Goal: Task Accomplishment & Management: Complete application form

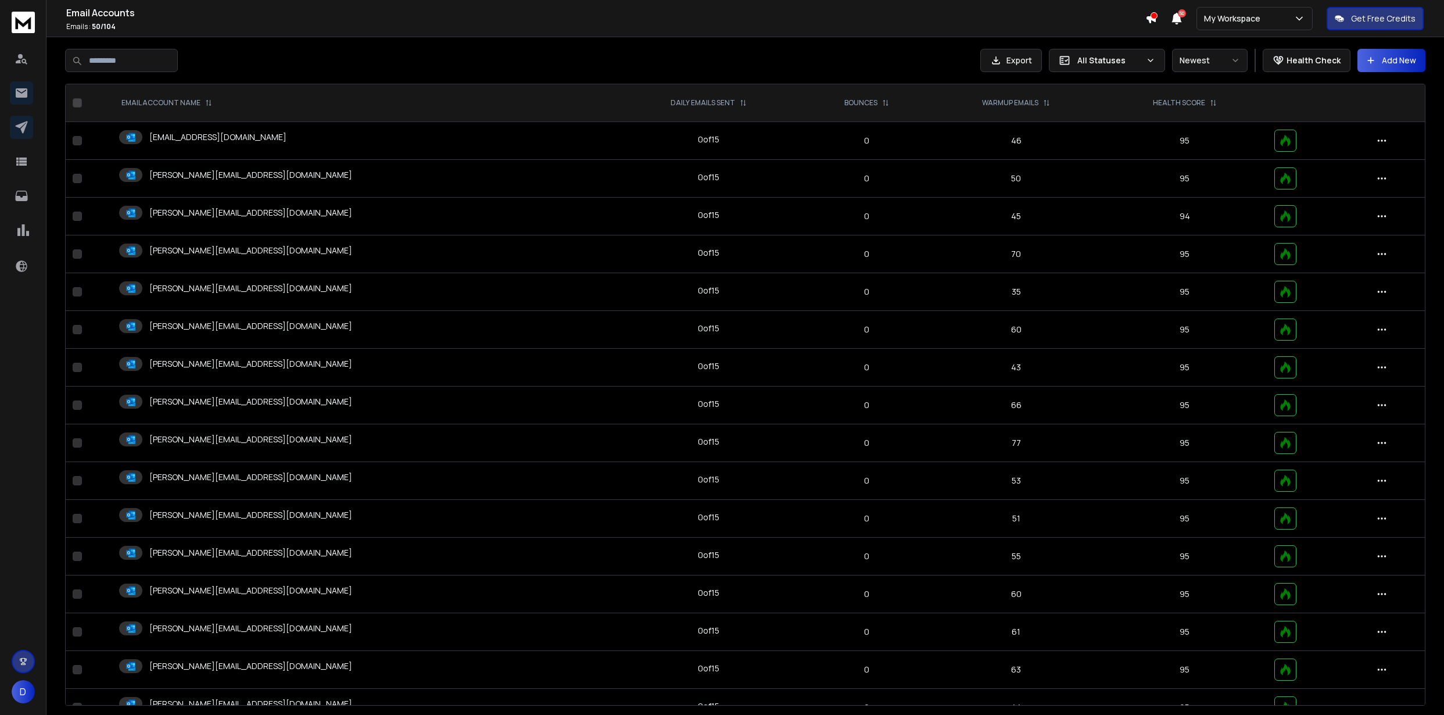
click at [15, 124] on icon at bounding box center [22, 127] width 14 height 14
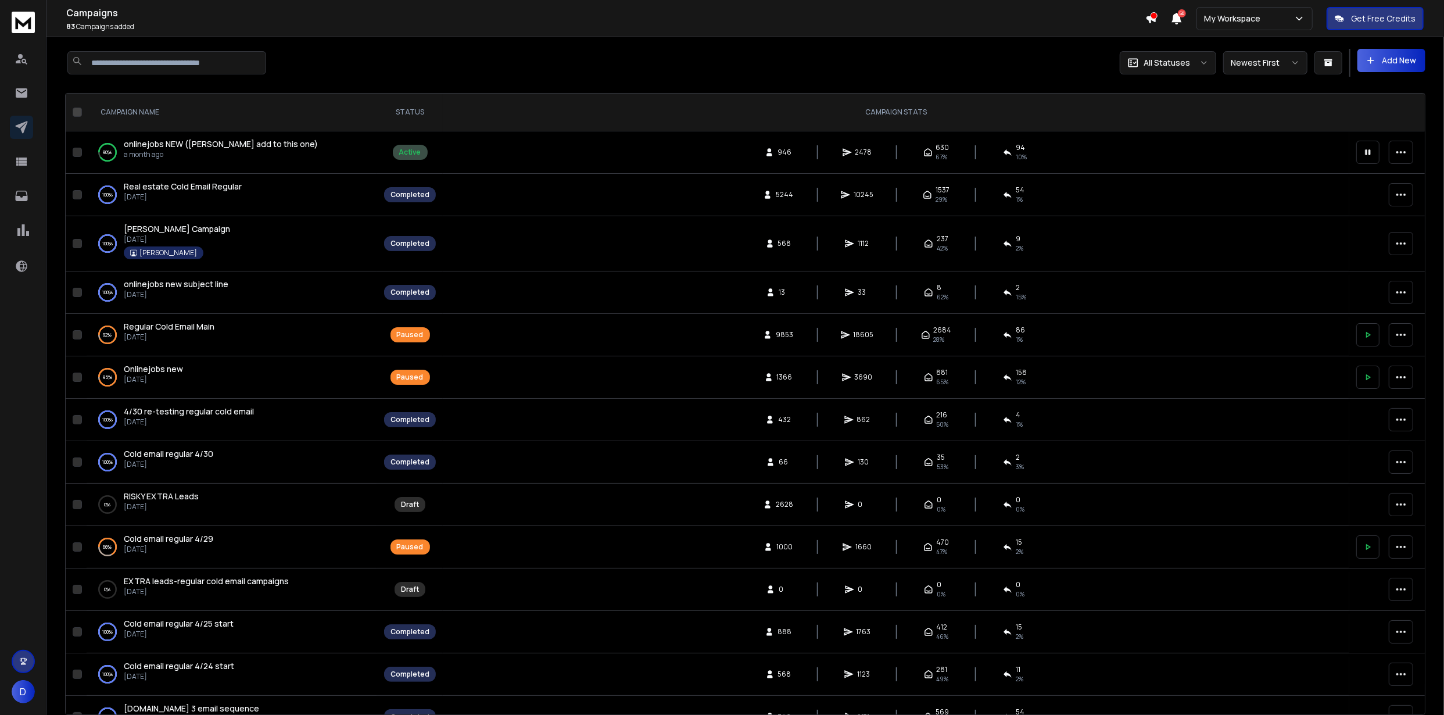
click at [208, 159] on p "a month ago" at bounding box center [221, 154] width 194 height 9
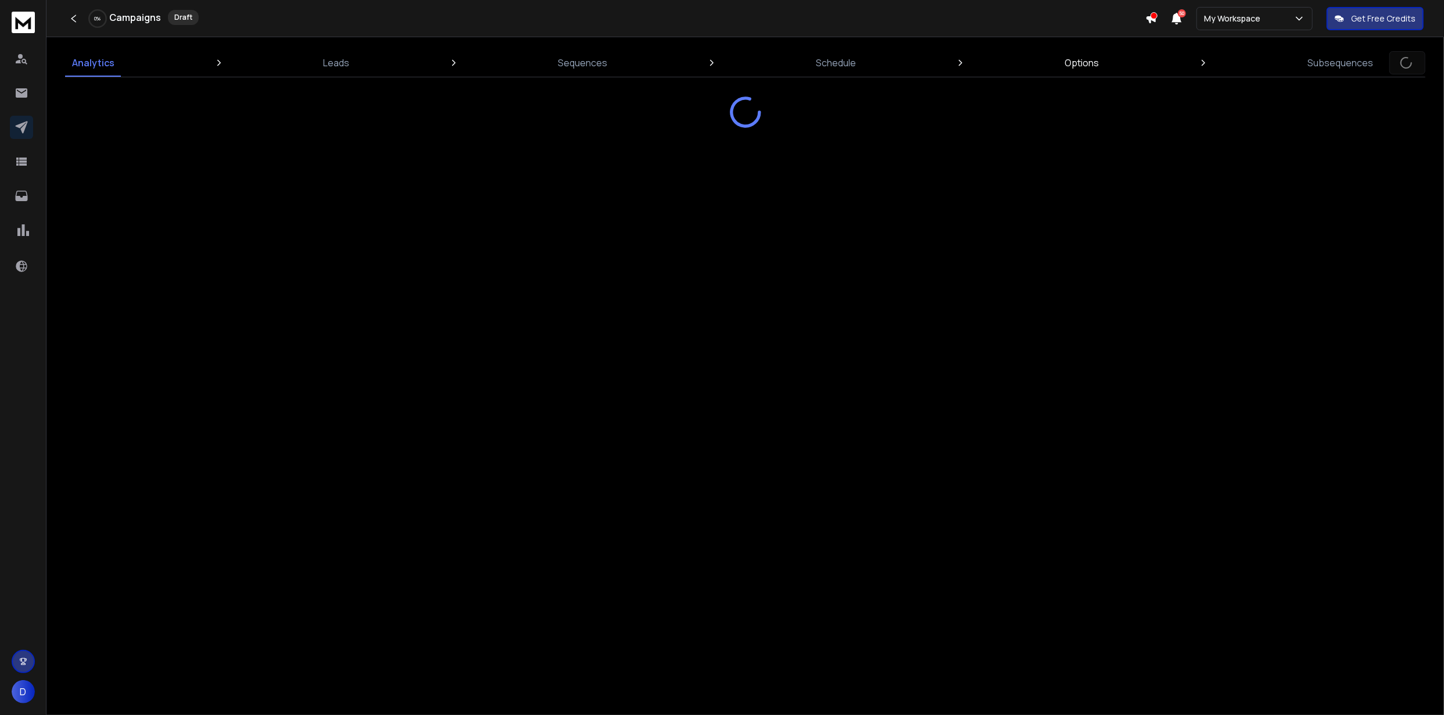
click at [1072, 70] on link "Options" at bounding box center [1081, 63] width 48 height 28
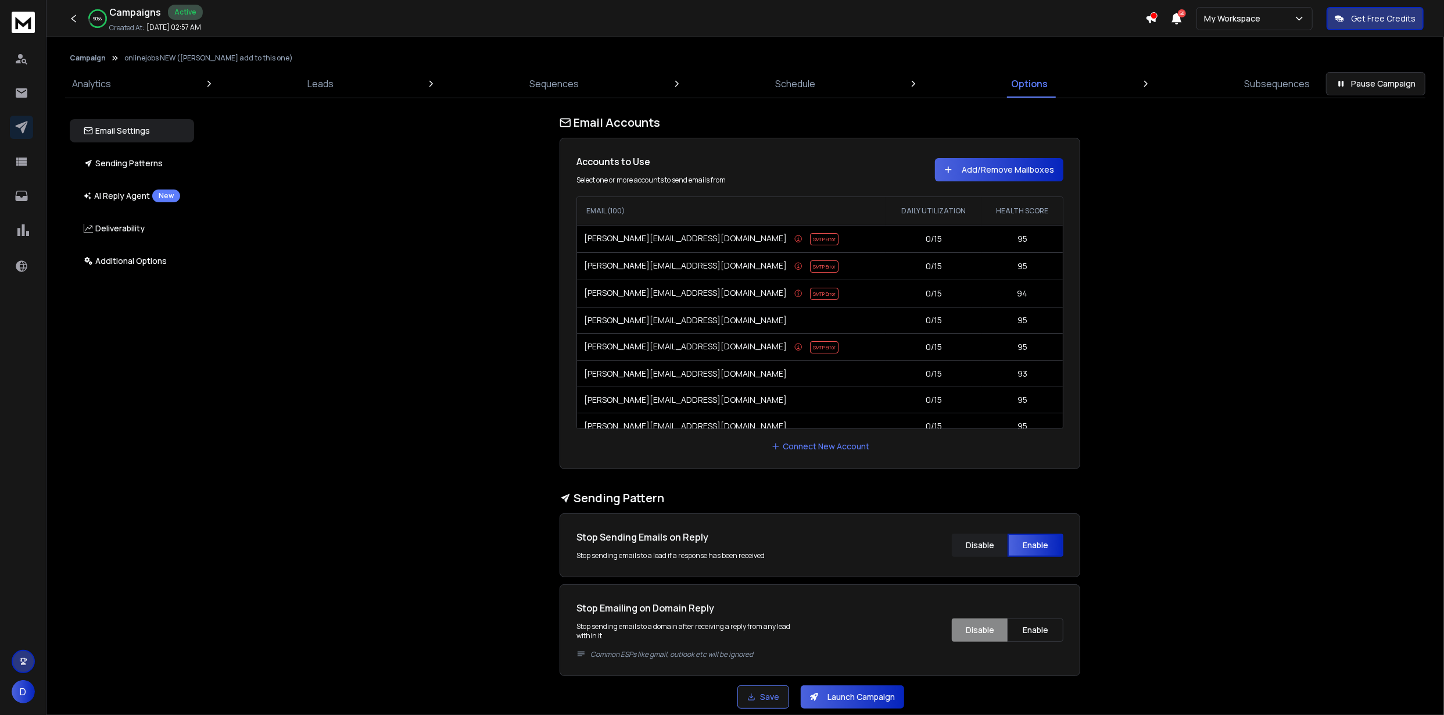
click at [496, 270] on div "Email Accounts Accounts to Use Select one or more accounts to send emails from …" at bounding box center [827, 397] width 1229 height 566
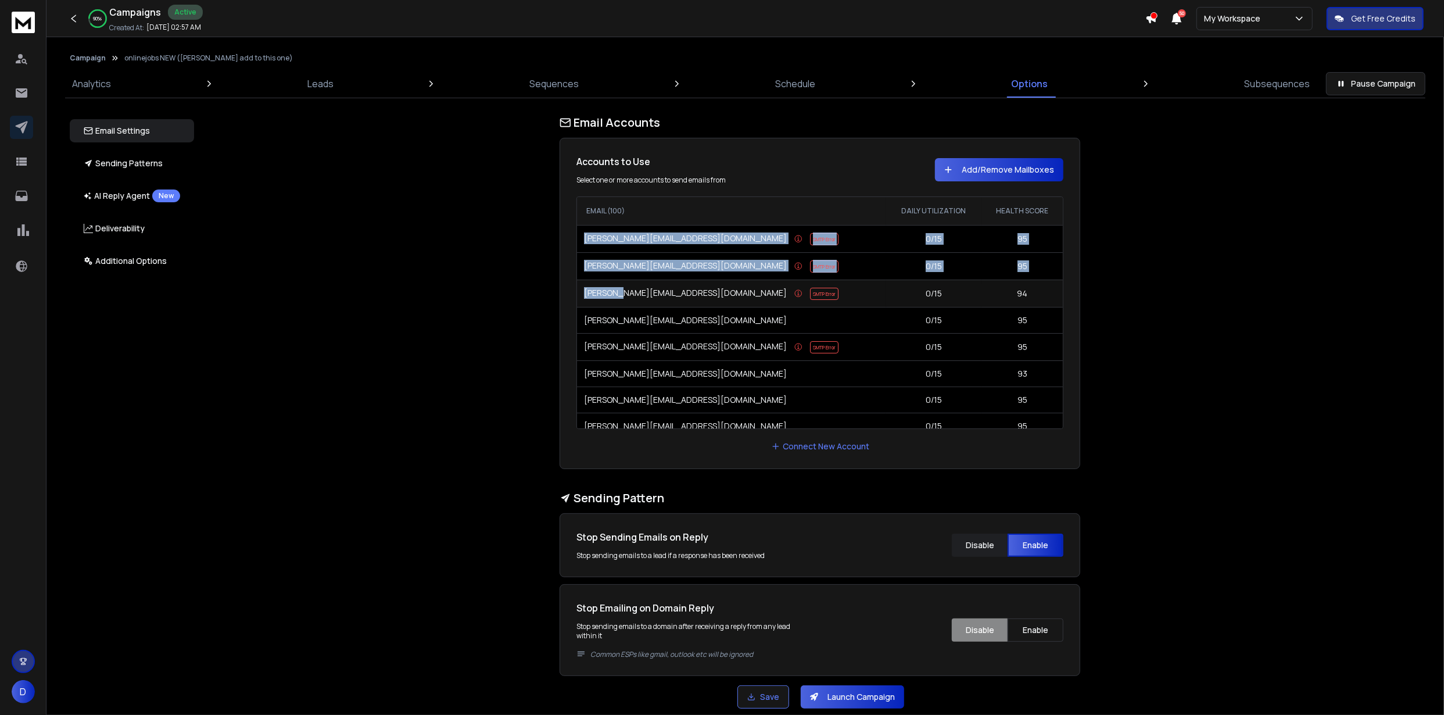
drag, startPoint x: 572, startPoint y: 241, endPoint x: 616, endPoint y: 294, distance: 69.0
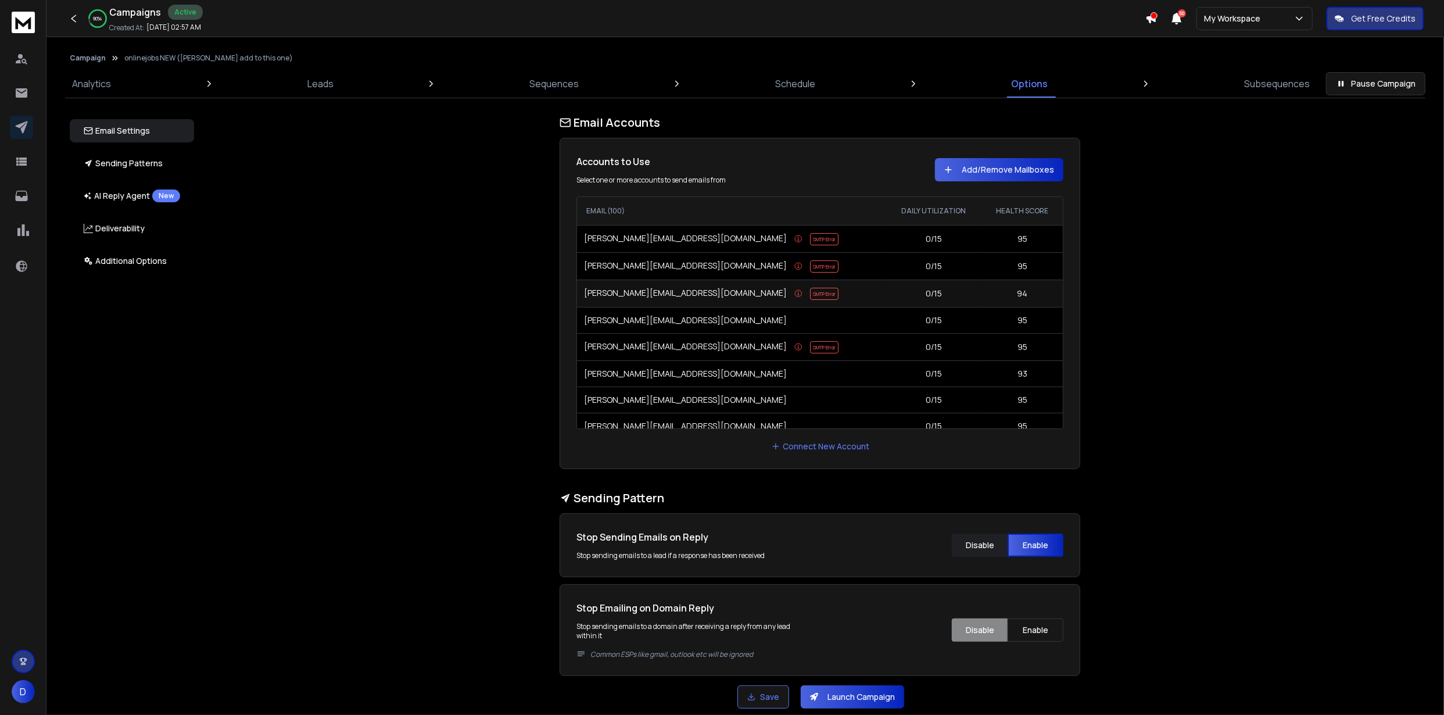
click at [616, 295] on p "[PERSON_NAME][EMAIL_ADDRESS][DOMAIN_NAME]" at bounding box center [685, 293] width 203 height 13
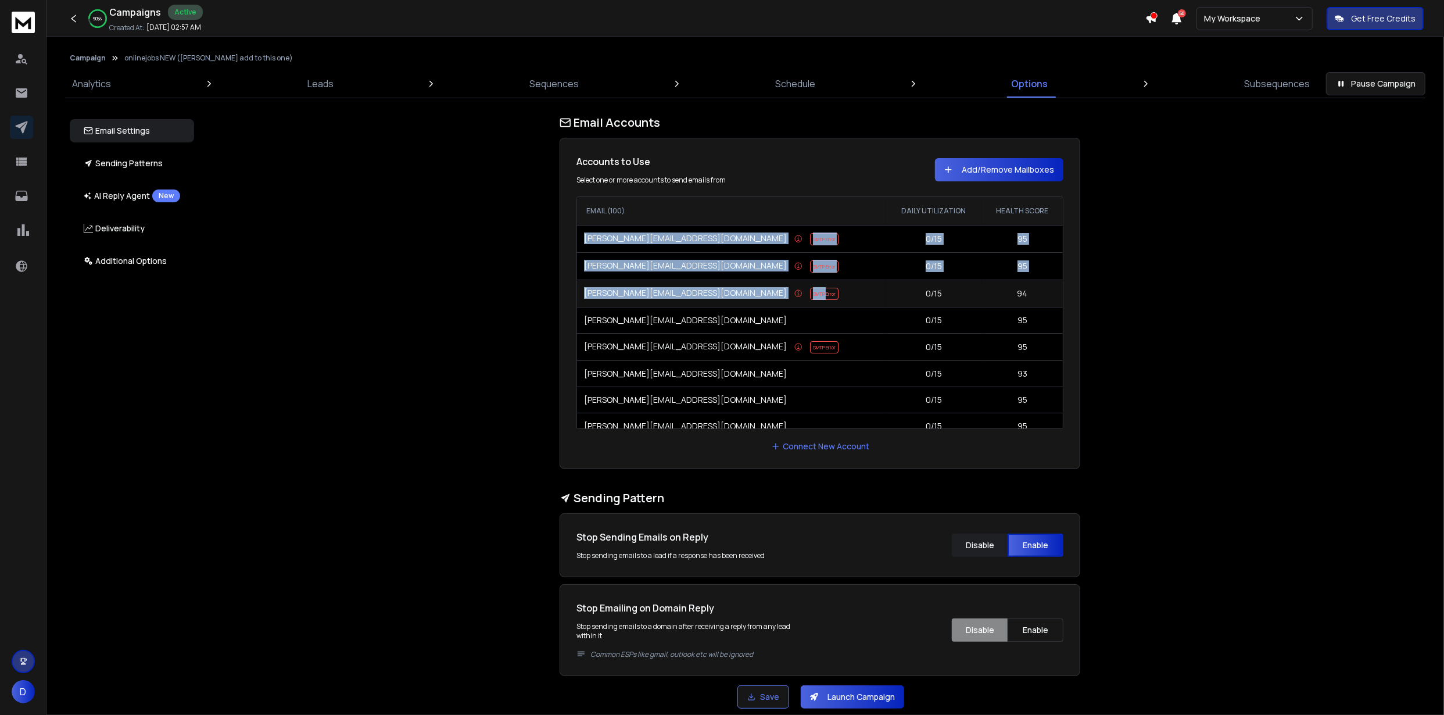
drag, startPoint x: 574, startPoint y: 235, endPoint x: 720, endPoint y: 286, distance: 155.3
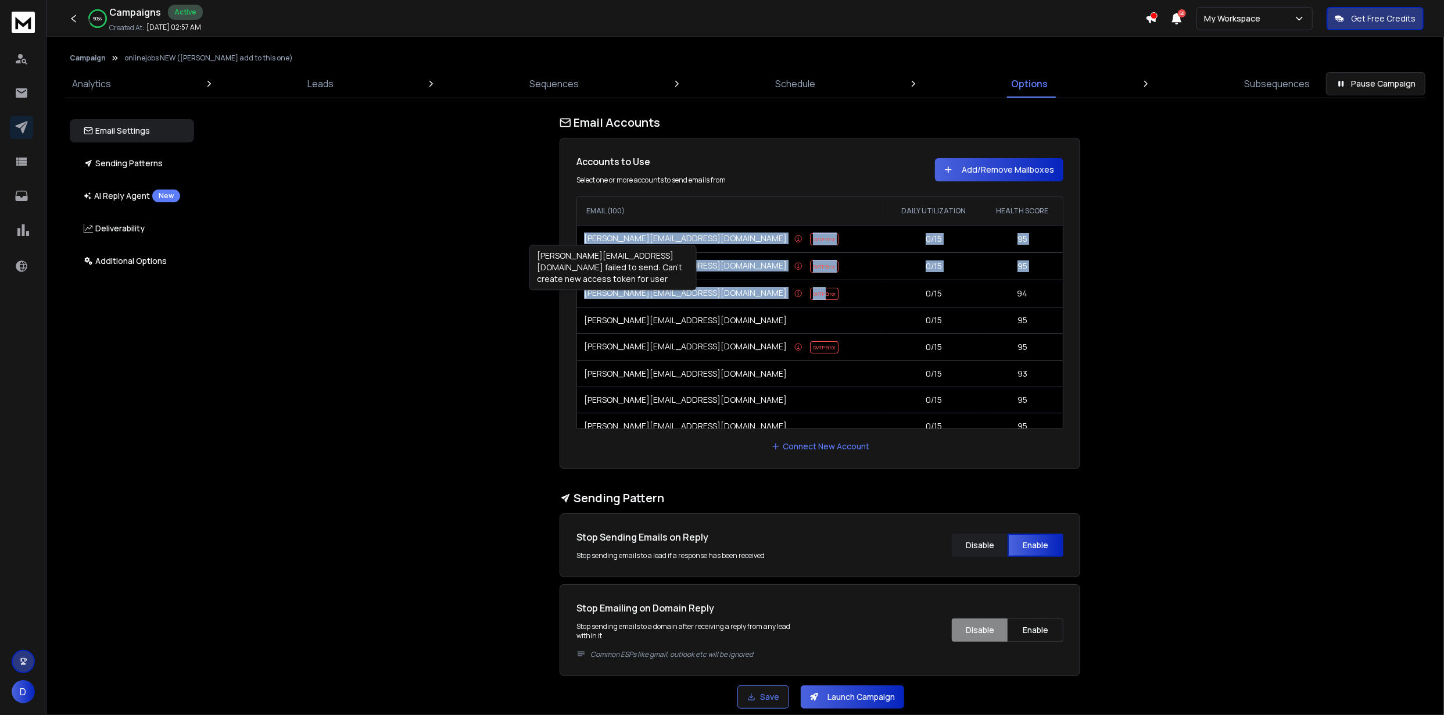
copy tbody "[PERSON_NAME][EMAIL_ADDRESS][DOMAIN_NAME] SMTP Error 0/15 95 [PERSON_NAME][EMAI…"
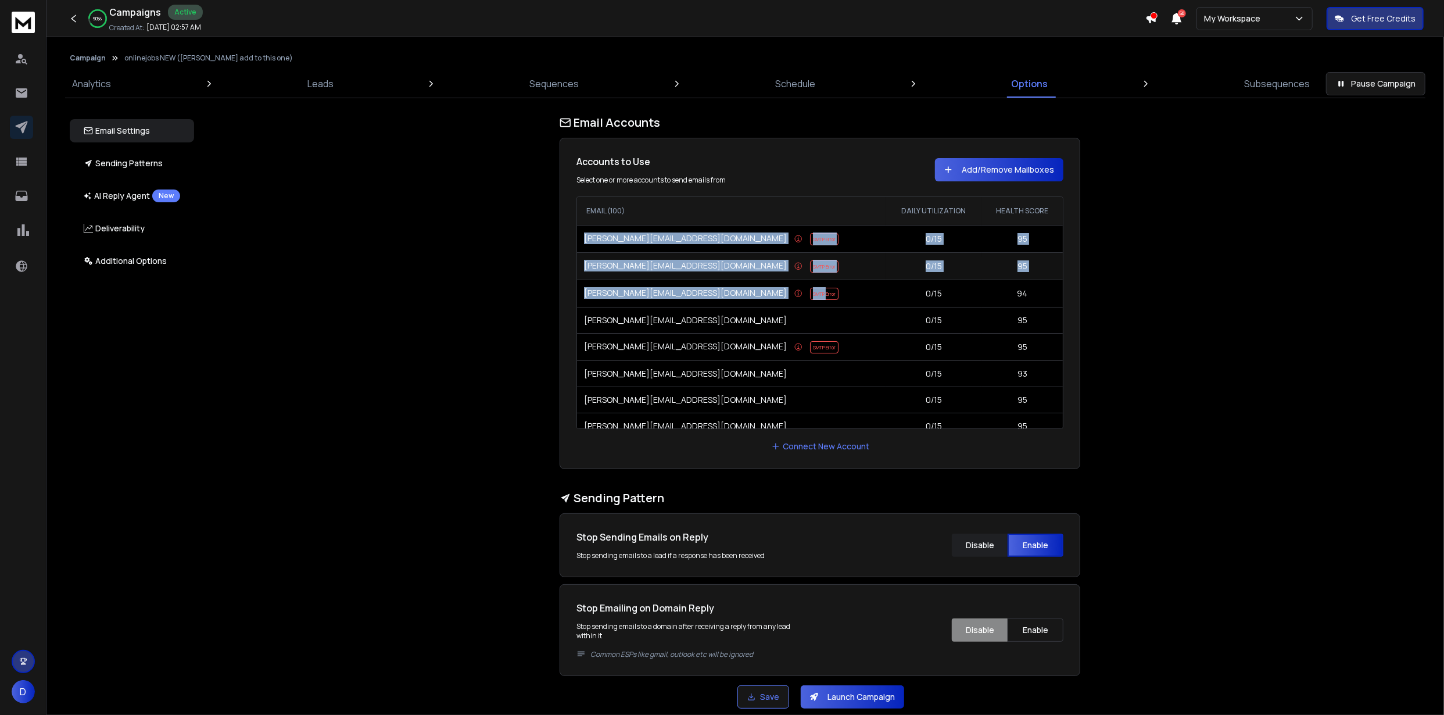
click at [662, 275] on td "[PERSON_NAME][EMAIL_ADDRESS][DOMAIN_NAME] SMTP Error" at bounding box center [731, 265] width 309 height 27
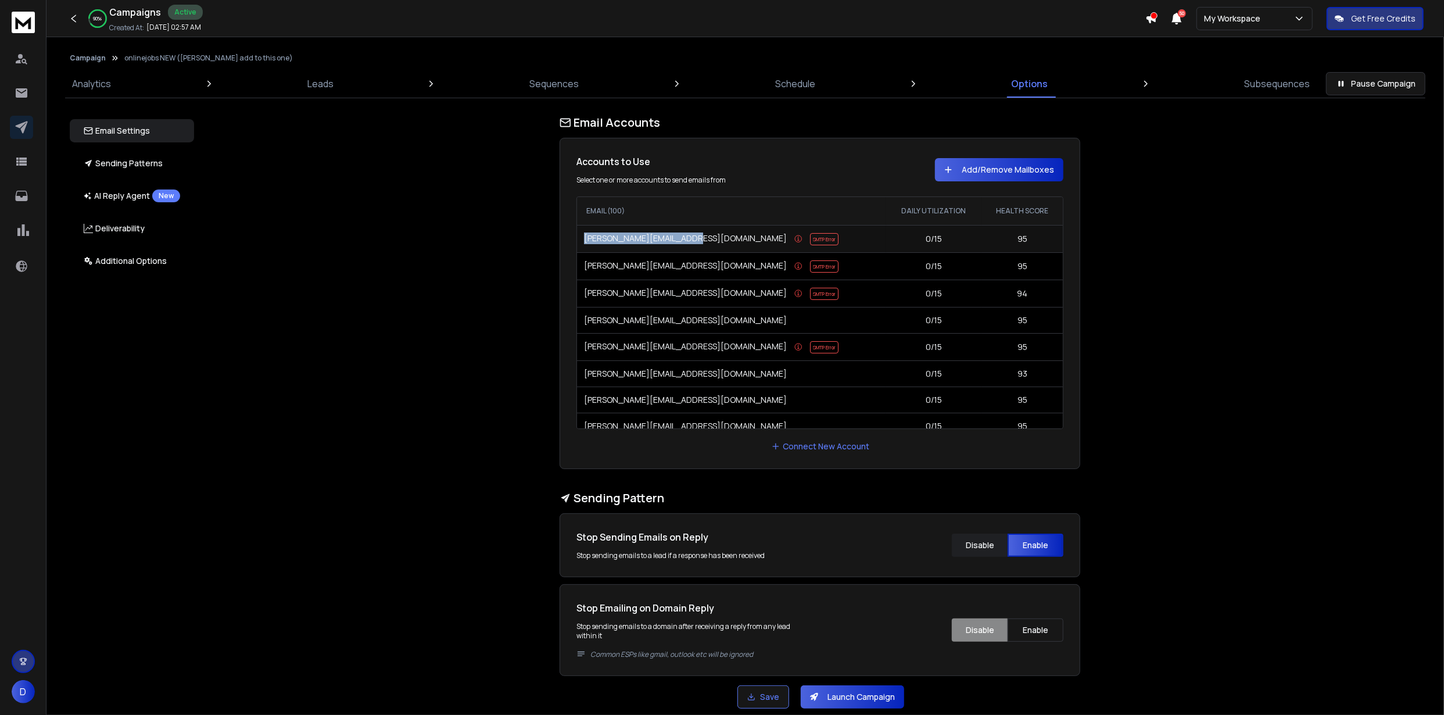
drag, startPoint x: 682, startPoint y: 239, endPoint x: 572, endPoint y: 237, distance: 109.8
click at [577, 237] on td "[PERSON_NAME][EMAIL_ADDRESS][DOMAIN_NAME] SMTP Error" at bounding box center [731, 238] width 309 height 27
click at [577, 238] on td "[PERSON_NAME][EMAIL_ADDRESS][DOMAIN_NAME] SMTP Error" at bounding box center [731, 238] width 309 height 27
drag, startPoint x: 574, startPoint y: 238, endPoint x: 680, endPoint y: 244, distance: 105.9
click at [680, 244] on td "[PERSON_NAME][EMAIL_ADDRESS][DOMAIN_NAME] SMTP Error" at bounding box center [731, 238] width 309 height 27
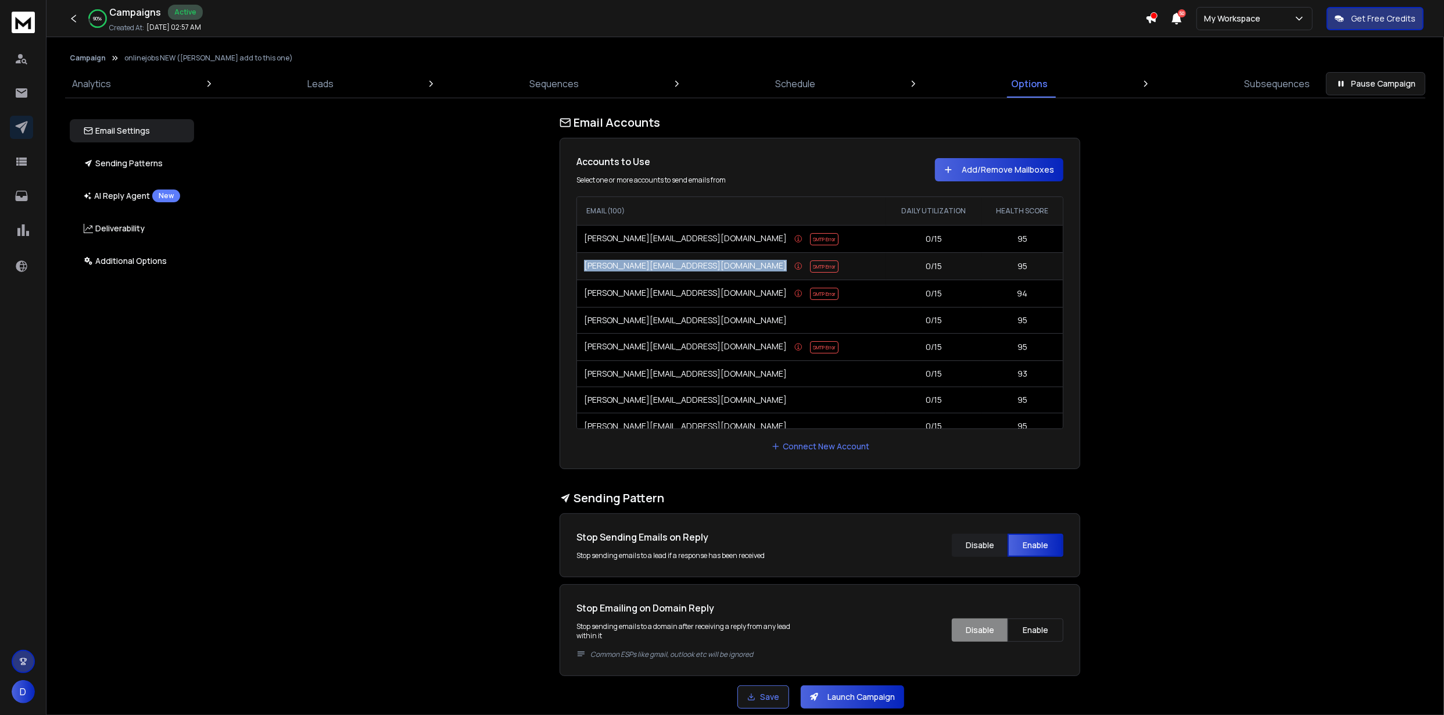
drag, startPoint x: 582, startPoint y: 268, endPoint x: 695, endPoint y: 272, distance: 113.4
click at [695, 272] on td "[PERSON_NAME][EMAIL_ADDRESS][DOMAIN_NAME] SMTP Error" at bounding box center [731, 265] width 309 height 27
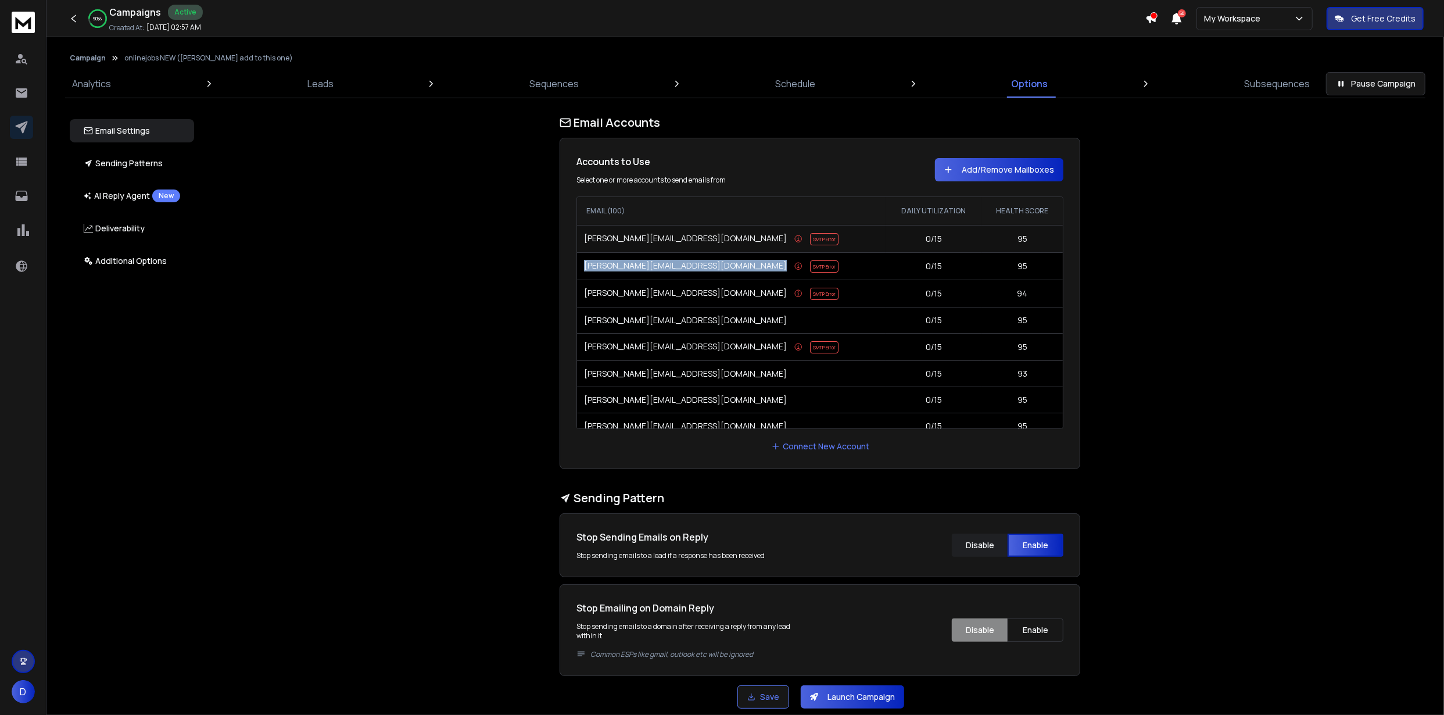
copy div "[PERSON_NAME][EMAIL_ADDRESS][DOMAIN_NAME]"
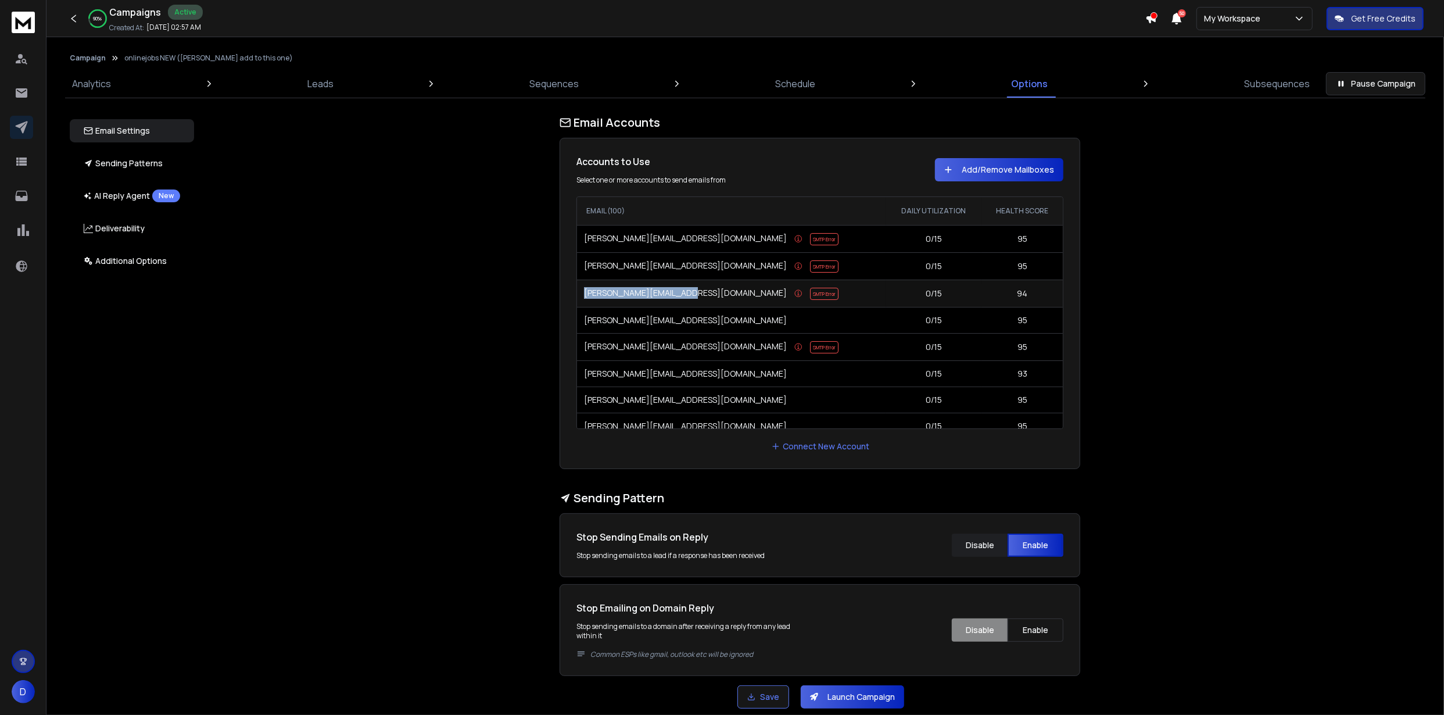
drag, startPoint x: 682, startPoint y: 297, endPoint x: 575, endPoint y: 297, distance: 106.9
click at [577, 297] on td "[PERSON_NAME][EMAIL_ADDRESS][DOMAIN_NAME] SMTP Error" at bounding box center [731, 292] width 309 height 27
copy p "[PERSON_NAME][EMAIL_ADDRESS][DOMAIN_NAME]"
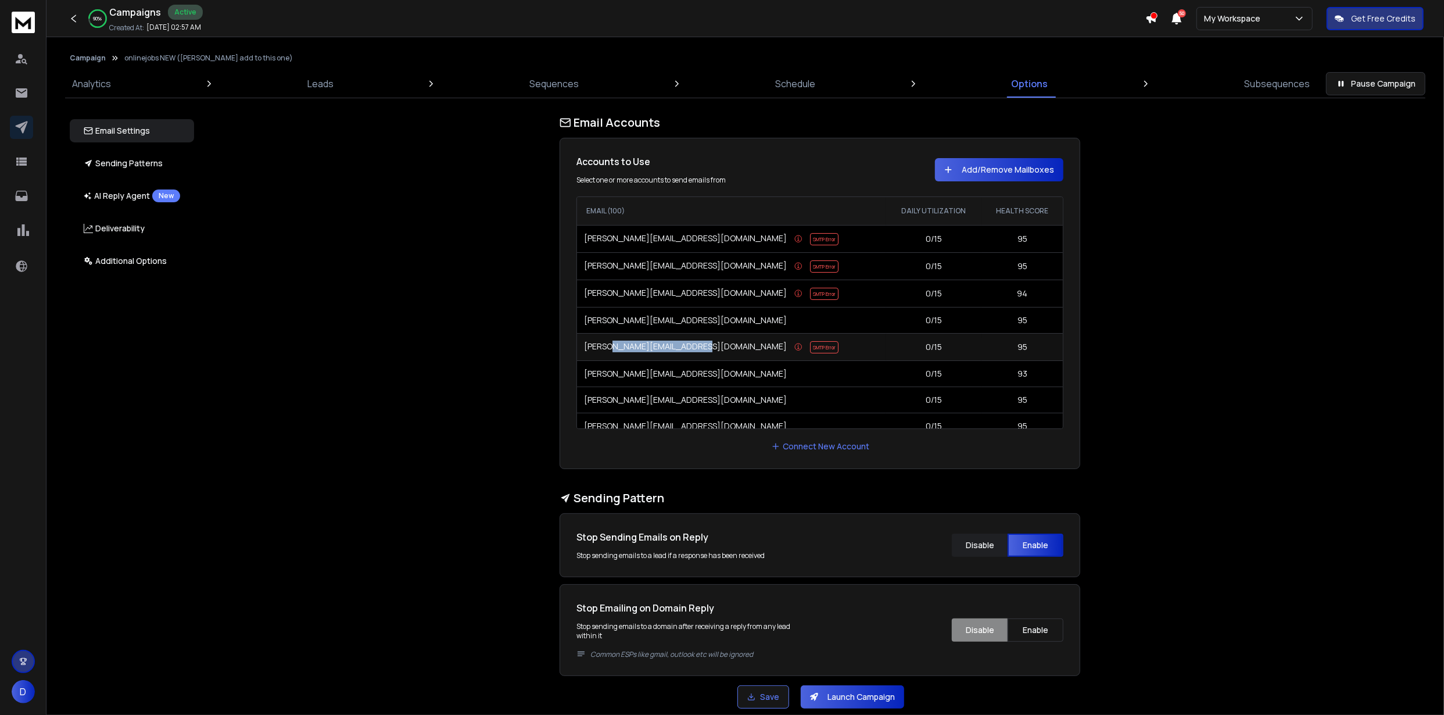
drag, startPoint x: 695, startPoint y: 345, endPoint x: 603, endPoint y: 345, distance: 91.8
click at [603, 345] on p "[PERSON_NAME][EMAIL_ADDRESS][DOMAIN_NAME]" at bounding box center [685, 346] width 203 height 13
drag, startPoint x: 700, startPoint y: 351, endPoint x: 572, endPoint y: 354, distance: 127.9
click at [577, 354] on td "[PERSON_NAME][EMAIL_ADDRESS][DOMAIN_NAME] SMTP Error" at bounding box center [731, 346] width 309 height 27
copy p "[PERSON_NAME][EMAIL_ADDRESS][DOMAIN_NAME]"
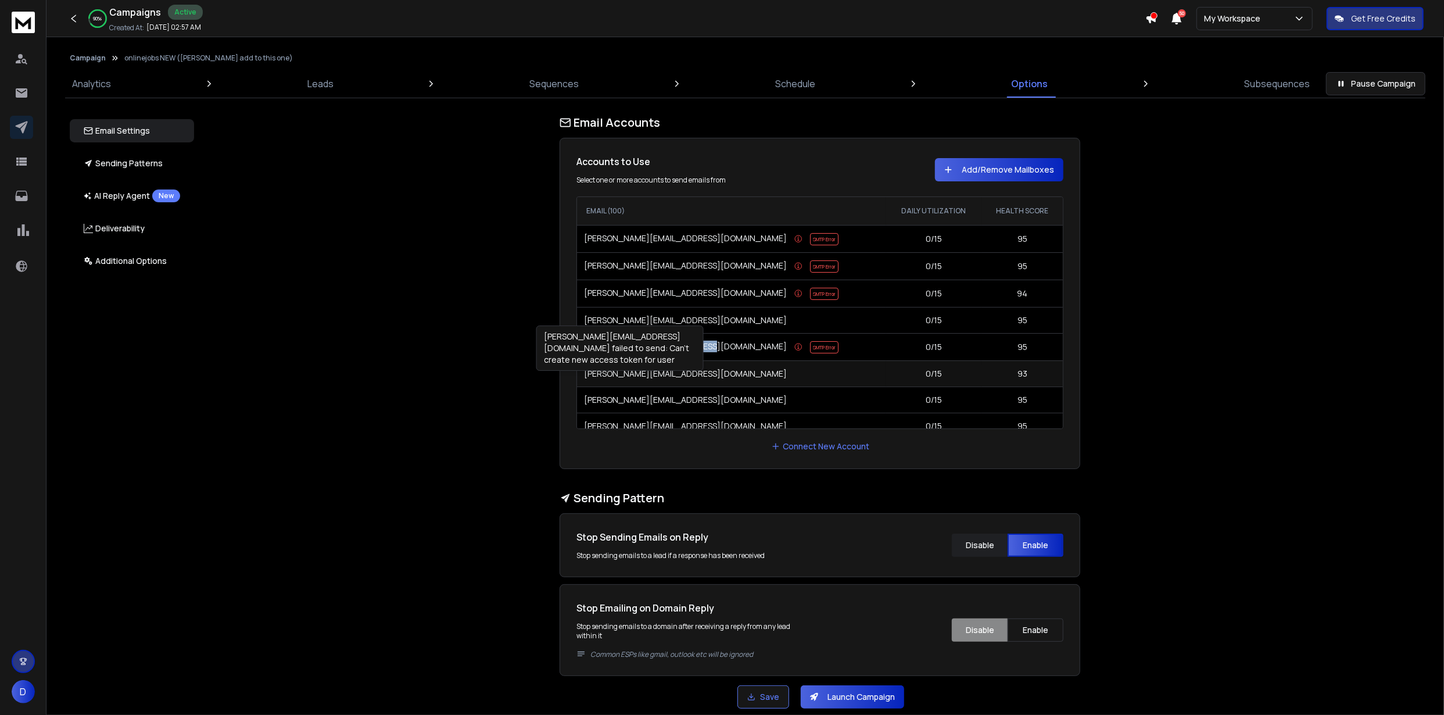
scroll to position [258, 0]
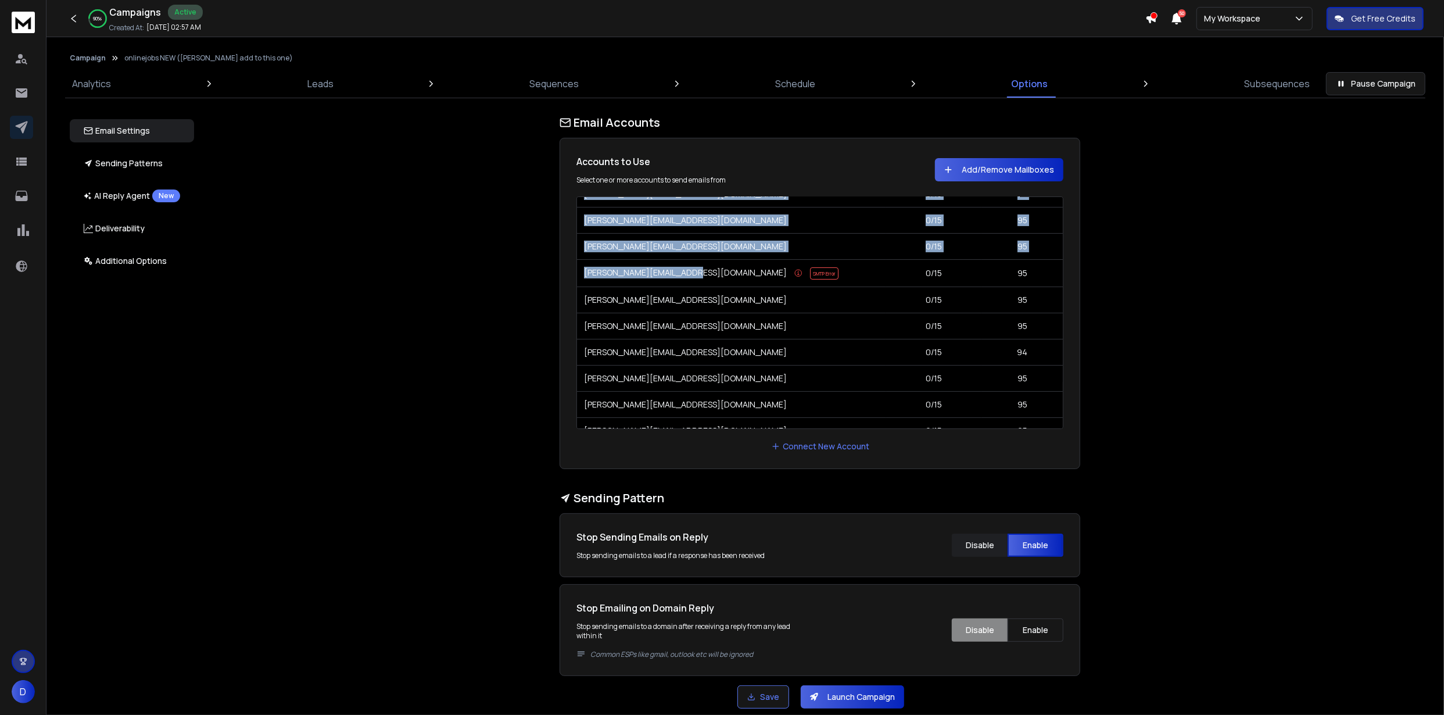
drag, startPoint x: 659, startPoint y: 279, endPoint x: 569, endPoint y: 275, distance: 89.6
click at [569, 275] on div "Accounts to Use Select one or more accounts to send emails from Add/Remove Mail…" at bounding box center [820, 303] width 521 height 331
click at [586, 243] on td "[PERSON_NAME][EMAIL_ADDRESS][DOMAIN_NAME]" at bounding box center [731, 246] width 309 height 26
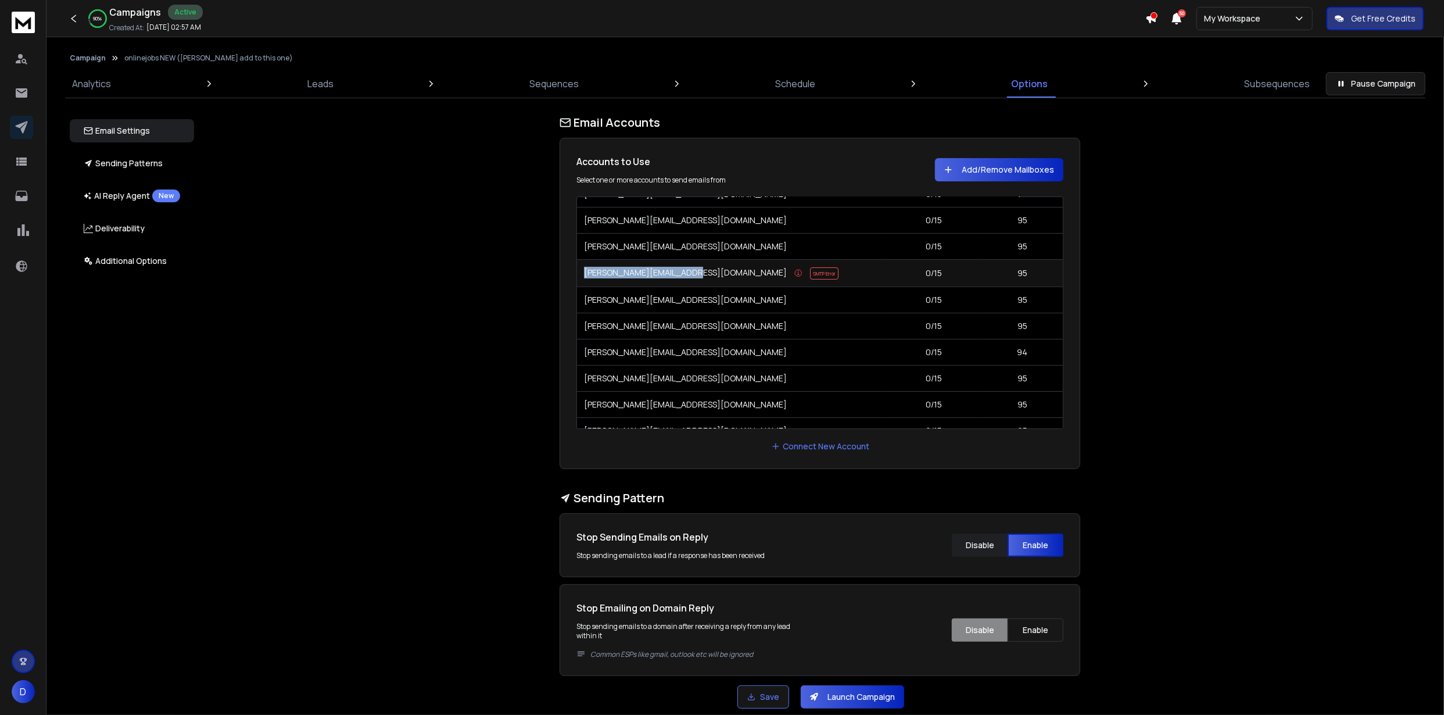
drag, startPoint x: 628, startPoint y: 275, endPoint x: 575, endPoint y: 273, distance: 53.5
click at [577, 273] on td "[PERSON_NAME][EMAIL_ADDRESS][DOMAIN_NAME] SMTP Error" at bounding box center [731, 272] width 309 height 27
copy p "[PERSON_NAME][EMAIL_ADDRESS][DOMAIN_NAME]"
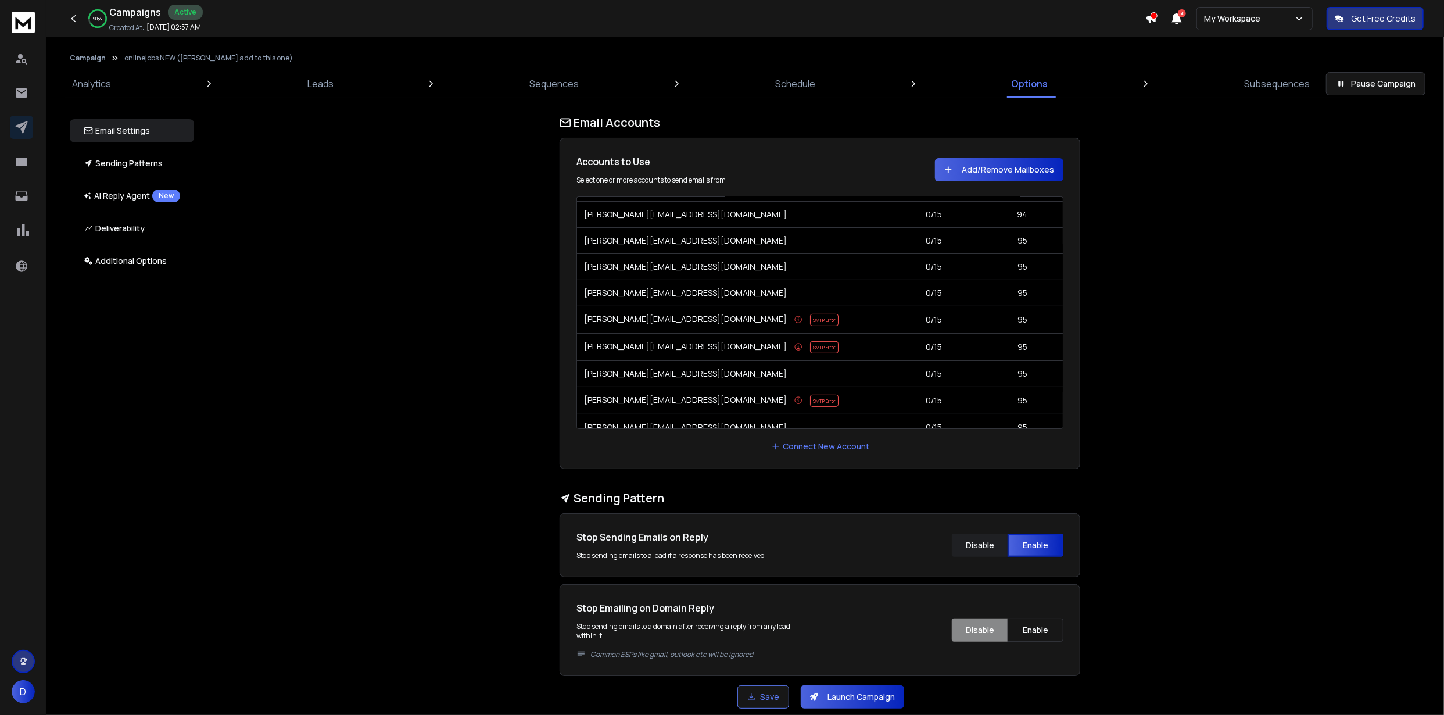
scroll to position [387, 0]
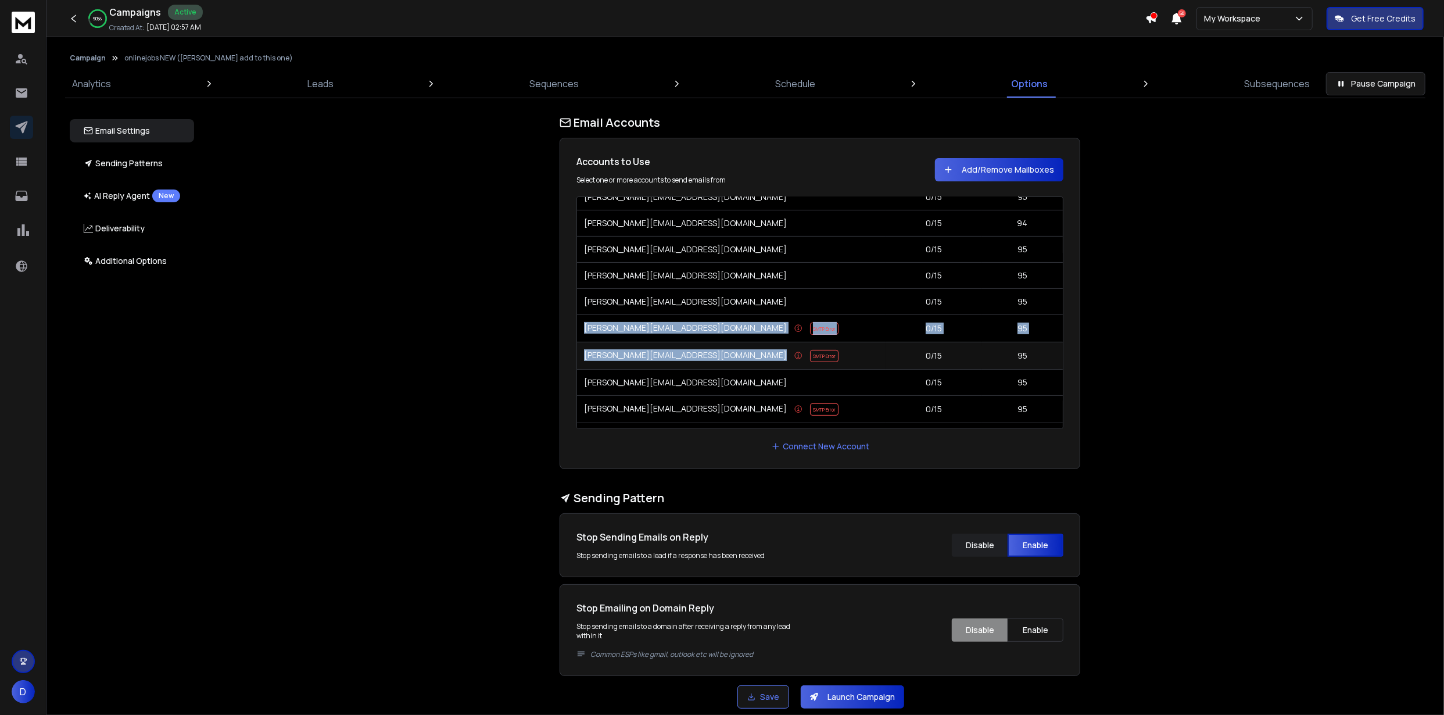
drag, startPoint x: 578, startPoint y: 332, endPoint x: 684, endPoint y: 364, distance: 110.9
copy tbody "[PERSON_NAME][EMAIL_ADDRESS][DOMAIN_NAME] SMTP Error 0/15 95 [EMAIL_ADDRESS][DO…"
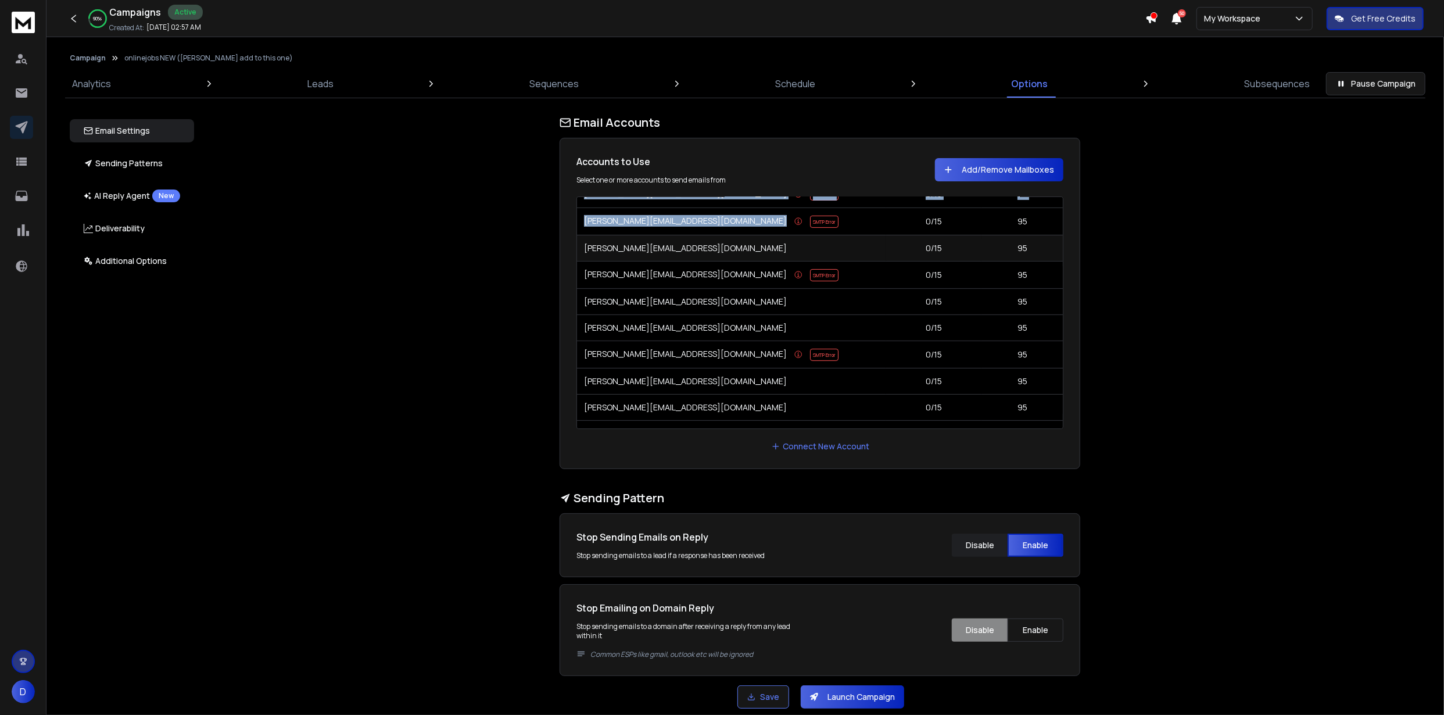
scroll to position [517, 0]
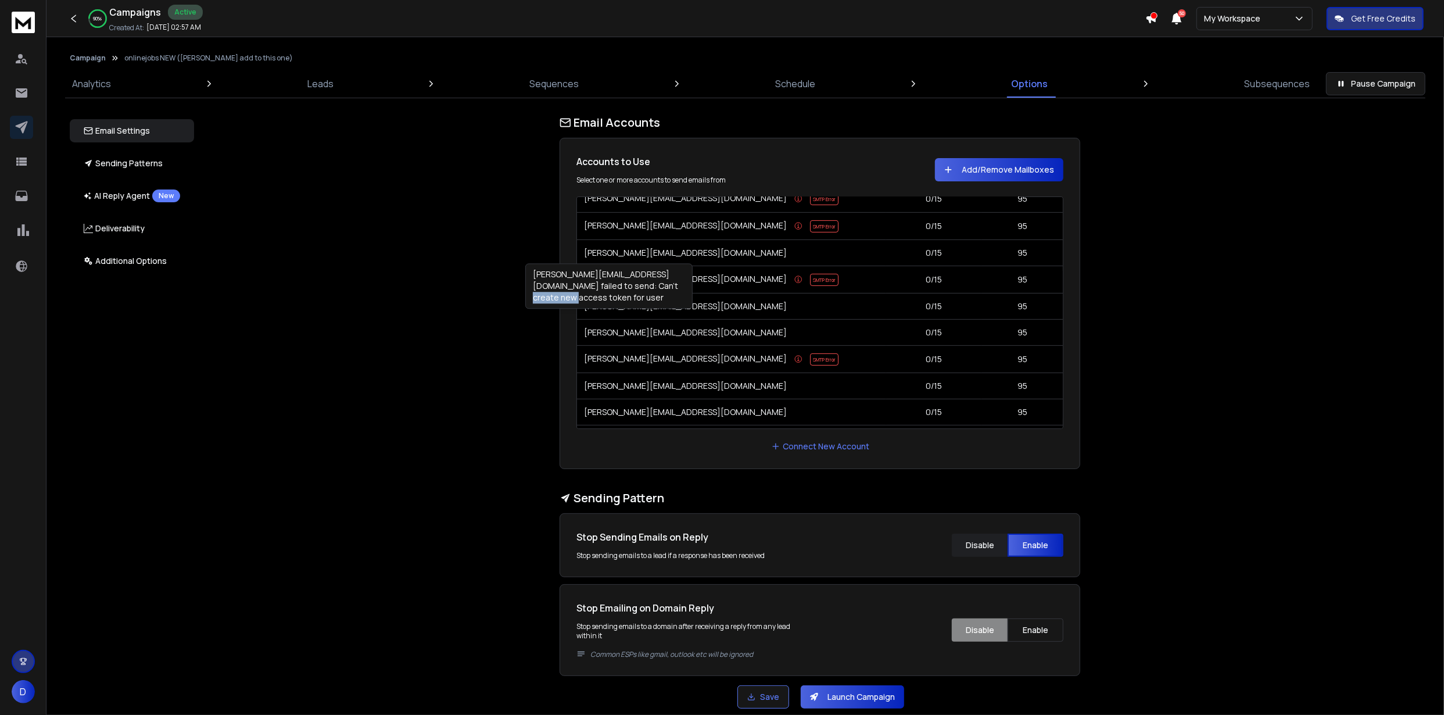
drag, startPoint x: 693, startPoint y: 281, endPoint x: 638, endPoint y: 286, distance: 54.9
click at [640, 287] on div "[PERSON_NAME][EMAIL_ADDRESS][DOMAIN_NAME] failed to send: Can't create new acce…" at bounding box center [608, 285] width 167 height 45
drag, startPoint x: 453, startPoint y: 319, endPoint x: 461, endPoint y: 317, distance: 7.9
click at [453, 319] on div "Email Accounts Accounts to Use Select one or more accounts to send emails from …" at bounding box center [827, 397] width 1229 height 566
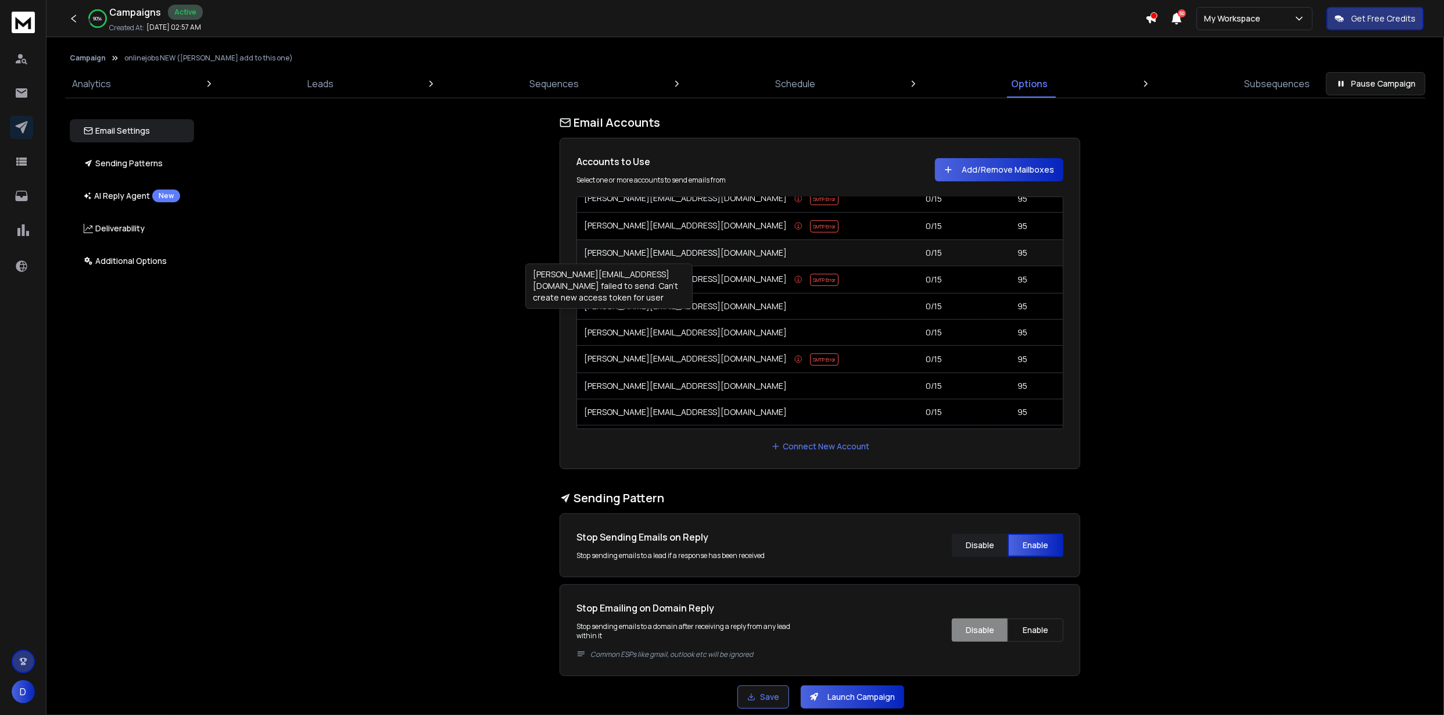
click at [759, 246] on td "[PERSON_NAME][EMAIL_ADDRESS][DOMAIN_NAME]" at bounding box center [731, 252] width 309 height 26
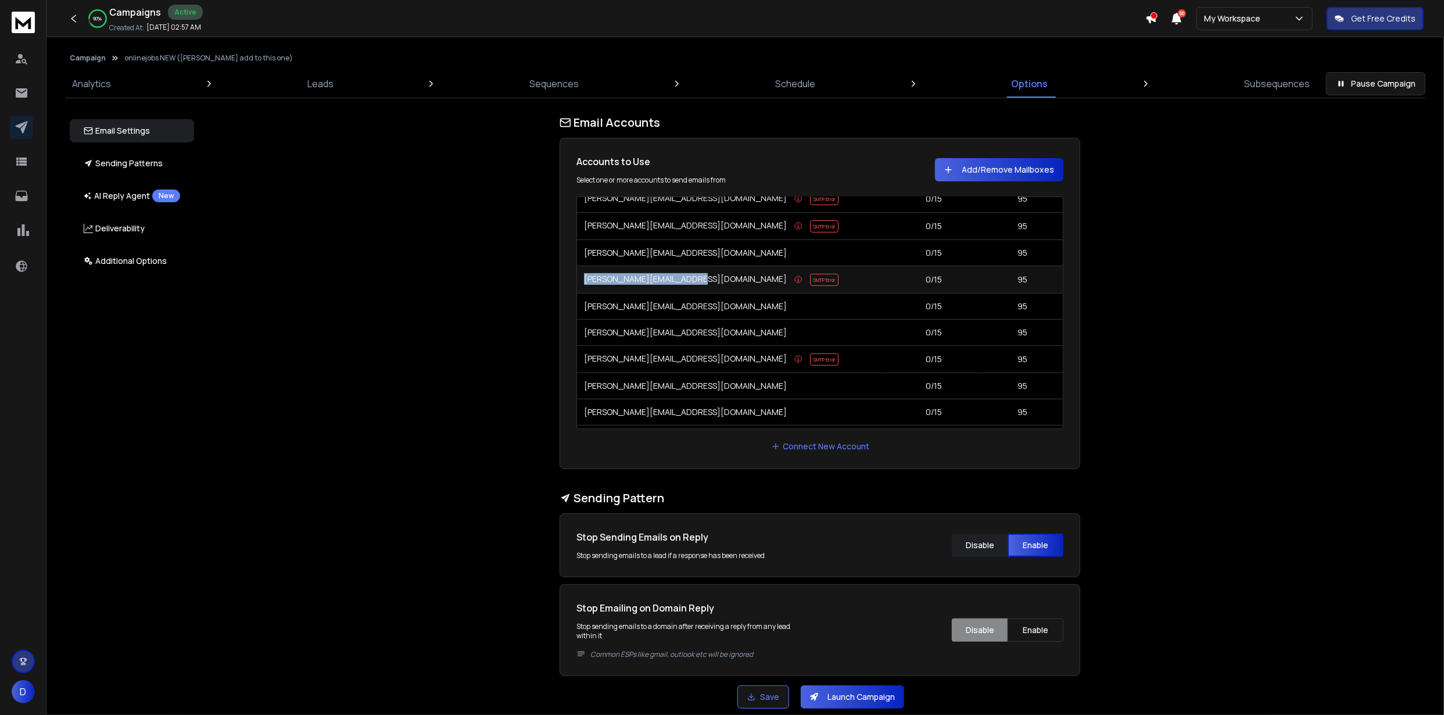
drag, startPoint x: 689, startPoint y: 284, endPoint x: 575, endPoint y: 275, distance: 114.2
click at [577, 285] on td "[PERSON_NAME][EMAIL_ADDRESS][DOMAIN_NAME] SMTP Error" at bounding box center [731, 279] width 309 height 27
copy p "[PERSON_NAME][EMAIL_ADDRESS][DOMAIN_NAME]"
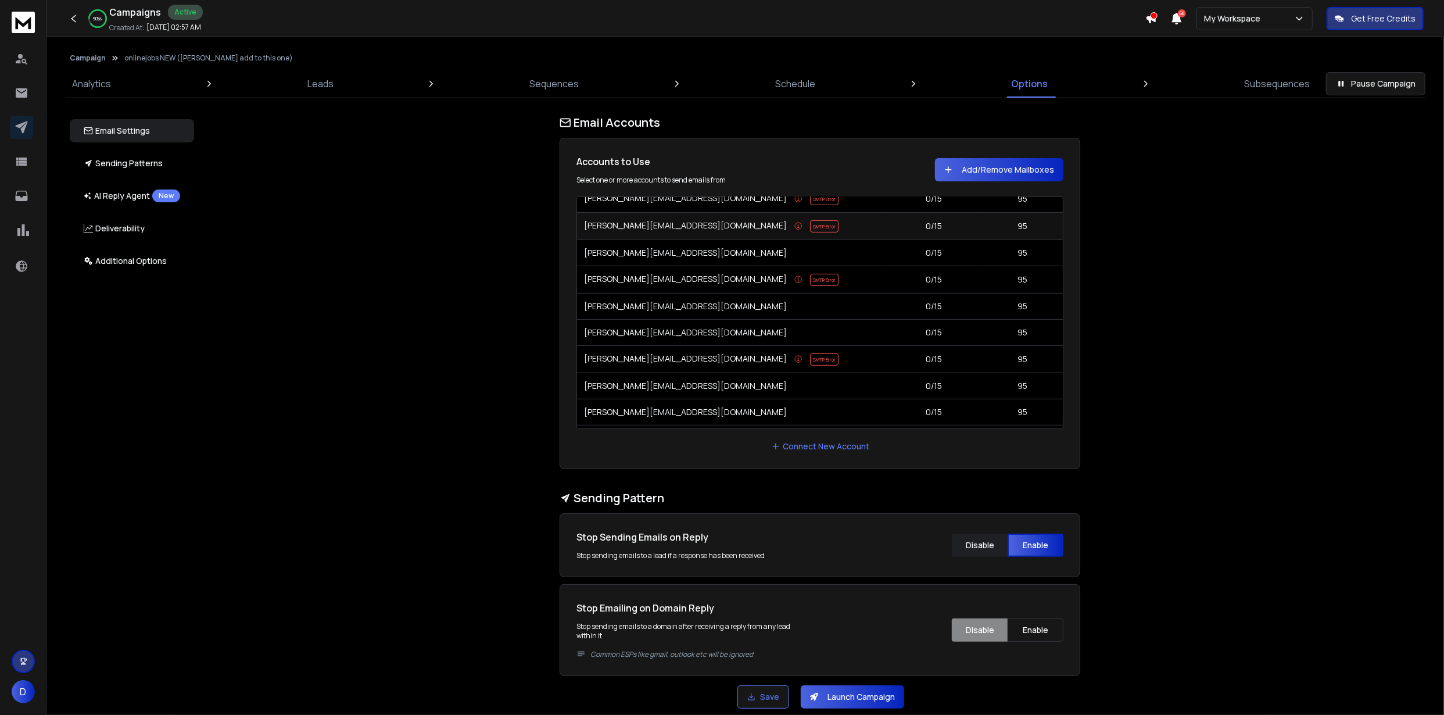
click at [665, 232] on p "[PERSON_NAME][EMAIL_ADDRESS][DOMAIN_NAME]" at bounding box center [685, 226] width 203 height 13
copy div "[PERSON_NAME][EMAIL_ADDRESS][DOMAIN_NAME]"
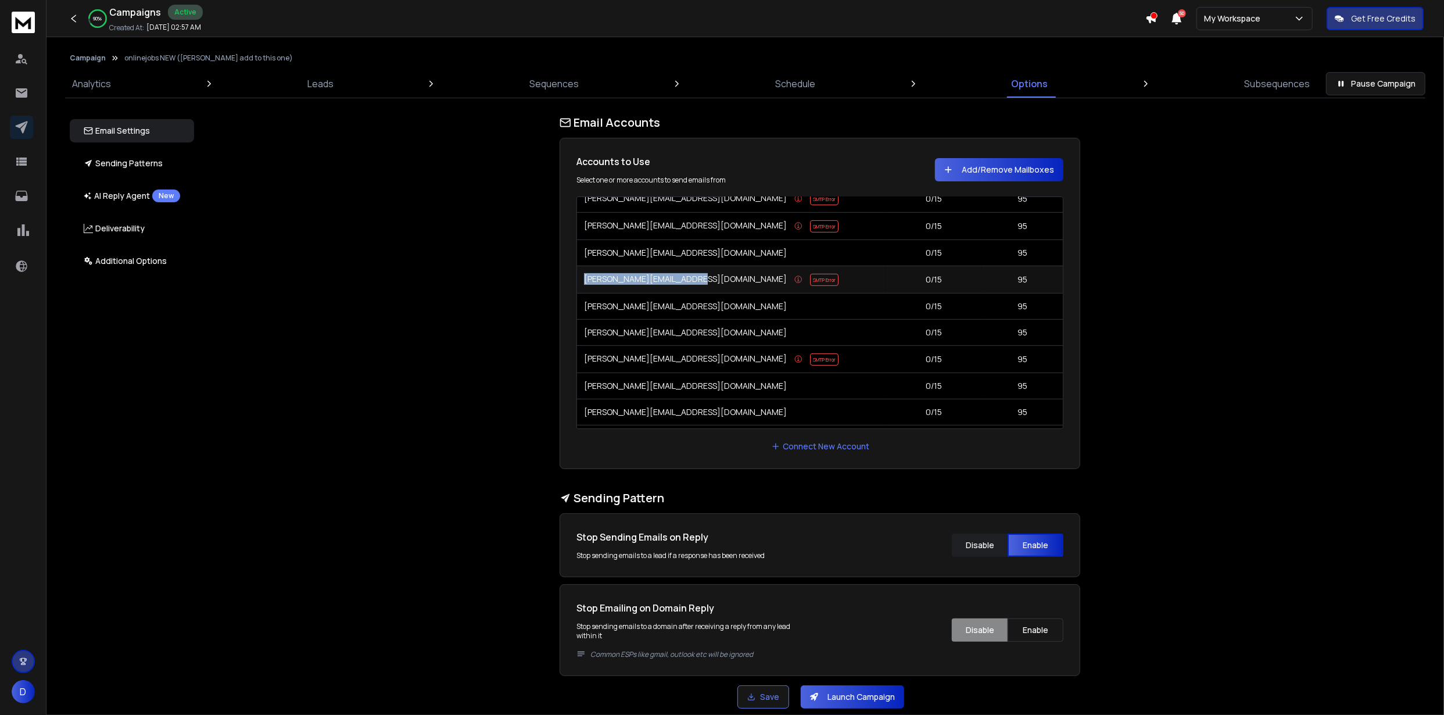
drag, startPoint x: 689, startPoint y: 287, endPoint x: 577, endPoint y: 289, distance: 111.6
click at [577, 289] on td "[PERSON_NAME][EMAIL_ADDRESS][DOMAIN_NAME] SMTP Error" at bounding box center [731, 279] width 309 height 27
copy p "[PERSON_NAME][EMAIL_ADDRESS][DOMAIN_NAME]"
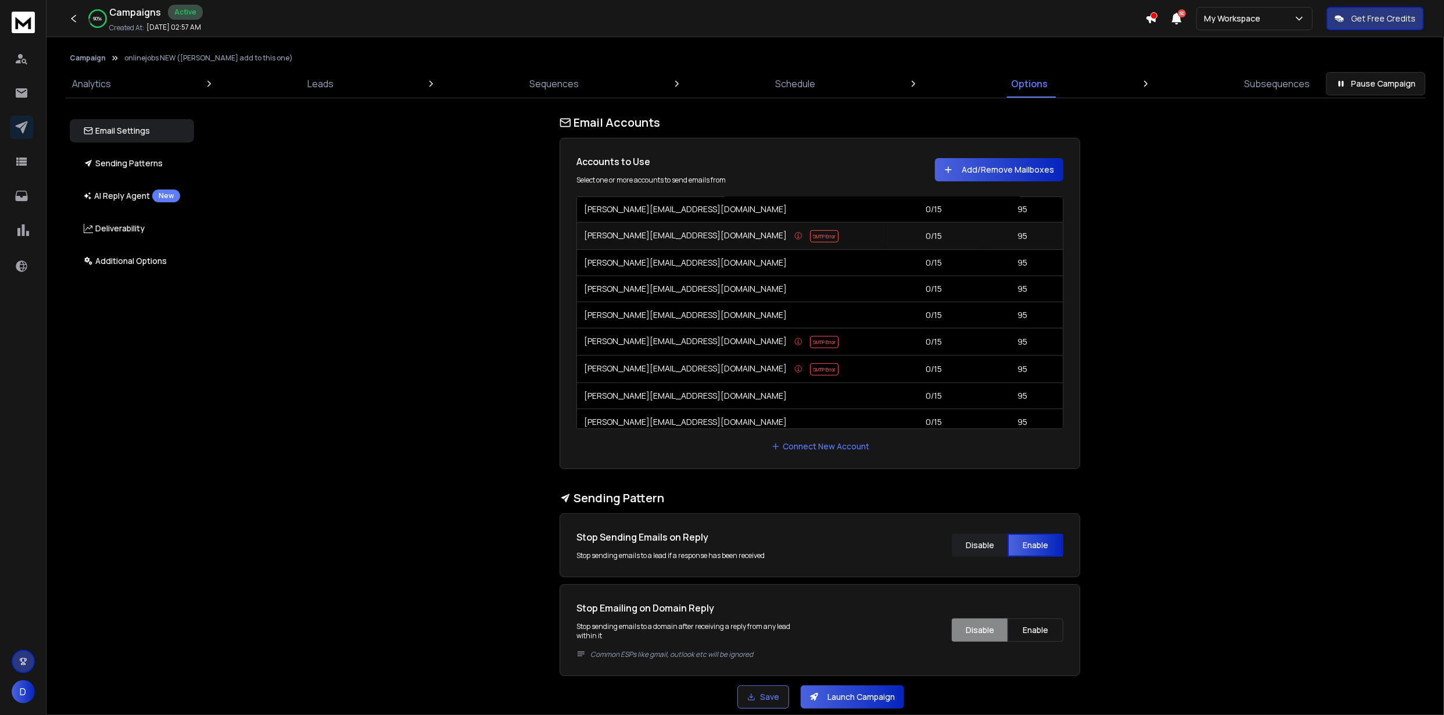
scroll to position [645, 0]
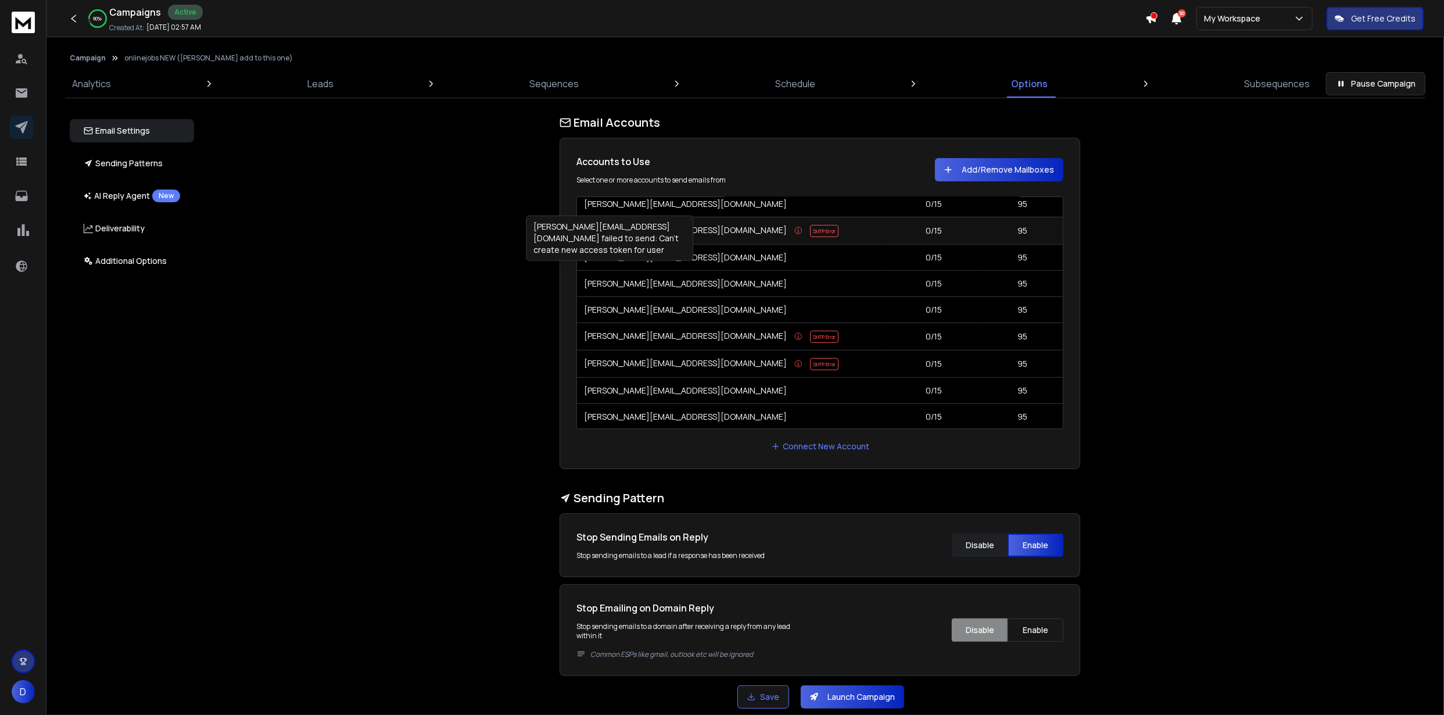
click at [794, 235] on icon at bounding box center [798, 230] width 9 height 9
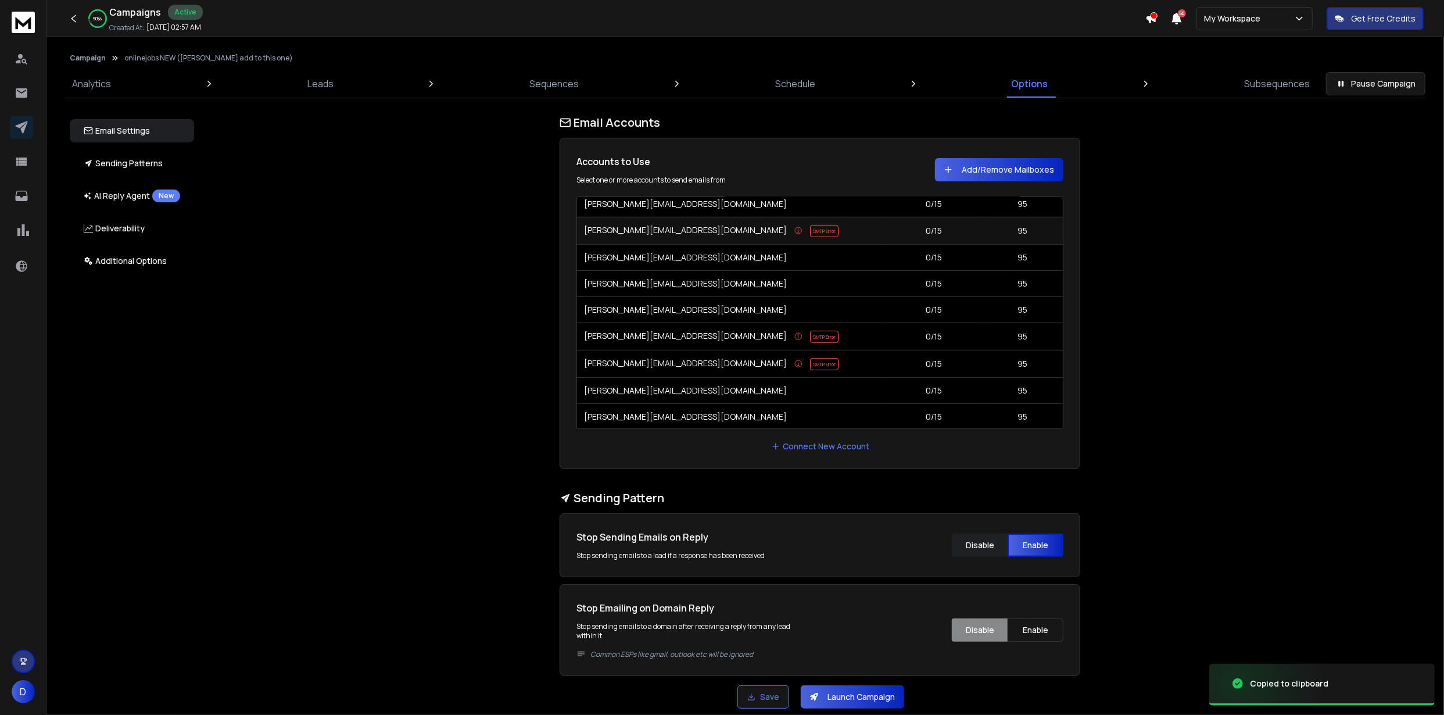
click at [688, 237] on p "[PERSON_NAME][EMAIL_ADDRESS][DOMAIN_NAME]" at bounding box center [685, 230] width 203 height 13
drag, startPoint x: 688, startPoint y: 239, endPoint x: 575, endPoint y: 238, distance: 113.3
click at [577, 238] on td "[PERSON_NAME][EMAIL_ADDRESS][DOMAIN_NAME] SMTP Error" at bounding box center [731, 230] width 309 height 27
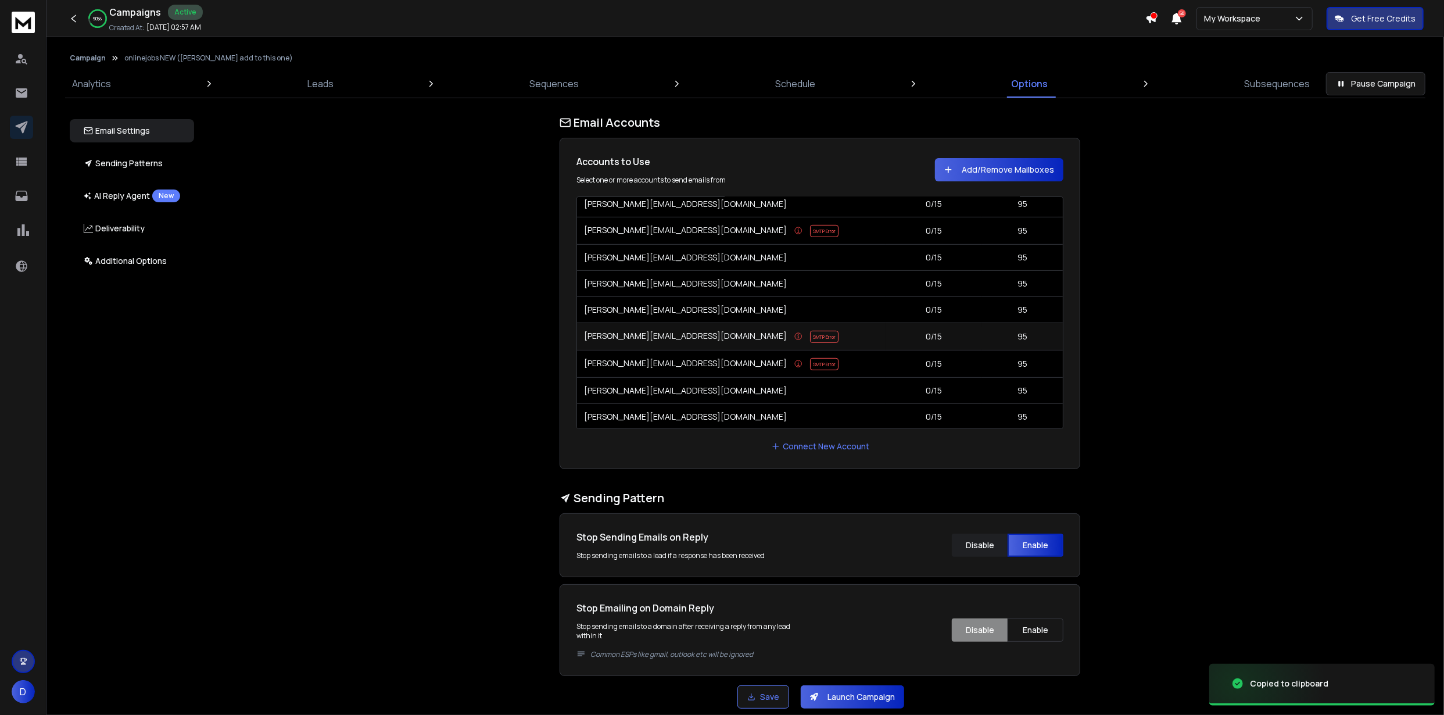
click at [669, 350] on td "[PERSON_NAME][EMAIL_ADDRESS][DOMAIN_NAME] SMTP Error" at bounding box center [731, 335] width 309 height 27
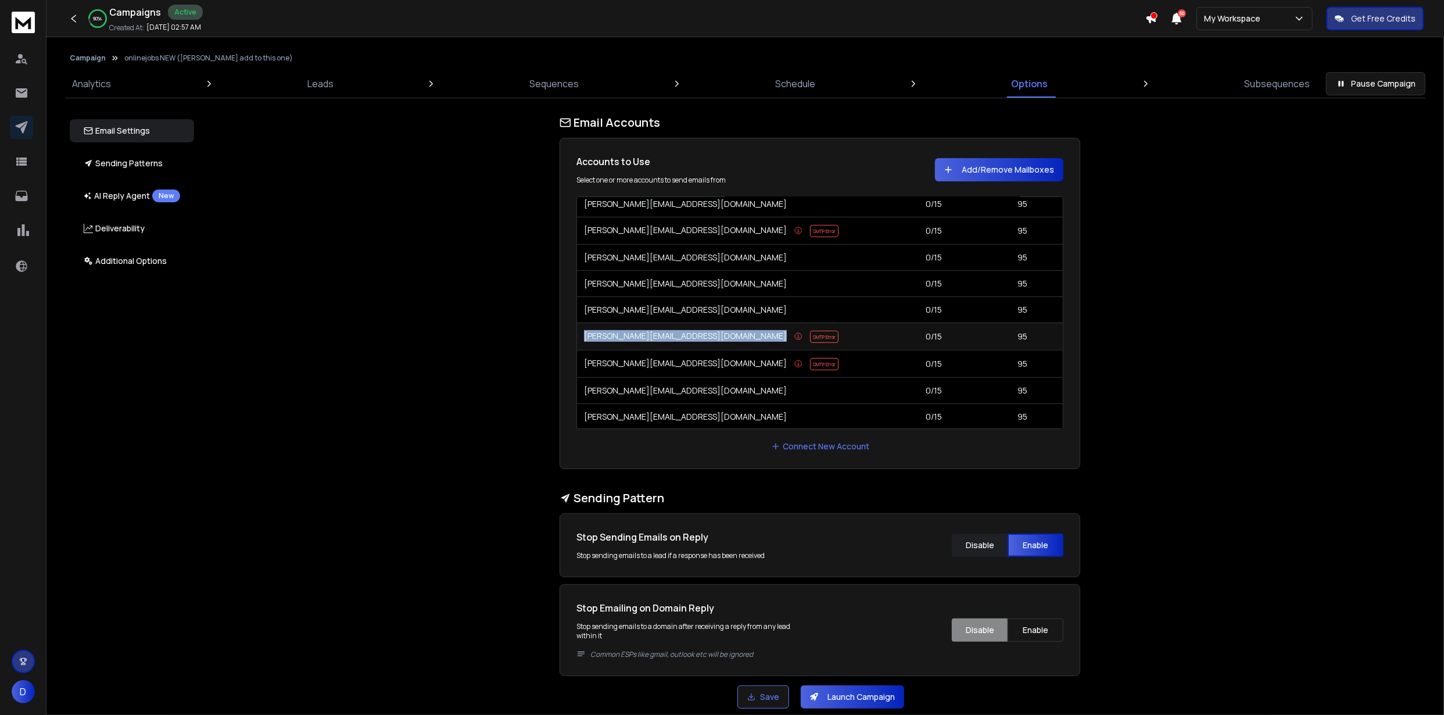
click at [669, 350] on td "[PERSON_NAME][EMAIL_ADDRESS][DOMAIN_NAME] SMTP Error" at bounding box center [731, 335] width 309 height 27
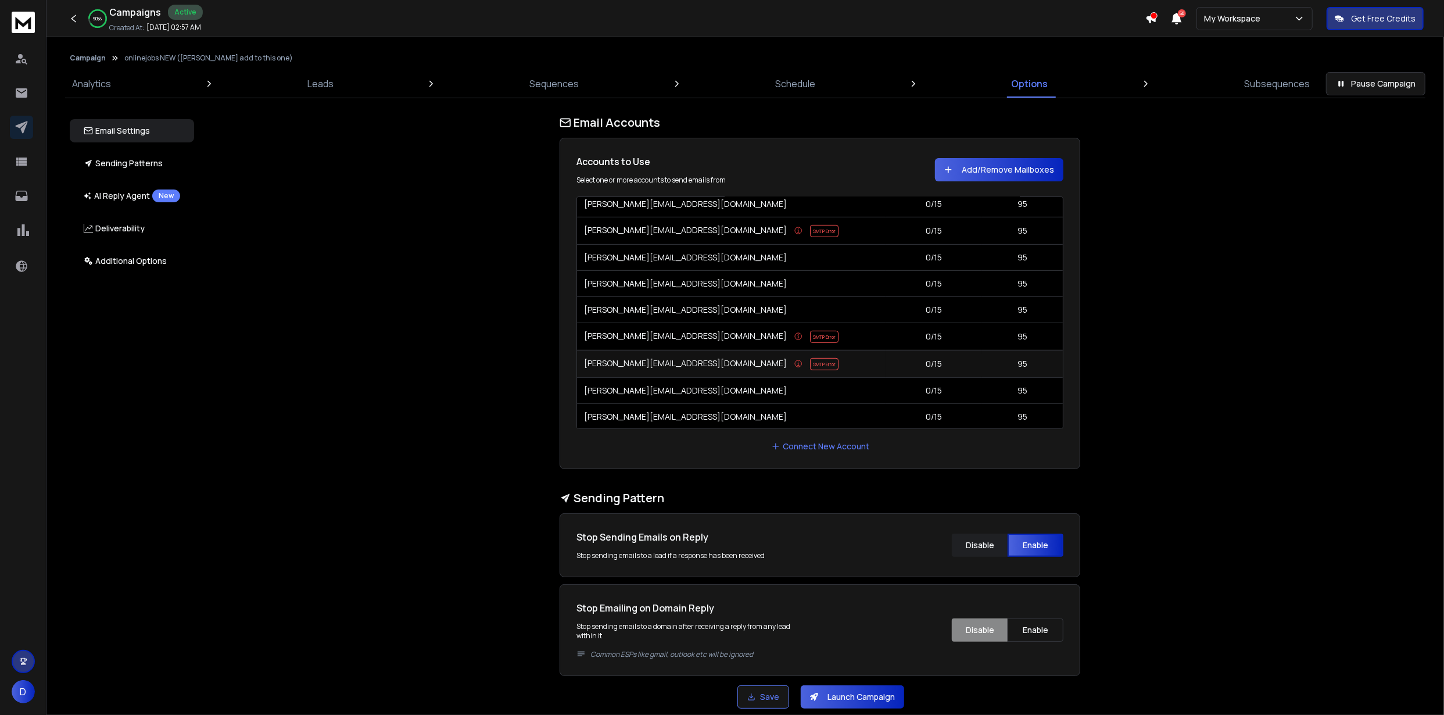
click at [667, 377] on td "[PERSON_NAME][EMAIL_ADDRESS][DOMAIN_NAME] SMTP Error" at bounding box center [731, 363] width 309 height 27
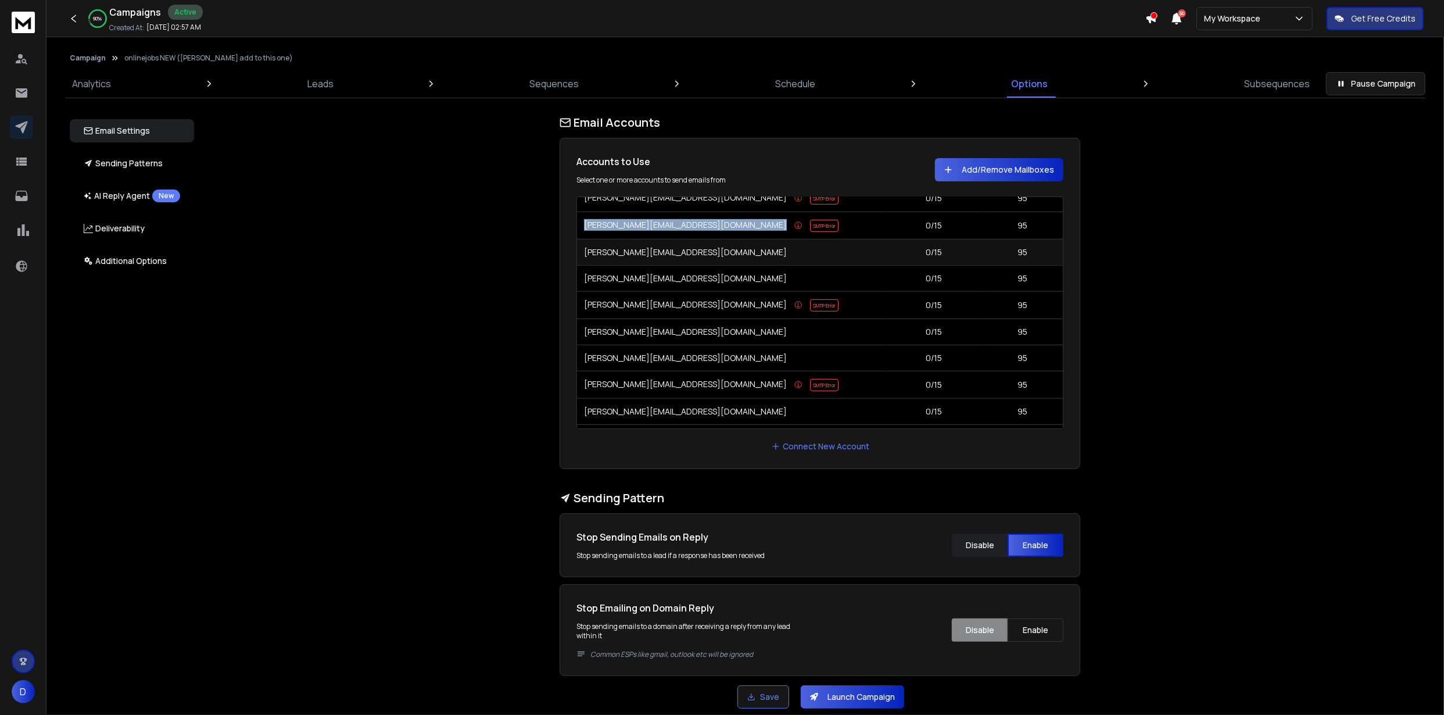
scroll to position [775, 0]
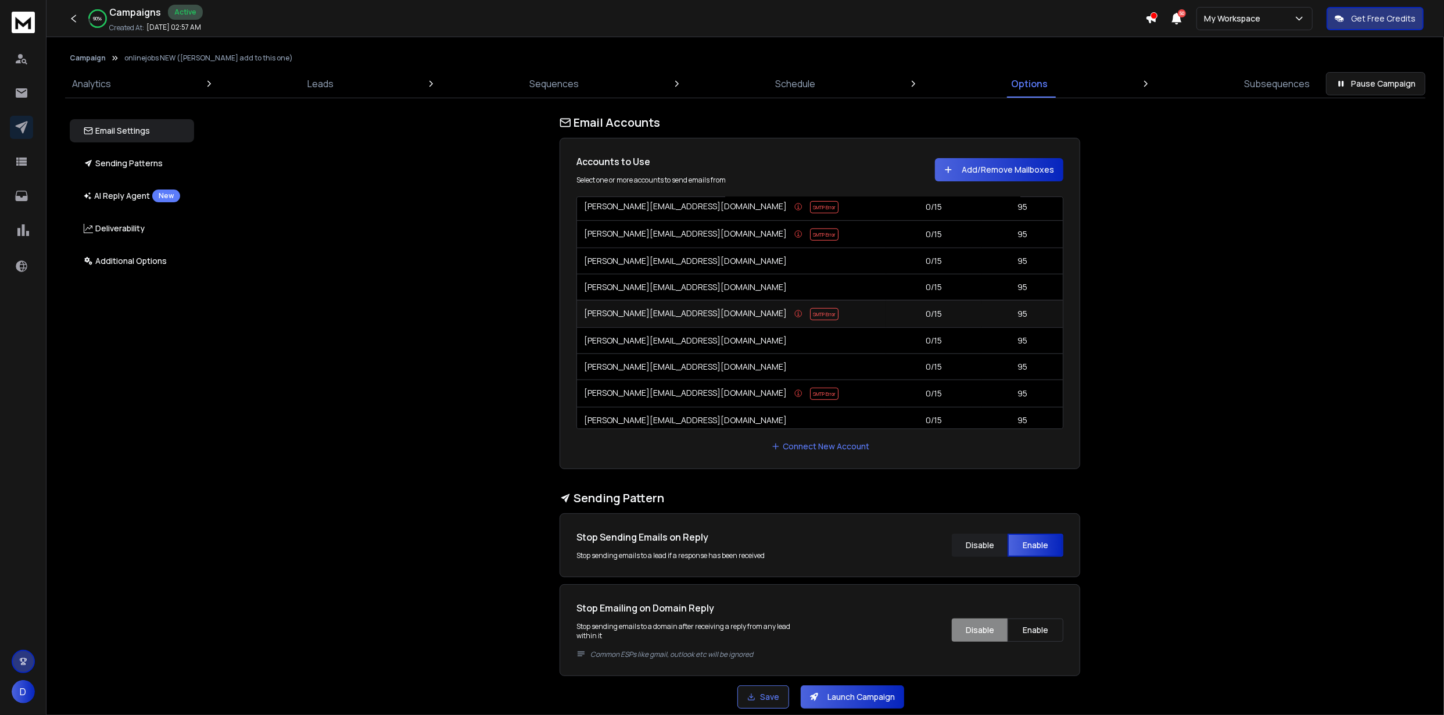
click at [628, 320] on p "[PERSON_NAME][EMAIL_ADDRESS][DOMAIN_NAME]" at bounding box center [685, 313] width 203 height 13
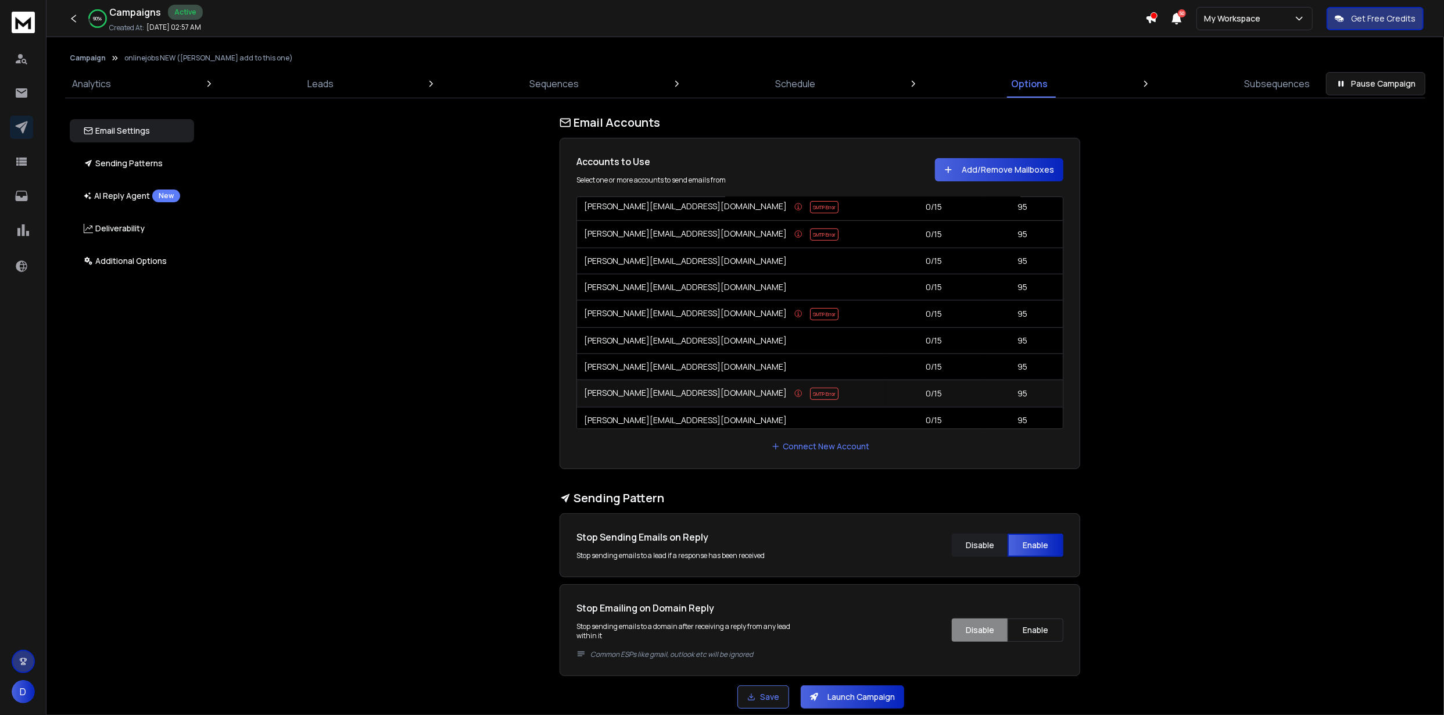
click at [660, 400] on p "[PERSON_NAME][EMAIL_ADDRESS][DOMAIN_NAME]" at bounding box center [685, 393] width 203 height 13
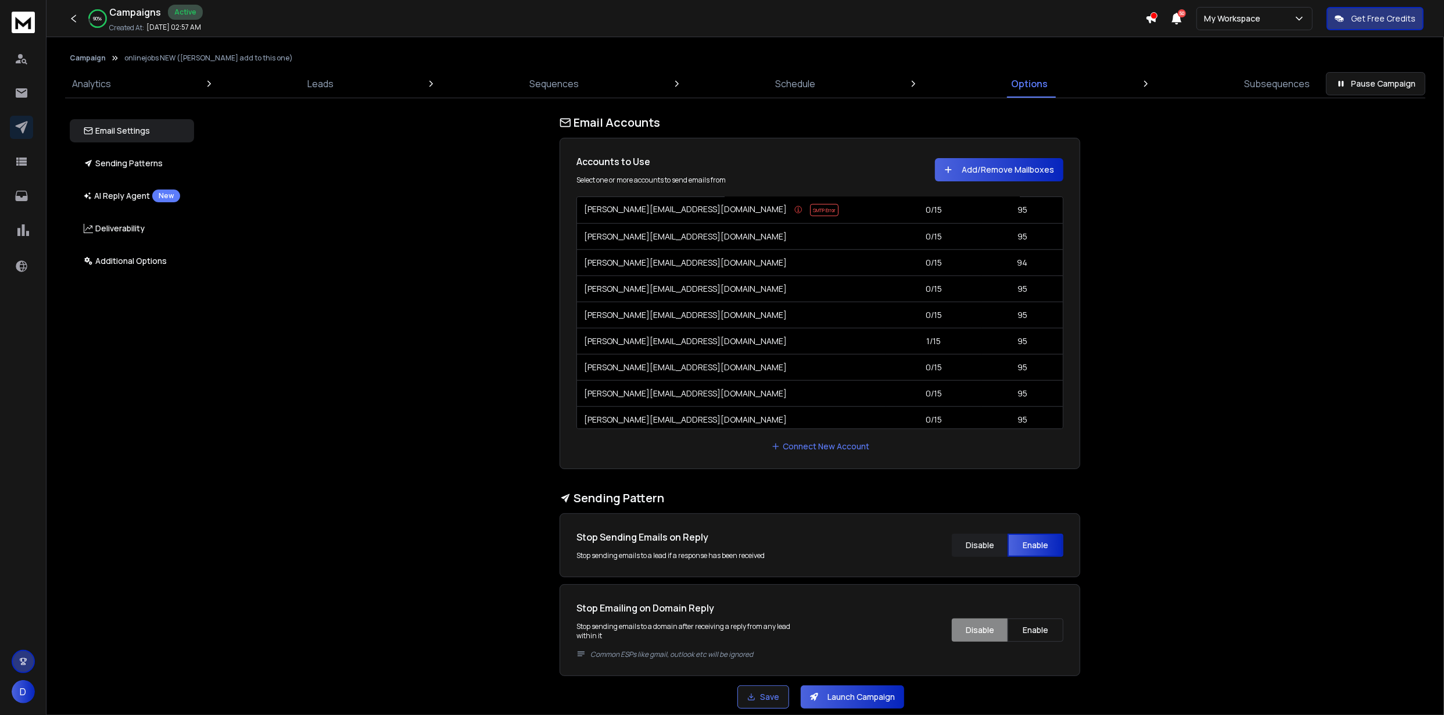
scroll to position [1032, 0]
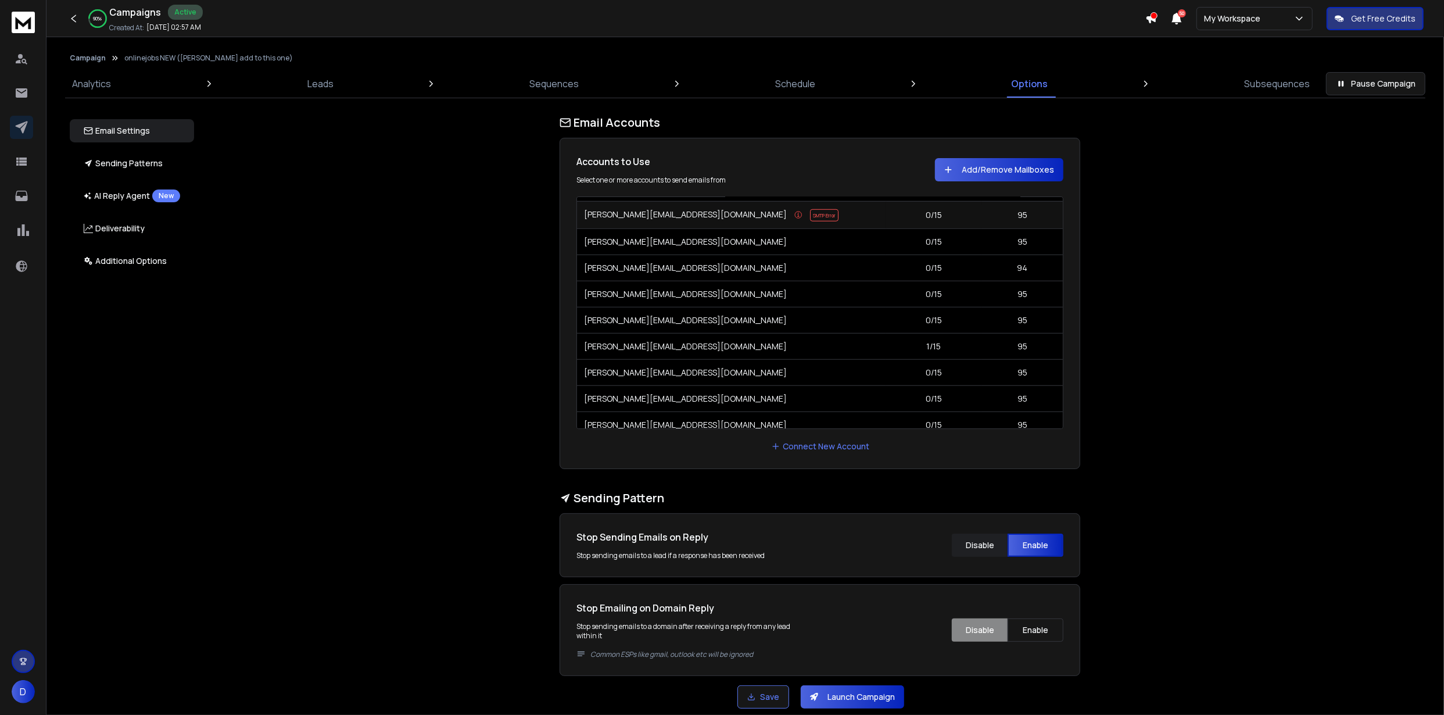
click at [662, 221] on p "[PERSON_NAME][EMAIL_ADDRESS][DOMAIN_NAME]" at bounding box center [685, 215] width 203 height 13
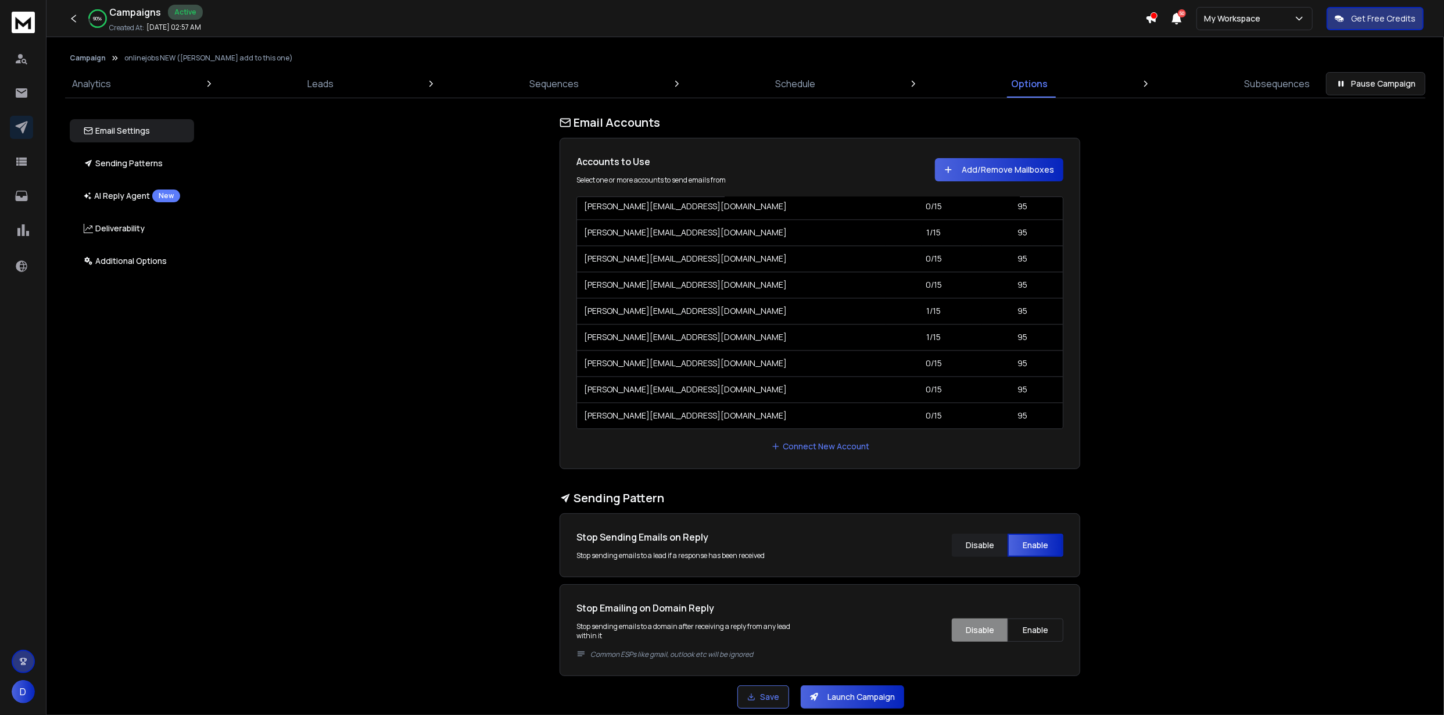
scroll to position [1936, 0]
click at [24, 99] on icon at bounding box center [22, 93] width 14 height 14
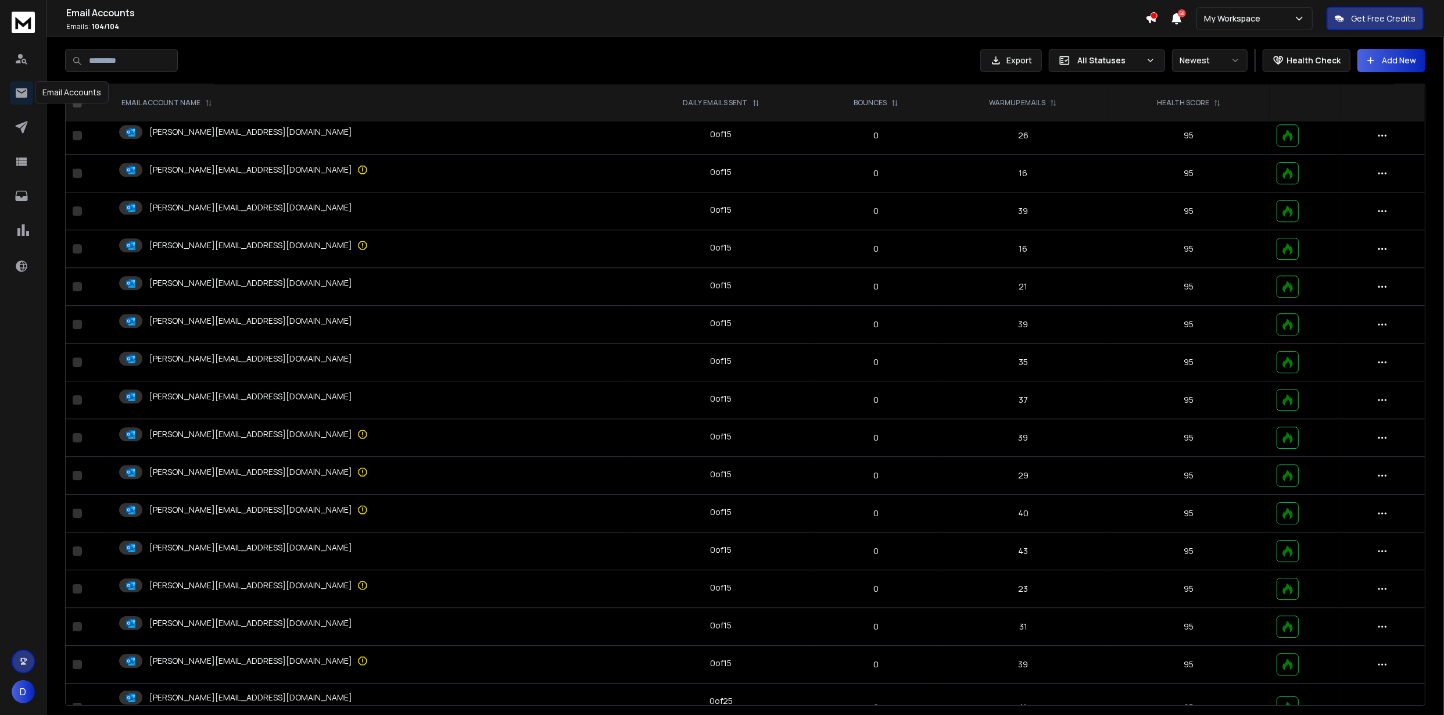
scroll to position [3396, 0]
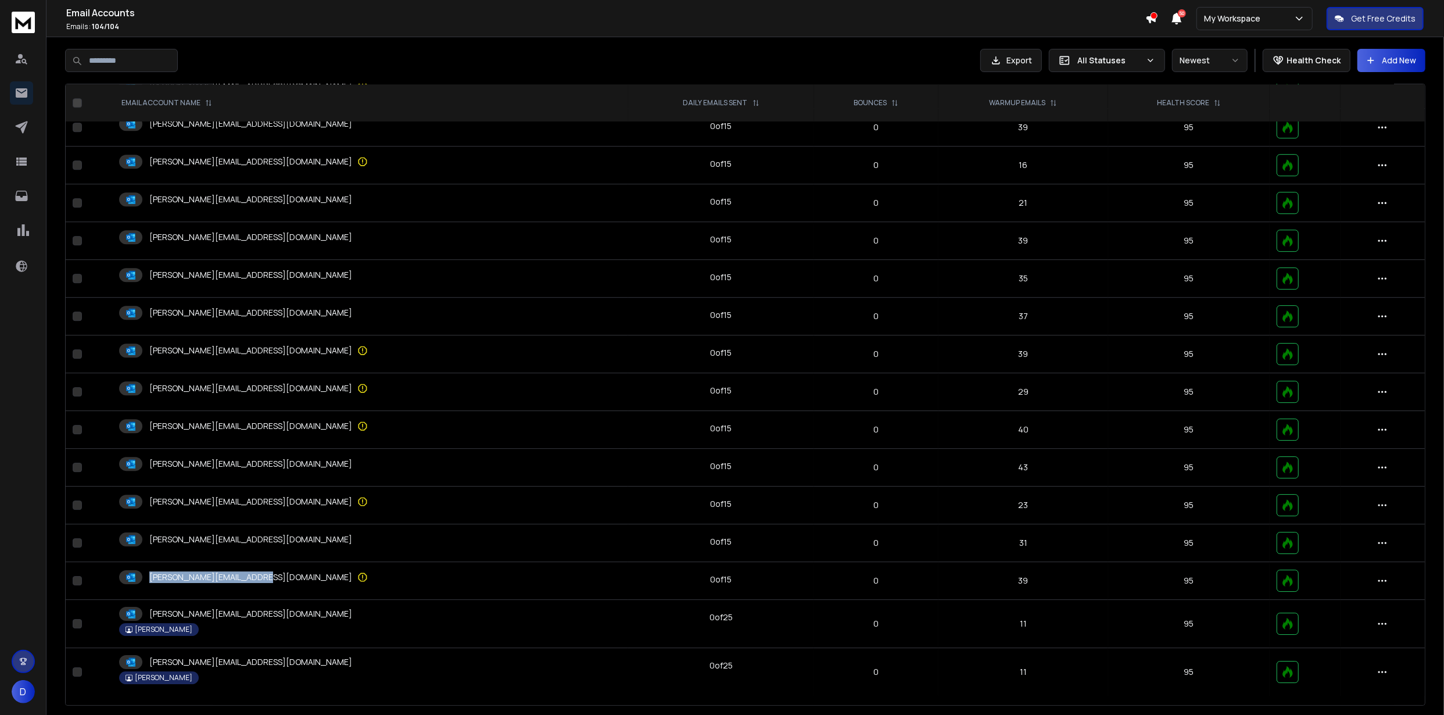
drag, startPoint x: 249, startPoint y: 579, endPoint x: 147, endPoint y: 579, distance: 102.3
click at [147, 579] on div "[PERSON_NAME][EMAIL_ADDRESS][DOMAIN_NAME]" at bounding box center [235, 577] width 233 height 14
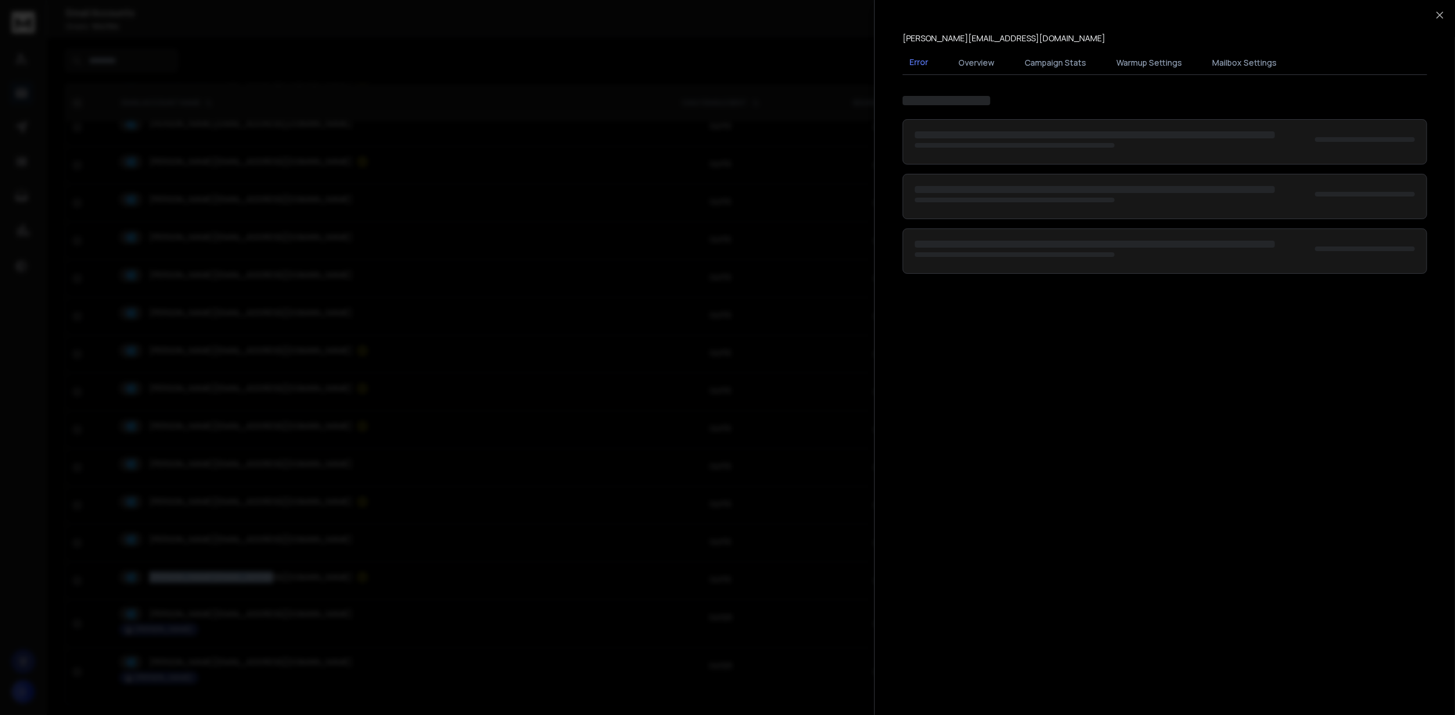
click at [342, 507] on div at bounding box center [727, 357] width 1455 height 715
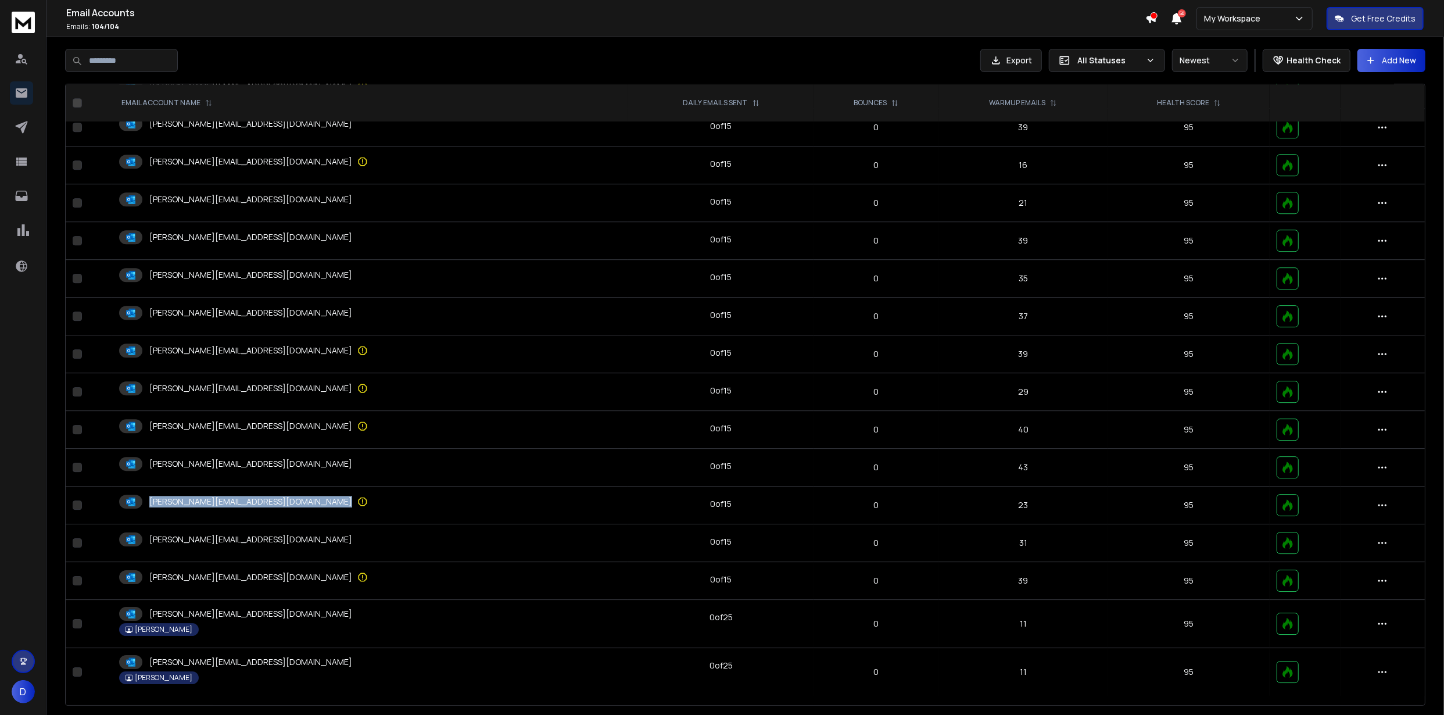
drag, startPoint x: 273, startPoint y: 505, endPoint x: 146, endPoint y: 507, distance: 126.1
click at [146, 507] on td "[PERSON_NAME][EMAIL_ADDRESS][DOMAIN_NAME]" at bounding box center [370, 505] width 516 height 38
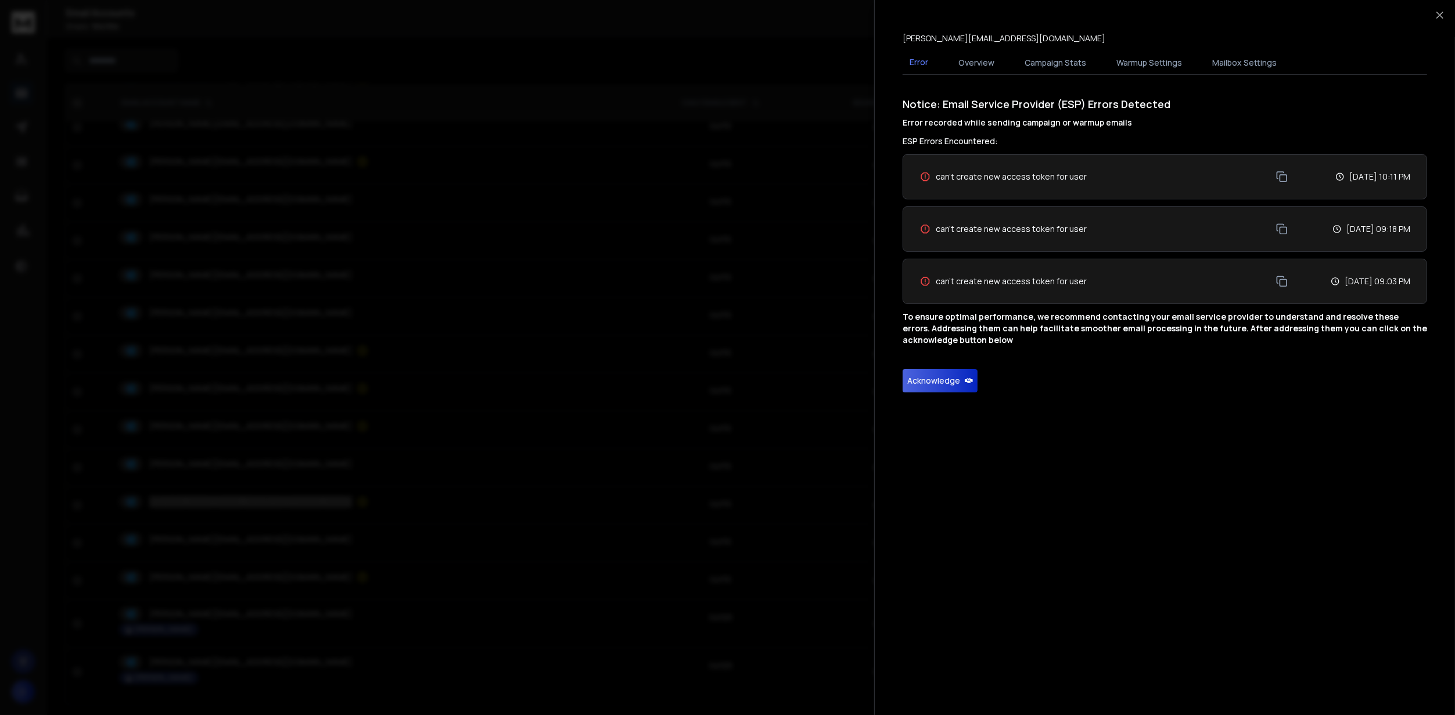
click at [103, 460] on div at bounding box center [727, 357] width 1455 height 715
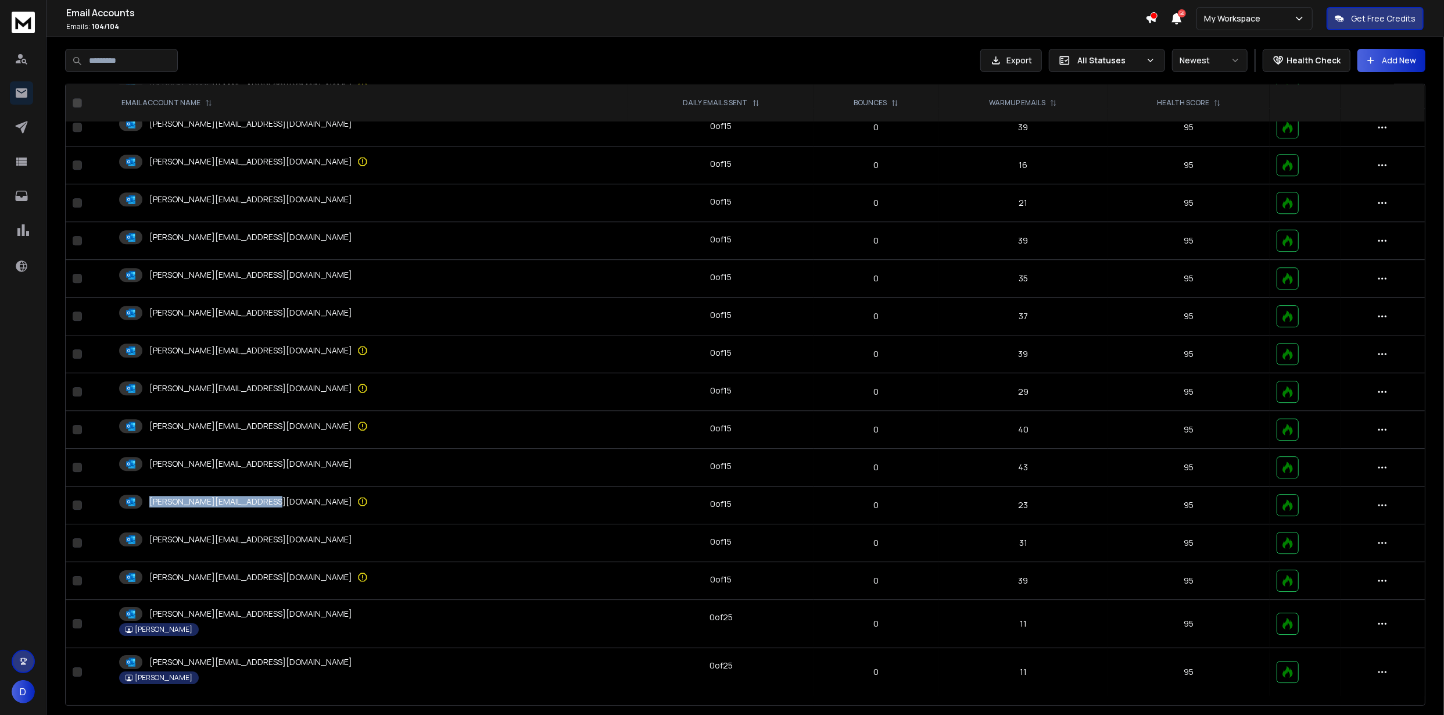
drag, startPoint x: 268, startPoint y: 504, endPoint x: 149, endPoint y: 505, distance: 119.7
click at [149, 505] on div "[PERSON_NAME][EMAIL_ADDRESS][DOMAIN_NAME]" at bounding box center [235, 501] width 233 height 14
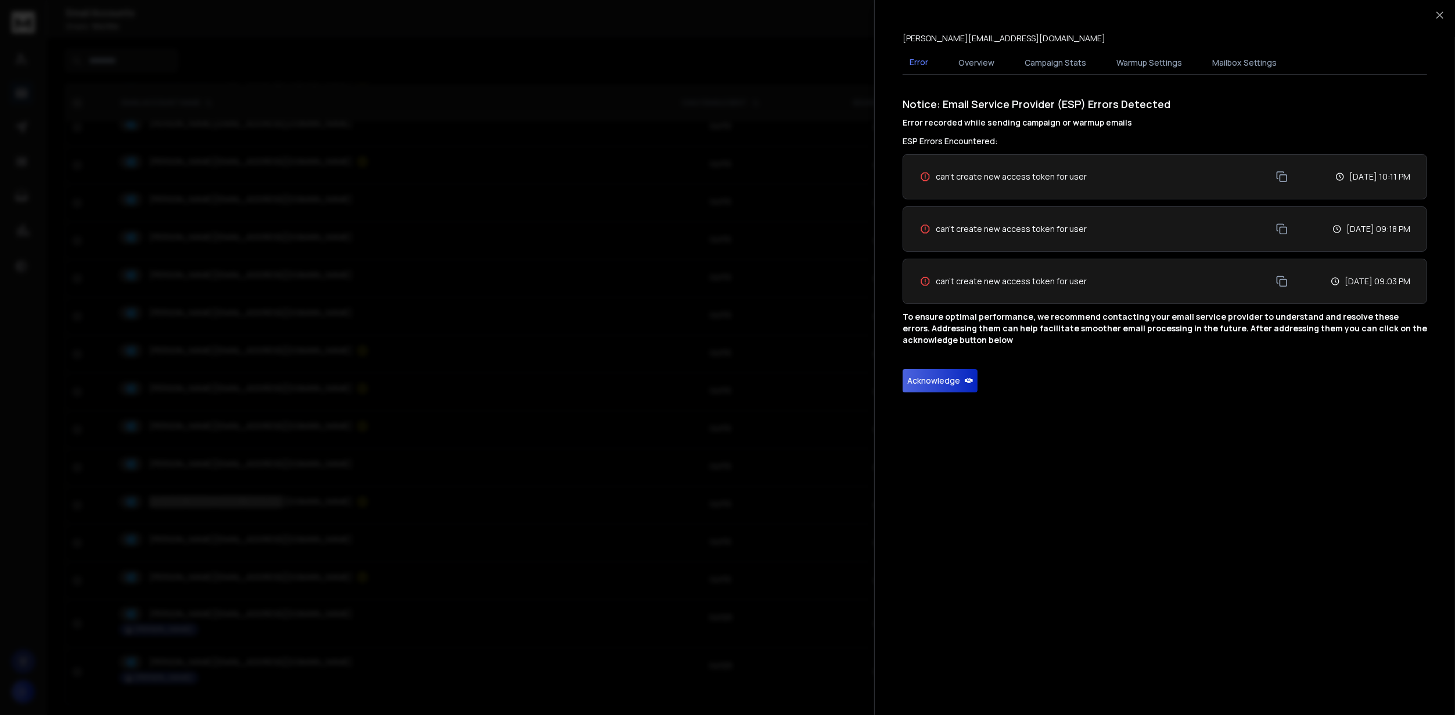
click at [325, 437] on div at bounding box center [727, 357] width 1455 height 715
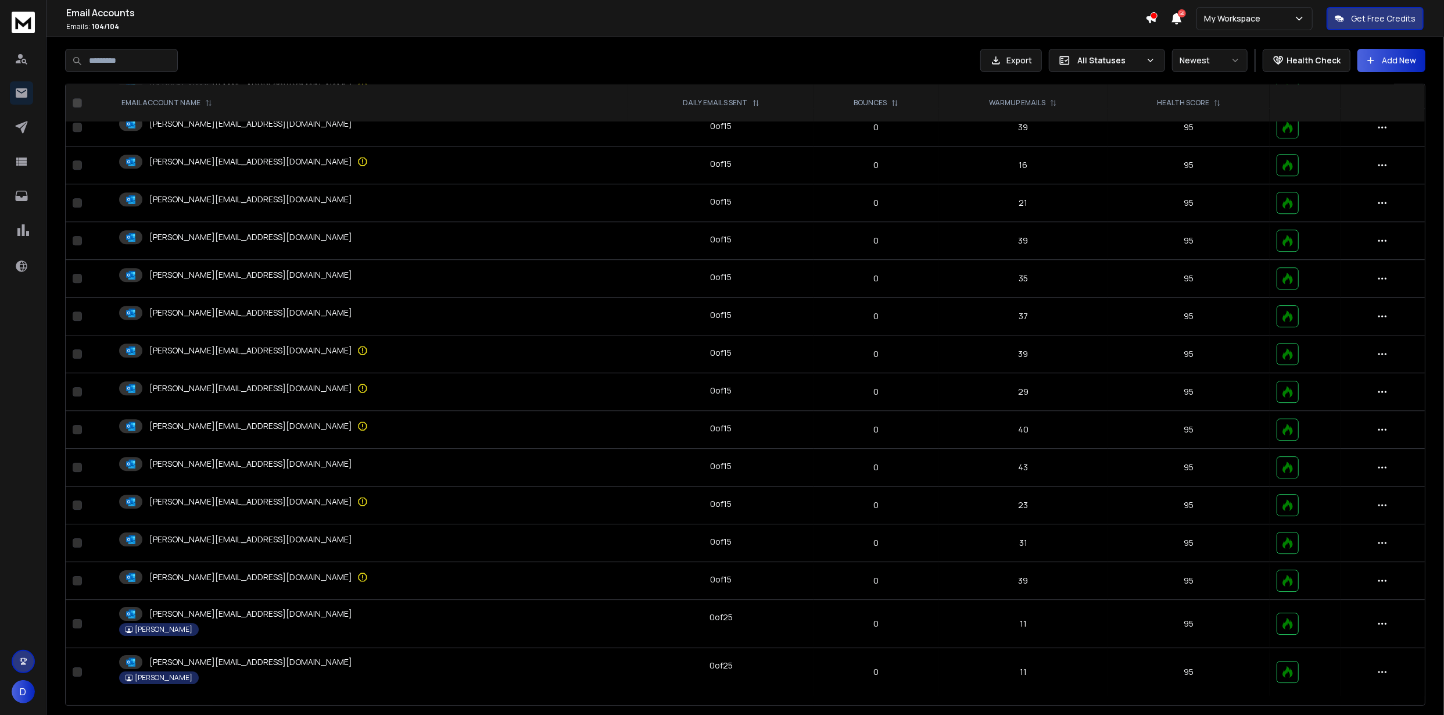
click at [261, 468] on div "[PERSON_NAME][EMAIL_ADDRESS][DOMAIN_NAME]" at bounding box center [235, 464] width 233 height 14
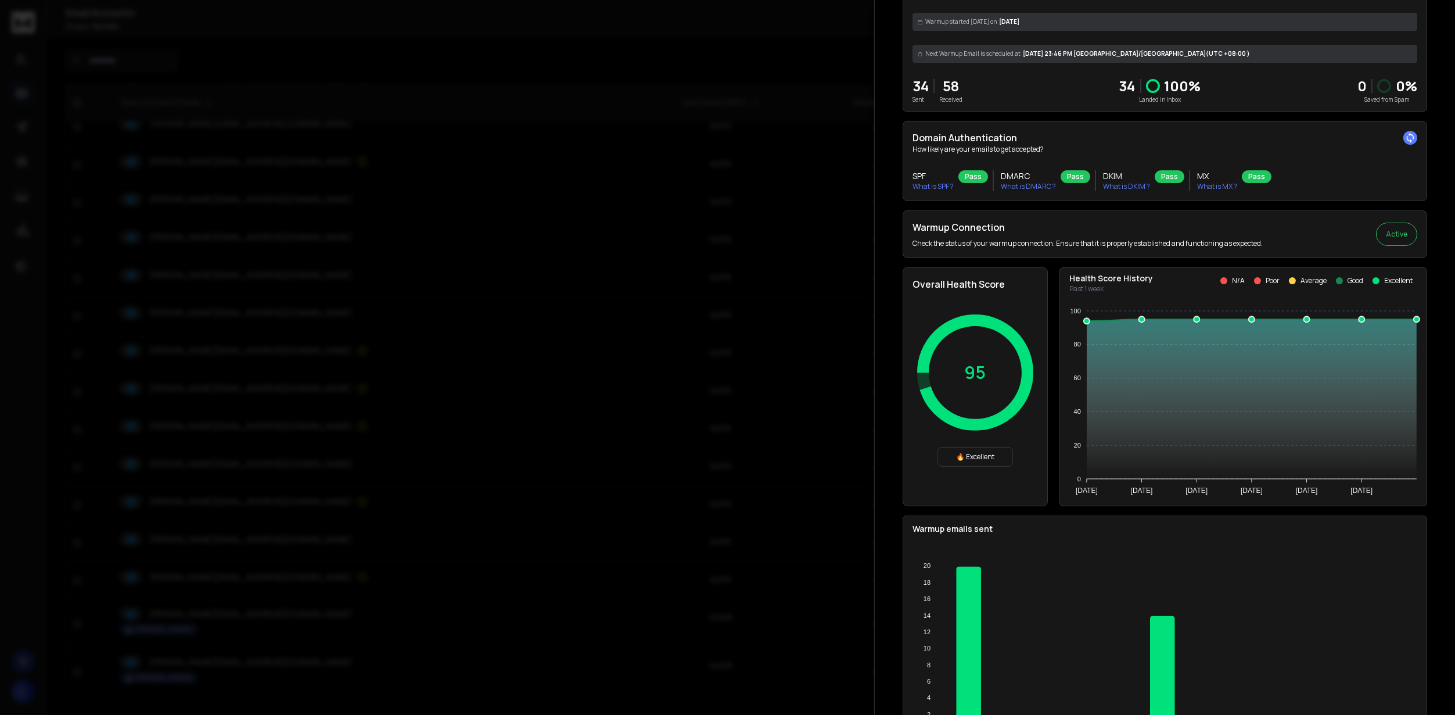
scroll to position [241, 0]
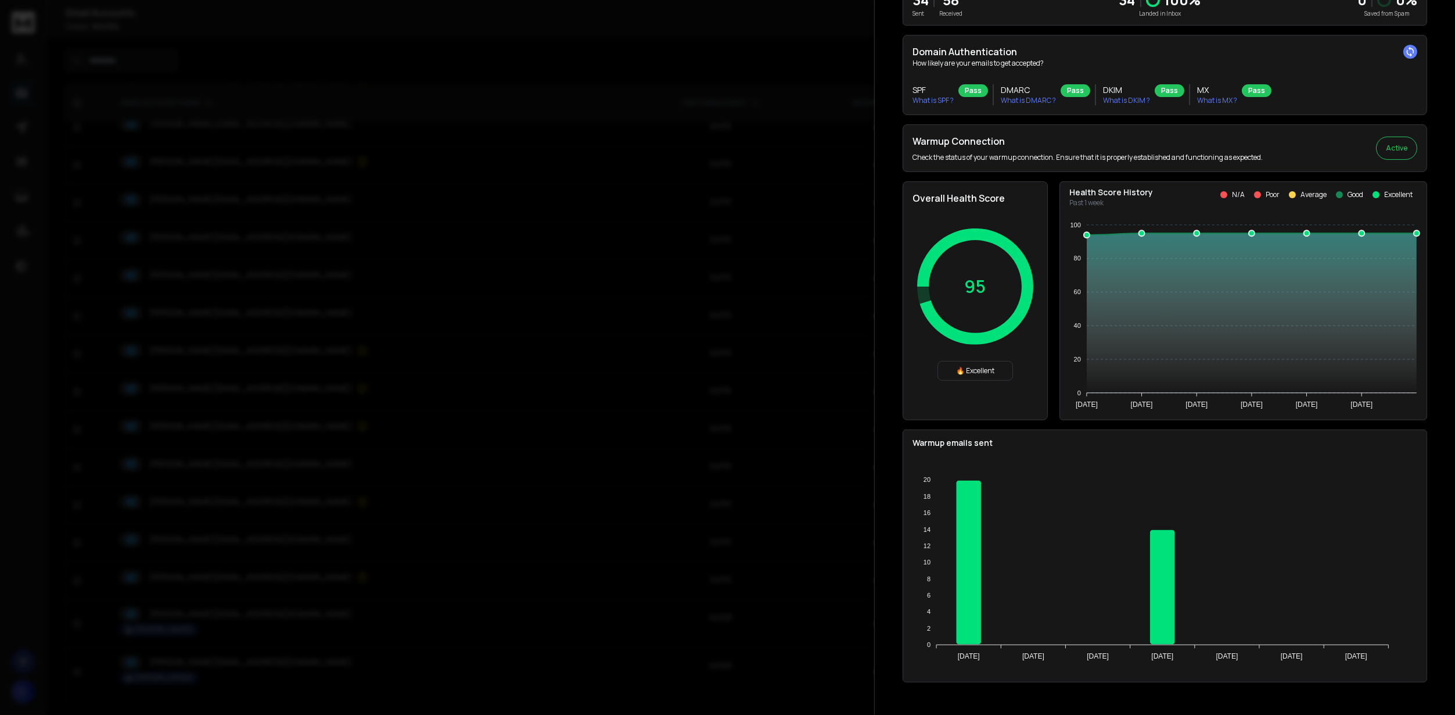
click at [1137, 533] on foreignobject at bounding box center [1163, 564] width 501 height 203
click at [473, 580] on div at bounding box center [727, 357] width 1455 height 715
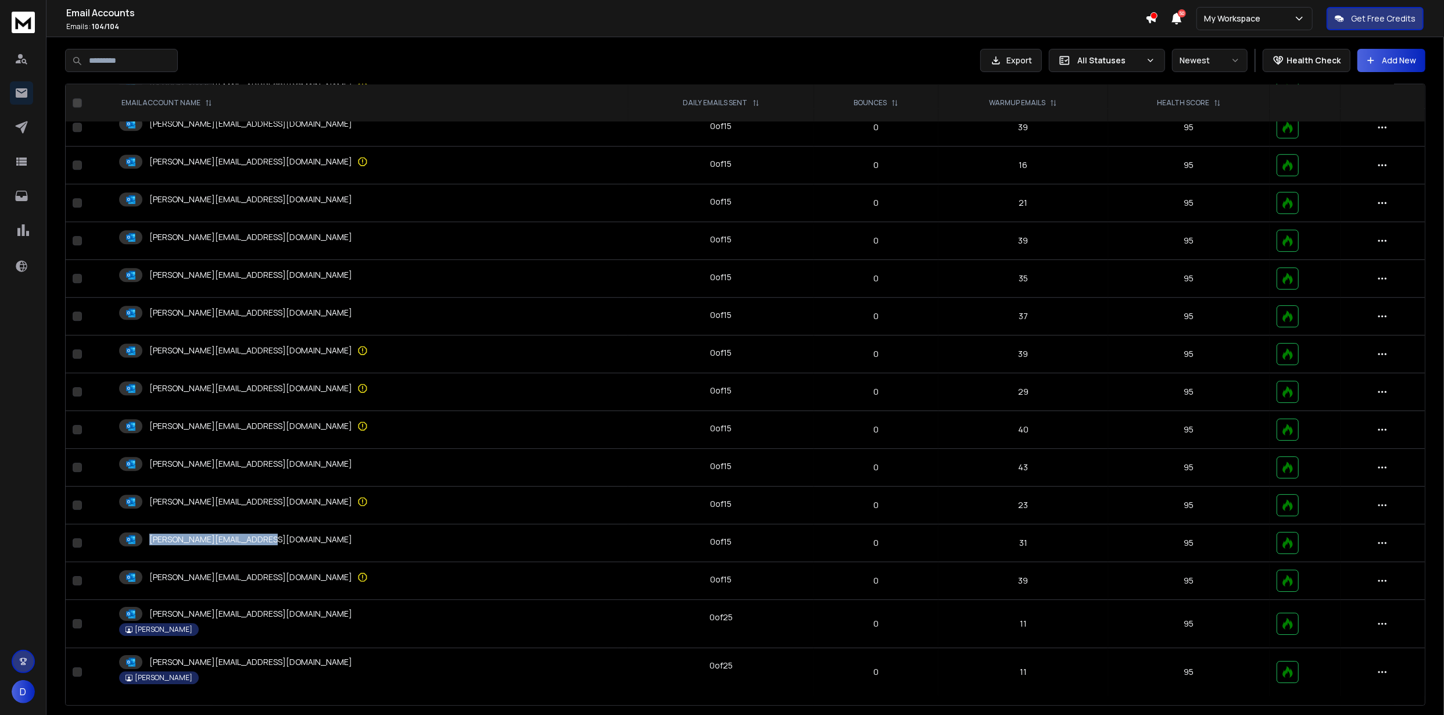
drag, startPoint x: 268, startPoint y: 535, endPoint x: 146, endPoint y: 537, distance: 122.0
click at [146, 537] on div "[PERSON_NAME][EMAIL_ADDRESS][DOMAIN_NAME]" at bounding box center [370, 539] width 502 height 14
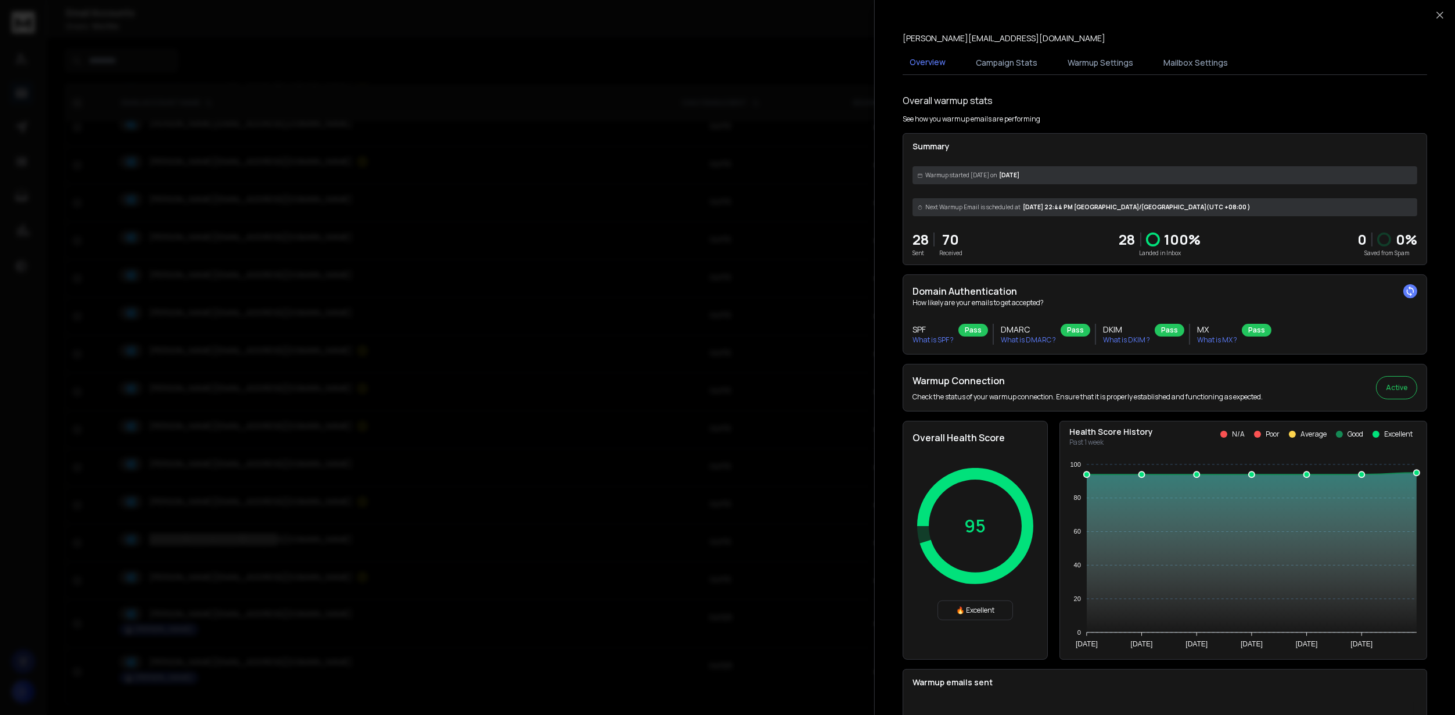
click at [303, 352] on div at bounding box center [727, 357] width 1455 height 715
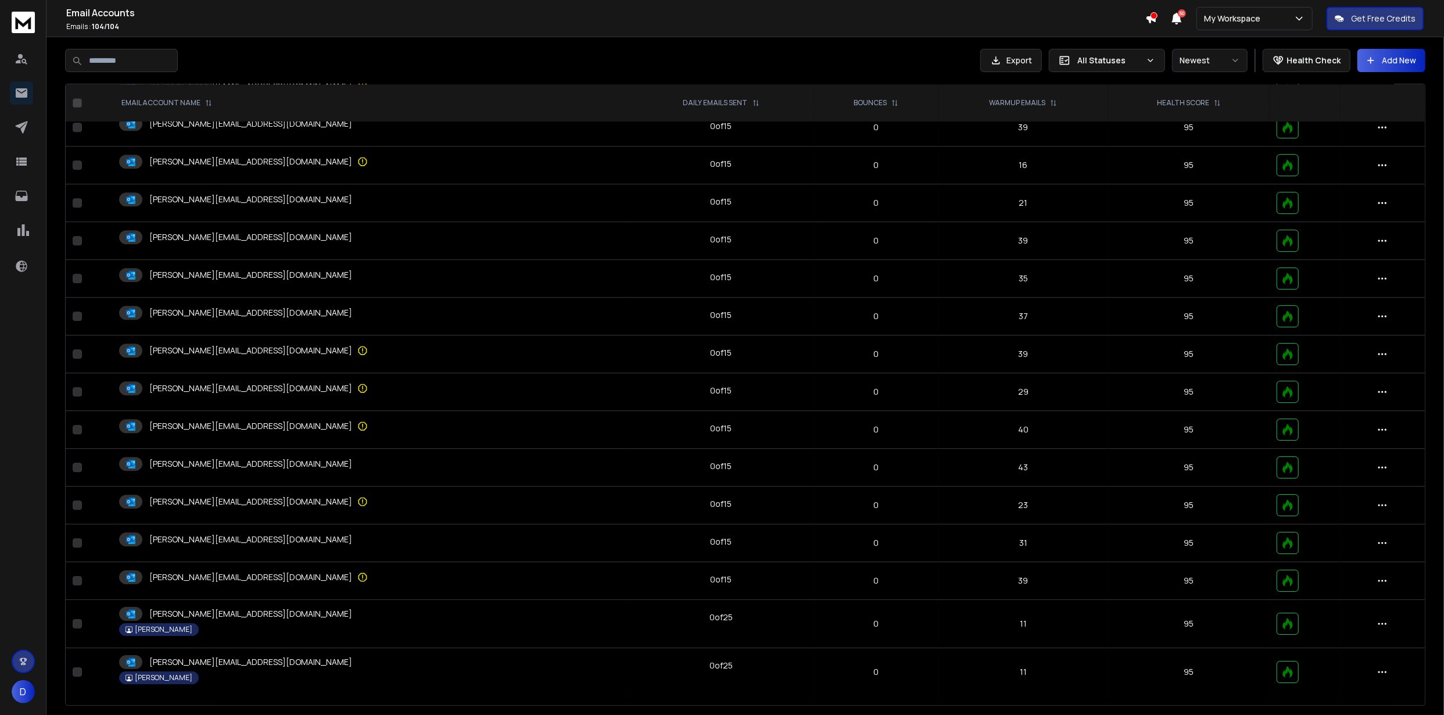
click at [232, 461] on p "[PERSON_NAME][EMAIL_ADDRESS][DOMAIN_NAME]" at bounding box center [250, 464] width 203 height 12
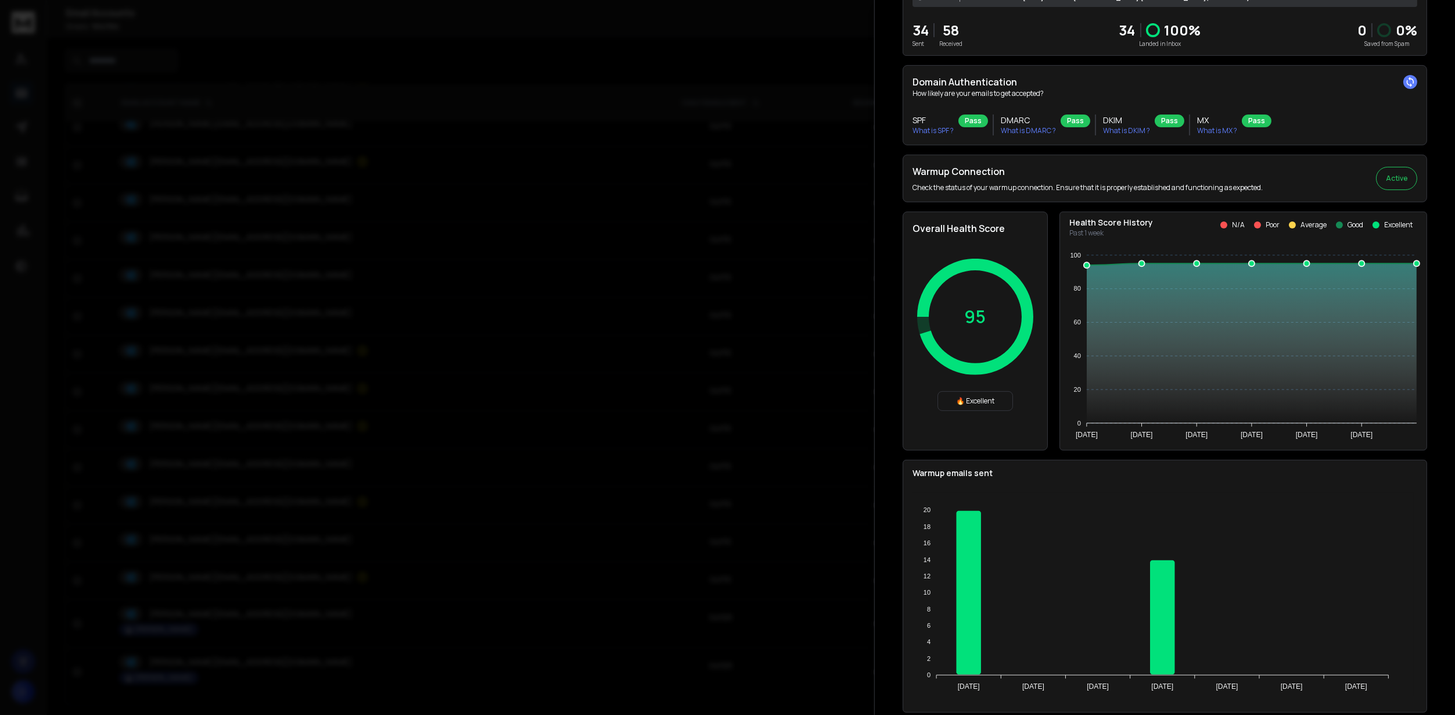
click at [373, 509] on div at bounding box center [727, 357] width 1455 height 715
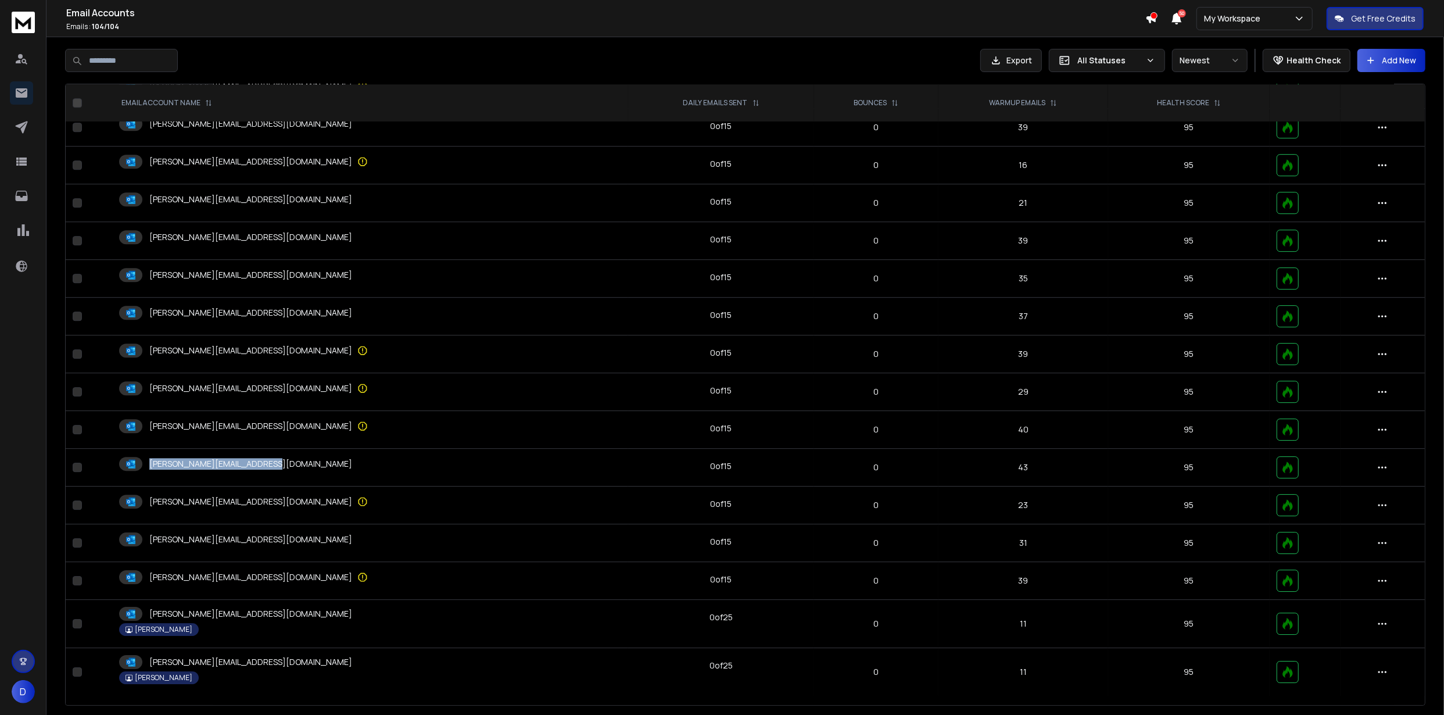
drag, startPoint x: 271, startPoint y: 460, endPoint x: 146, endPoint y: 465, distance: 124.5
click at [146, 465] on div "[PERSON_NAME][EMAIL_ADDRESS][DOMAIN_NAME]" at bounding box center [370, 464] width 502 height 14
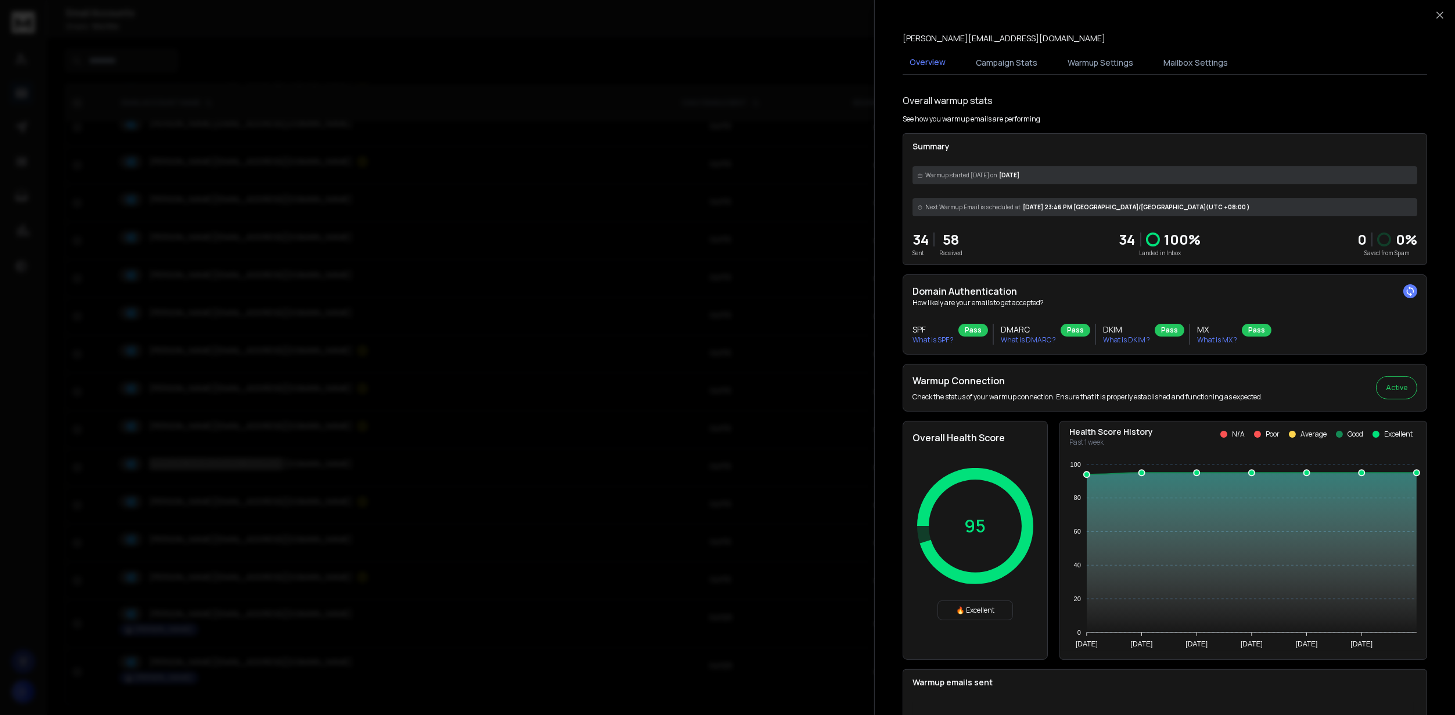
click at [328, 473] on div at bounding box center [727, 357] width 1455 height 715
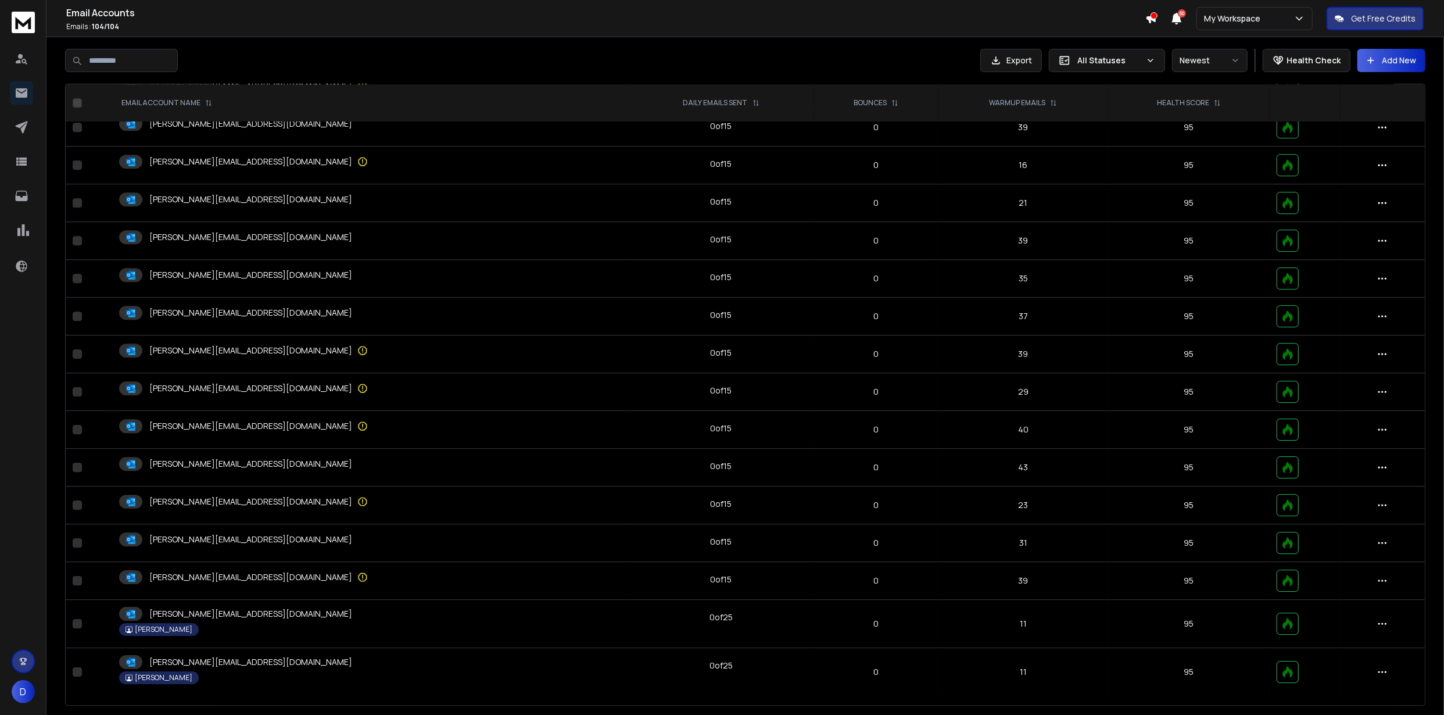
click at [252, 307] on p "[PERSON_NAME][EMAIL_ADDRESS][DOMAIN_NAME]" at bounding box center [250, 313] width 203 height 12
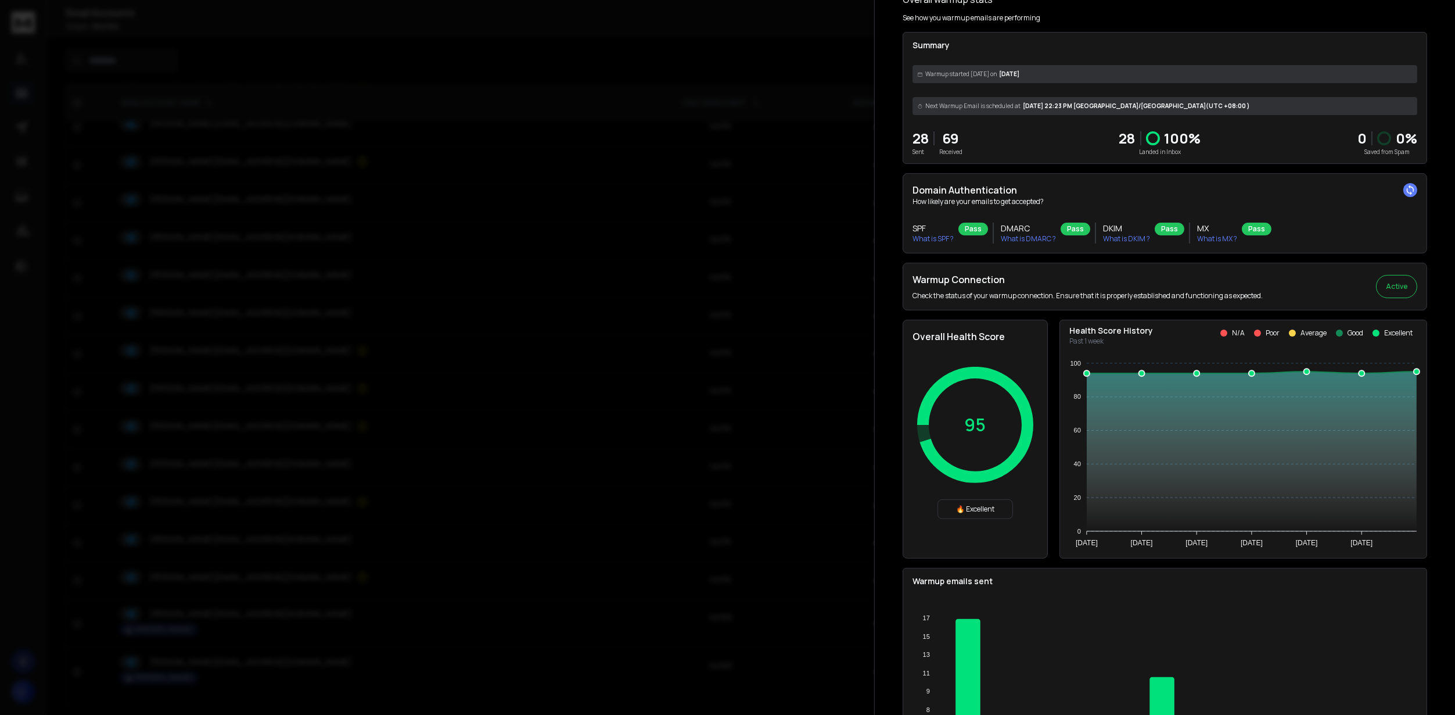
scroll to position [191, 0]
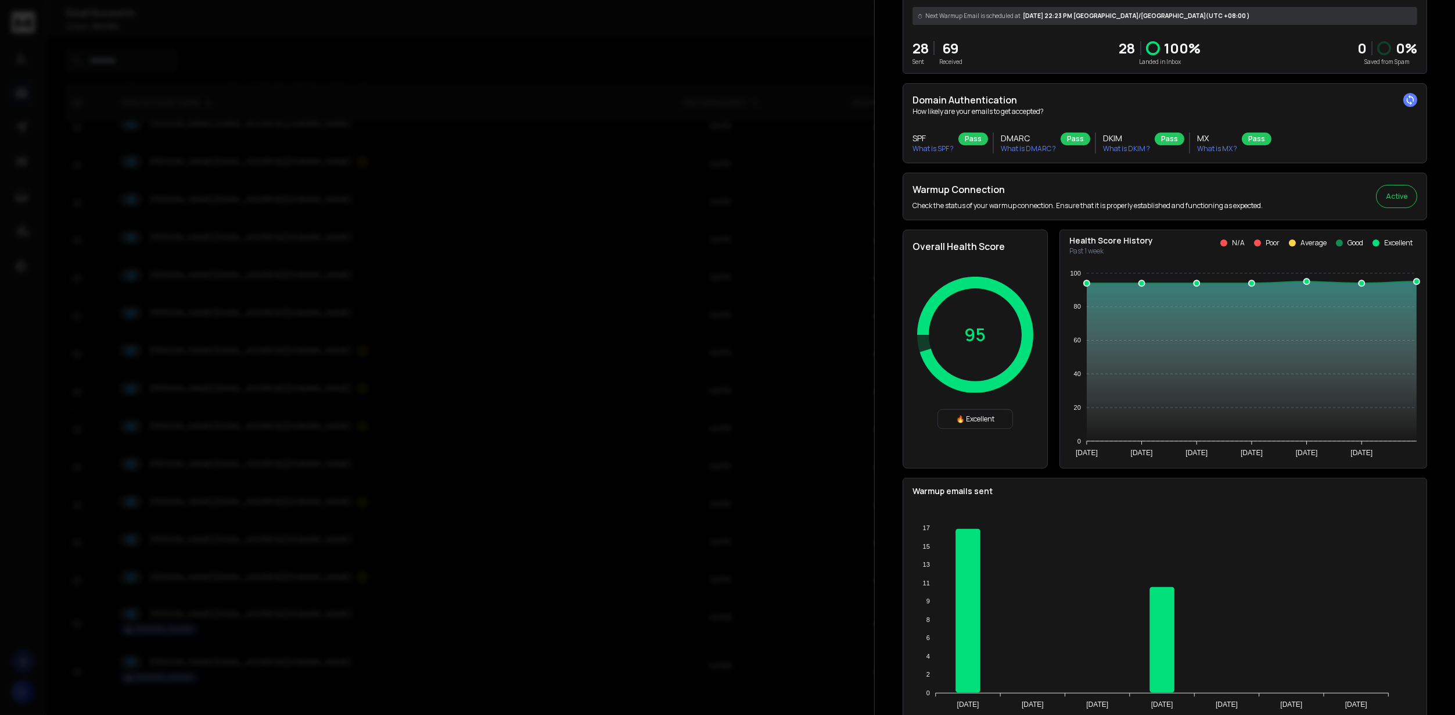
click at [385, 321] on div at bounding box center [727, 357] width 1455 height 715
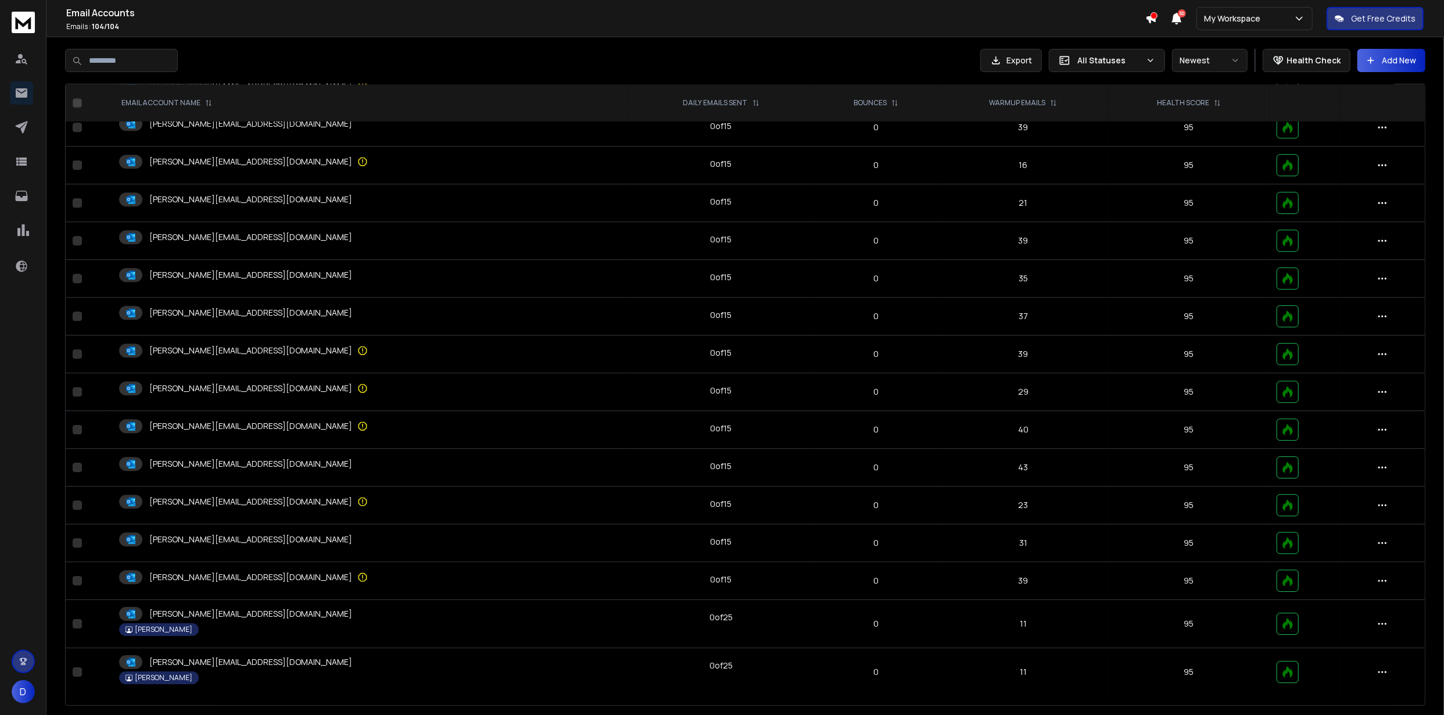
click at [266, 277] on div "[PERSON_NAME][EMAIL_ADDRESS][DOMAIN_NAME]" at bounding box center [370, 275] width 502 height 14
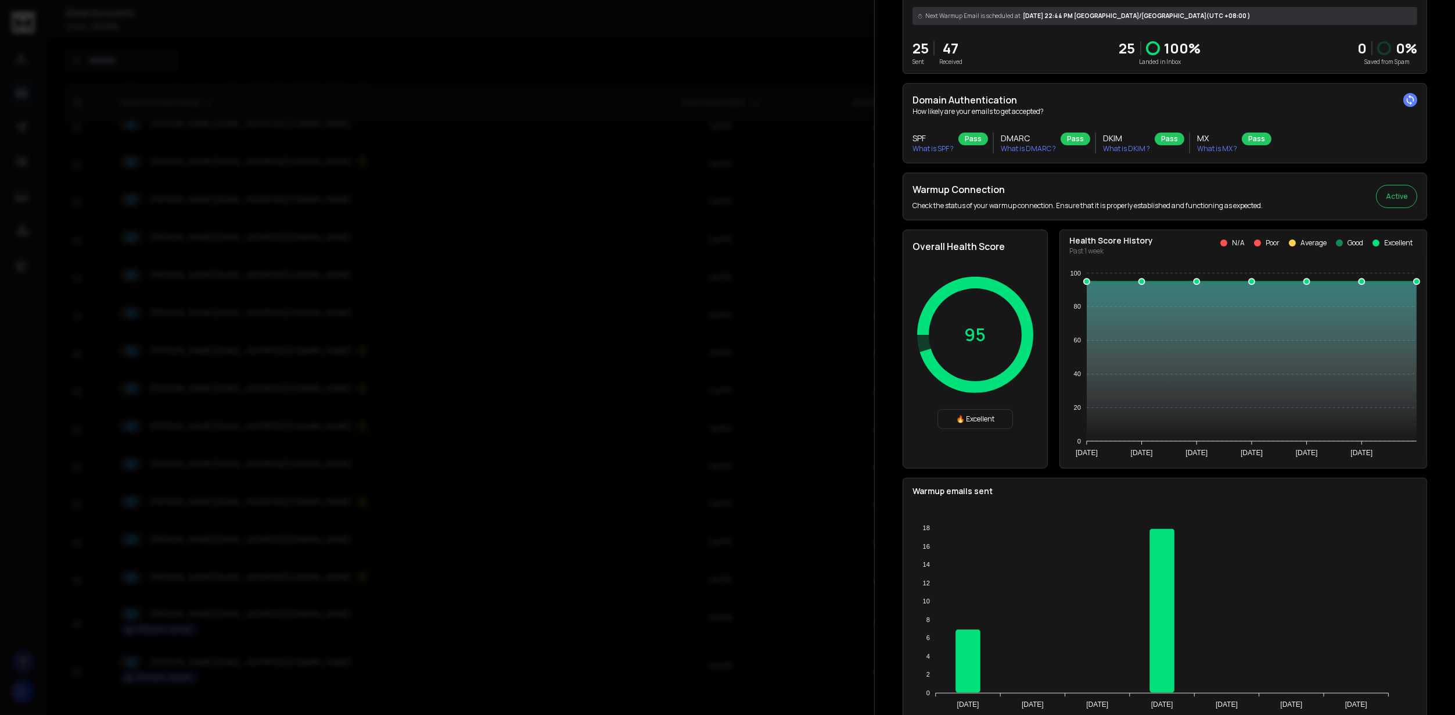
click at [419, 345] on div at bounding box center [727, 357] width 1455 height 715
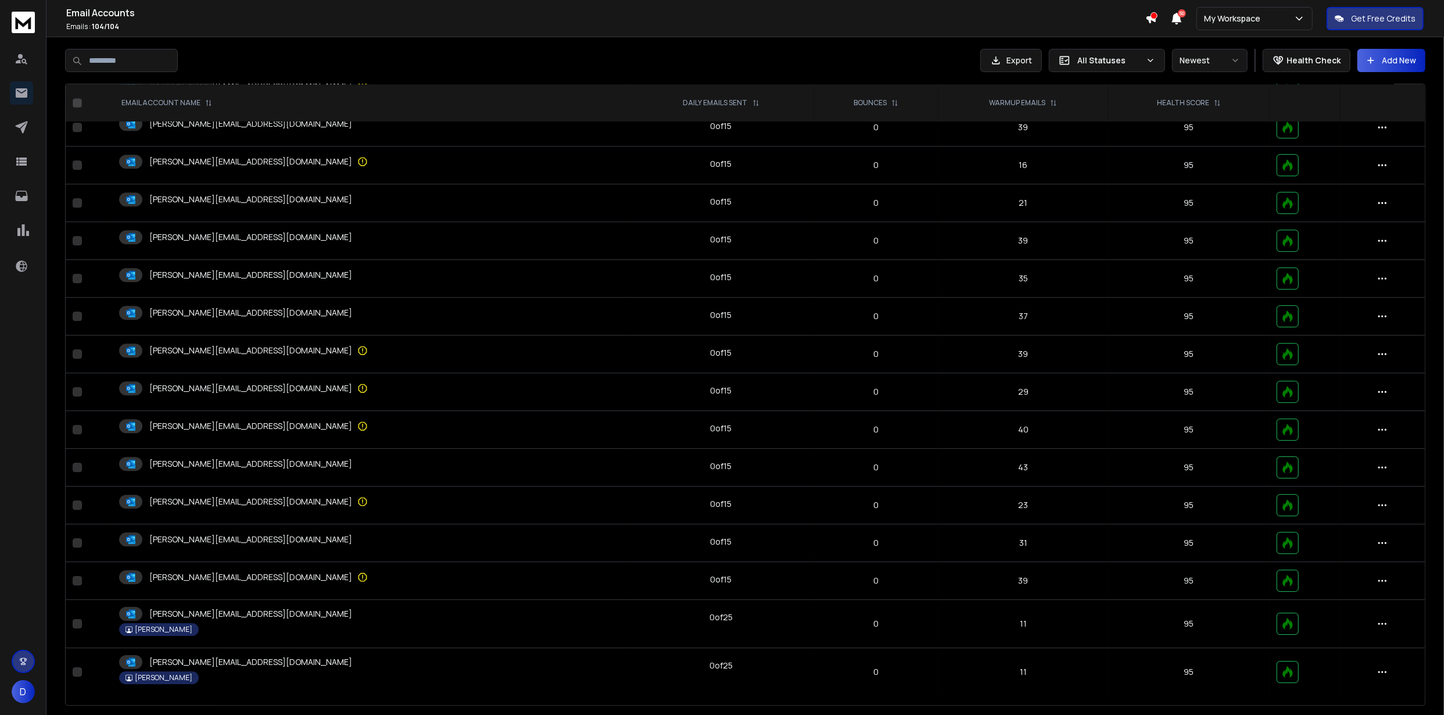
click at [244, 238] on p "[PERSON_NAME][EMAIL_ADDRESS][DOMAIN_NAME]" at bounding box center [250, 237] width 203 height 12
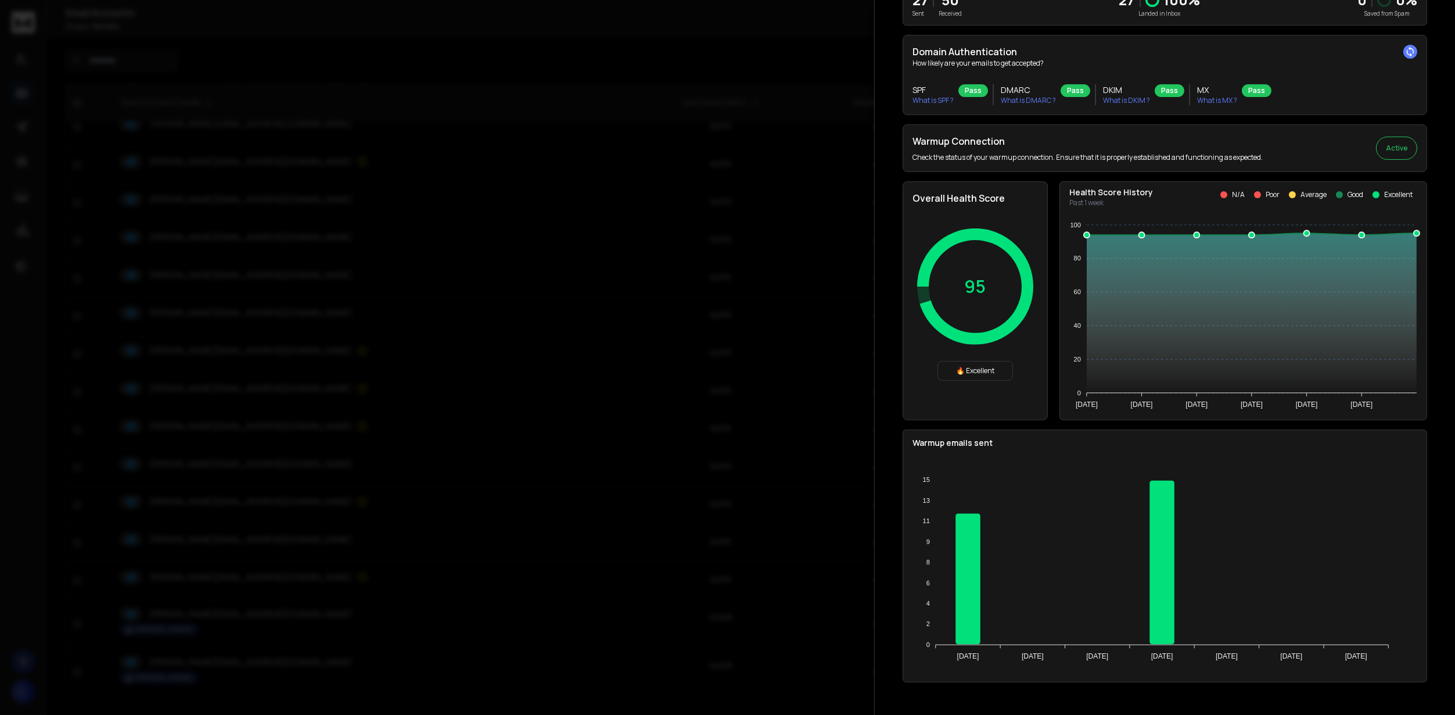
click at [485, 336] on div at bounding box center [727, 357] width 1455 height 715
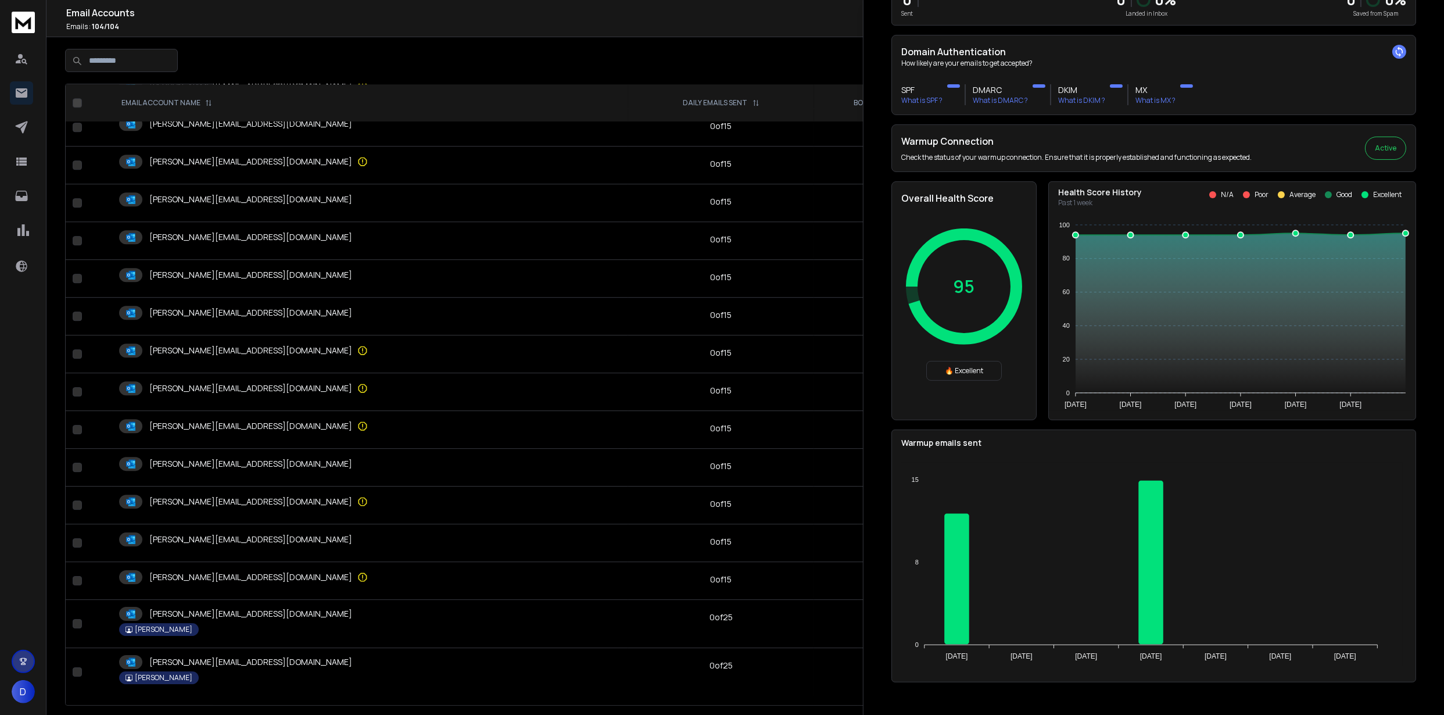
click at [188, 184] on td "[PERSON_NAME][EMAIL_ADDRESS][DOMAIN_NAME]" at bounding box center [370, 203] width 516 height 38
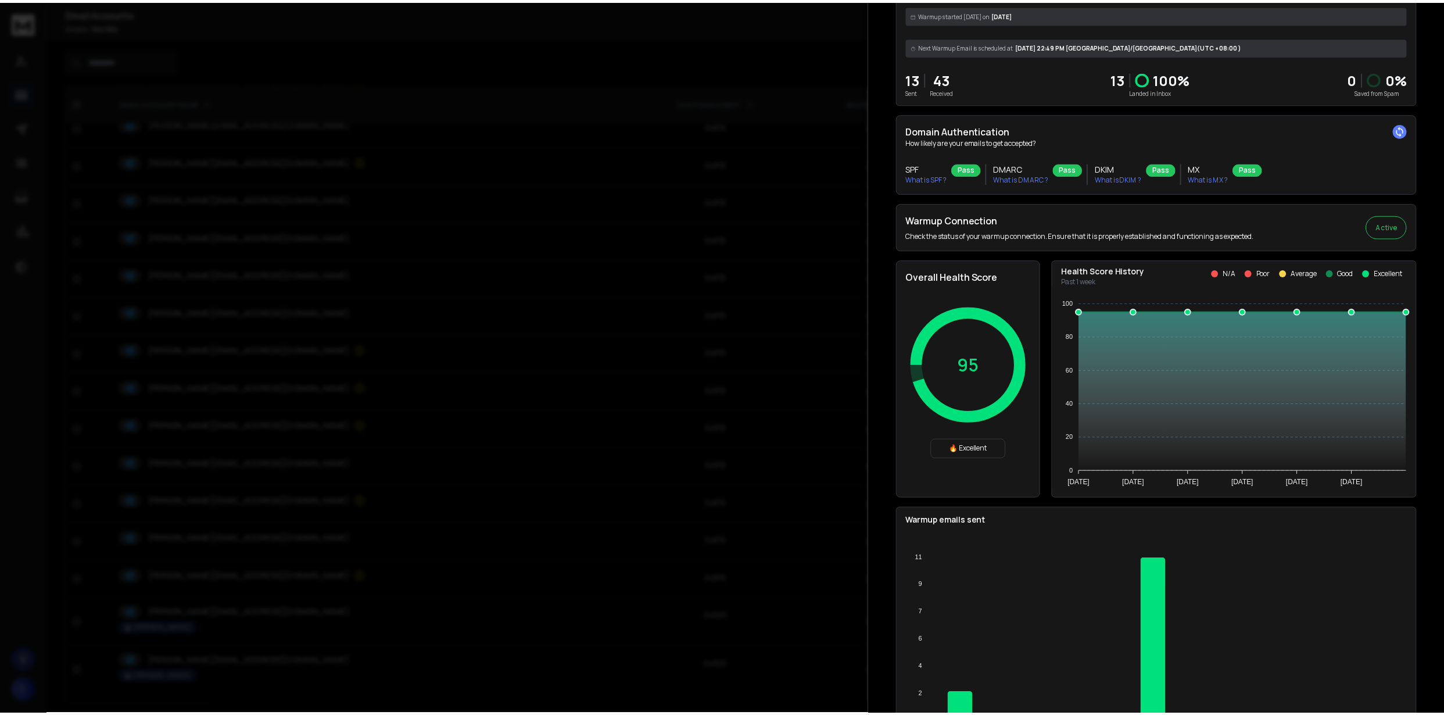
scroll to position [191, 0]
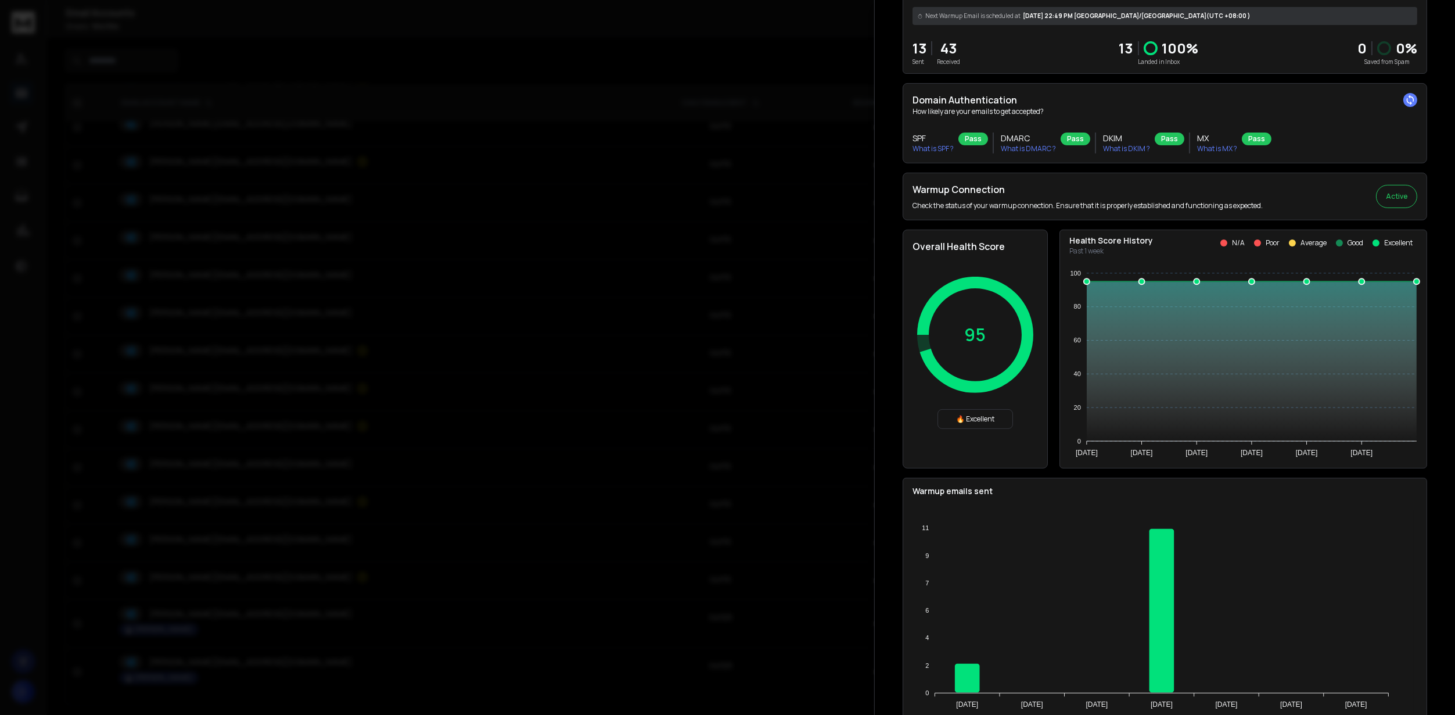
click at [559, 356] on div at bounding box center [727, 357] width 1455 height 715
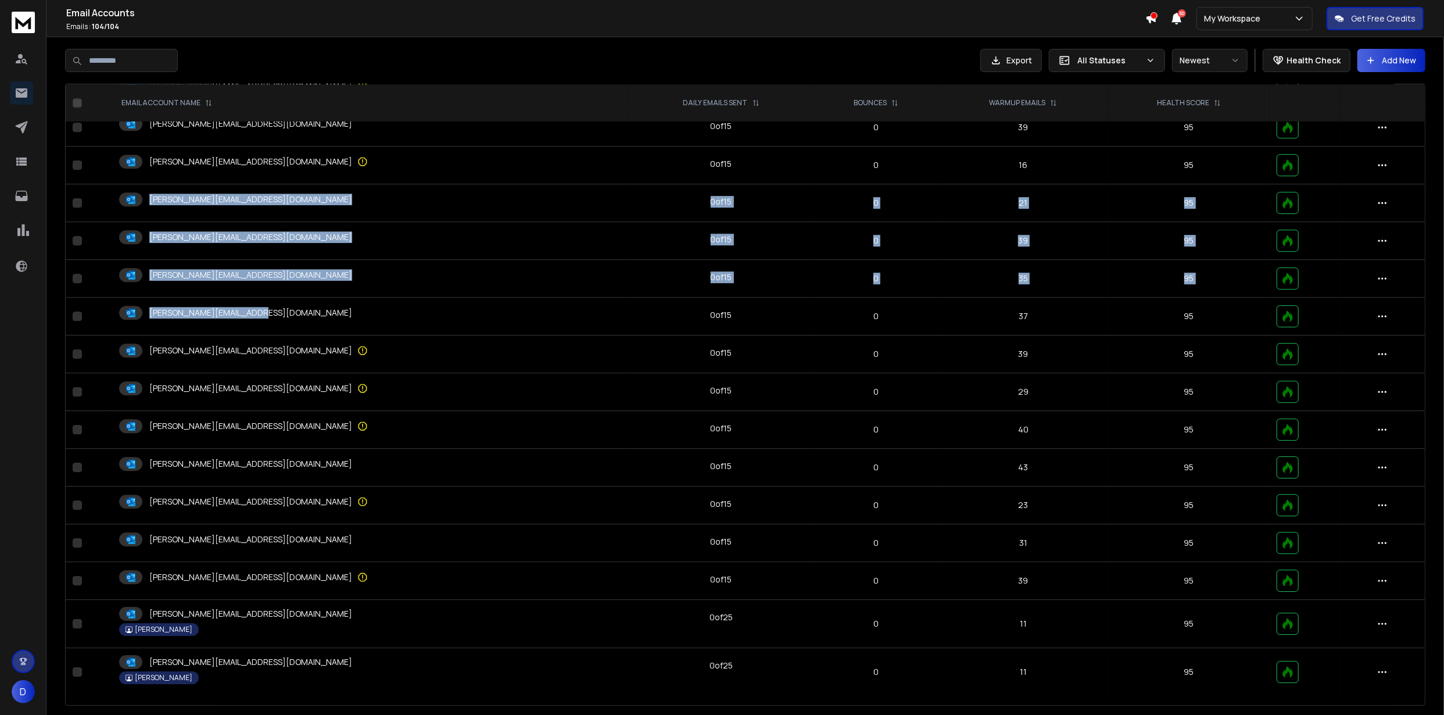
drag, startPoint x: 145, startPoint y: 192, endPoint x: 259, endPoint y: 310, distance: 164.4
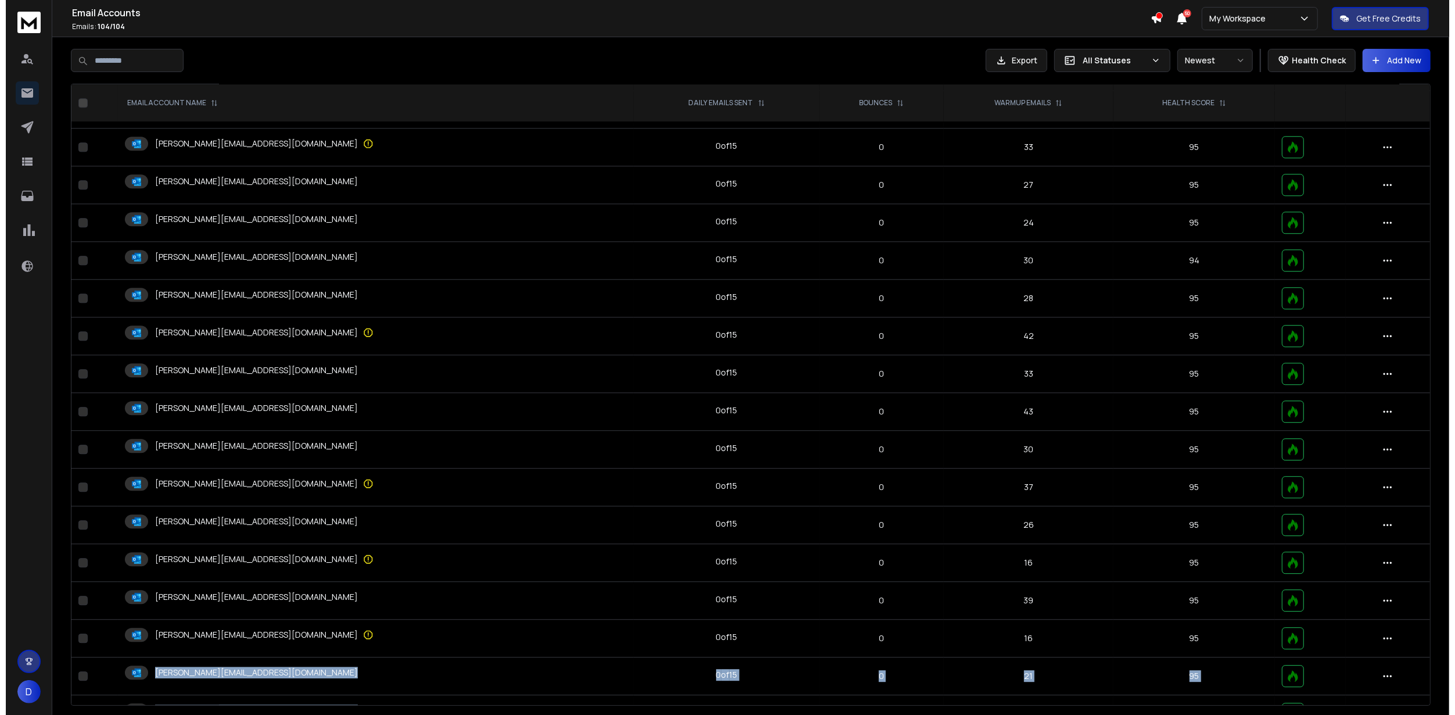
scroll to position [2878, 0]
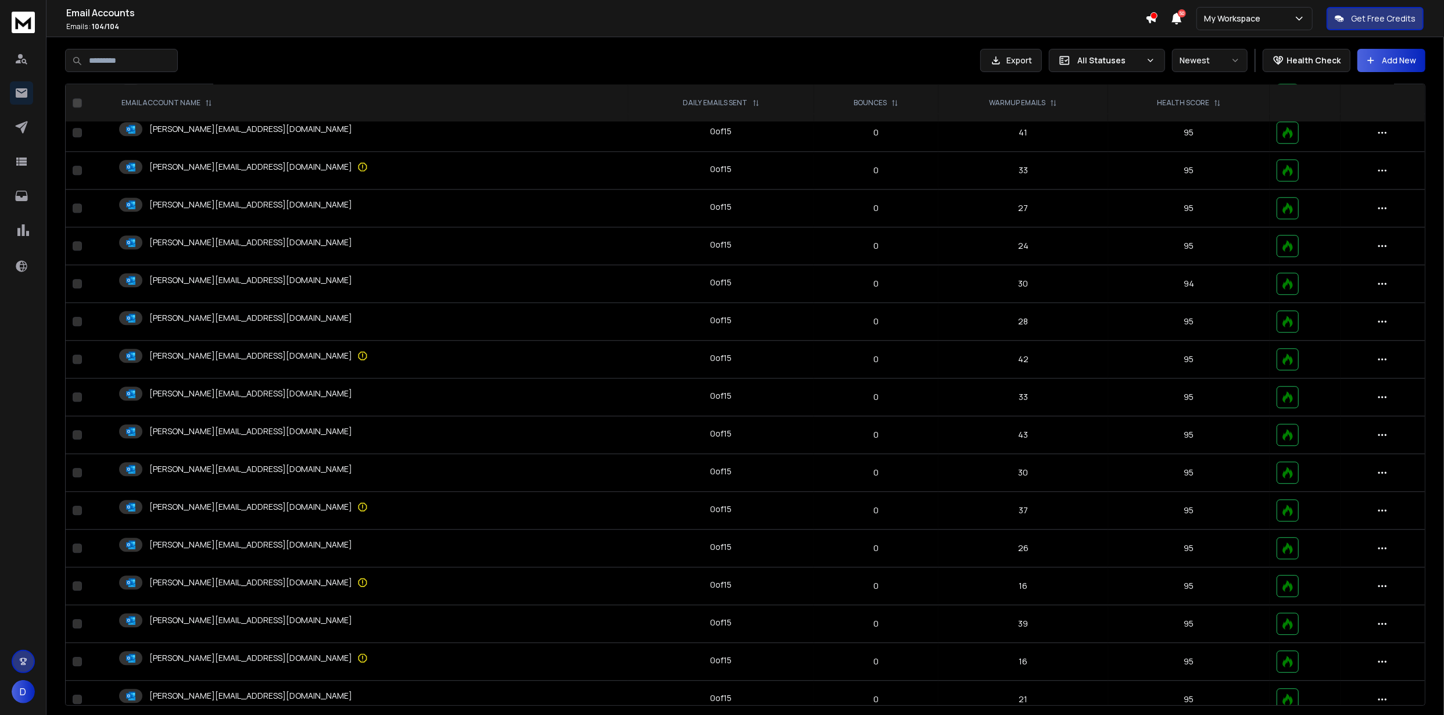
click at [242, 475] on p "[PERSON_NAME][EMAIL_ADDRESS][DOMAIN_NAME]" at bounding box center [250, 469] width 203 height 12
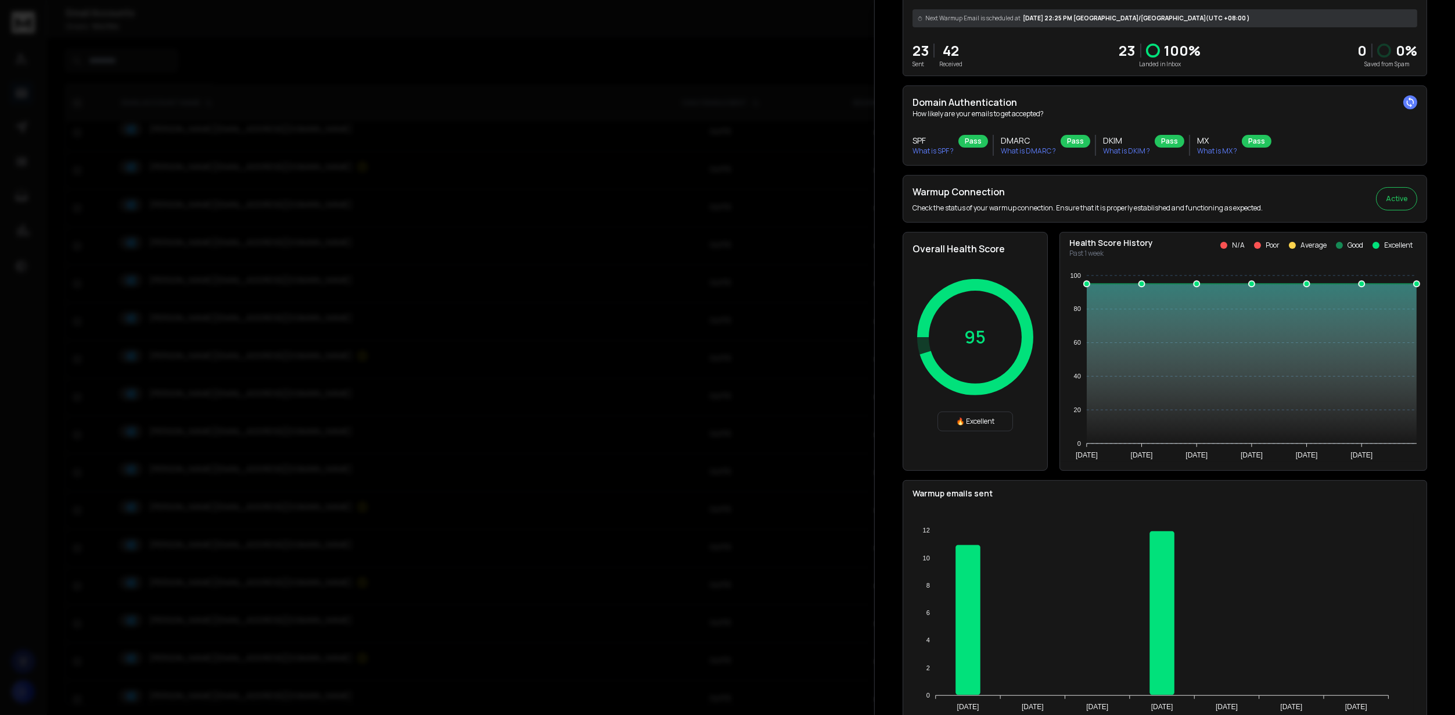
scroll to position [191, 0]
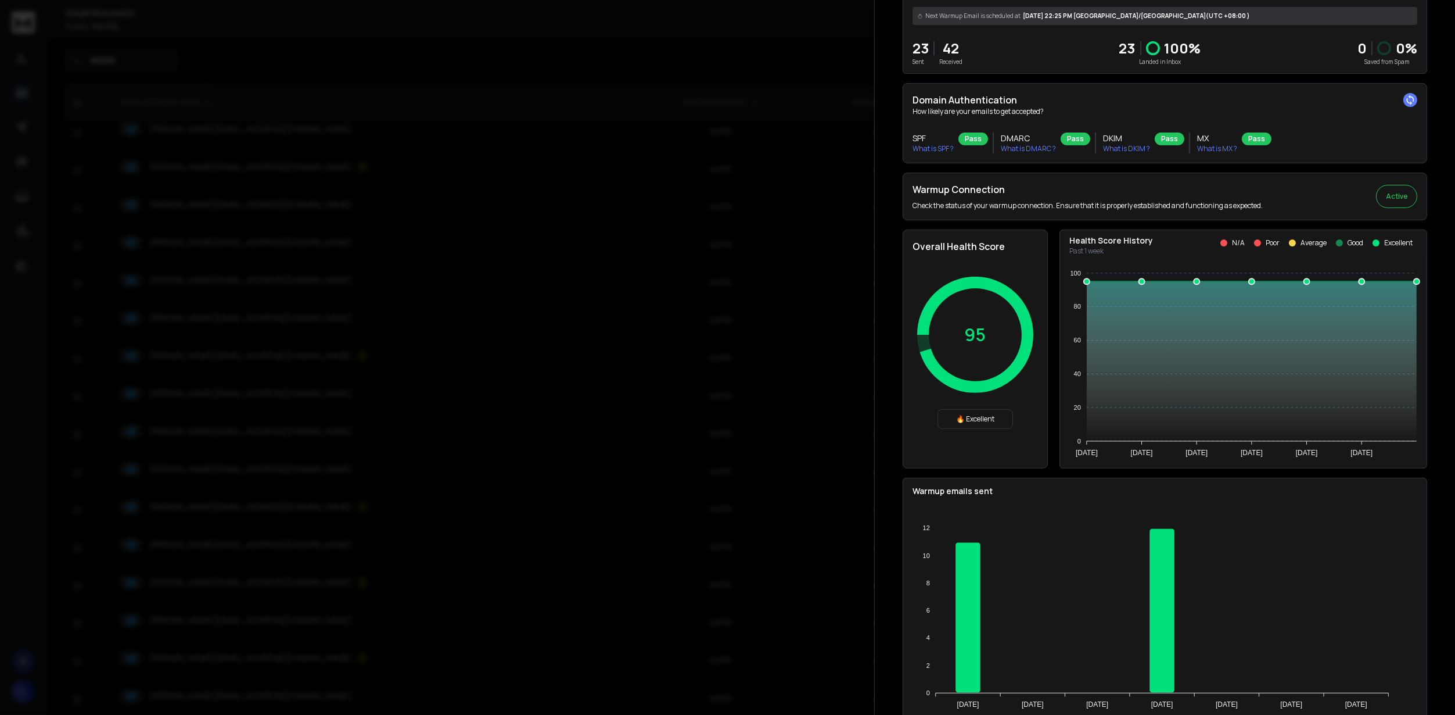
click at [449, 451] on div at bounding box center [727, 357] width 1455 height 715
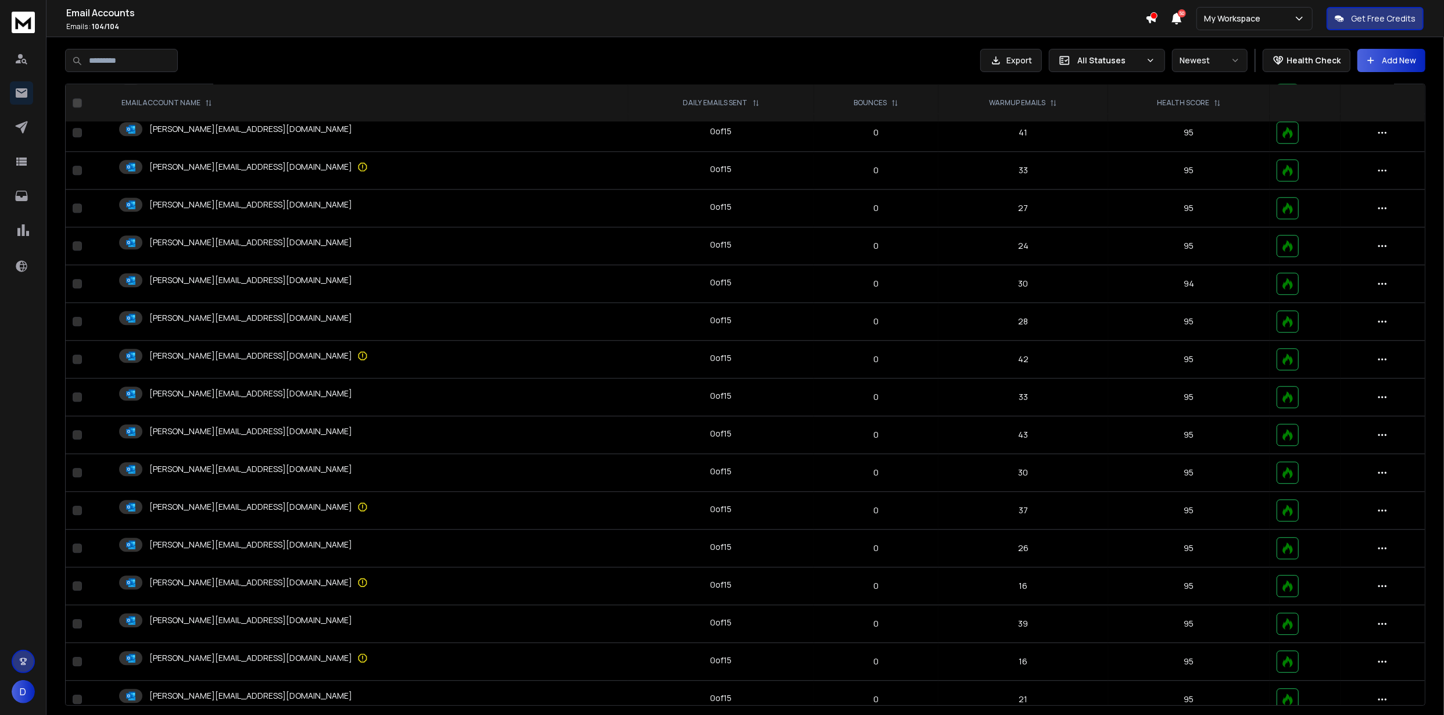
click at [285, 438] on div "[PERSON_NAME][EMAIL_ADDRESS][DOMAIN_NAME]" at bounding box center [370, 431] width 502 height 14
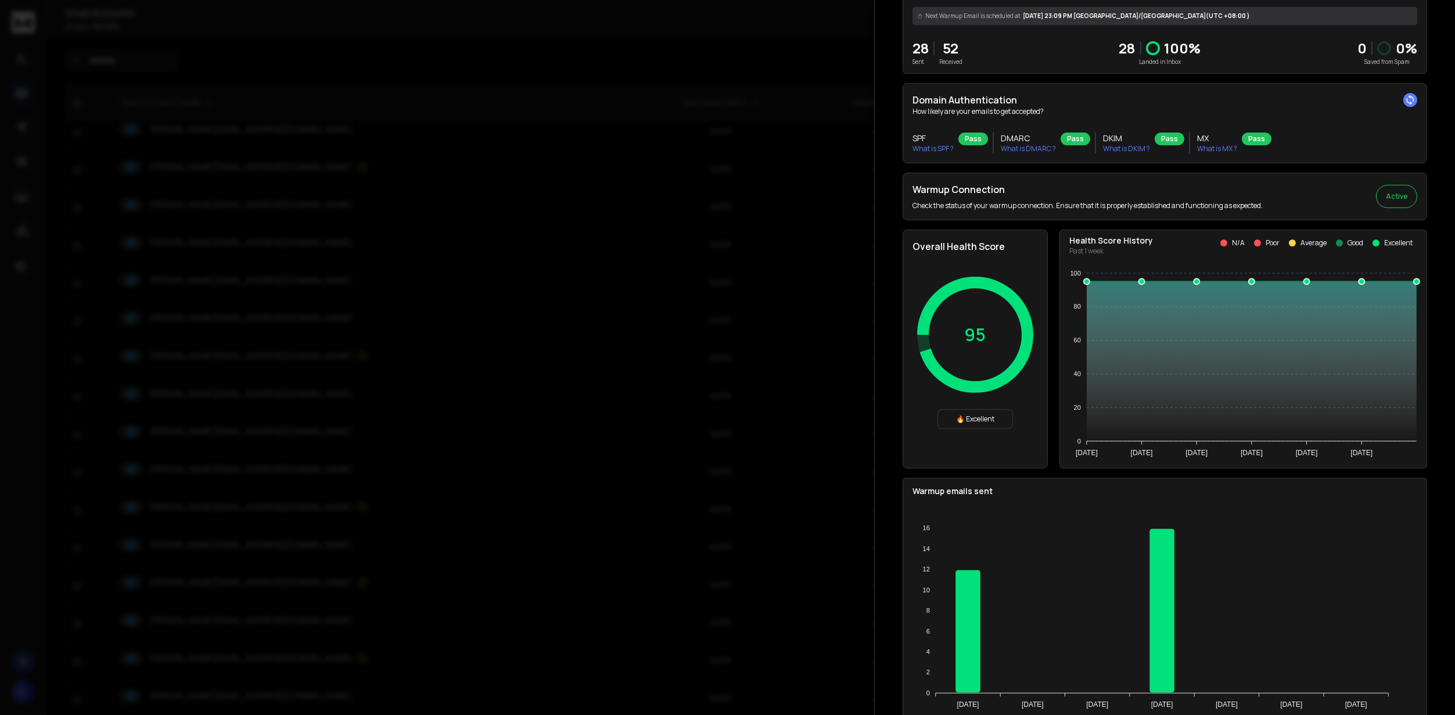
click at [392, 449] on div at bounding box center [727, 357] width 1455 height 715
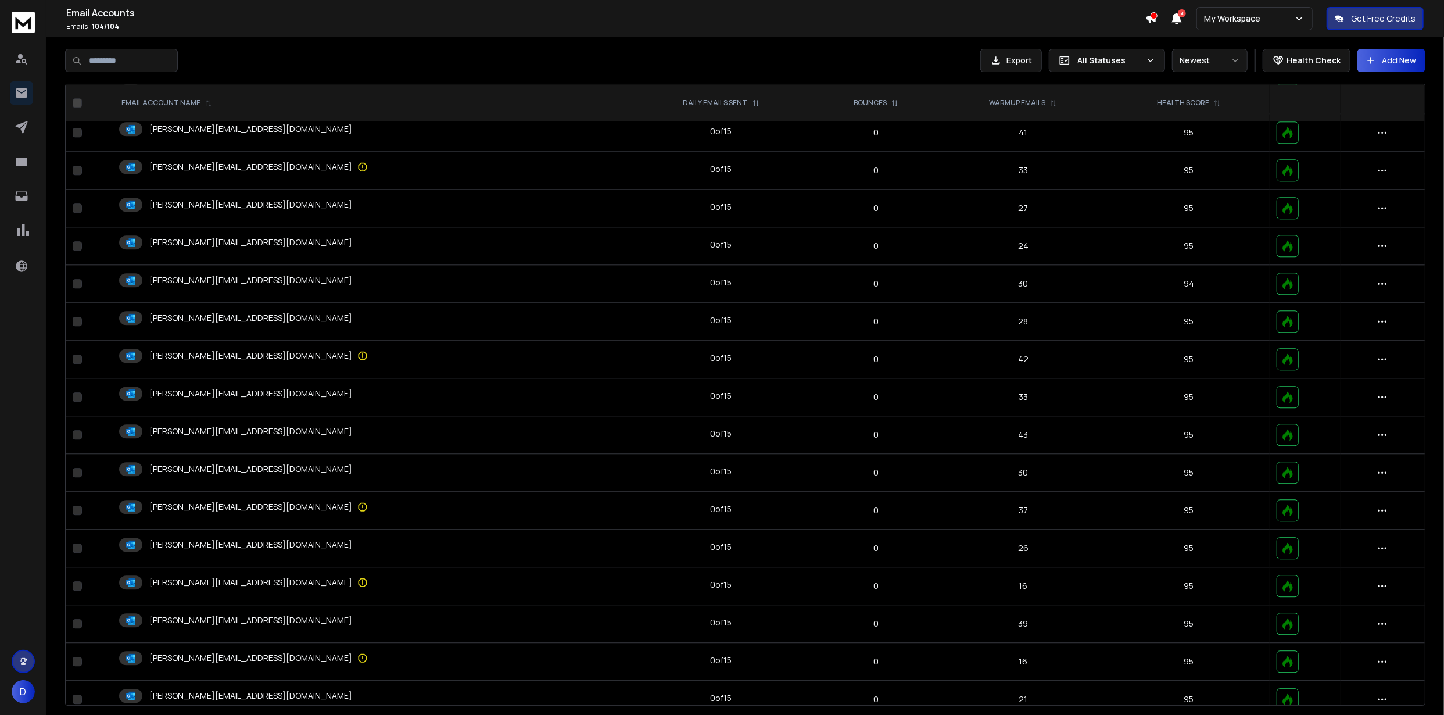
click at [252, 399] on p "[PERSON_NAME][EMAIL_ADDRESS][DOMAIN_NAME]" at bounding box center [250, 394] width 203 height 12
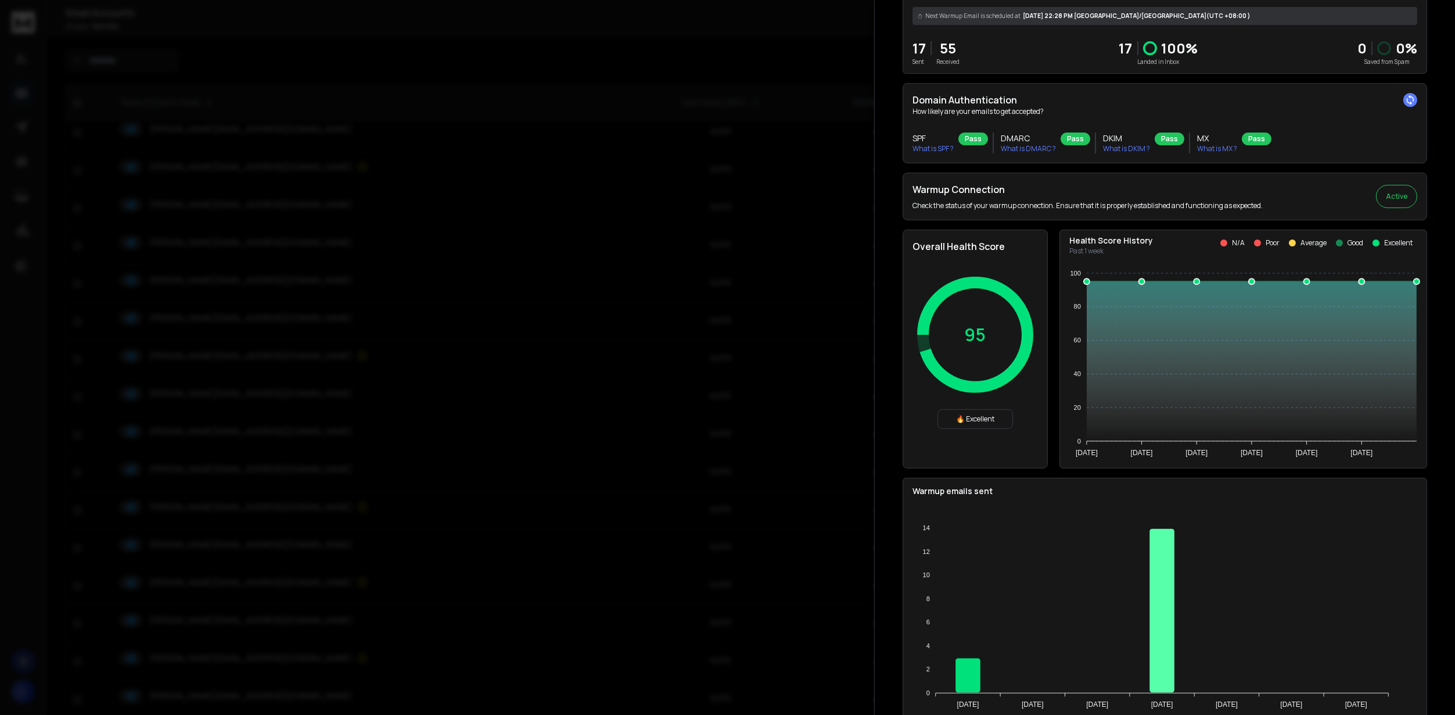
click at [518, 540] on div at bounding box center [727, 357] width 1455 height 715
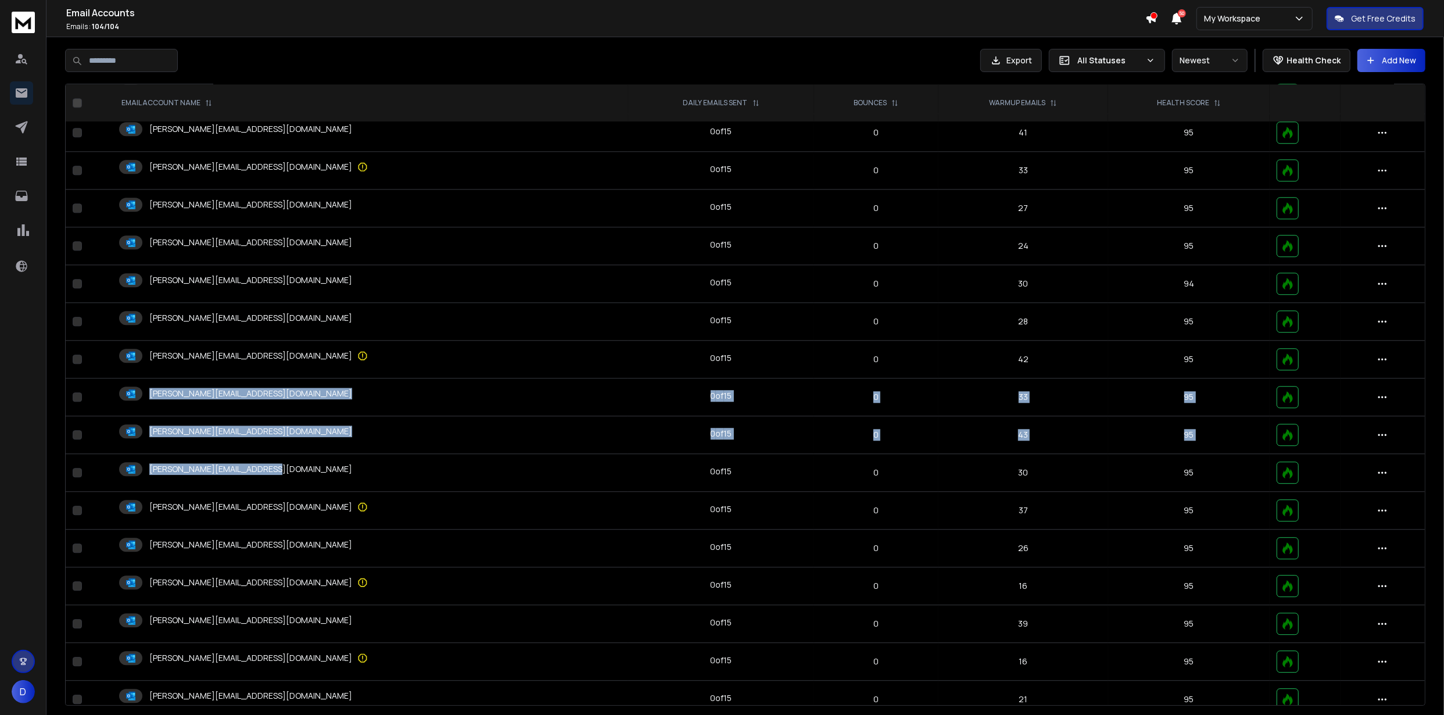
drag, startPoint x: 277, startPoint y: 499, endPoint x: 148, endPoint y: 400, distance: 162.9
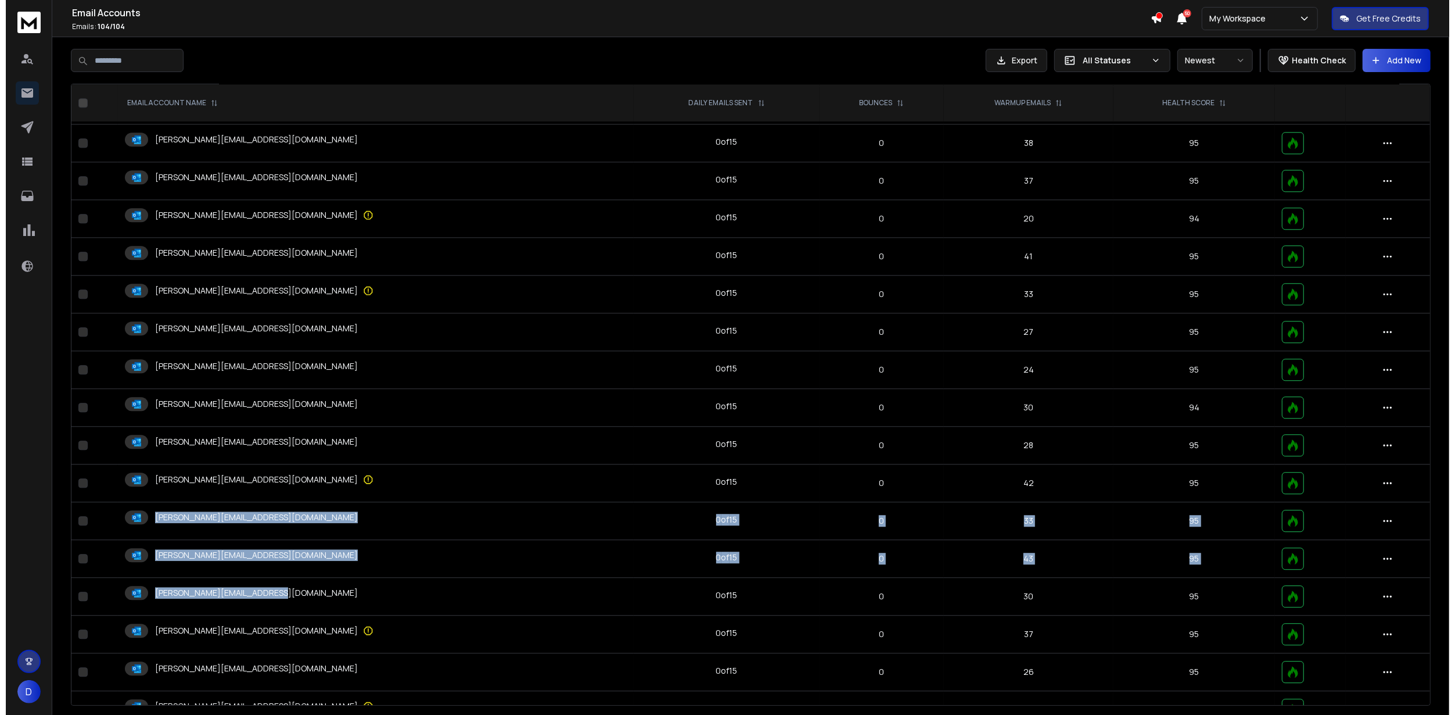
scroll to position [2750, 0]
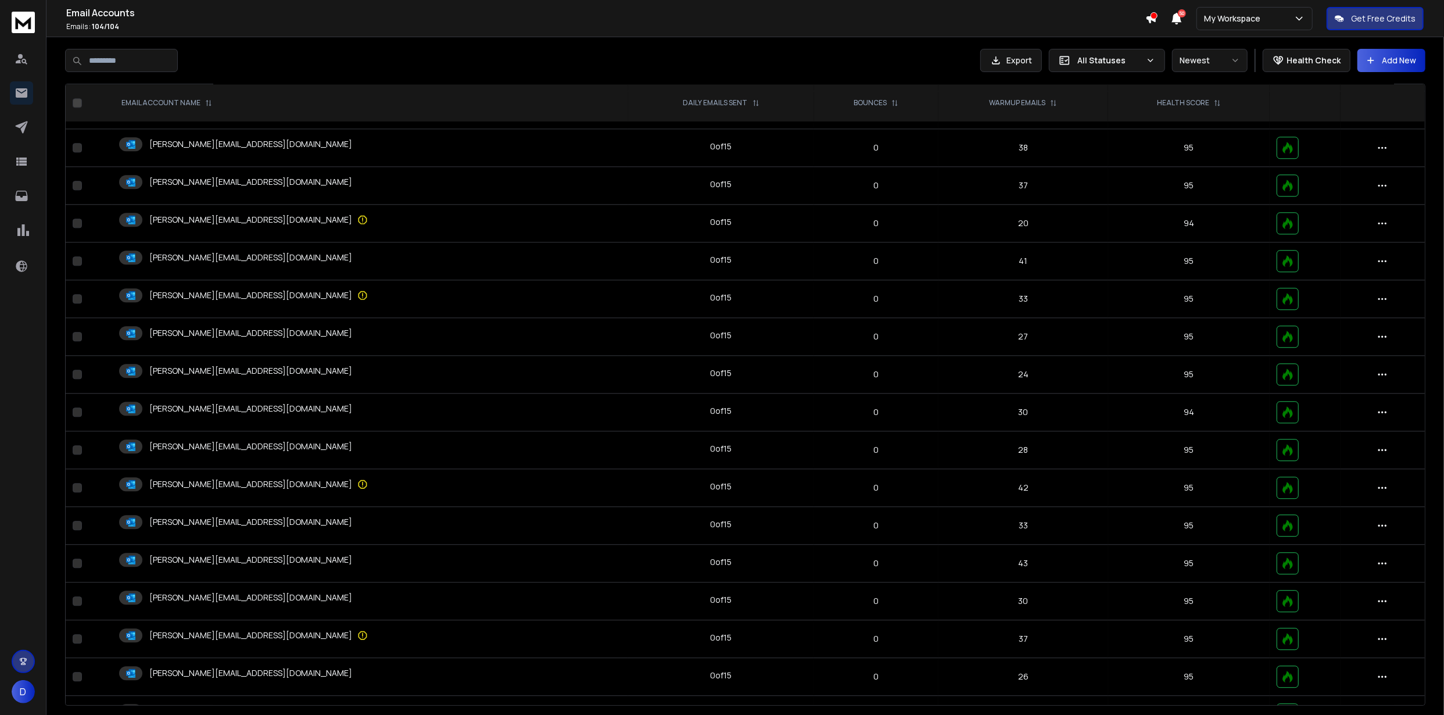
click at [265, 453] on div "[PERSON_NAME][EMAIL_ADDRESS][DOMAIN_NAME]" at bounding box center [370, 446] width 502 height 14
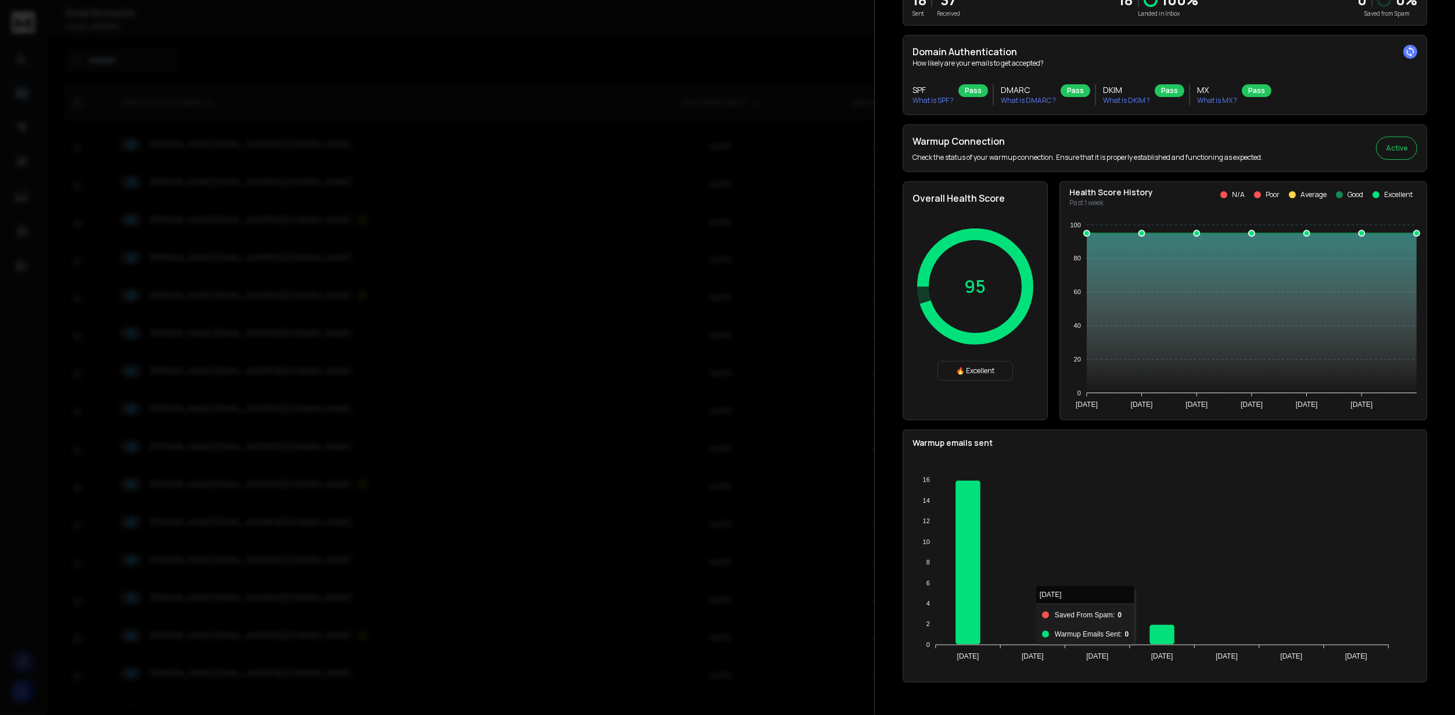
click at [488, 468] on div at bounding box center [727, 357] width 1455 height 715
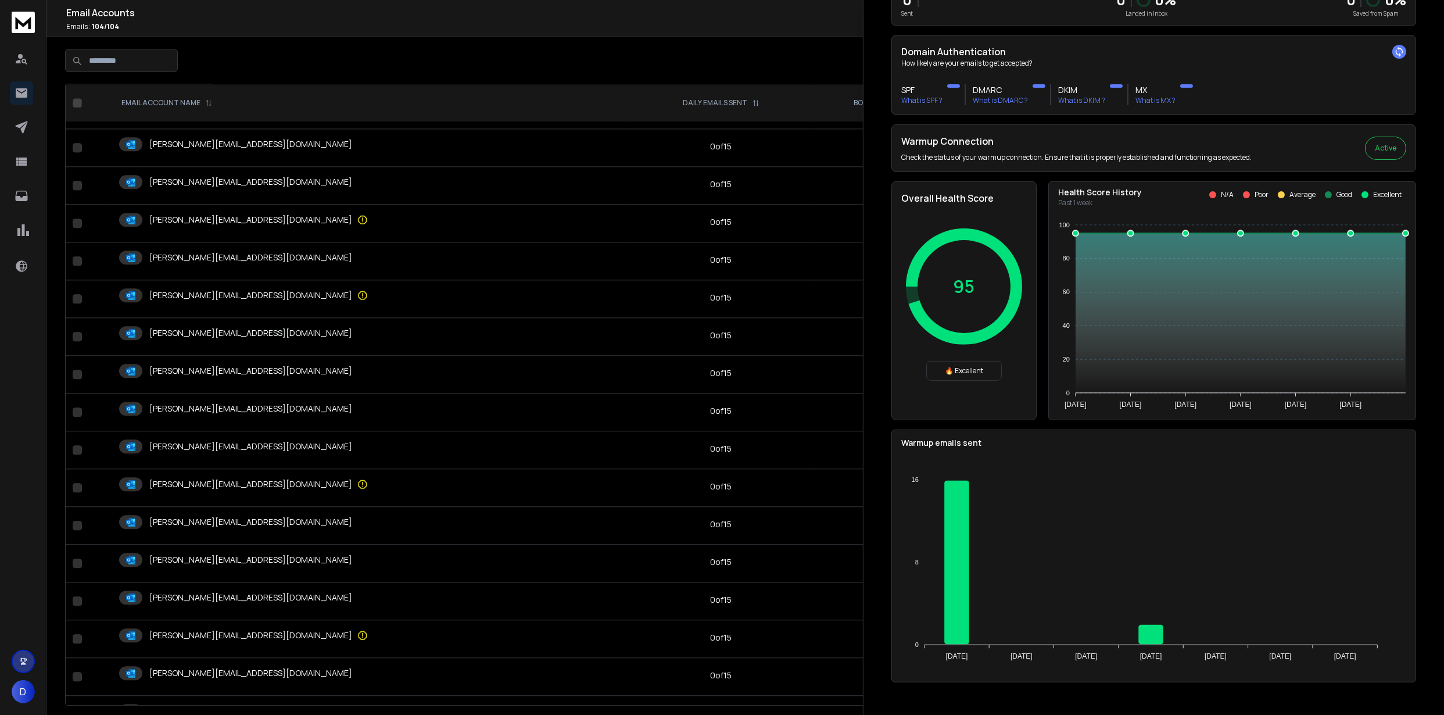
click at [251, 414] on p "[PERSON_NAME][EMAIL_ADDRESS][DOMAIN_NAME]" at bounding box center [250, 409] width 203 height 12
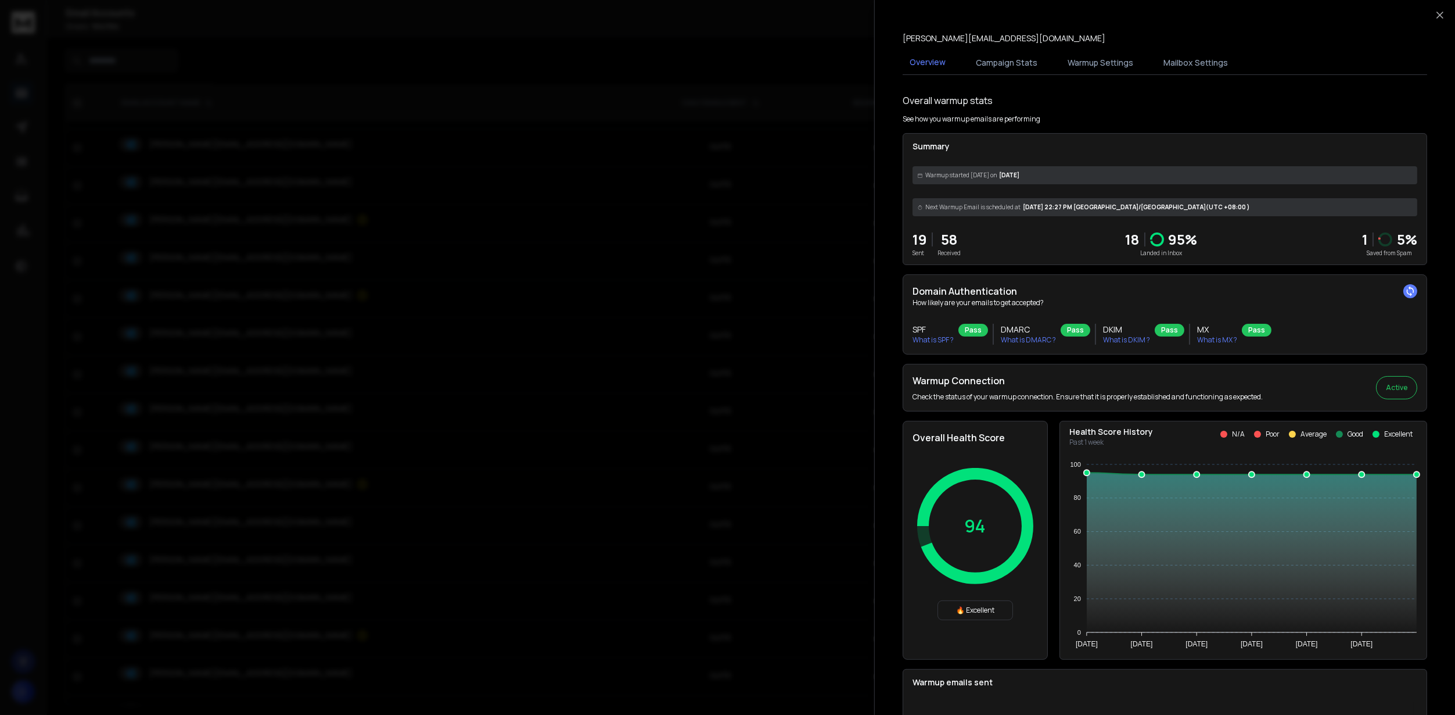
scroll to position [191, 0]
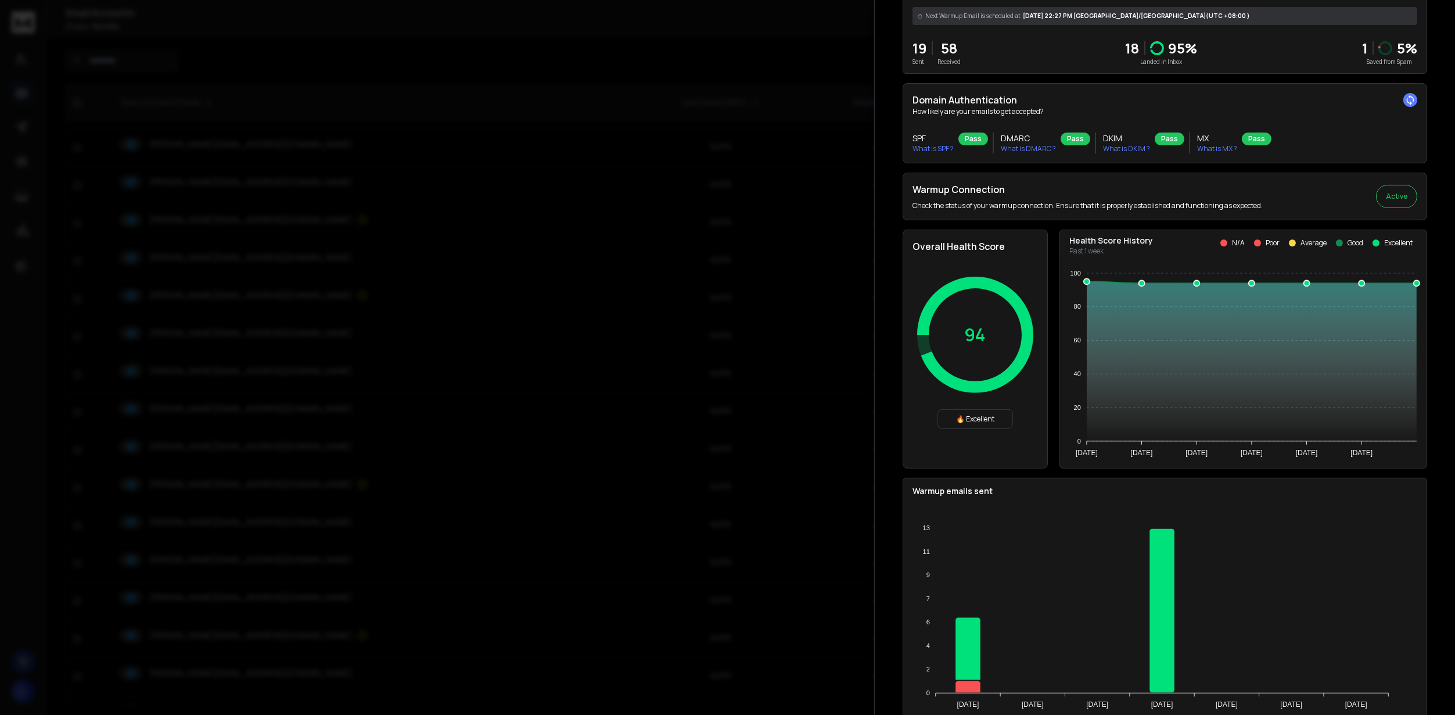
click at [454, 416] on div at bounding box center [727, 357] width 1455 height 715
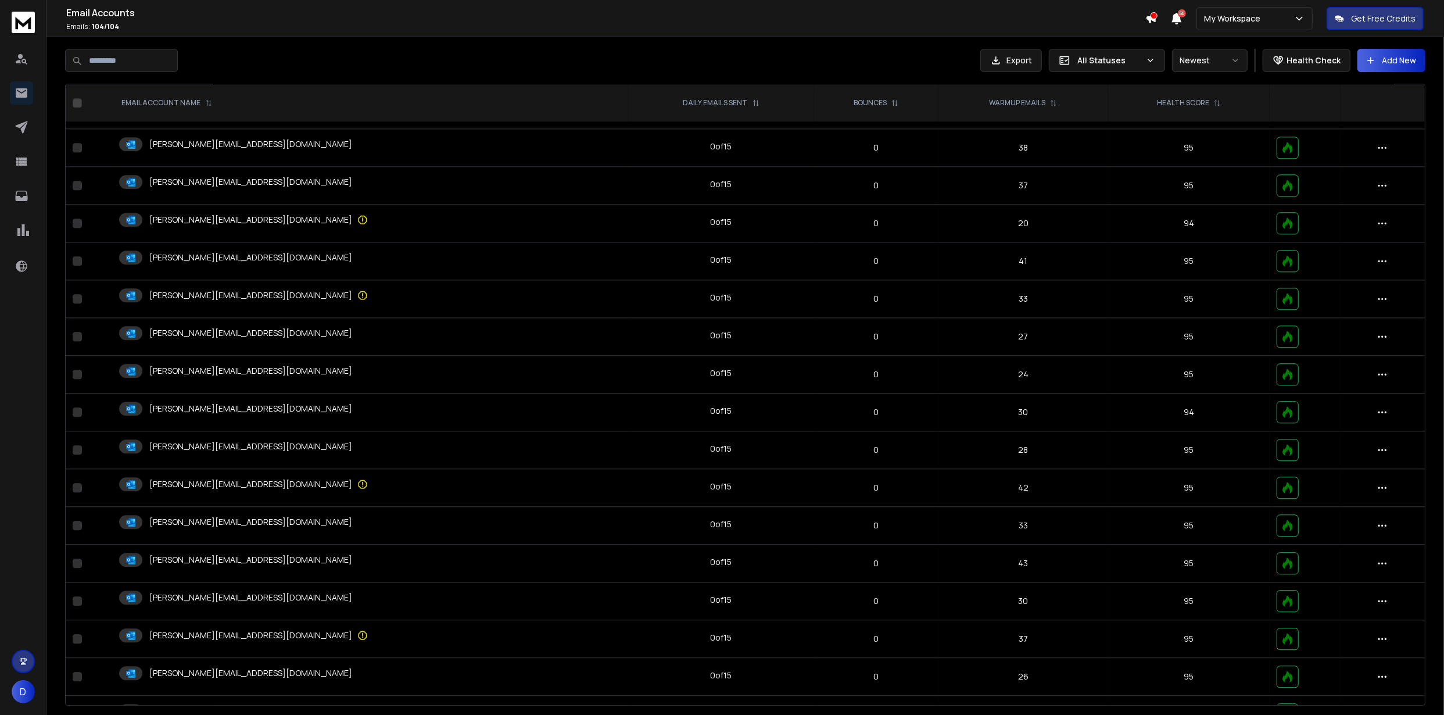
click at [180, 339] on p "[PERSON_NAME][EMAIL_ADDRESS][DOMAIN_NAME]" at bounding box center [250, 333] width 203 height 12
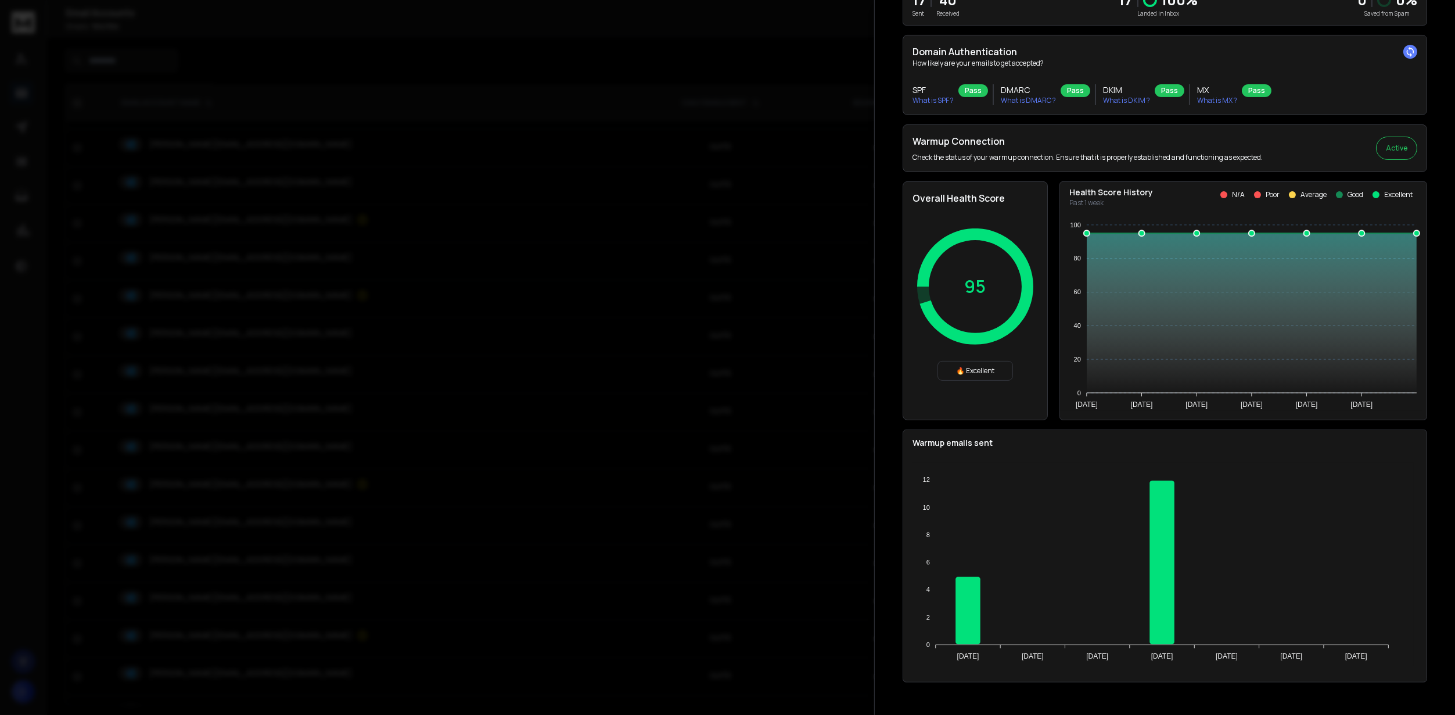
click at [275, 453] on div at bounding box center [727, 357] width 1455 height 715
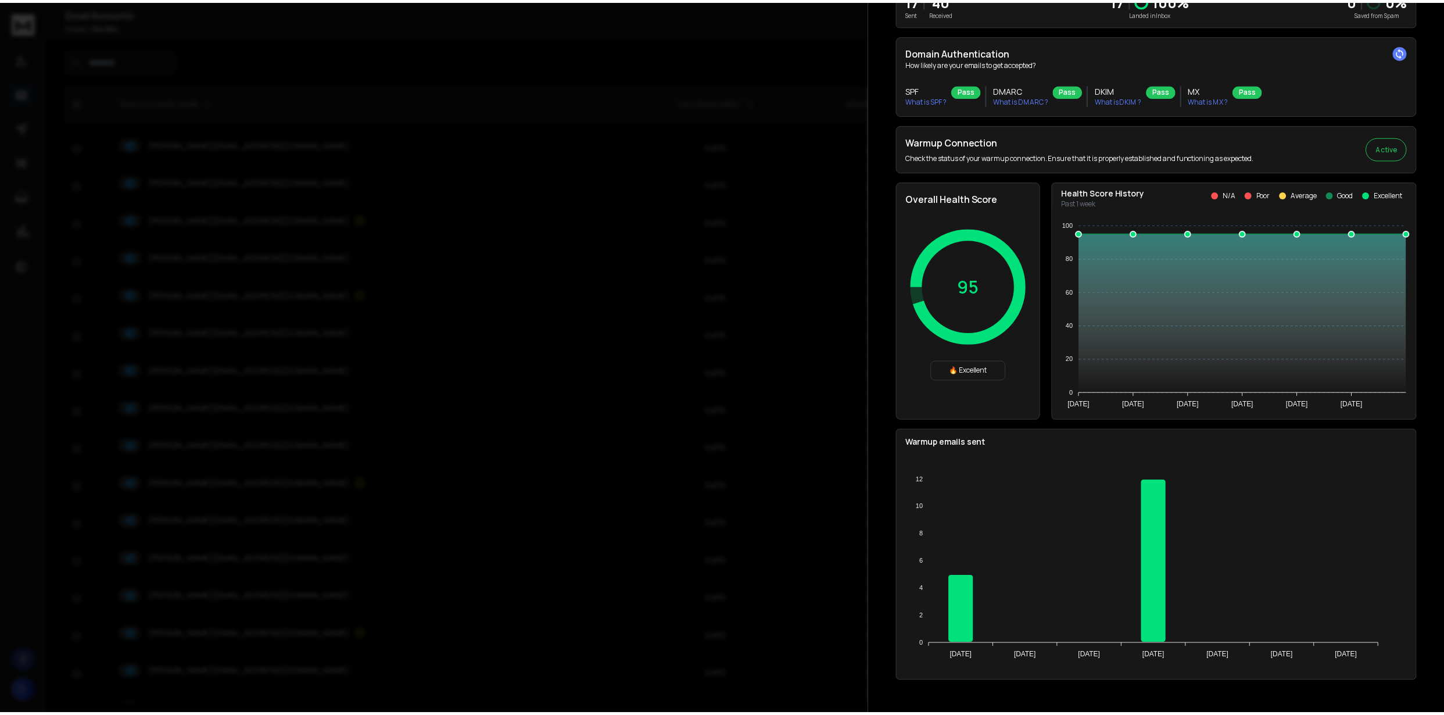
scroll to position [209, 0]
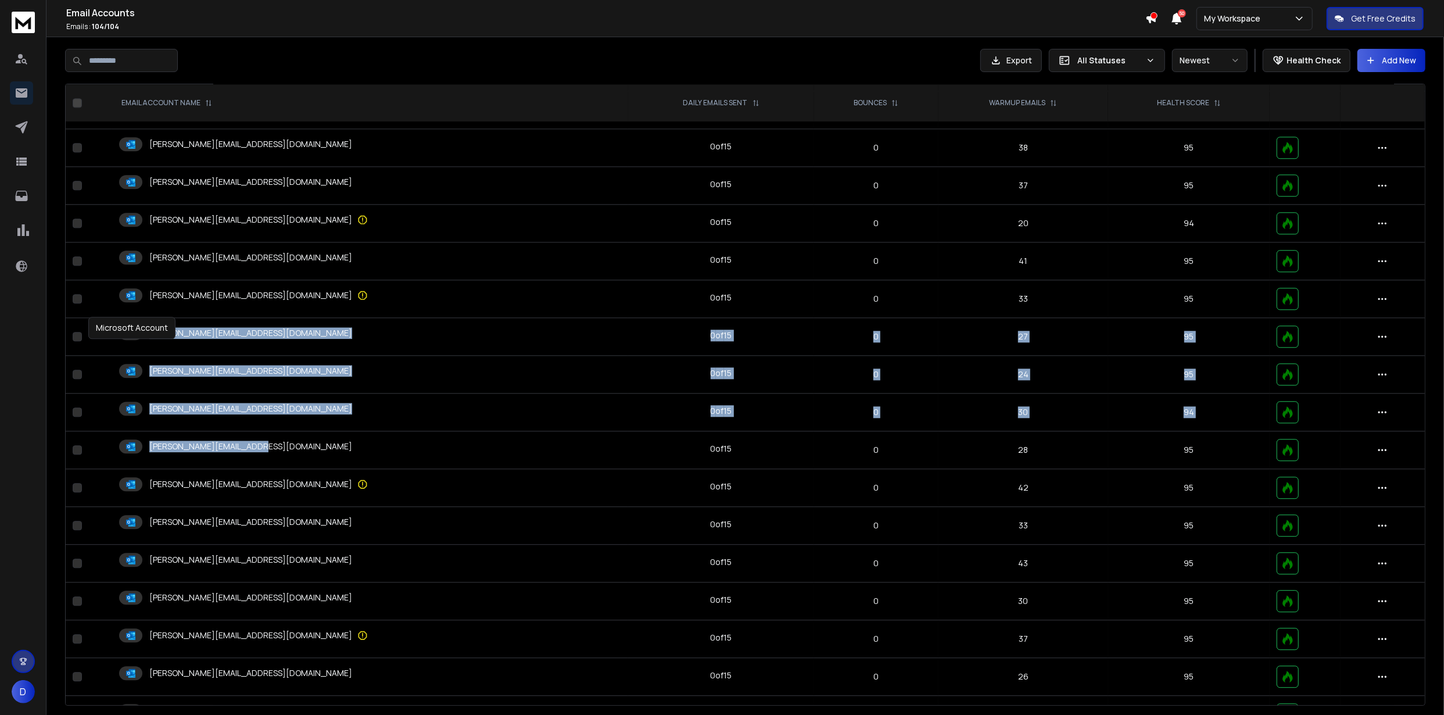
drag, startPoint x: 270, startPoint y: 460, endPoint x: 134, endPoint y: 347, distance: 177.1
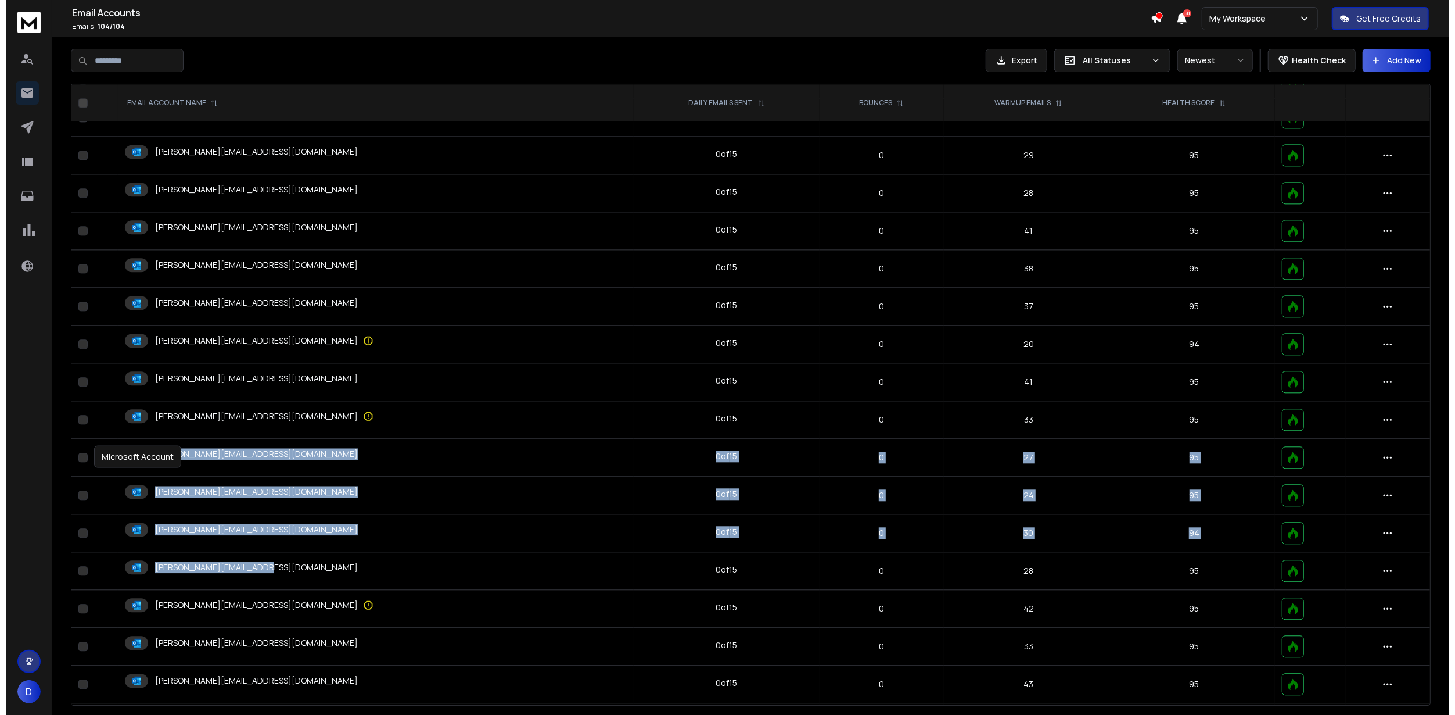
scroll to position [2620, 0]
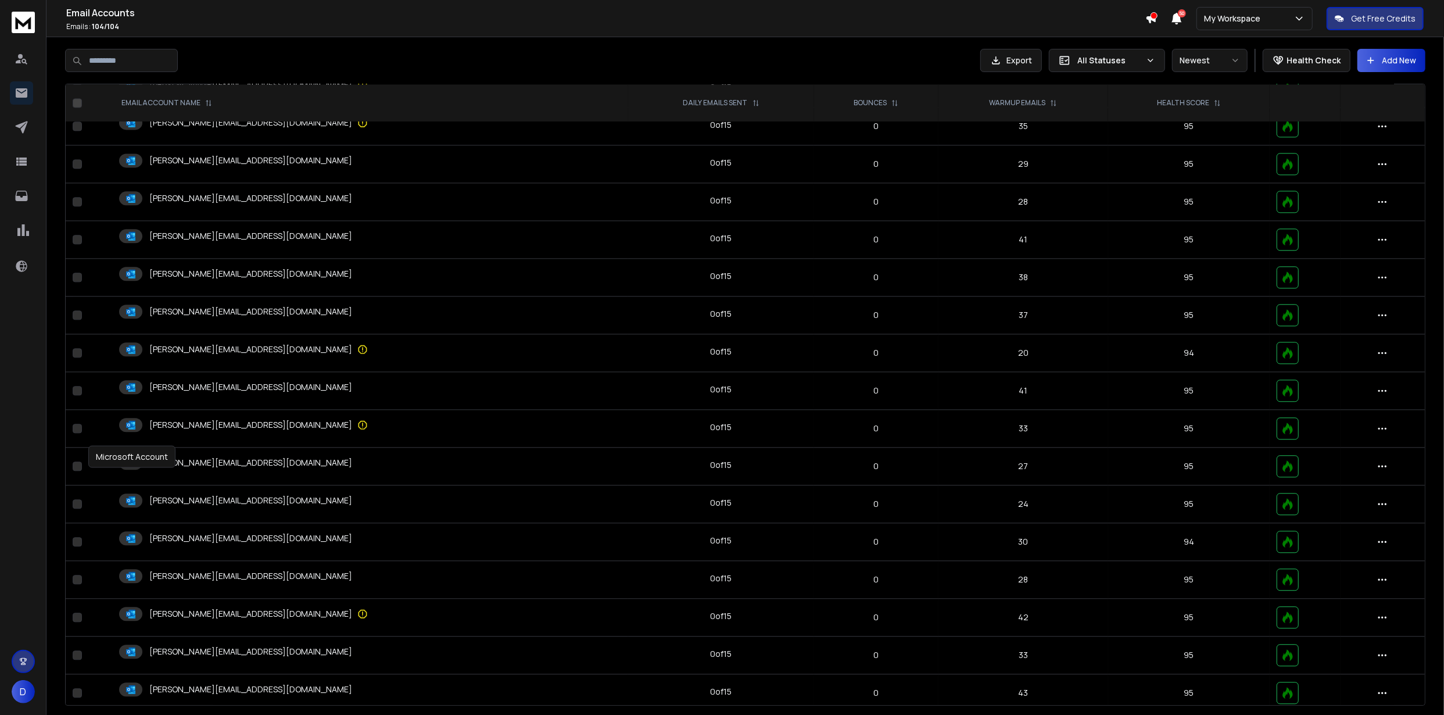
click at [230, 393] on p "[PERSON_NAME][EMAIL_ADDRESS][DOMAIN_NAME]" at bounding box center [250, 387] width 203 height 12
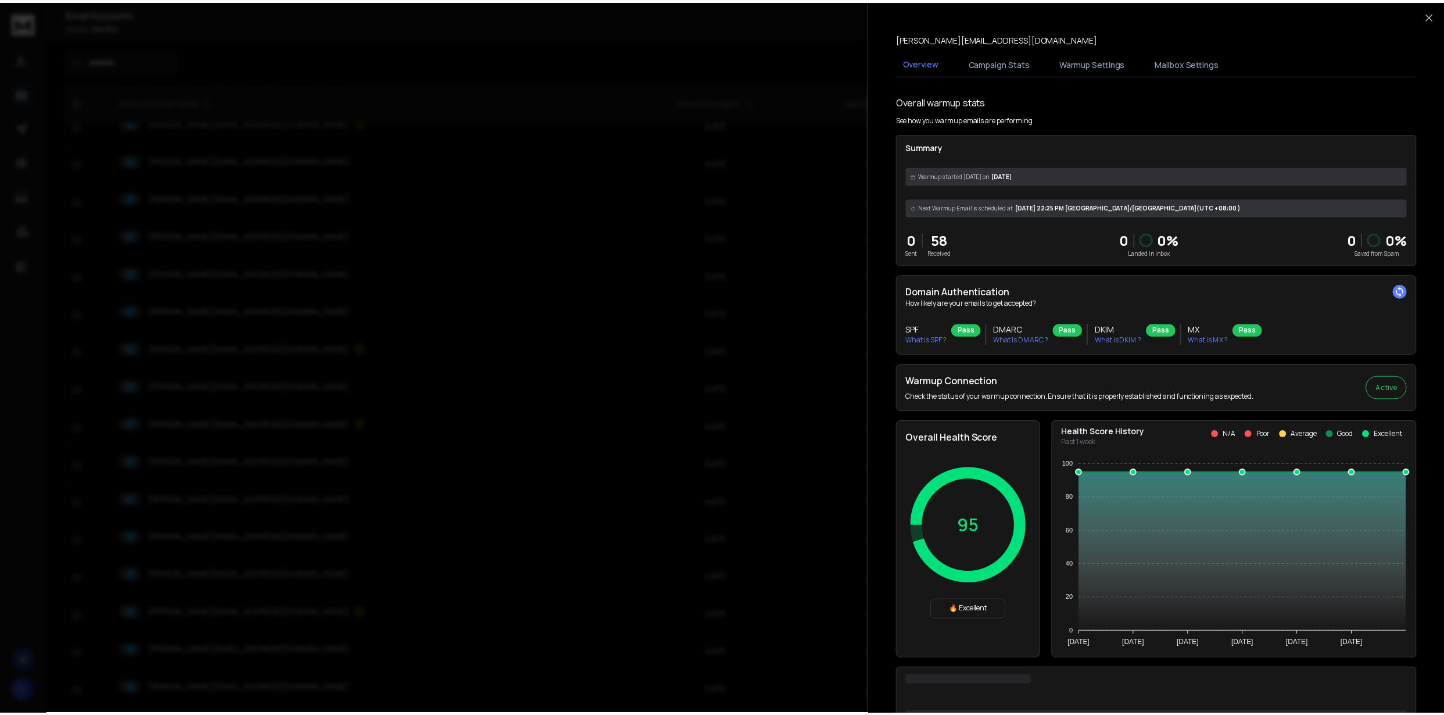
scroll to position [159, 0]
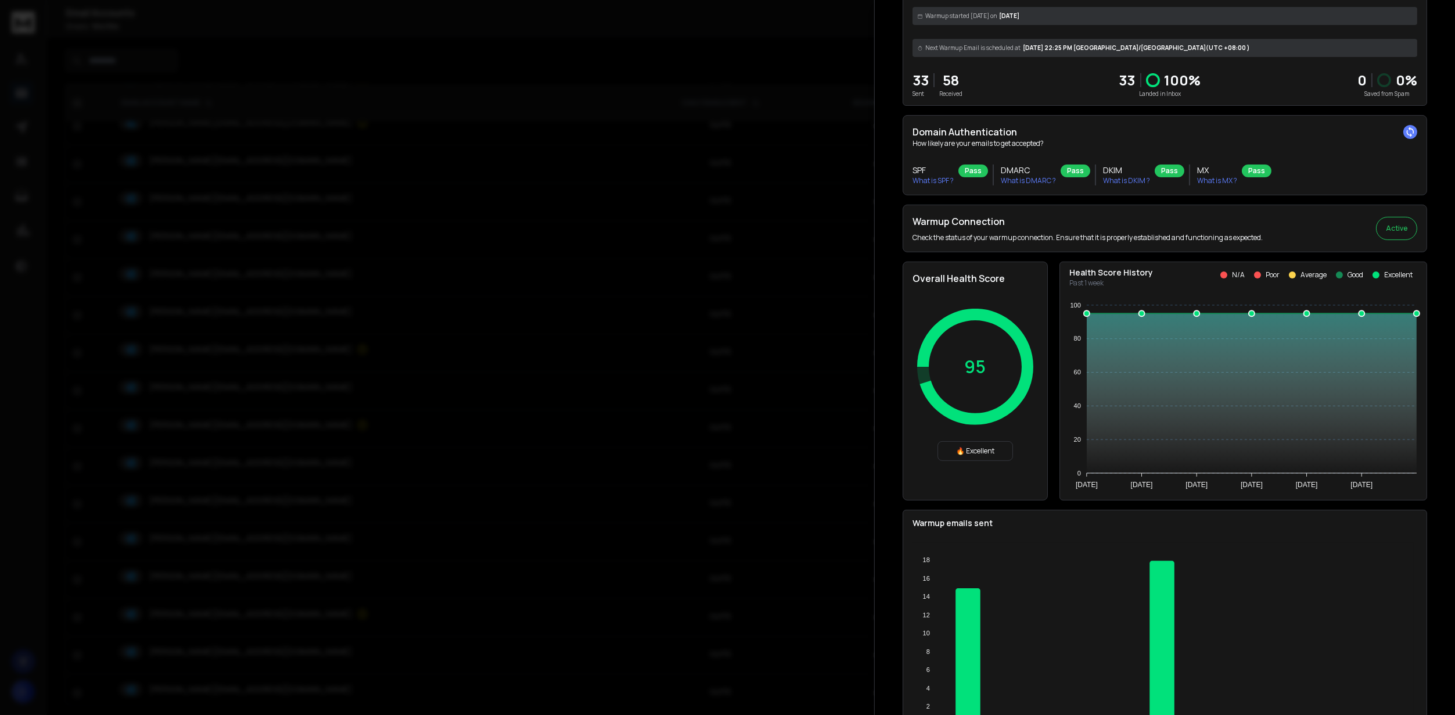
click at [223, 386] on div at bounding box center [727, 357] width 1455 height 715
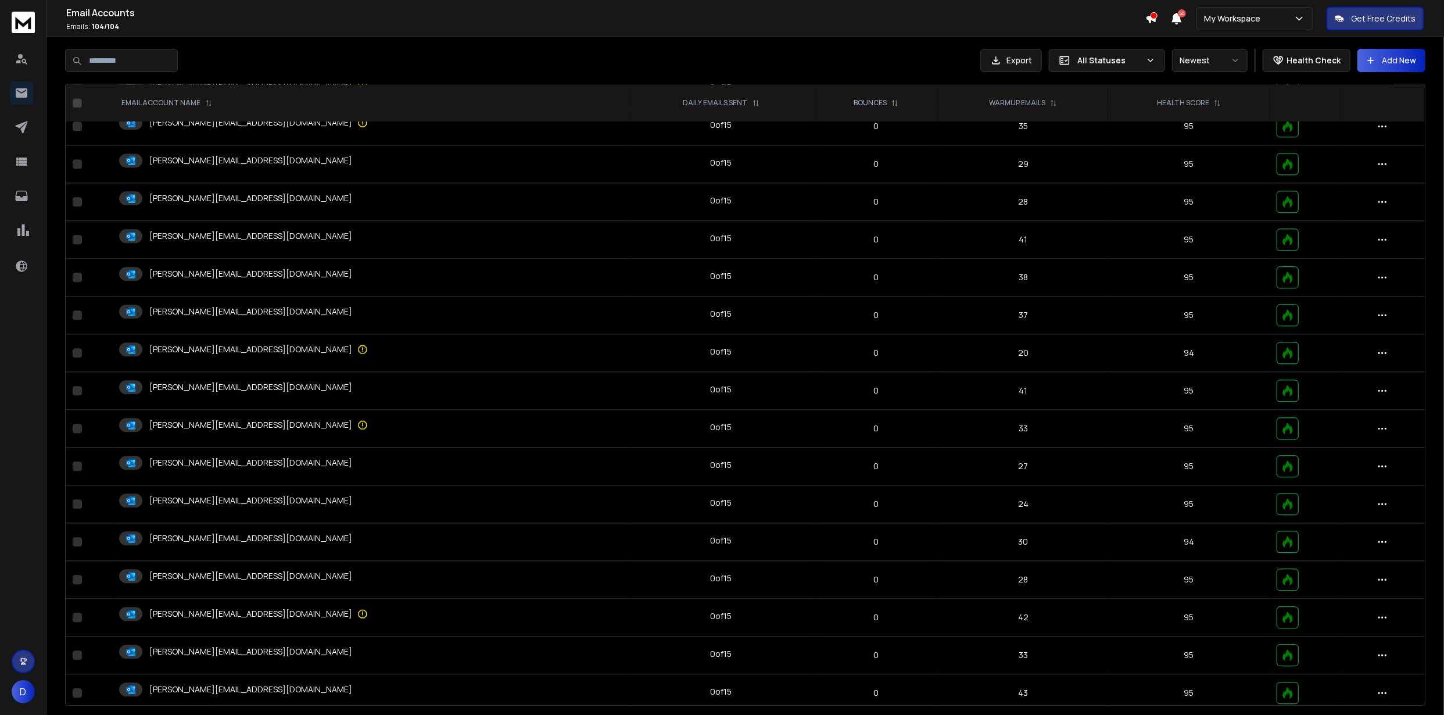
click at [218, 393] on p "[PERSON_NAME][EMAIL_ADDRESS][DOMAIN_NAME]" at bounding box center [250, 387] width 203 height 12
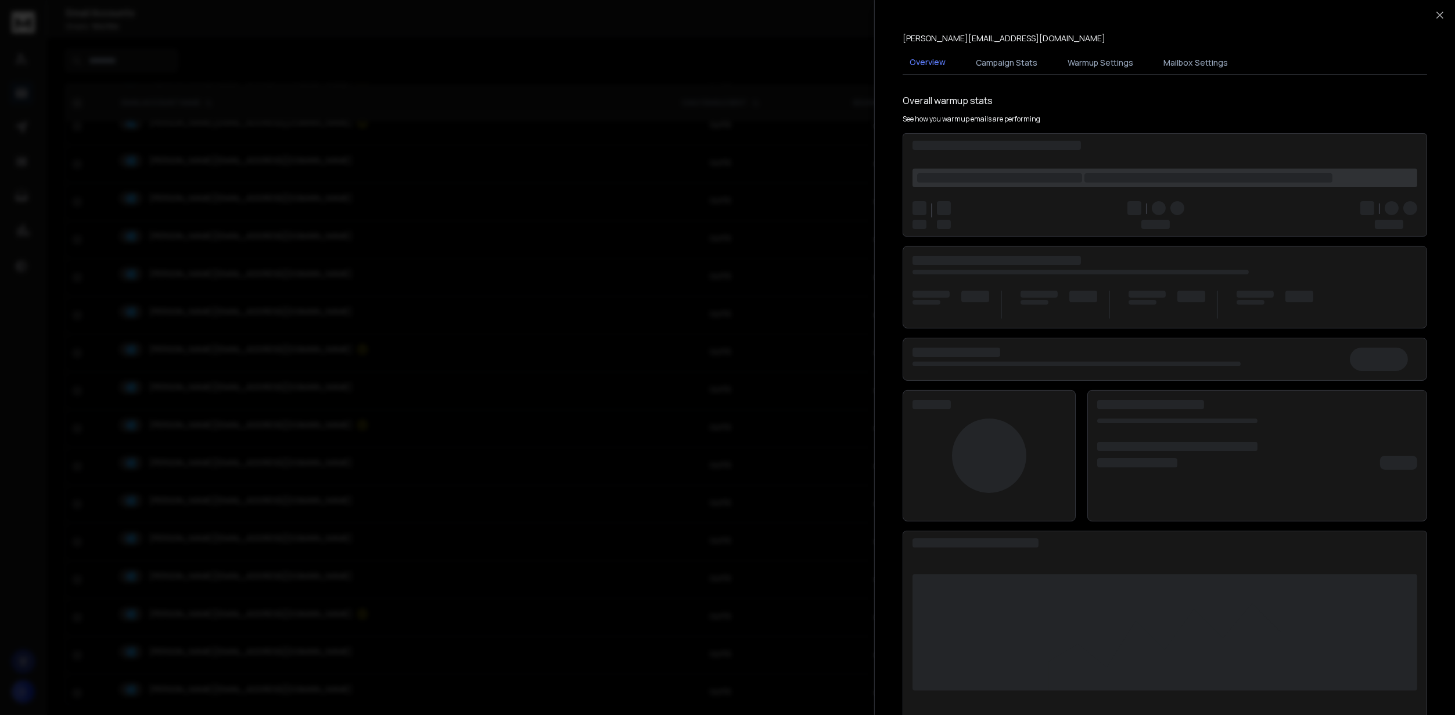
click at [218, 402] on div at bounding box center [727, 357] width 1455 height 715
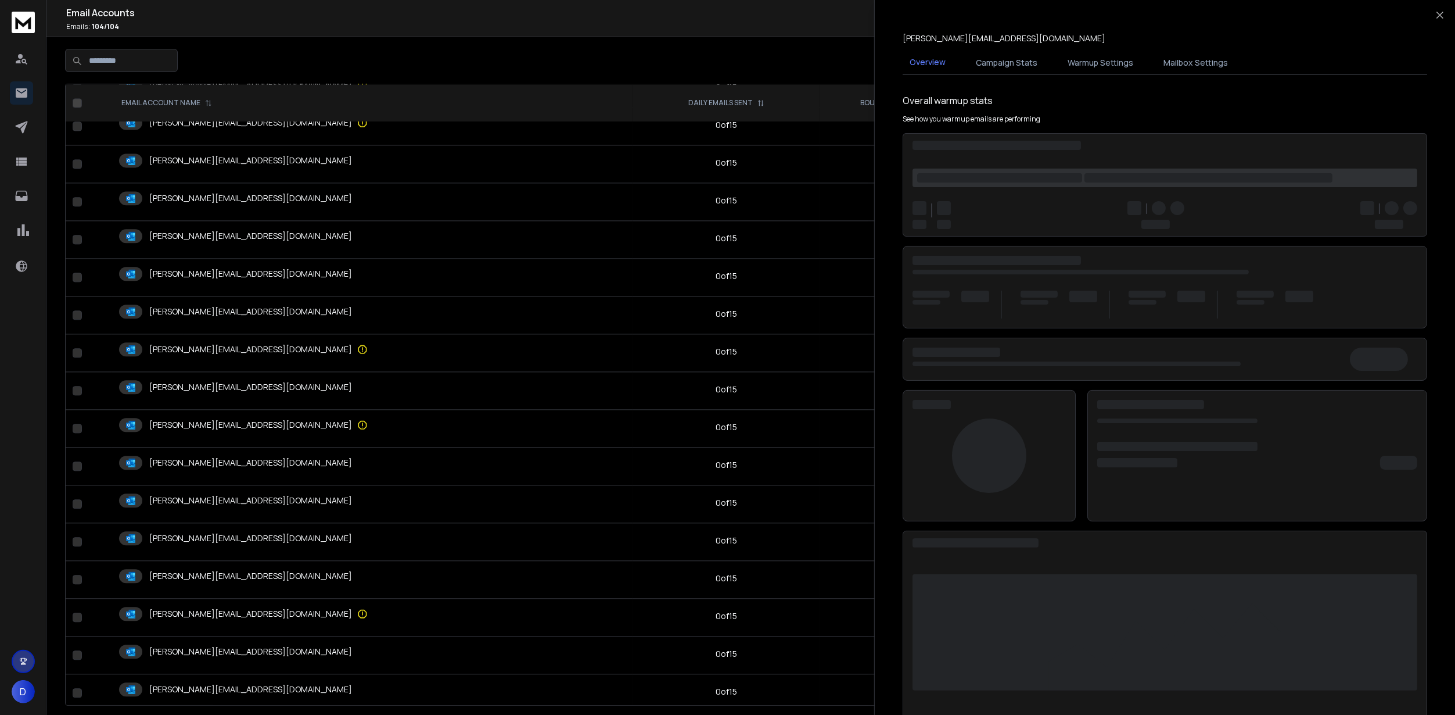
click at [218, 393] on p "[PERSON_NAME][EMAIL_ADDRESS][DOMAIN_NAME]" at bounding box center [250, 387] width 203 height 12
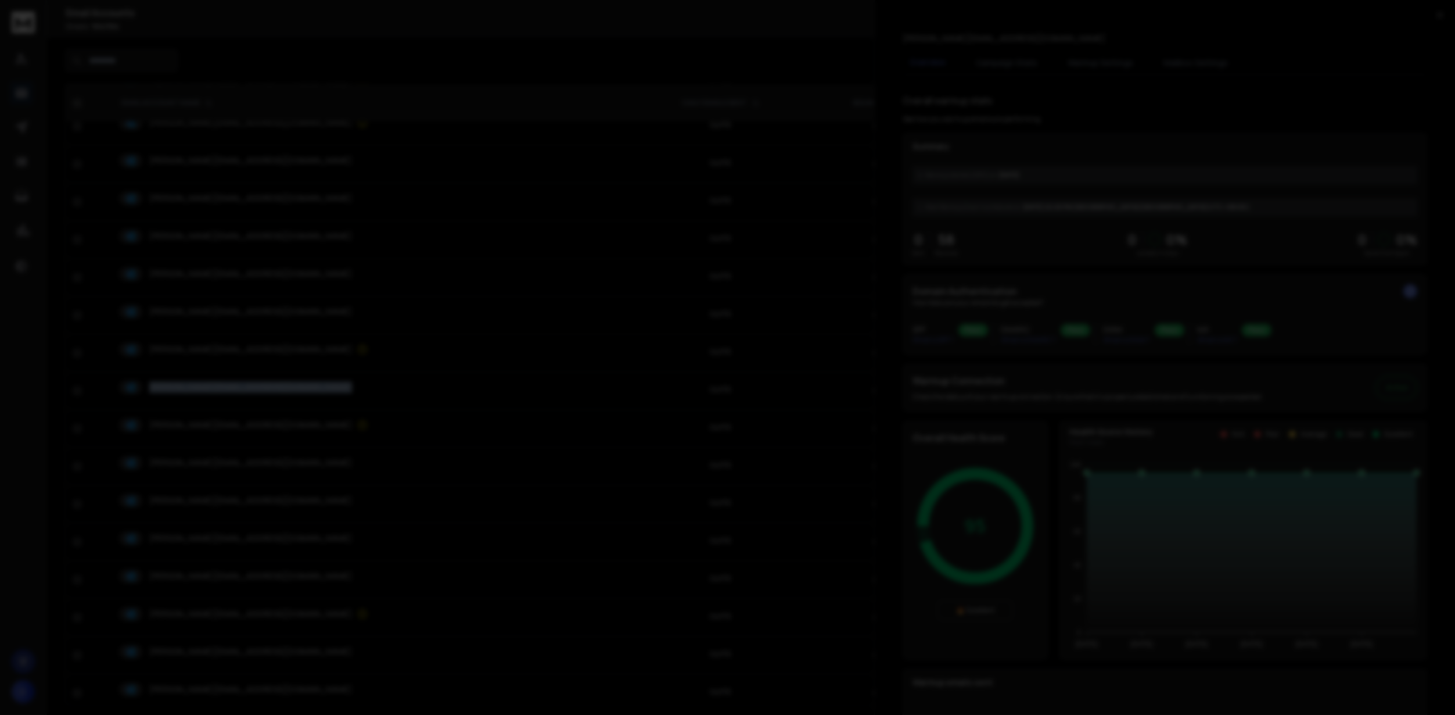
click at [250, 400] on div at bounding box center [727, 357] width 1455 height 715
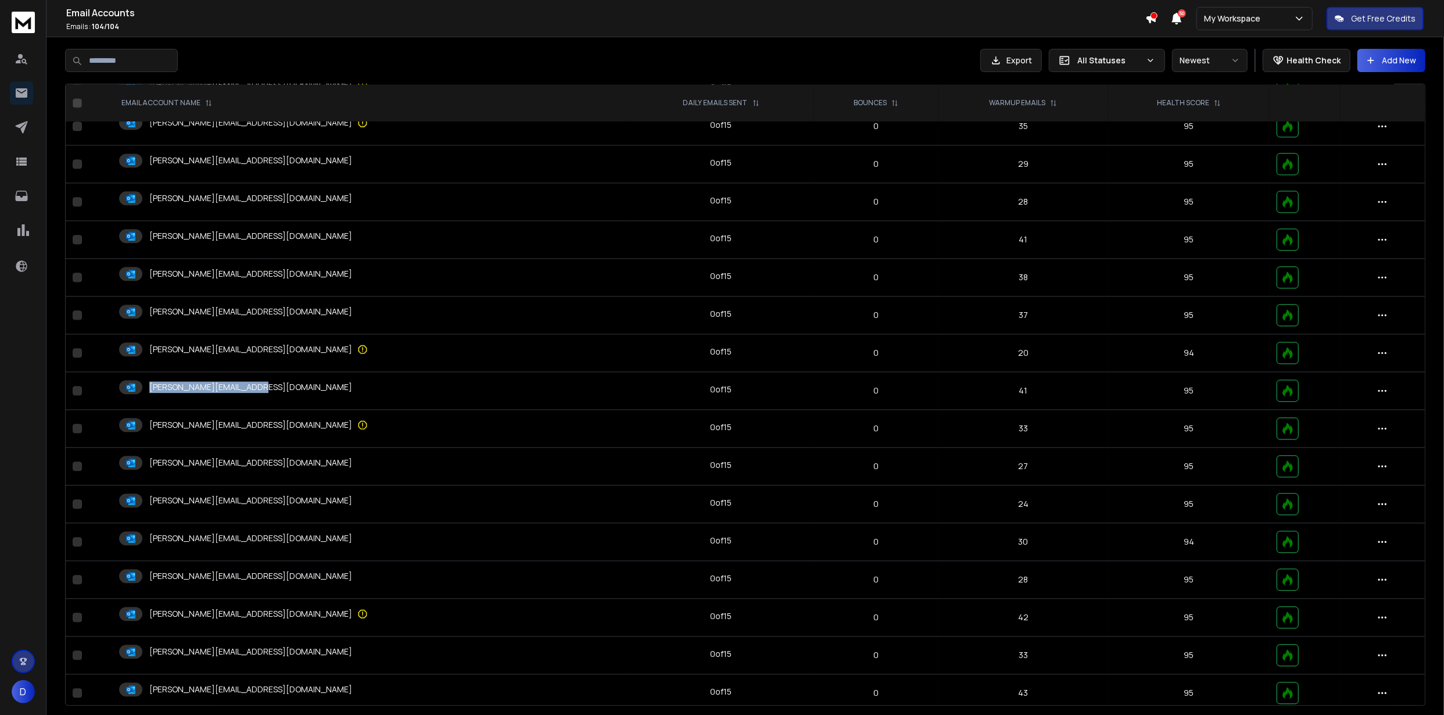
drag, startPoint x: 265, startPoint y: 403, endPoint x: 145, endPoint y: 399, distance: 120.4
click at [145, 394] on div "[PERSON_NAME][EMAIL_ADDRESS][DOMAIN_NAME]" at bounding box center [370, 387] width 502 height 14
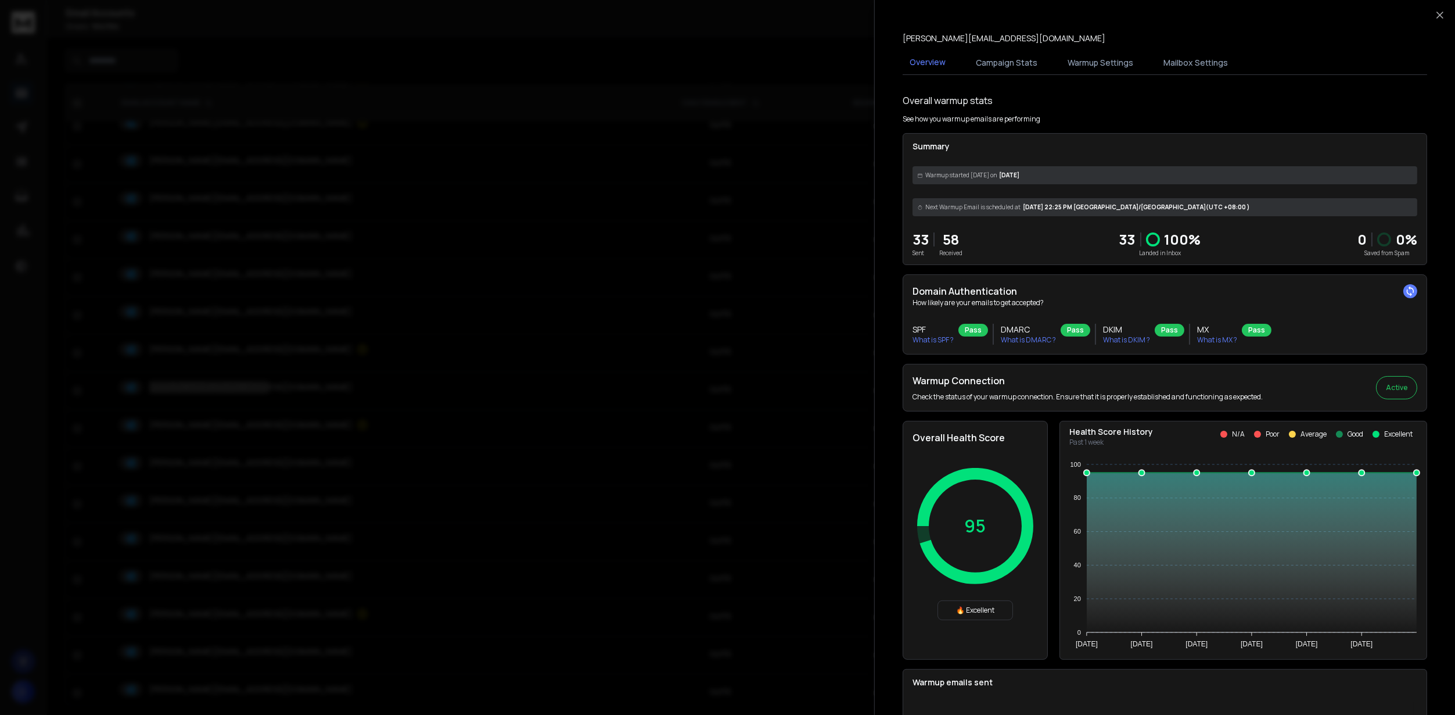
click at [442, 432] on div at bounding box center [727, 357] width 1455 height 715
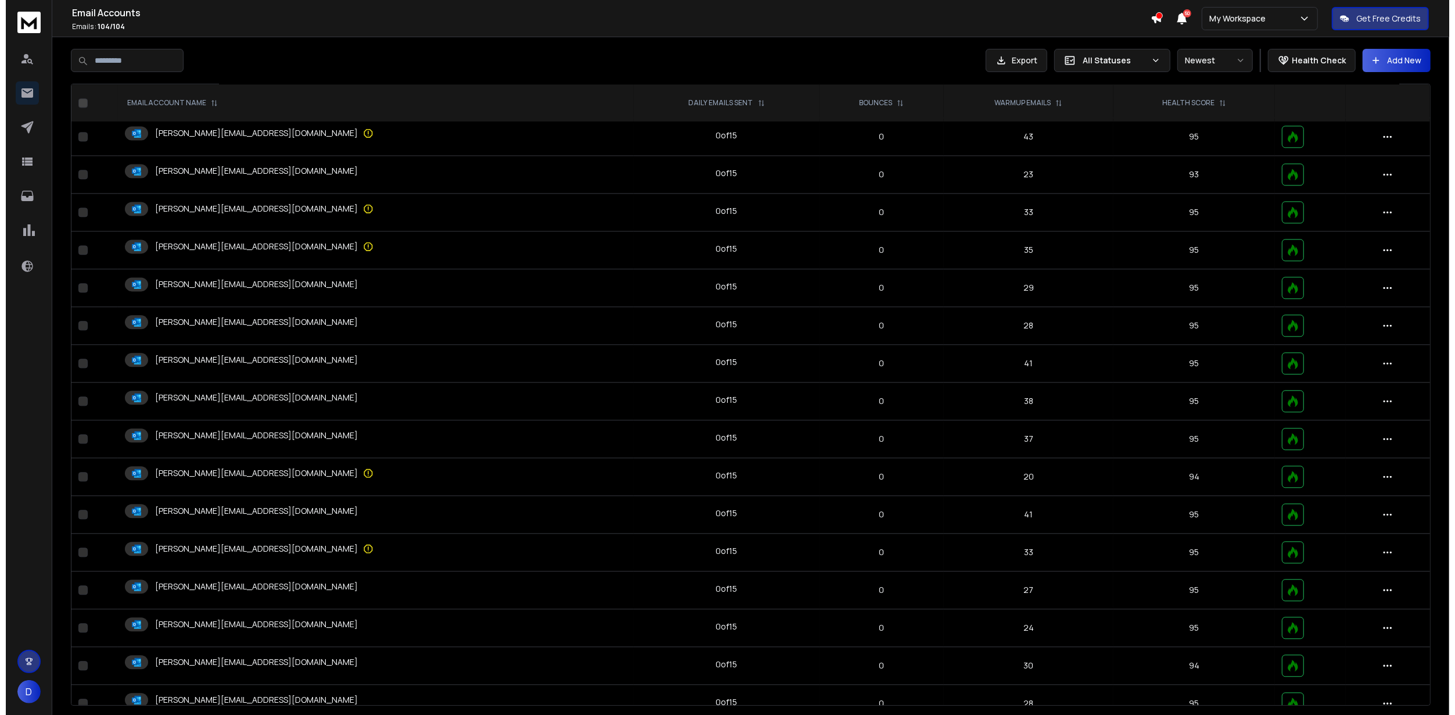
scroll to position [2491, 0]
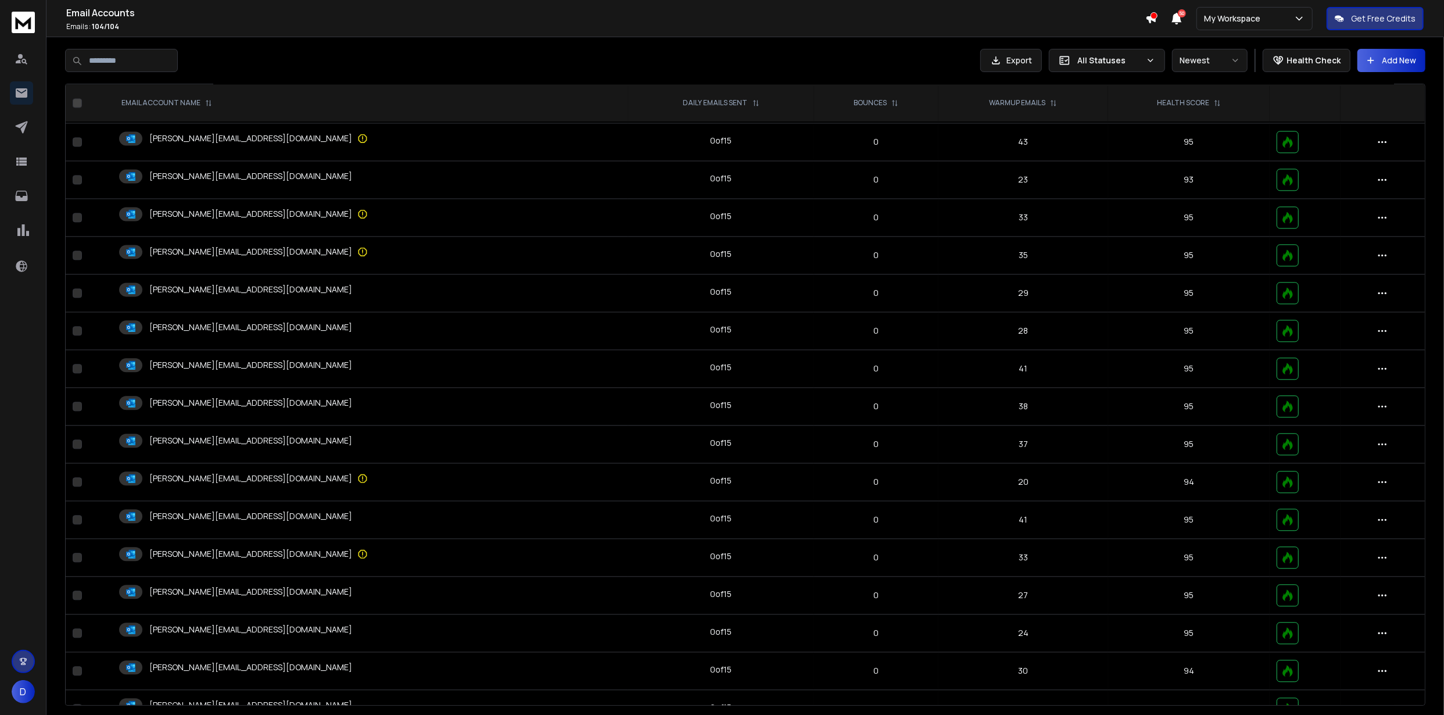
click at [268, 447] on div "[PERSON_NAME][EMAIL_ADDRESS][DOMAIN_NAME]" at bounding box center [370, 440] width 502 height 14
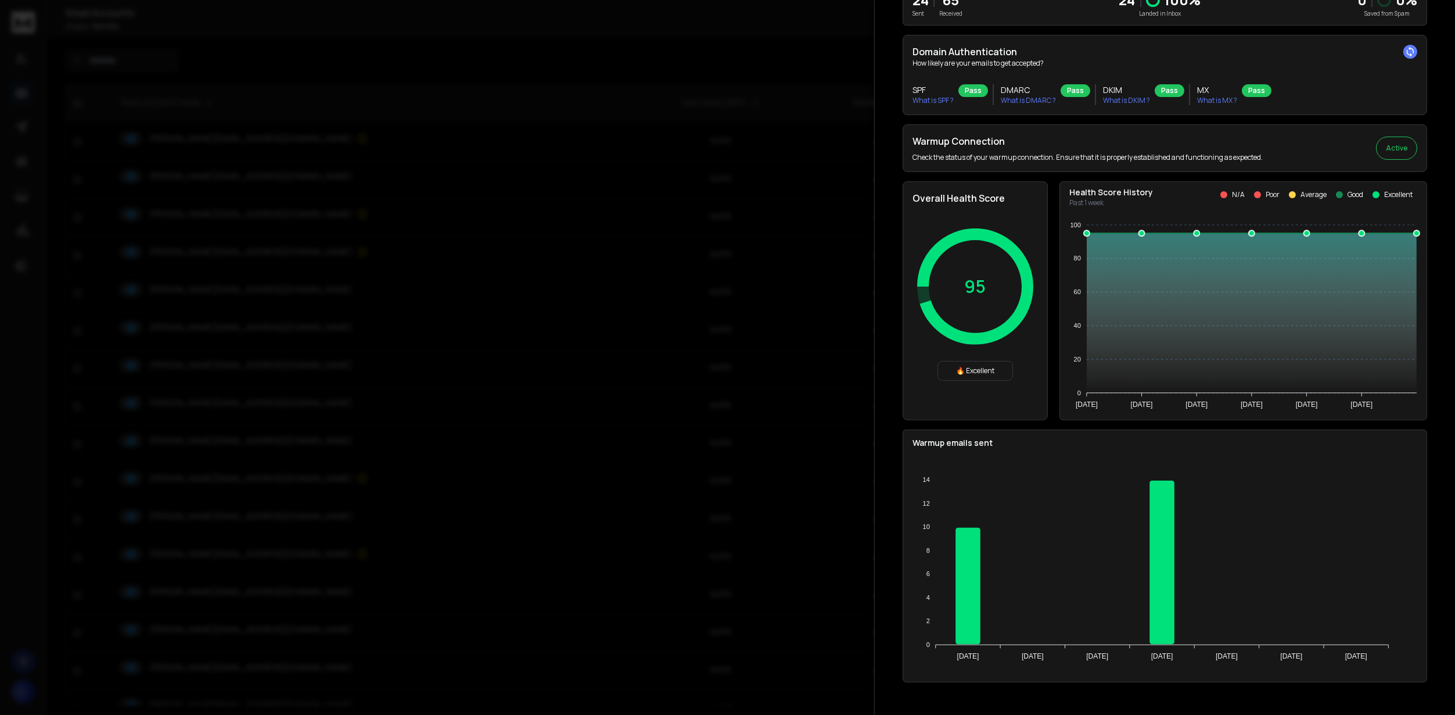
click at [392, 464] on div at bounding box center [727, 357] width 1455 height 715
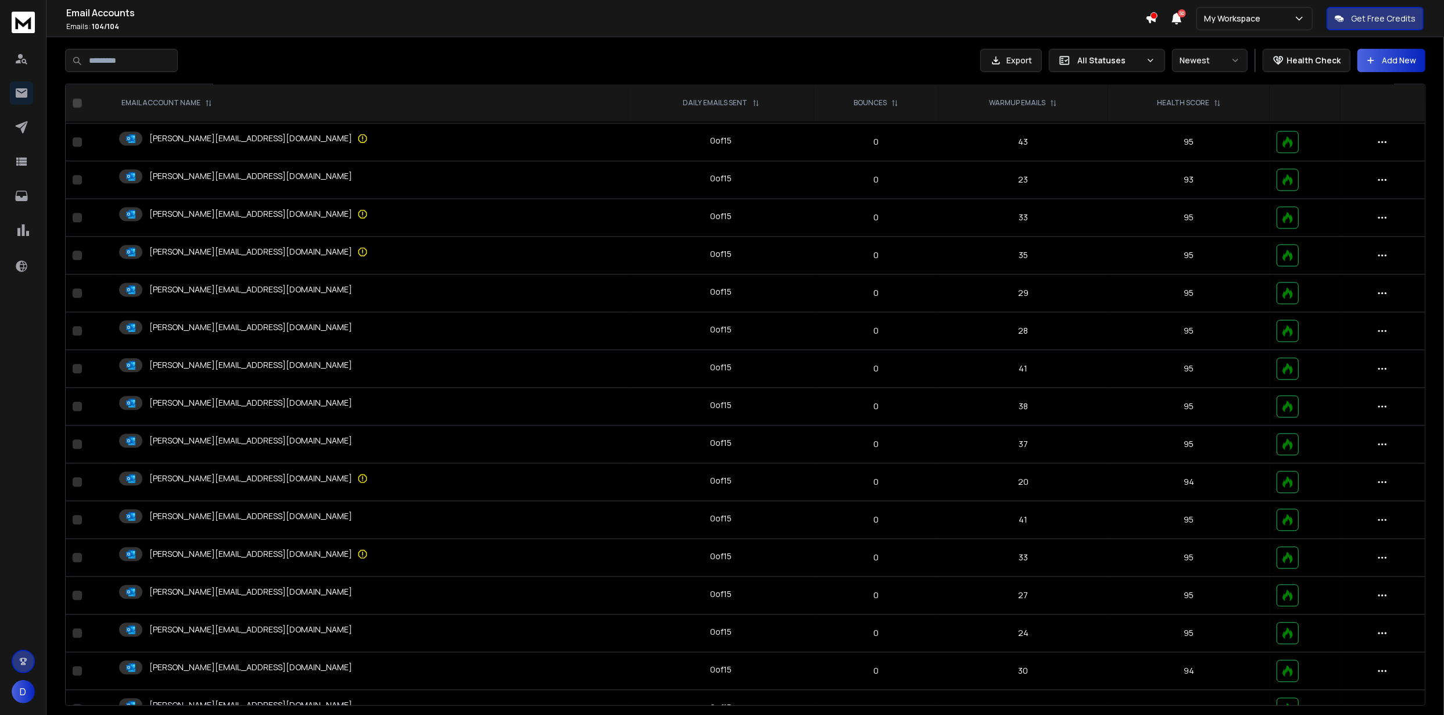
click at [252, 408] on p "[PERSON_NAME][EMAIL_ADDRESS][DOMAIN_NAME]" at bounding box center [250, 403] width 203 height 12
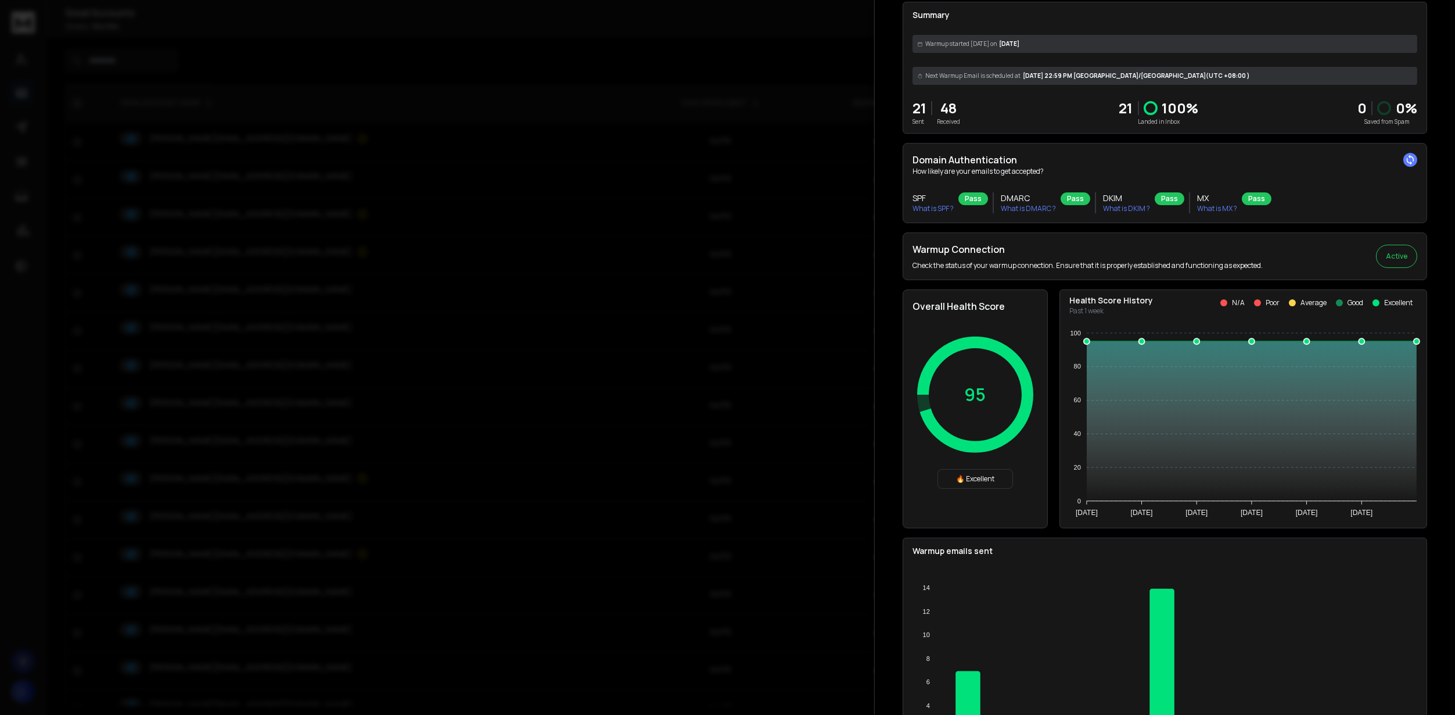
scroll to position [191, 0]
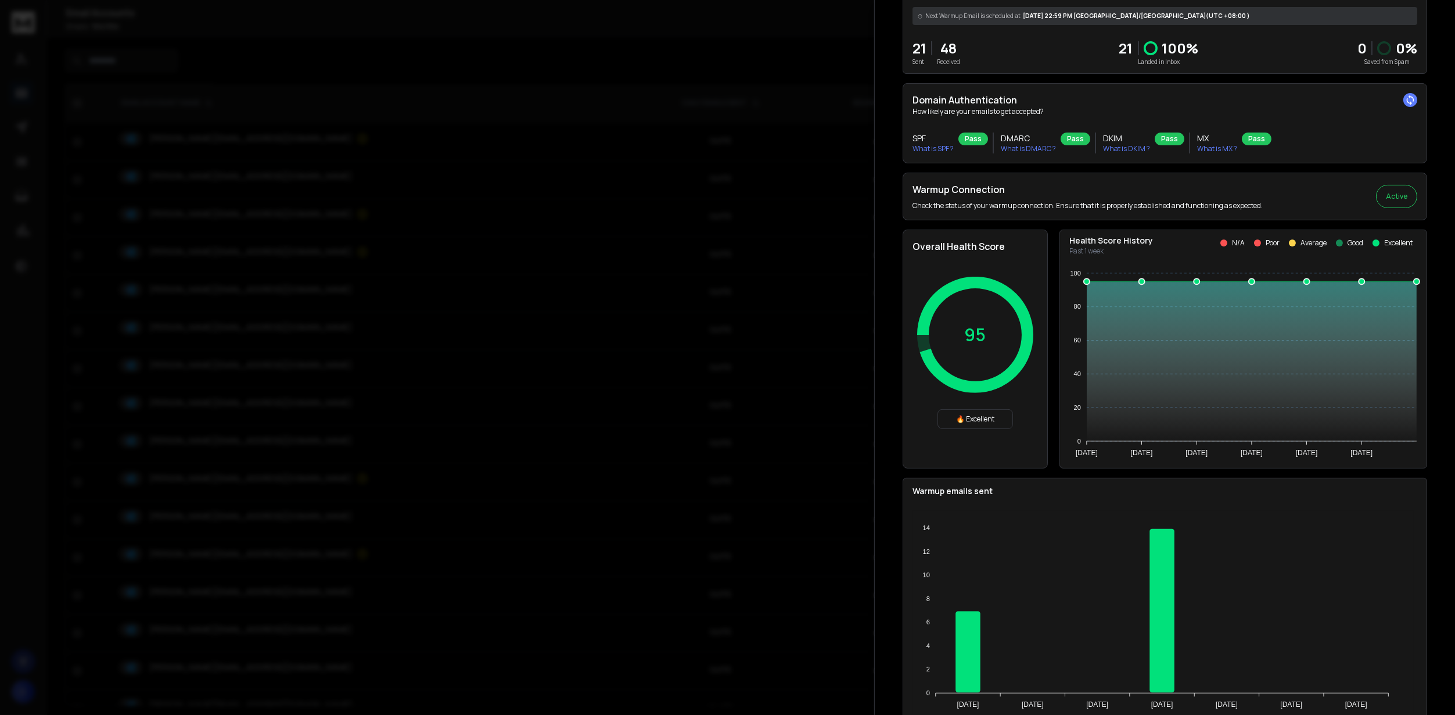
click at [564, 431] on div at bounding box center [727, 357] width 1455 height 715
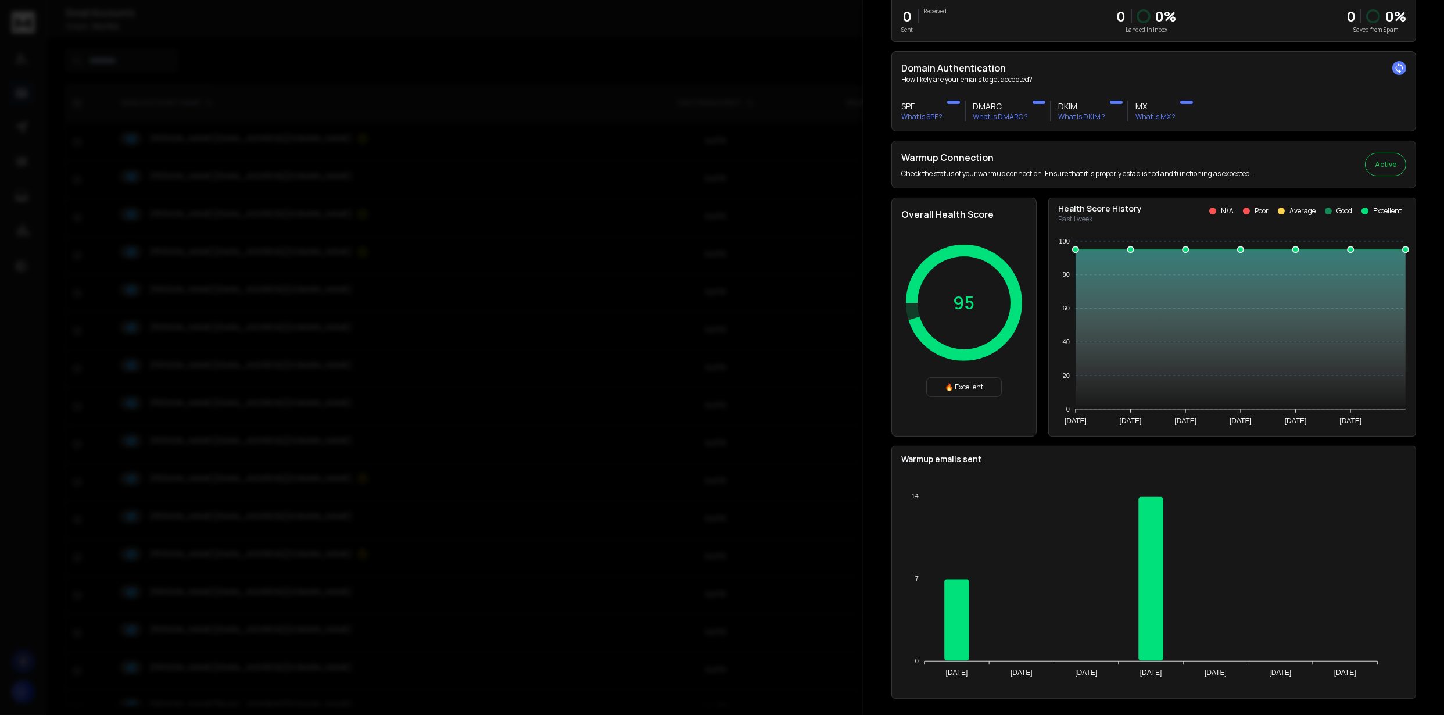
click at [343, 350] on td "[PERSON_NAME][EMAIL_ADDRESS][DOMAIN_NAME]" at bounding box center [367, 331] width 511 height 38
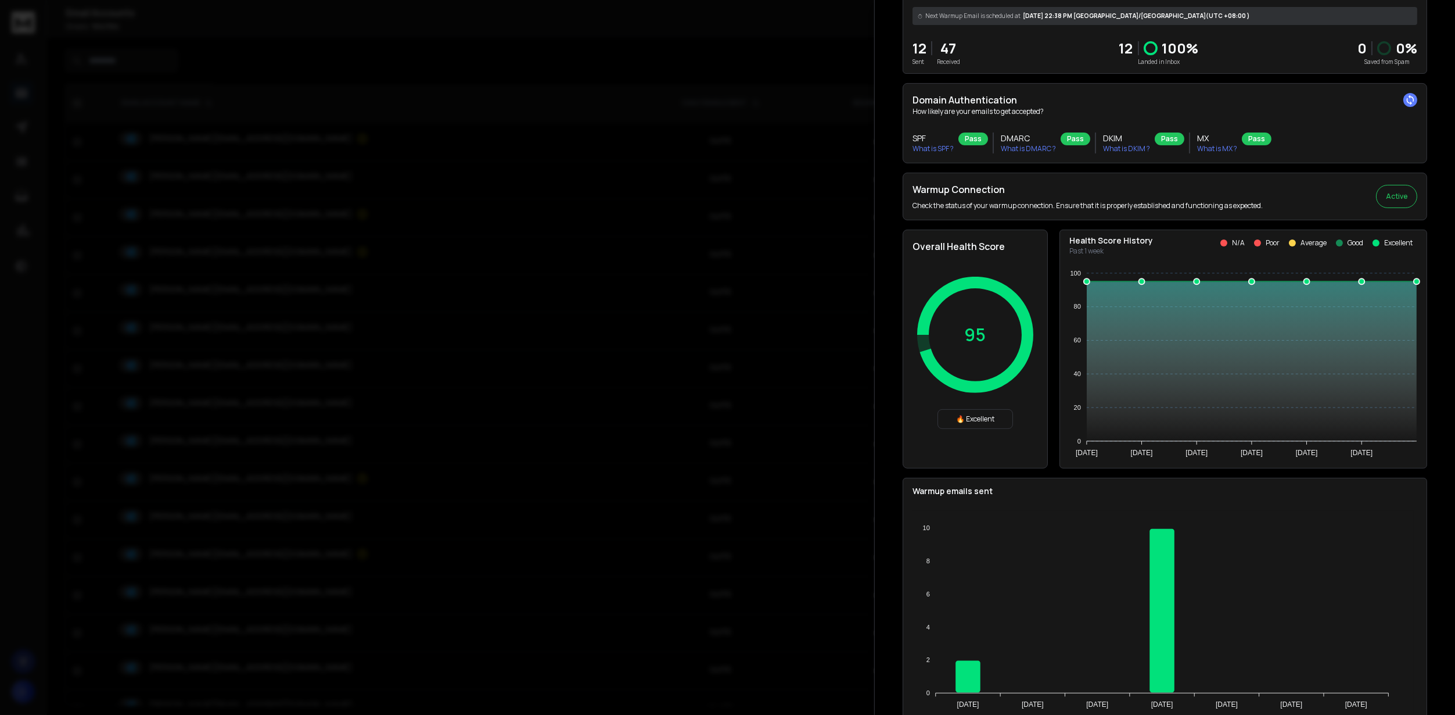
click at [589, 367] on div at bounding box center [727, 357] width 1455 height 715
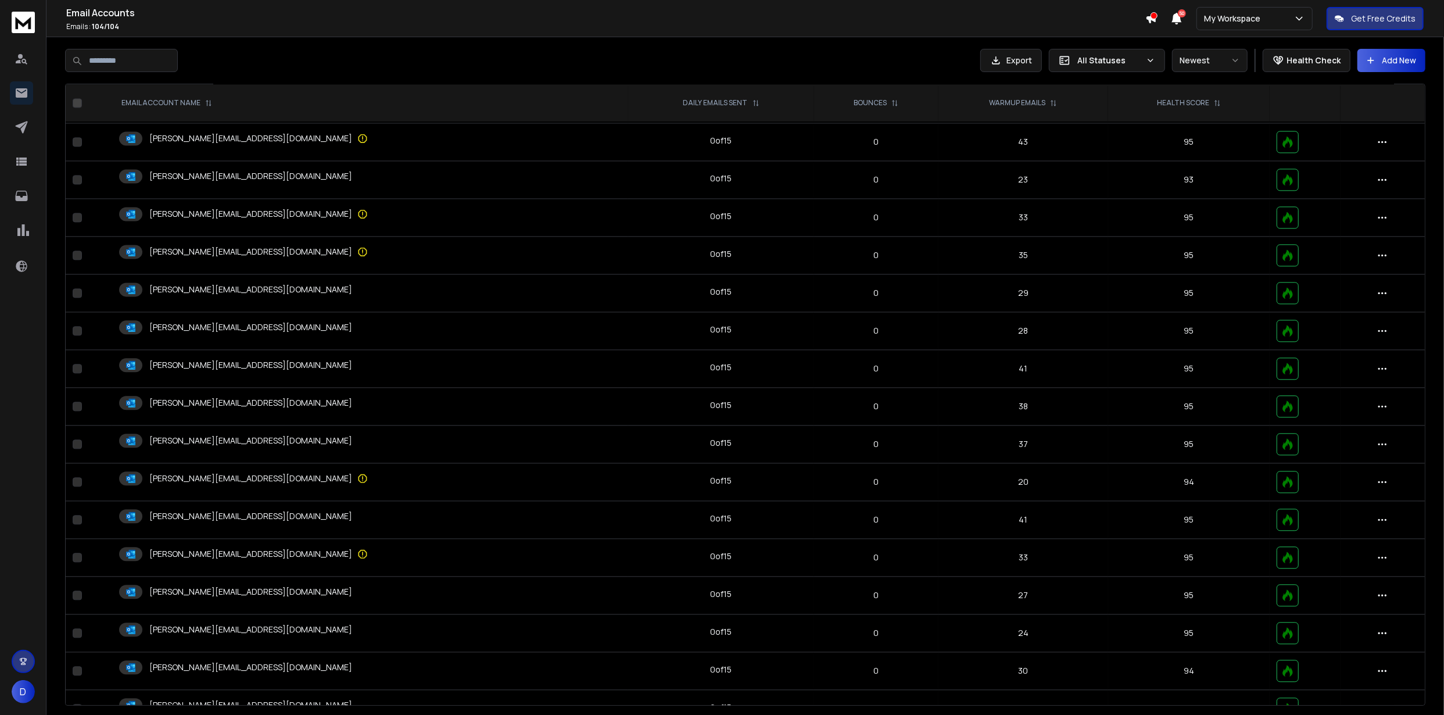
click at [374, 293] on td "[PERSON_NAME][EMAIL_ADDRESS][DOMAIN_NAME]" at bounding box center [370, 293] width 516 height 38
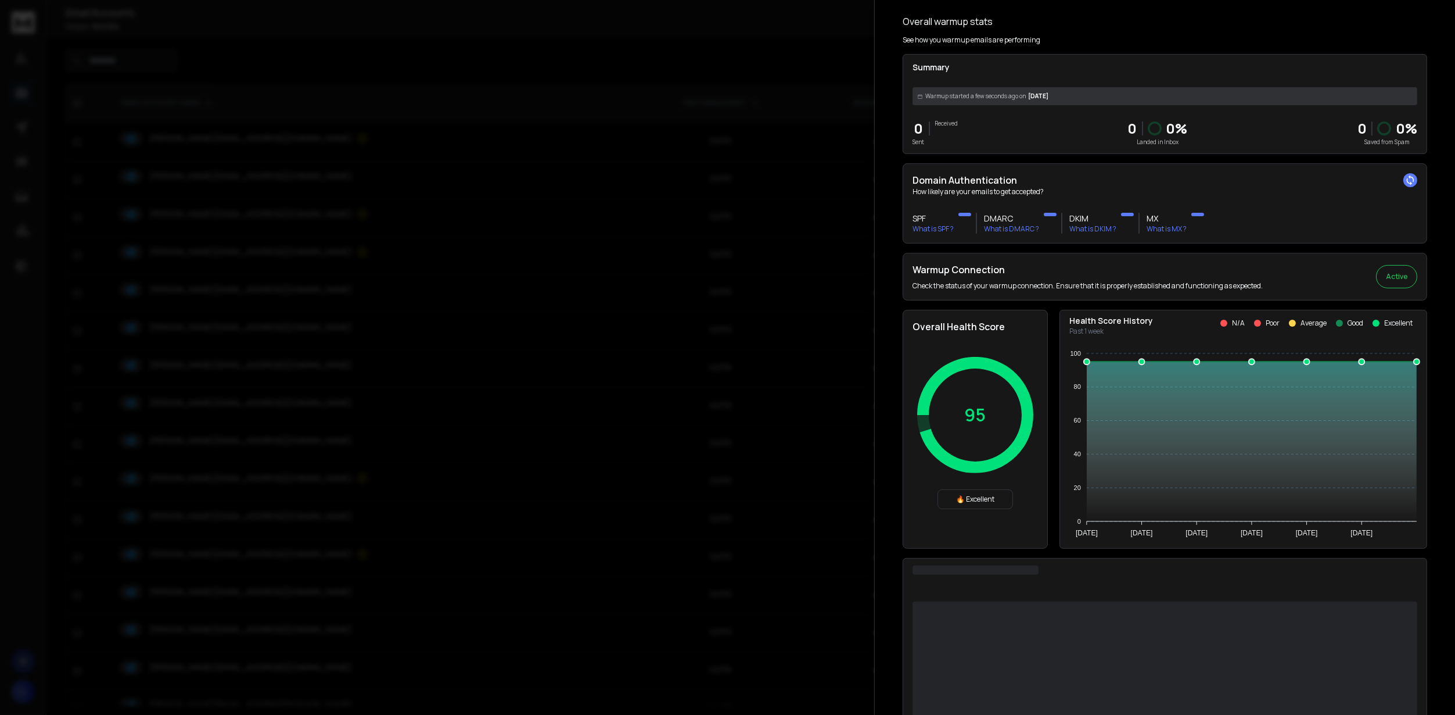
scroll to position [159, 0]
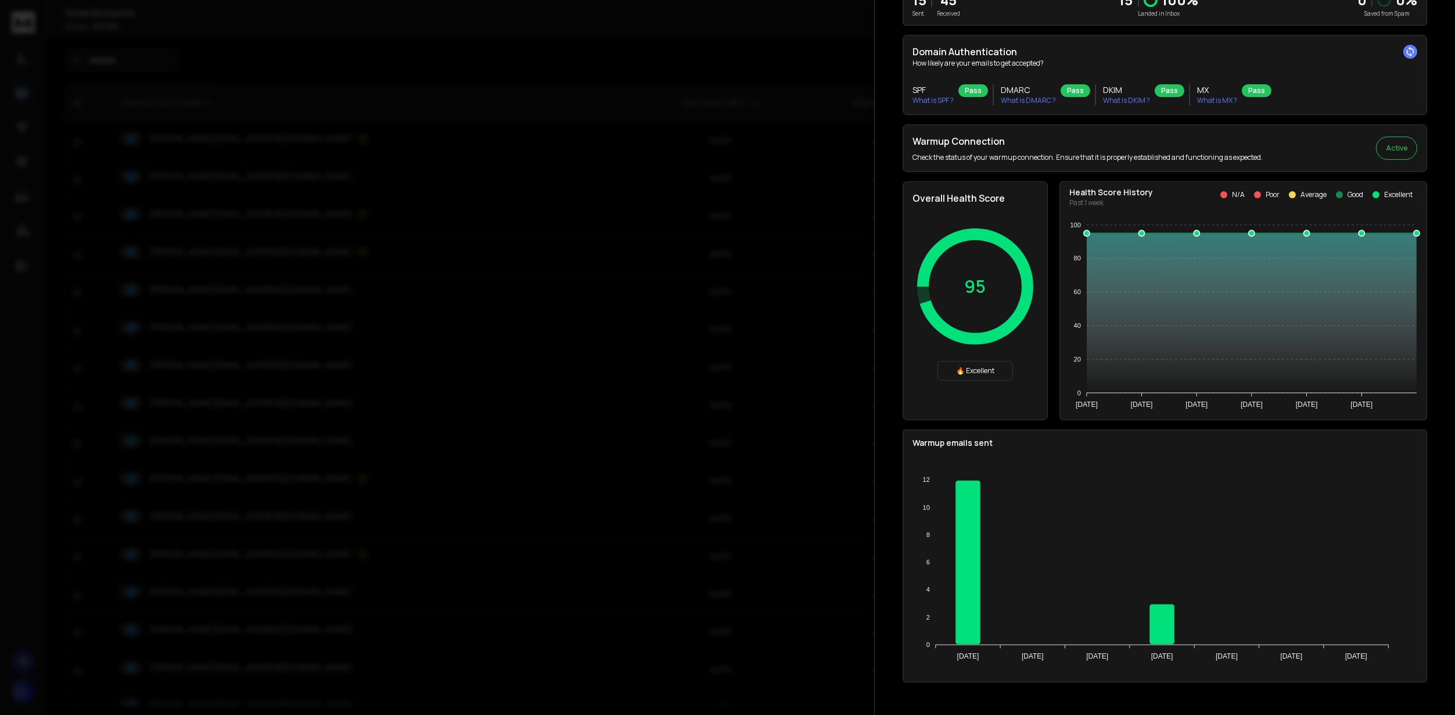
click at [727, 464] on div at bounding box center [727, 357] width 1455 height 715
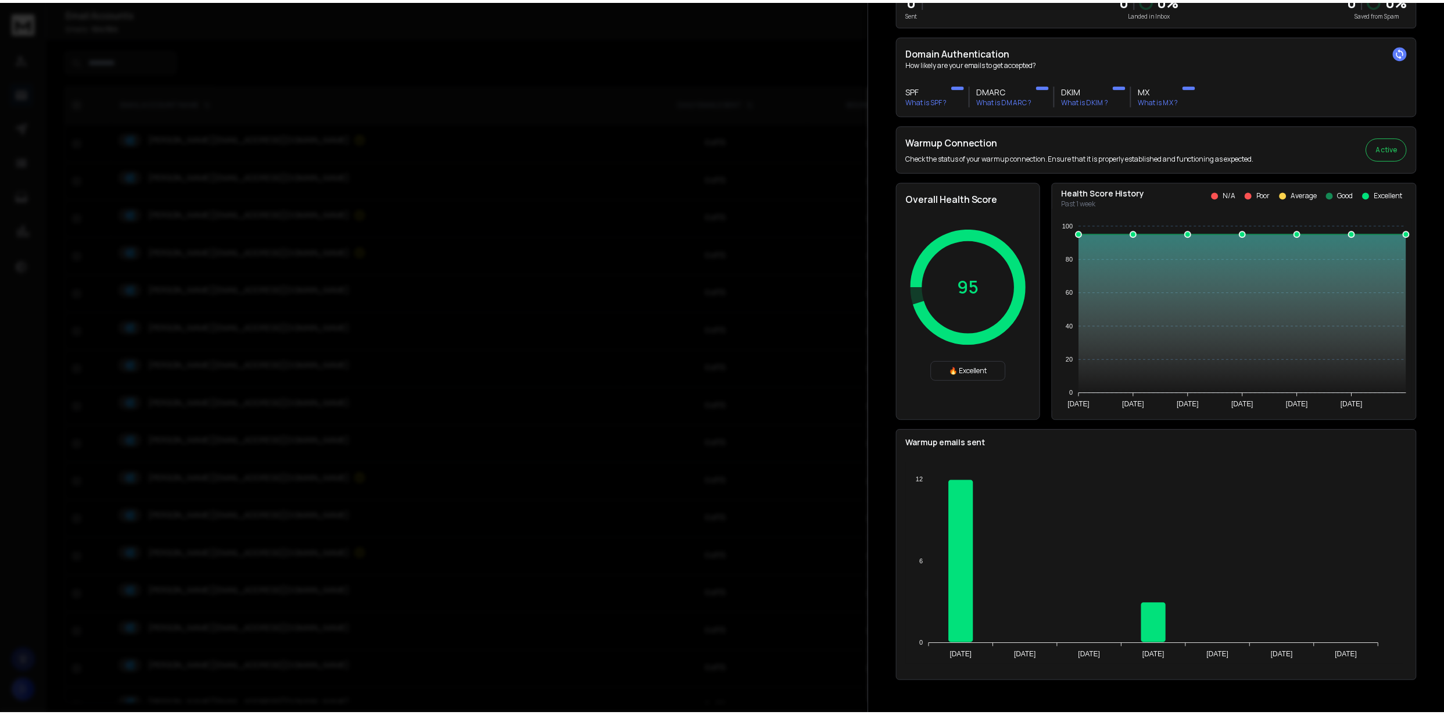
scroll to position [209, 0]
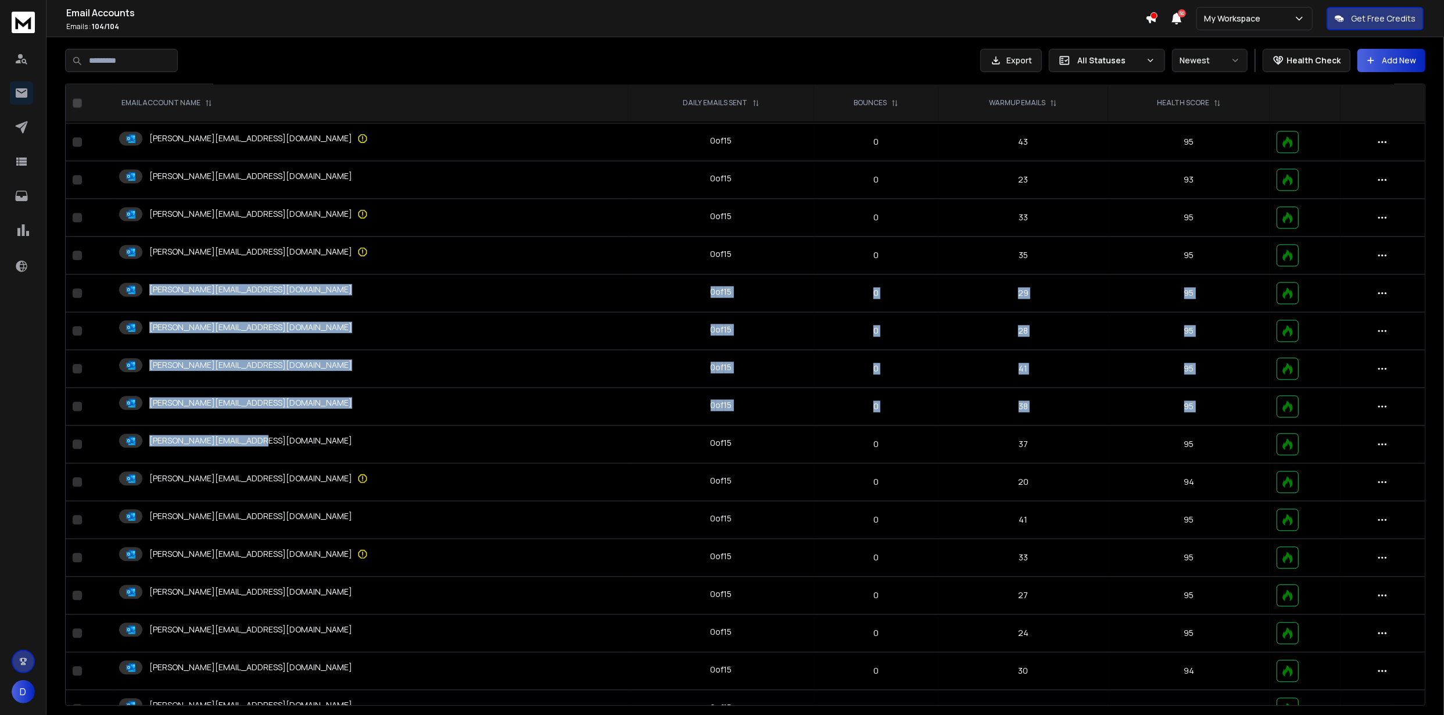
drag, startPoint x: 288, startPoint y: 465, endPoint x: 151, endPoint y: 294, distance: 219.5
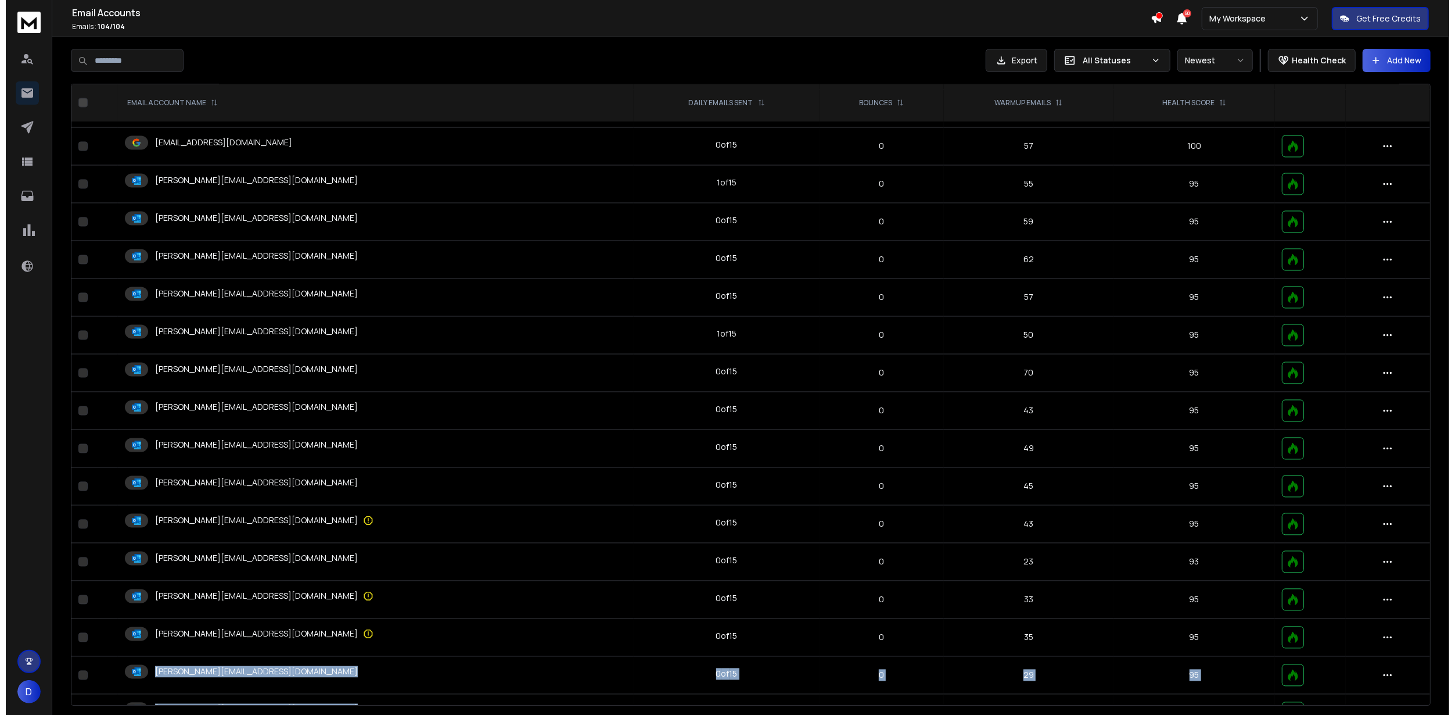
scroll to position [2104, 0]
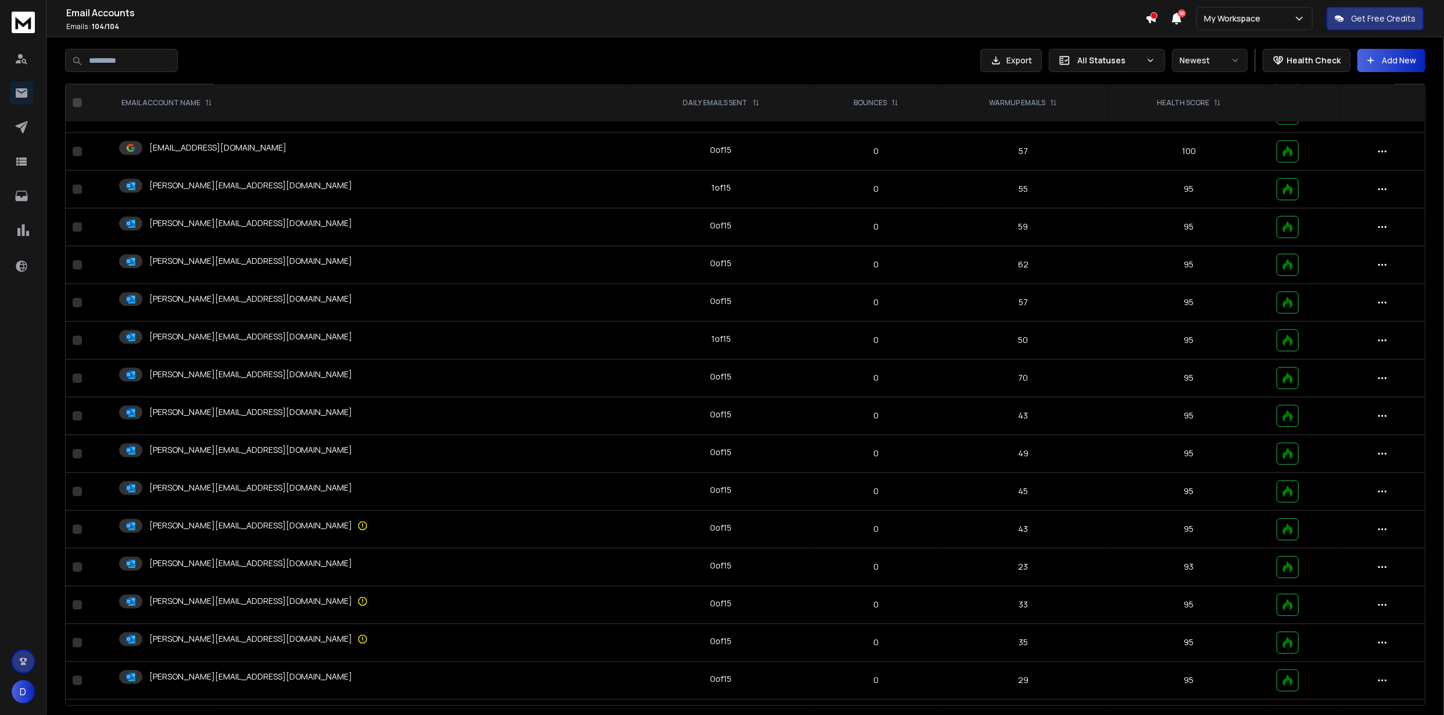
click at [240, 494] on p "[PERSON_NAME][EMAIL_ADDRESS][DOMAIN_NAME]" at bounding box center [250, 488] width 203 height 12
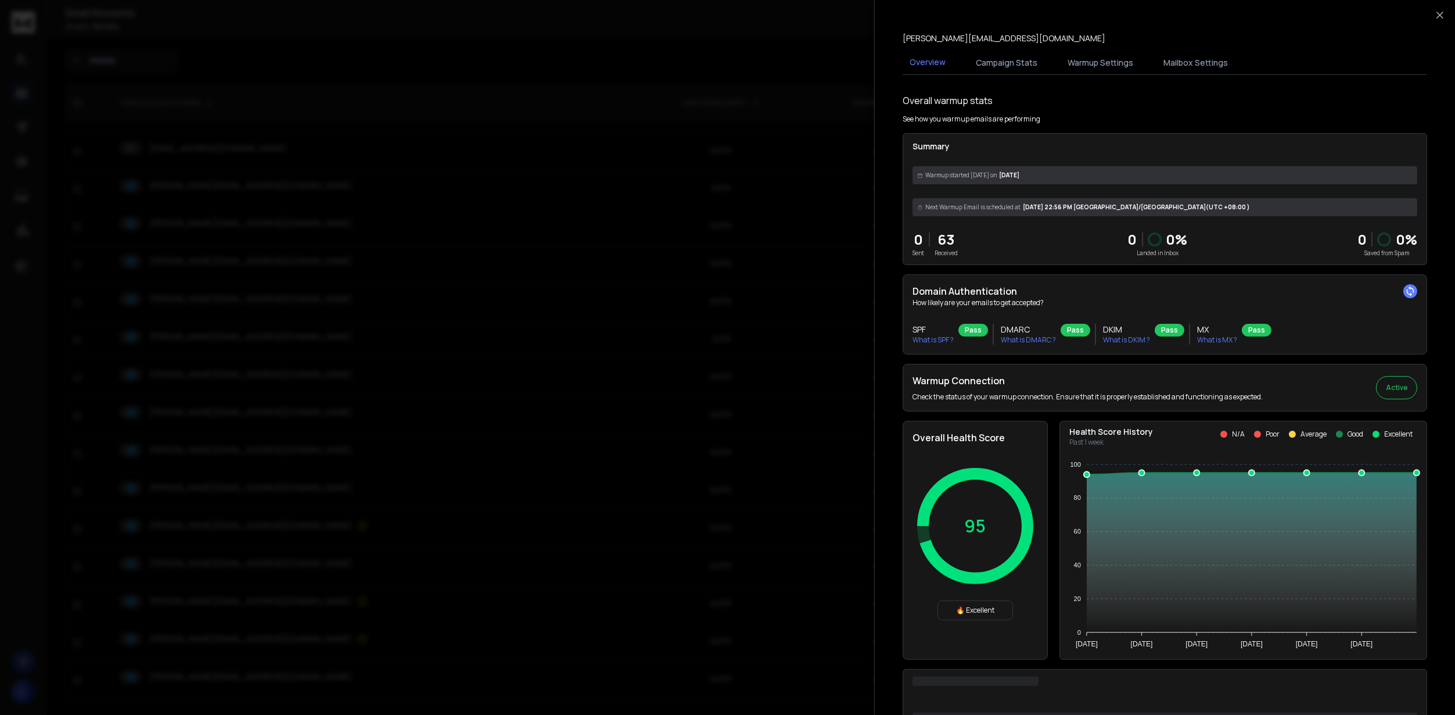
scroll to position [191, 0]
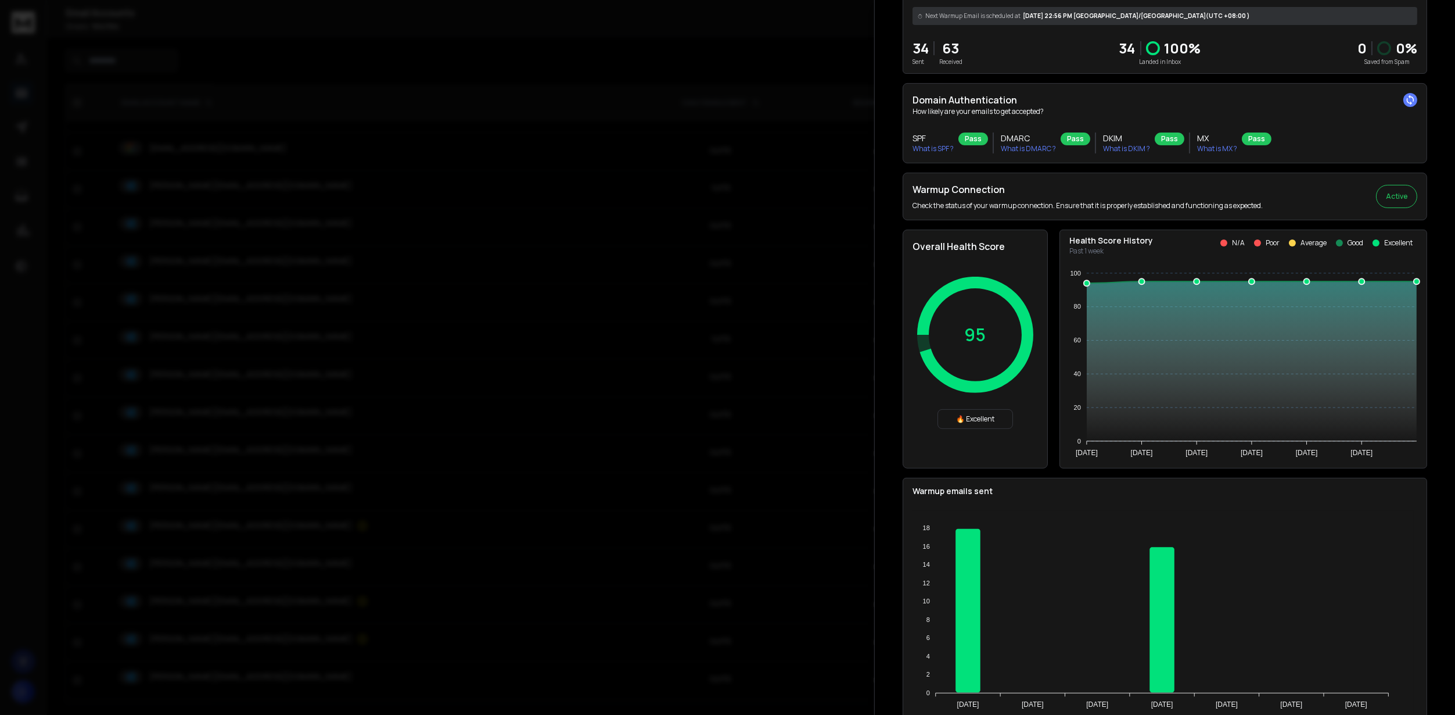
click at [354, 466] on div at bounding box center [727, 357] width 1455 height 715
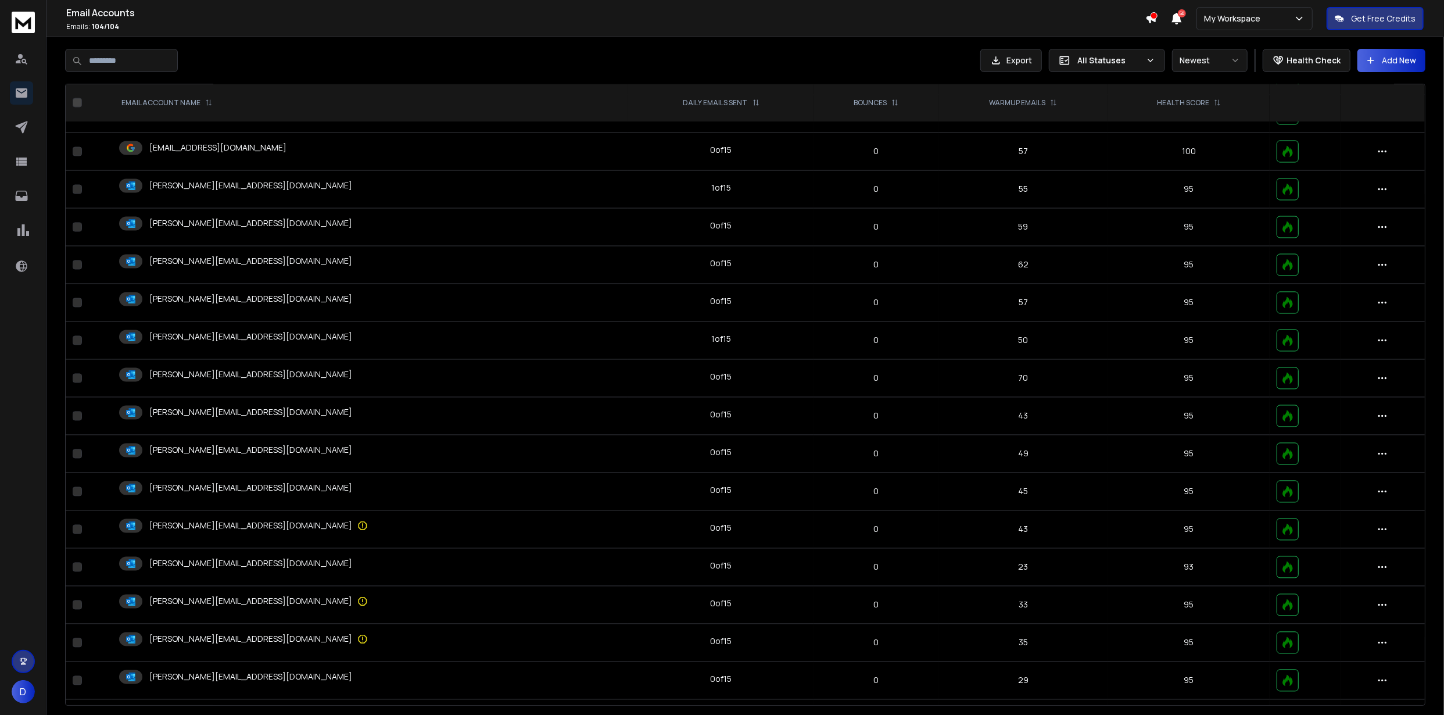
click at [264, 457] on div "[PERSON_NAME][EMAIL_ADDRESS][DOMAIN_NAME]" at bounding box center [370, 450] width 502 height 14
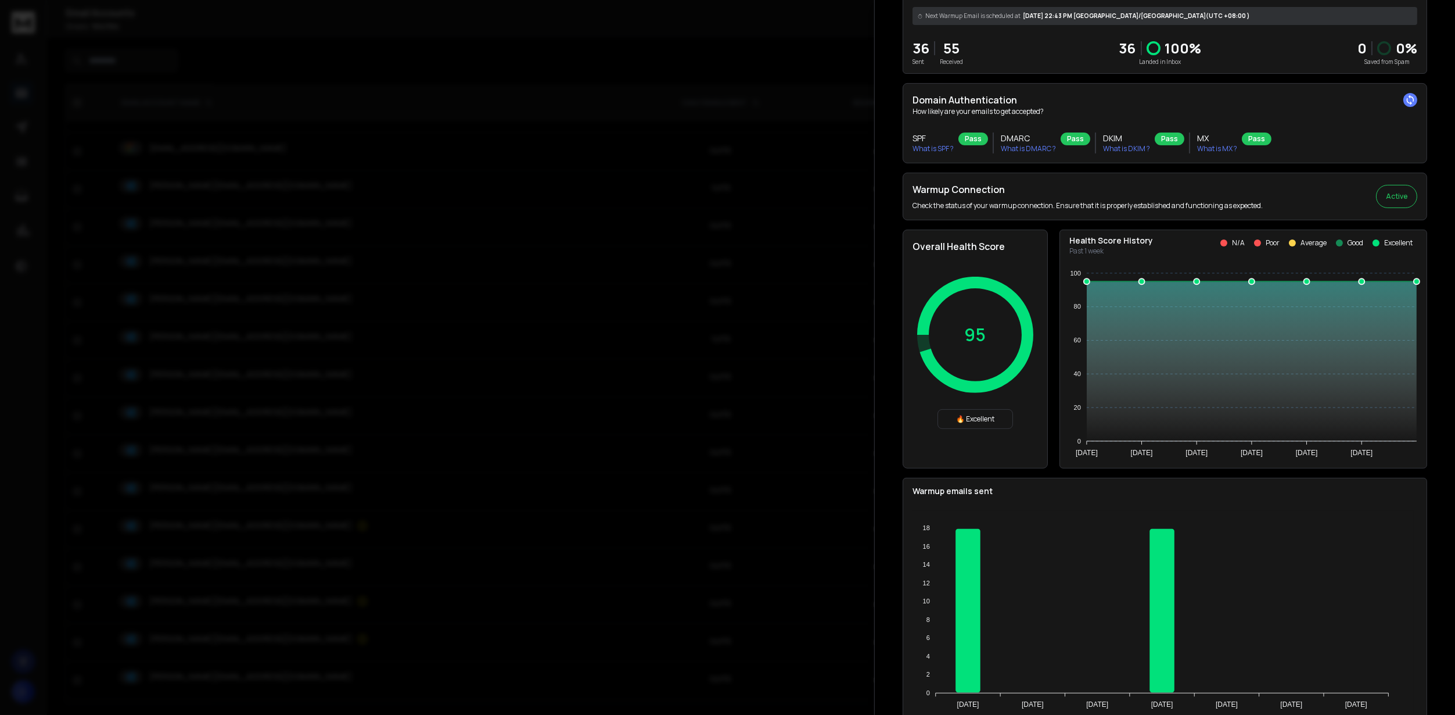
click at [379, 461] on div at bounding box center [727, 357] width 1455 height 715
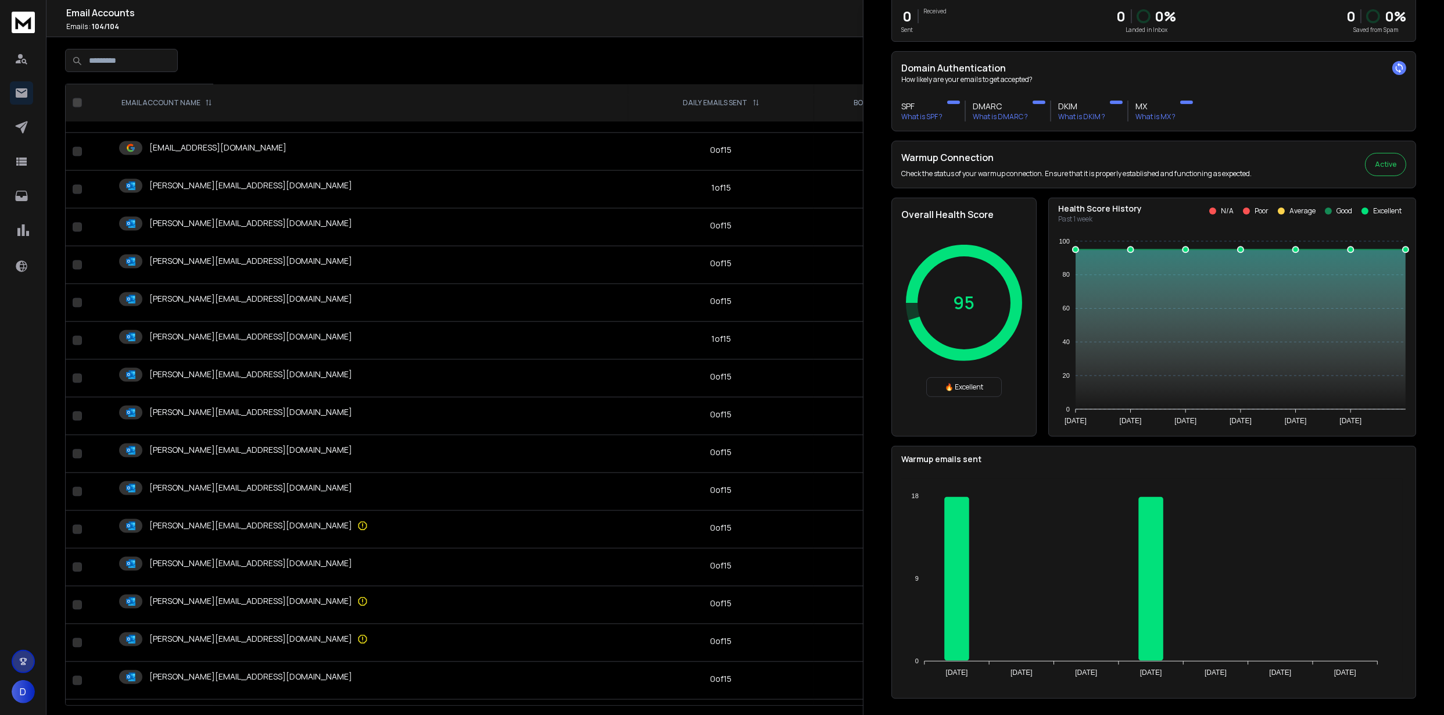
click at [291, 420] on div "[PERSON_NAME][EMAIL_ADDRESS][DOMAIN_NAME]" at bounding box center [370, 413] width 502 height 14
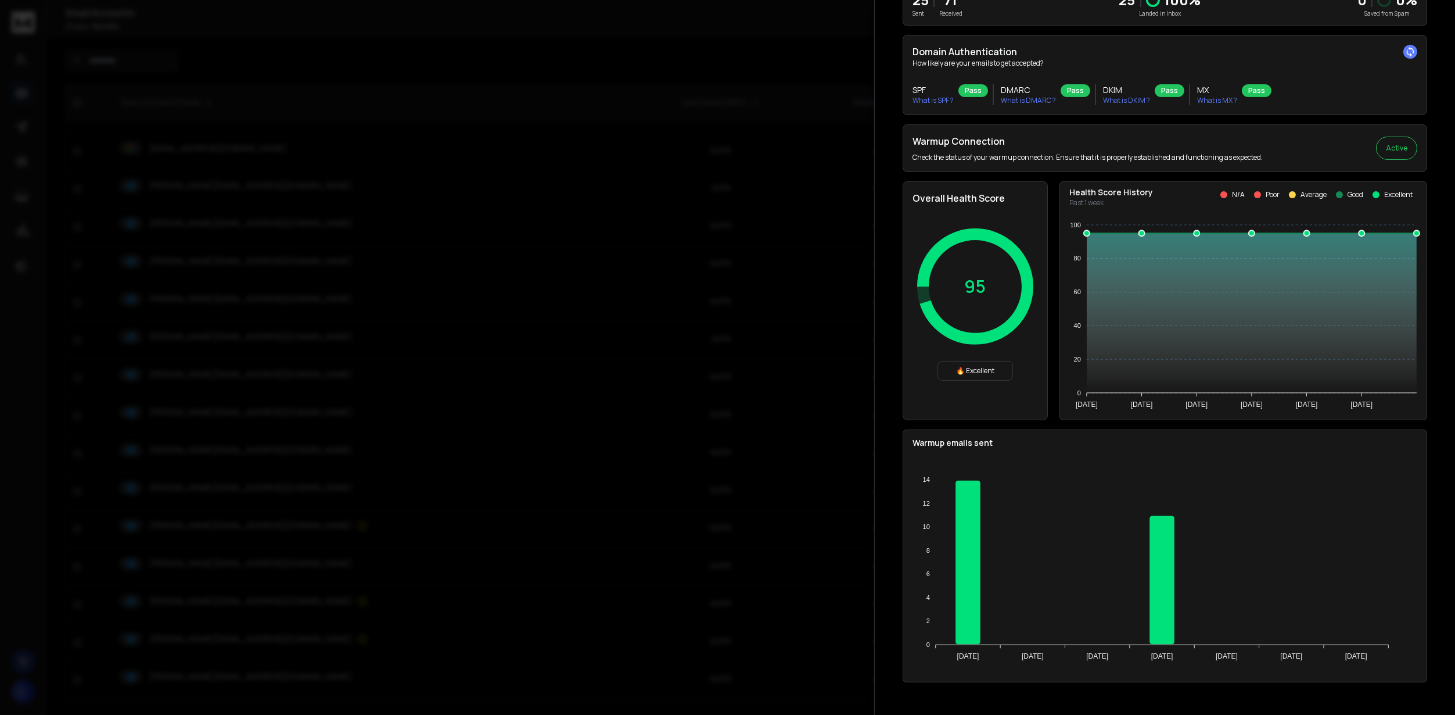
click at [652, 428] on div at bounding box center [727, 357] width 1455 height 715
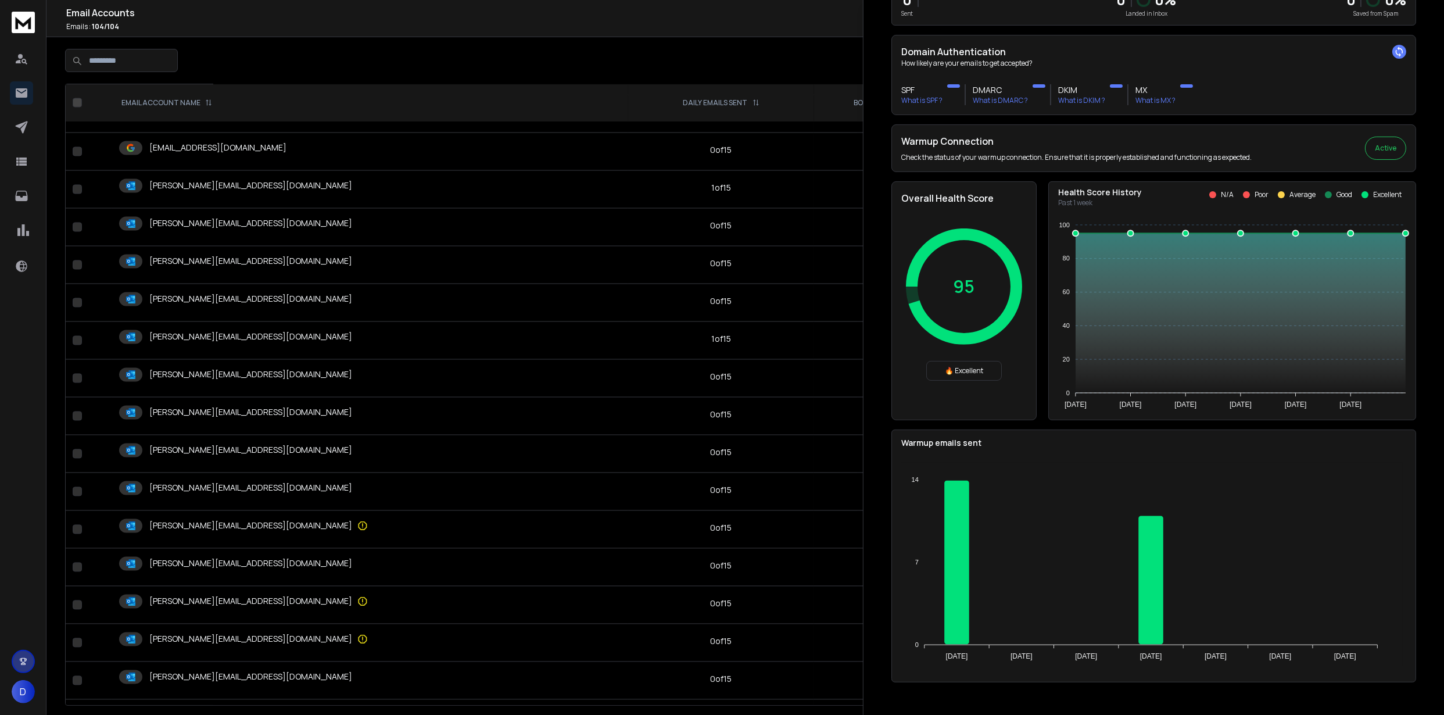
click at [361, 378] on td "[PERSON_NAME][EMAIL_ADDRESS][DOMAIN_NAME]" at bounding box center [370, 379] width 516 height 38
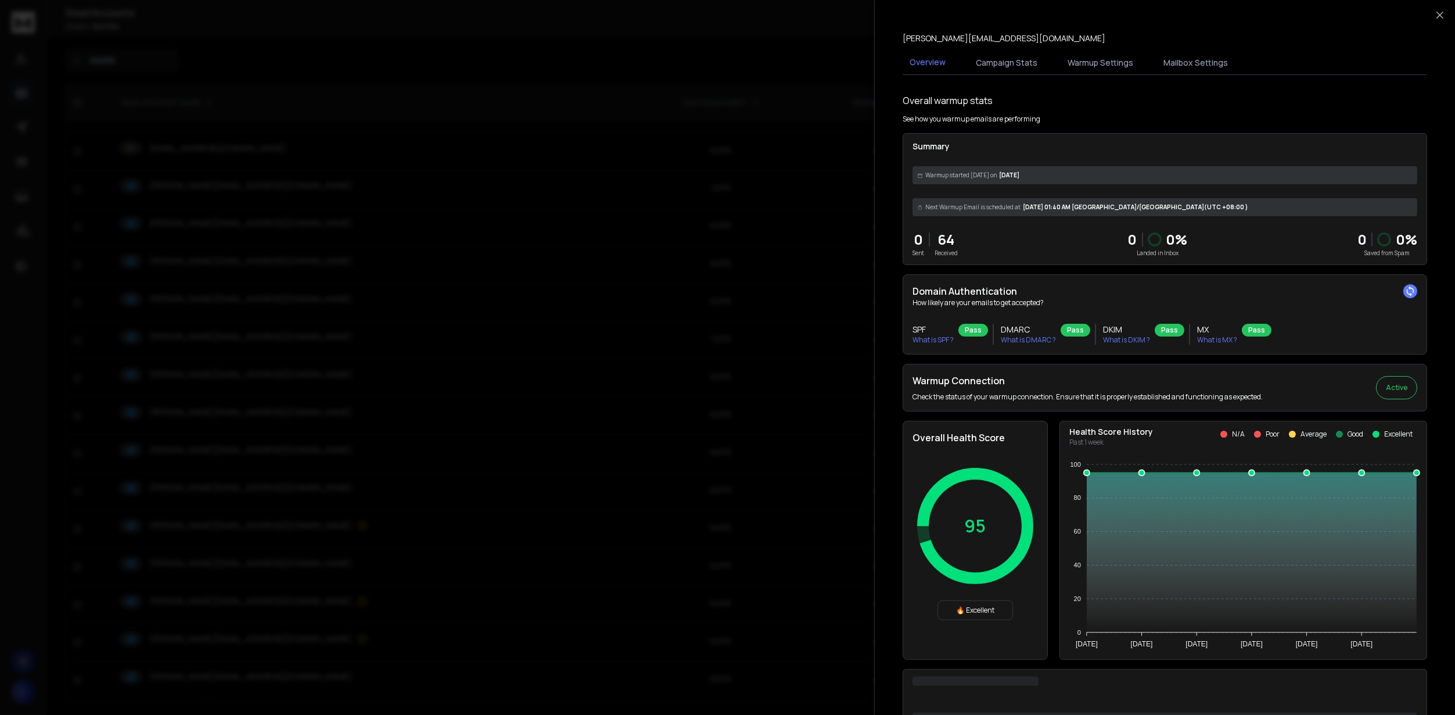
scroll to position [159, 0]
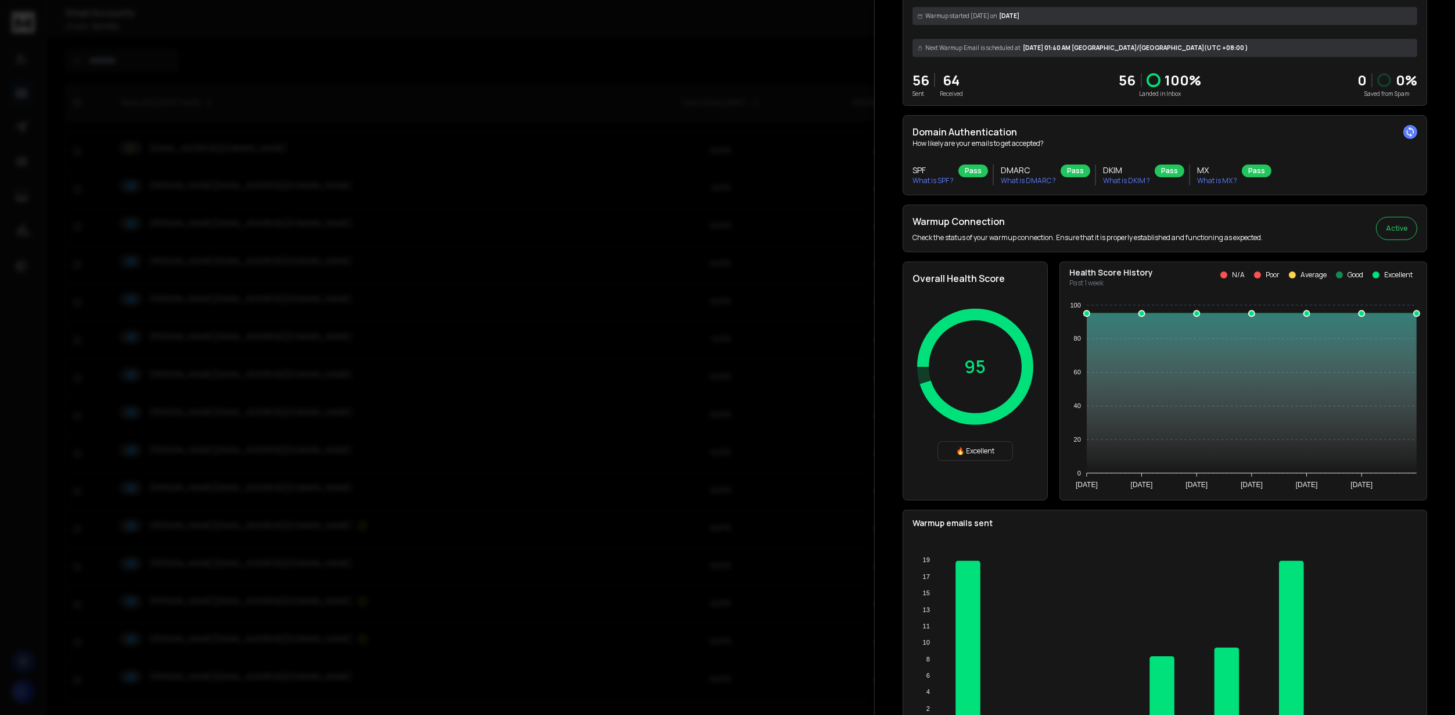
click at [444, 380] on div at bounding box center [727, 357] width 1455 height 715
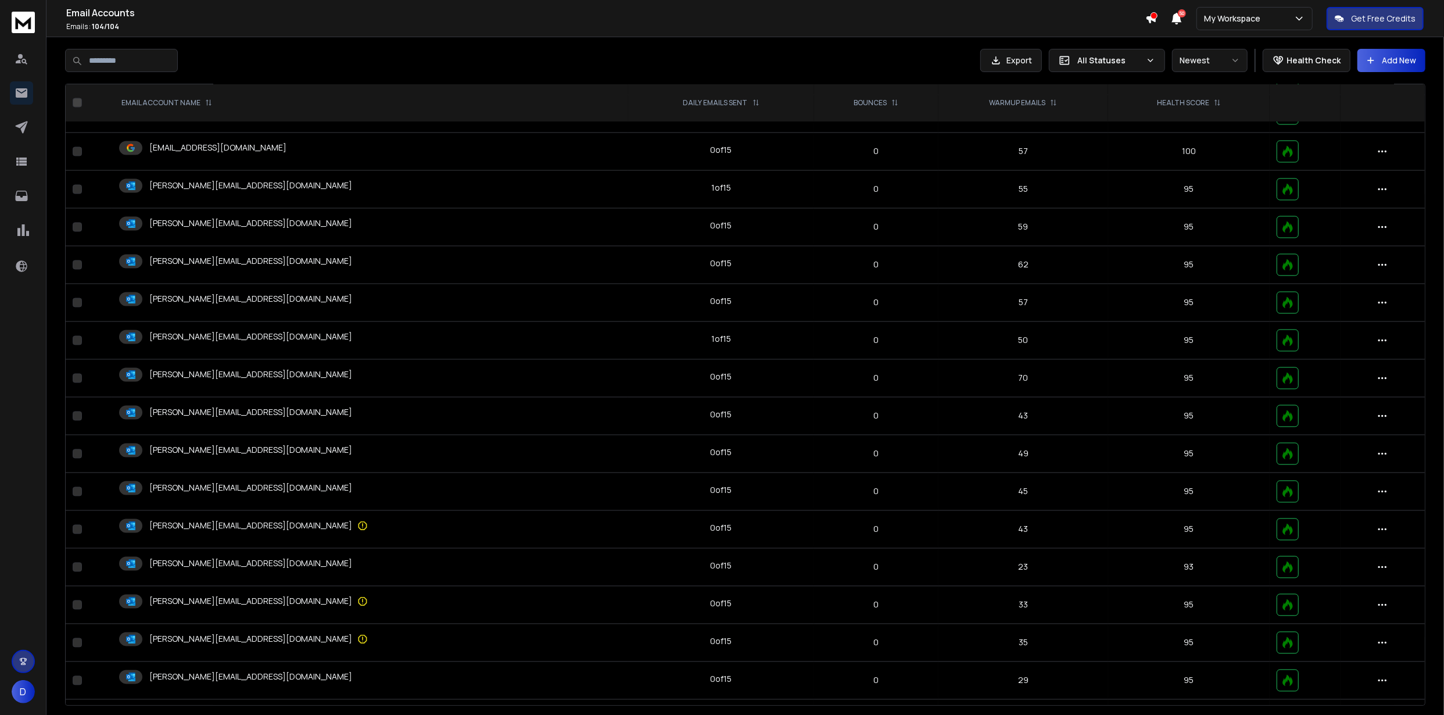
click at [231, 377] on td "[PERSON_NAME][EMAIL_ADDRESS][DOMAIN_NAME]" at bounding box center [370, 379] width 516 height 38
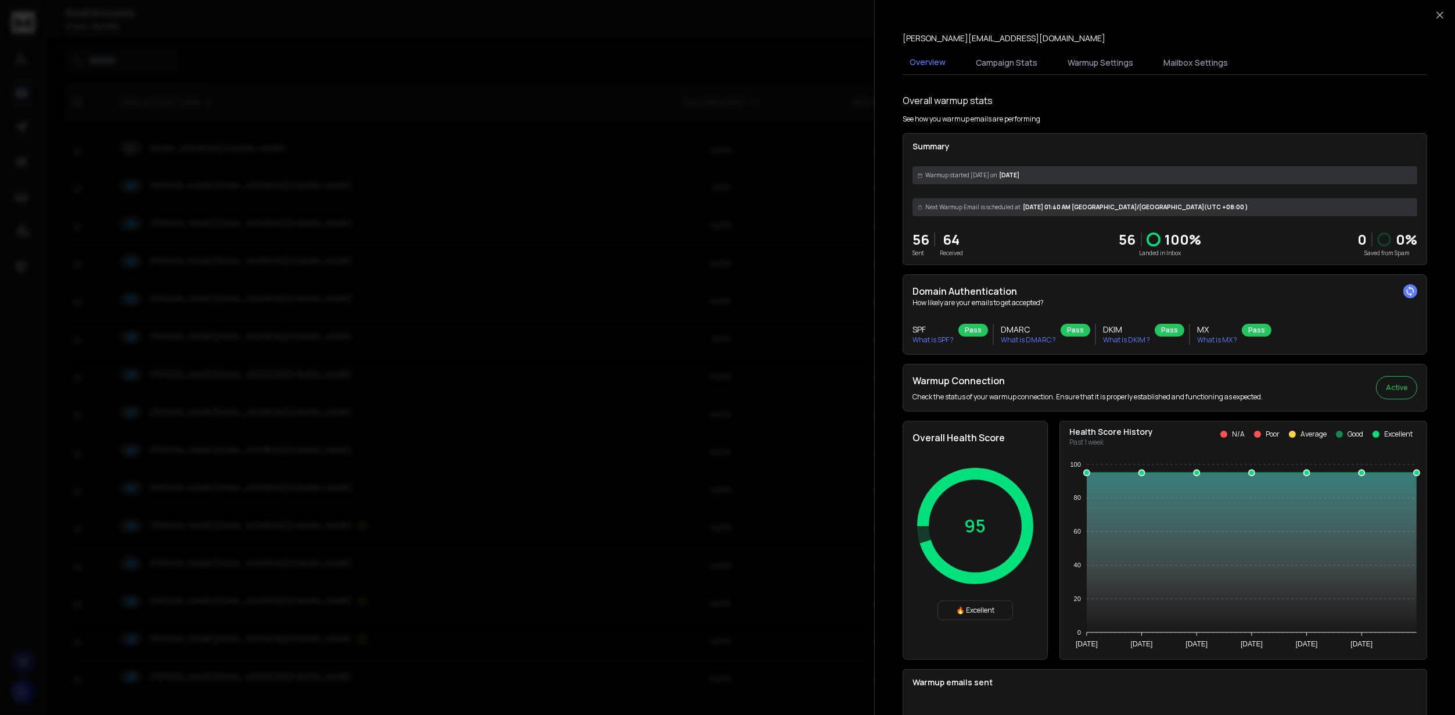
scroll to position [182, 0]
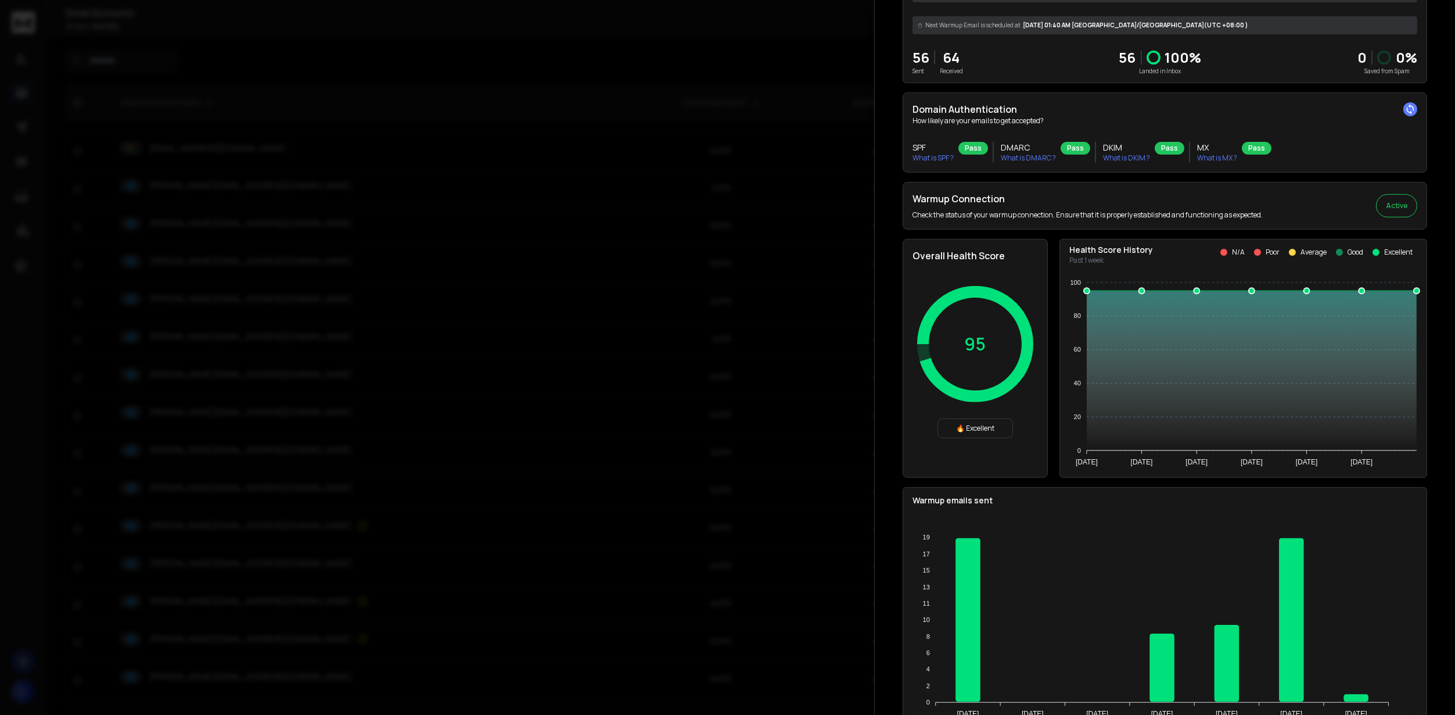
click at [479, 410] on div at bounding box center [727, 357] width 1455 height 715
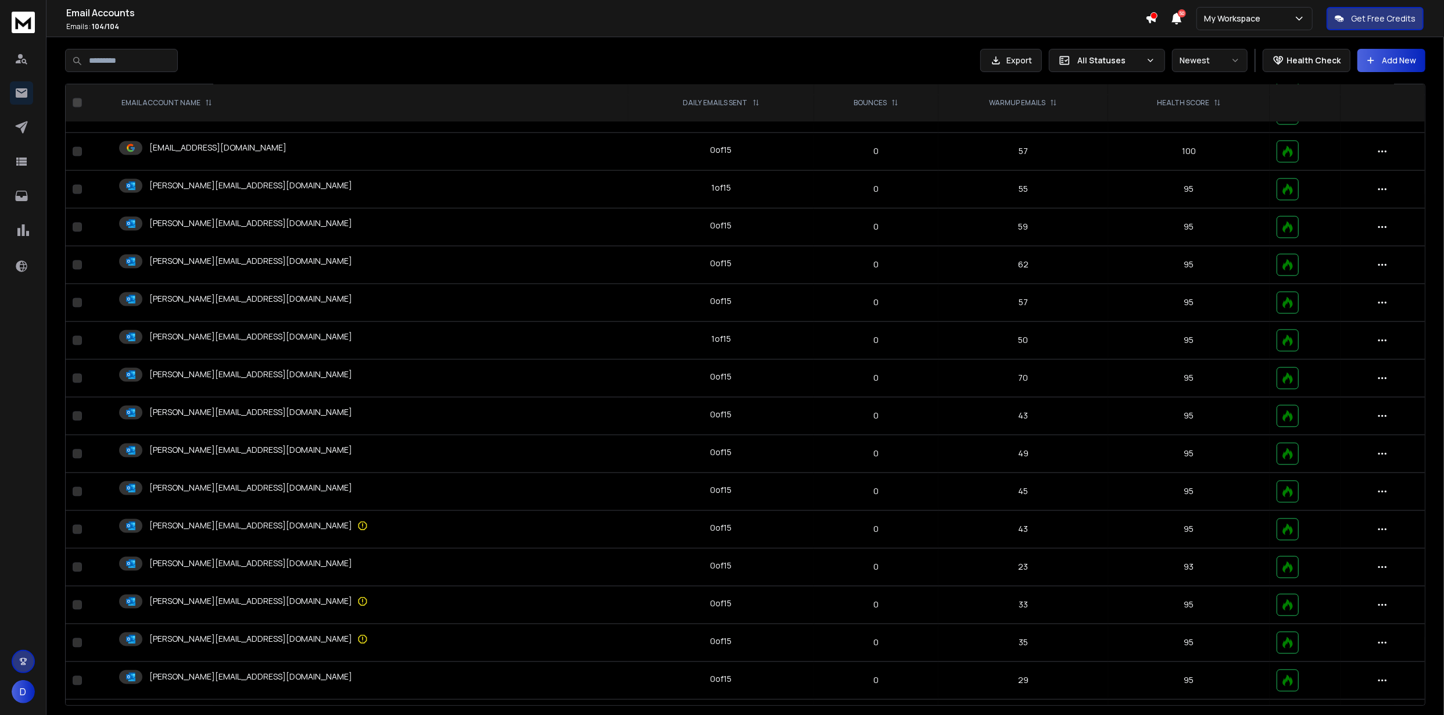
click at [291, 420] on div "[PERSON_NAME][EMAIL_ADDRESS][DOMAIN_NAME]" at bounding box center [370, 413] width 502 height 14
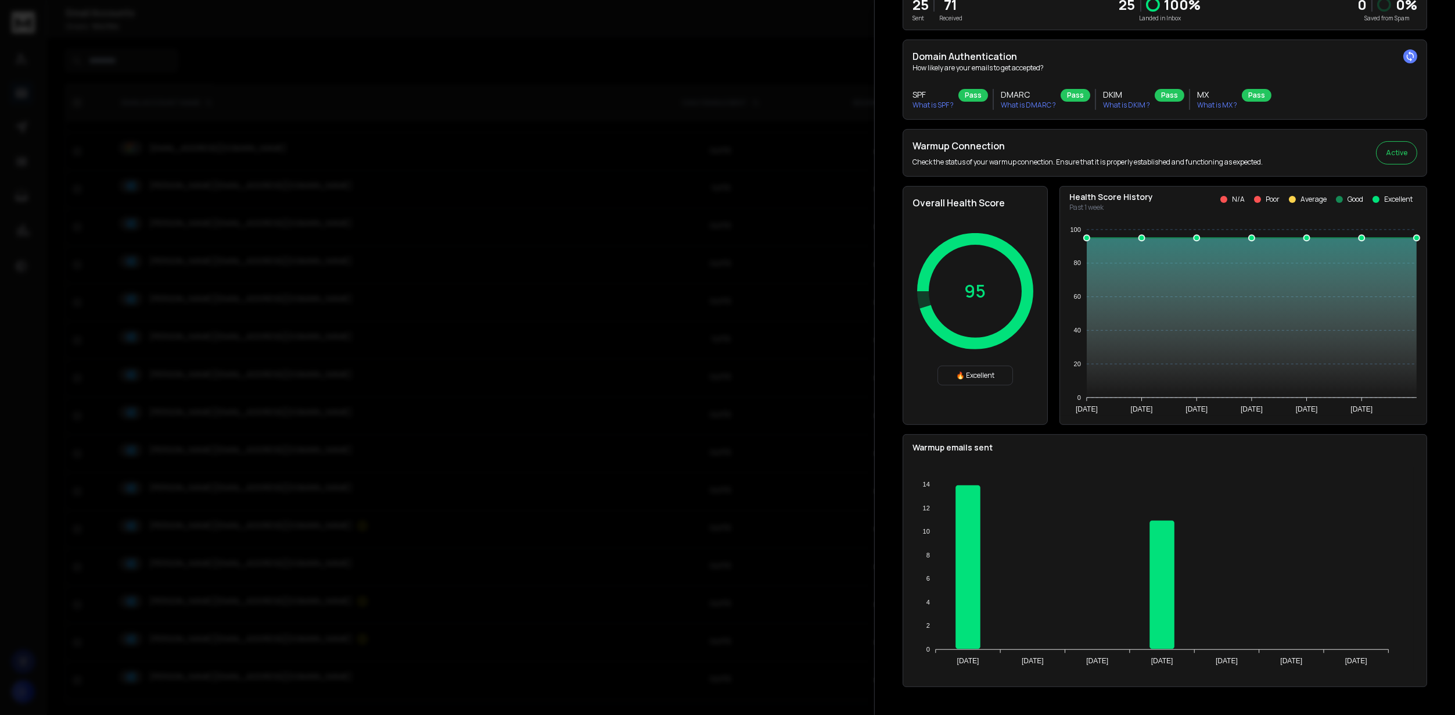
click at [293, 406] on div at bounding box center [727, 357] width 1455 height 715
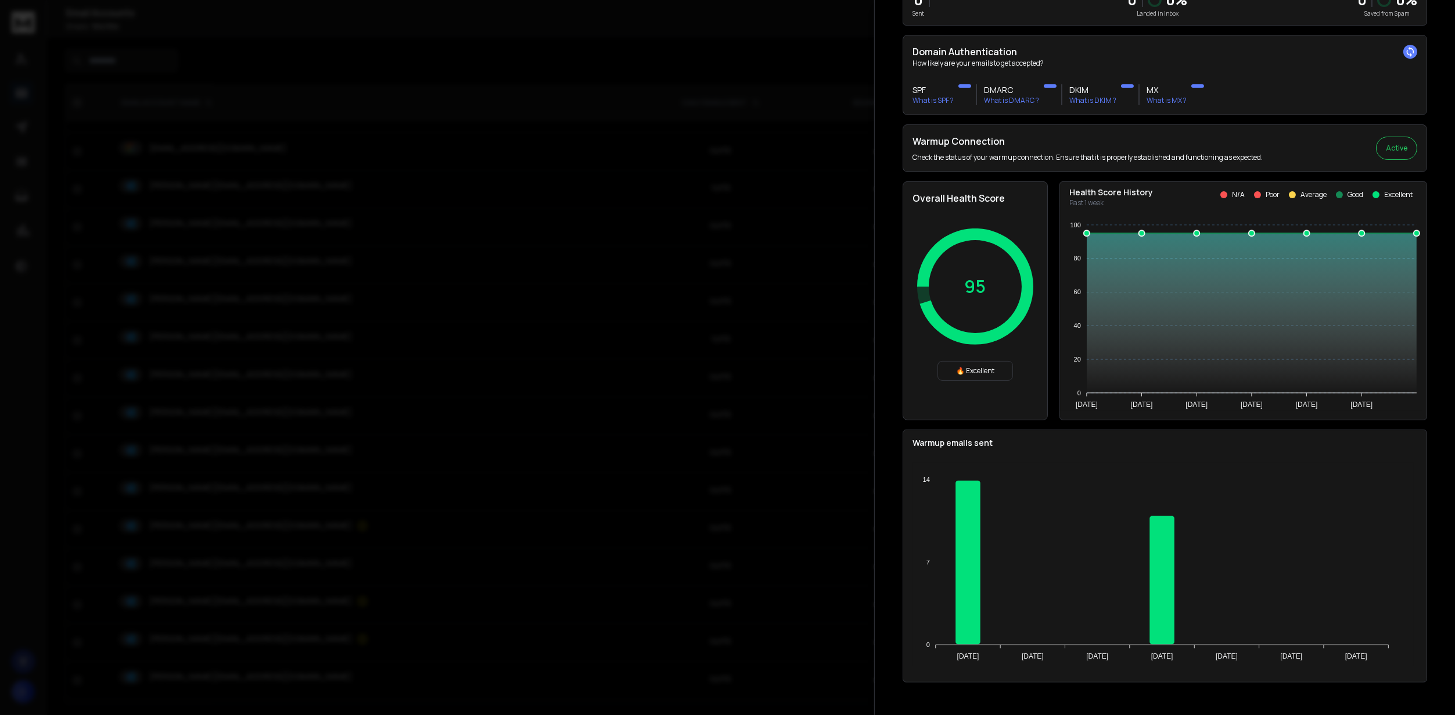
scroll to position [209, 0]
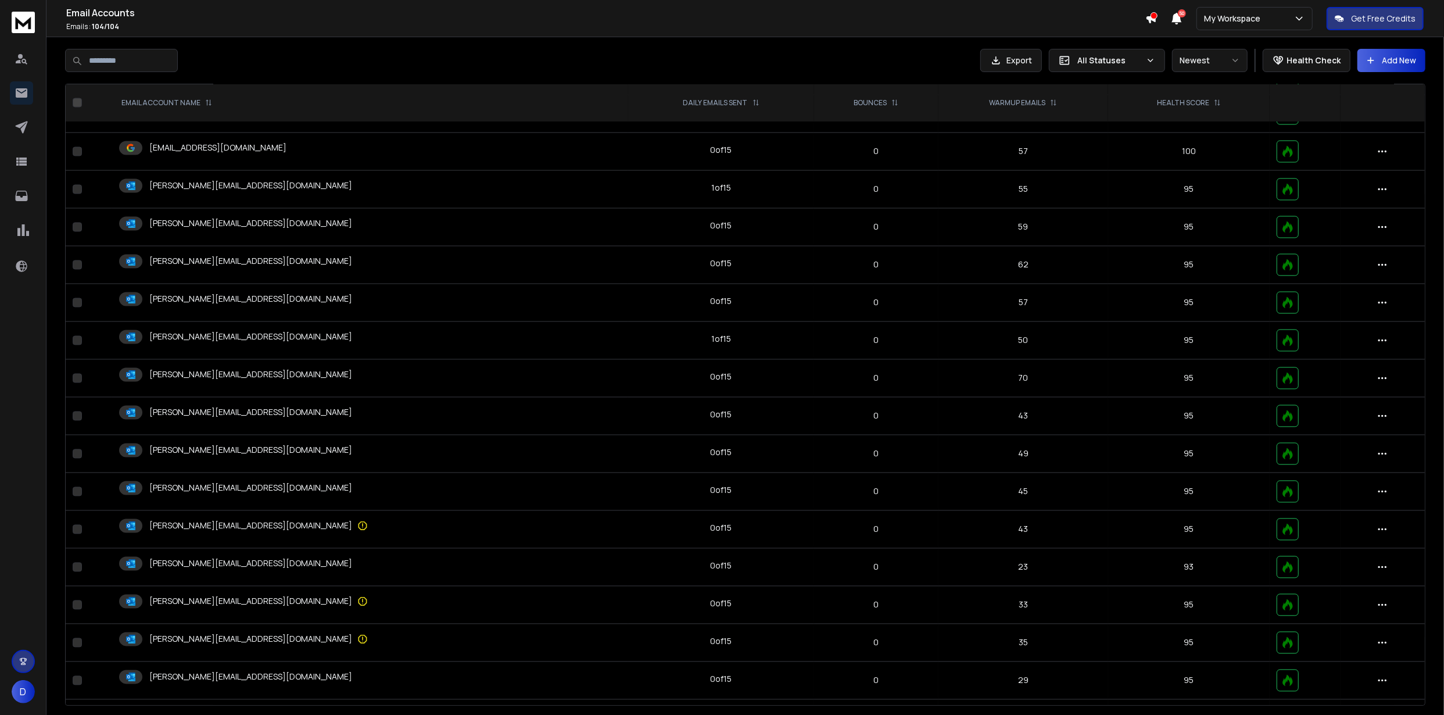
click at [73, 421] on button "button" at bounding box center [77, 415] width 9 height 9
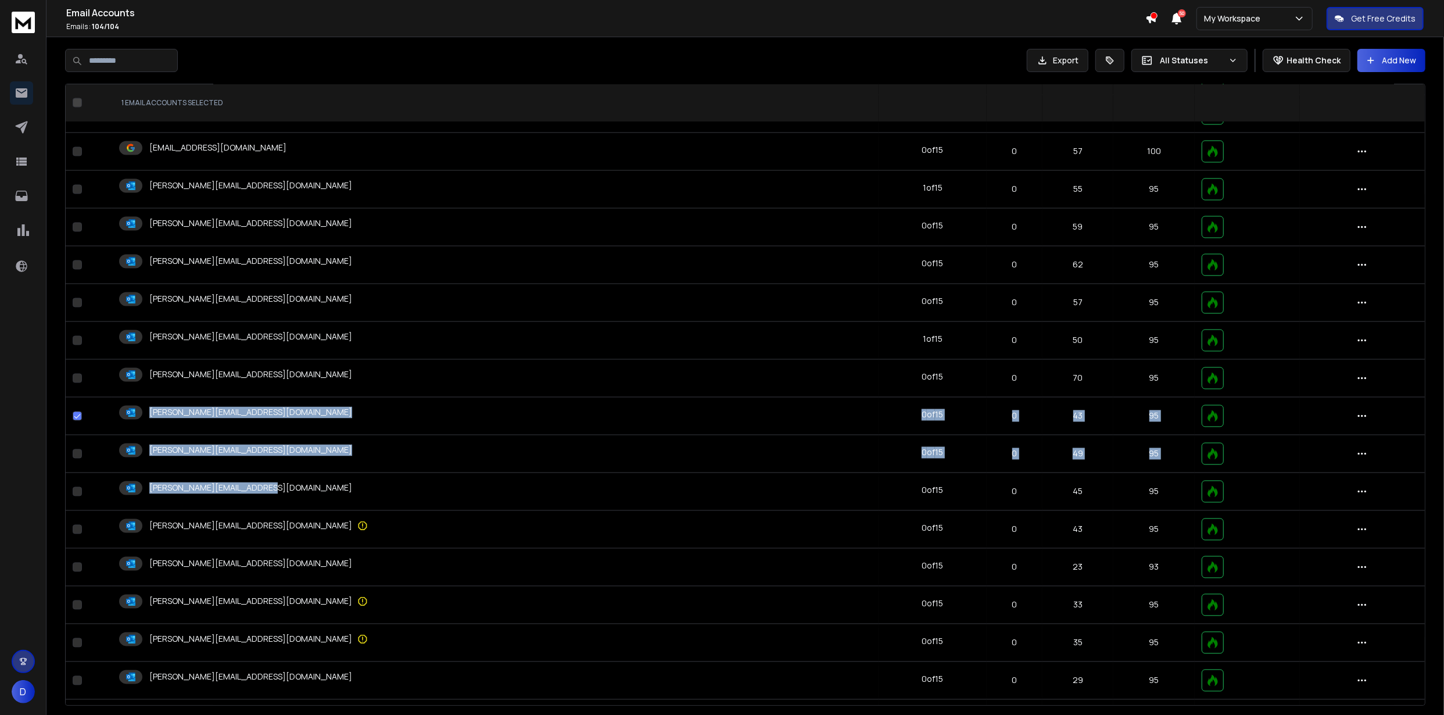
drag, startPoint x: 272, startPoint y: 510, endPoint x: 129, endPoint y: 439, distance: 159.3
click at [21, 121] on icon at bounding box center [22, 127] width 14 height 14
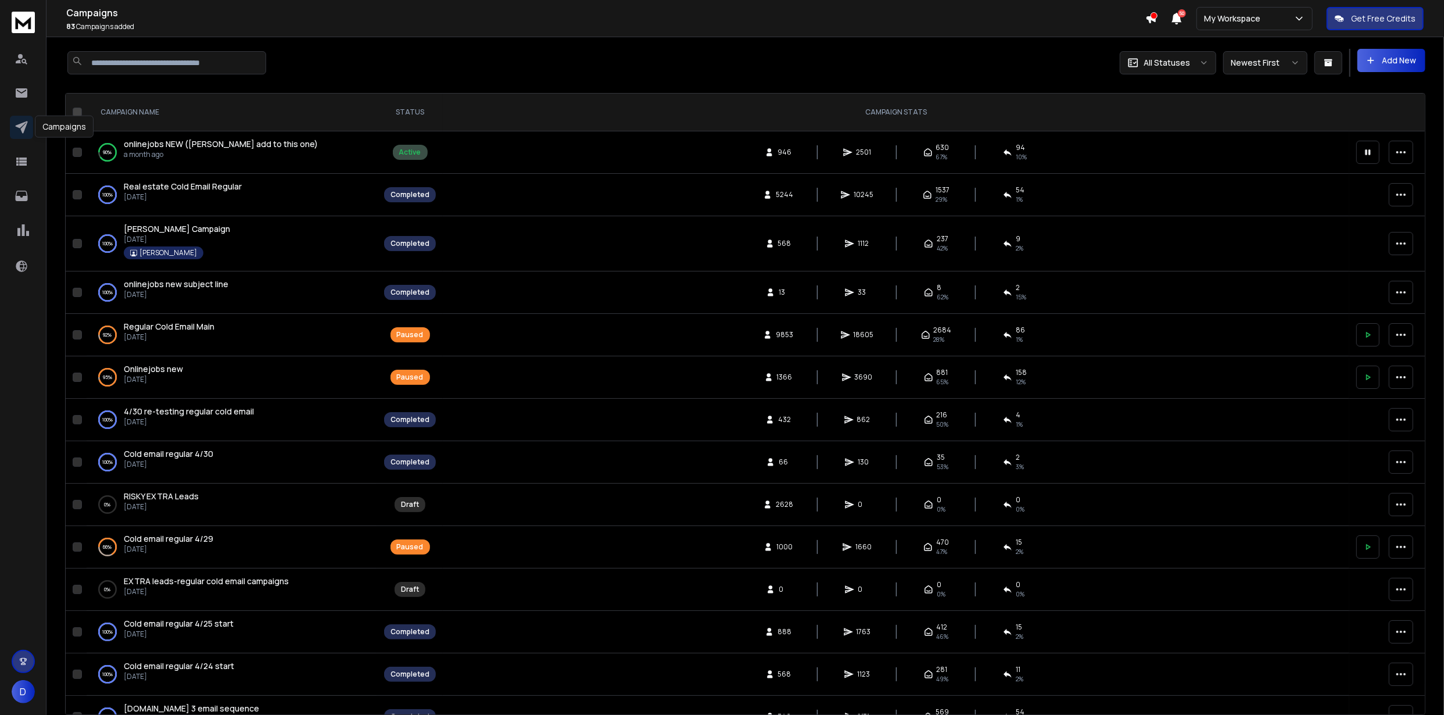
click at [168, 152] on p "a month ago" at bounding box center [221, 154] width 194 height 9
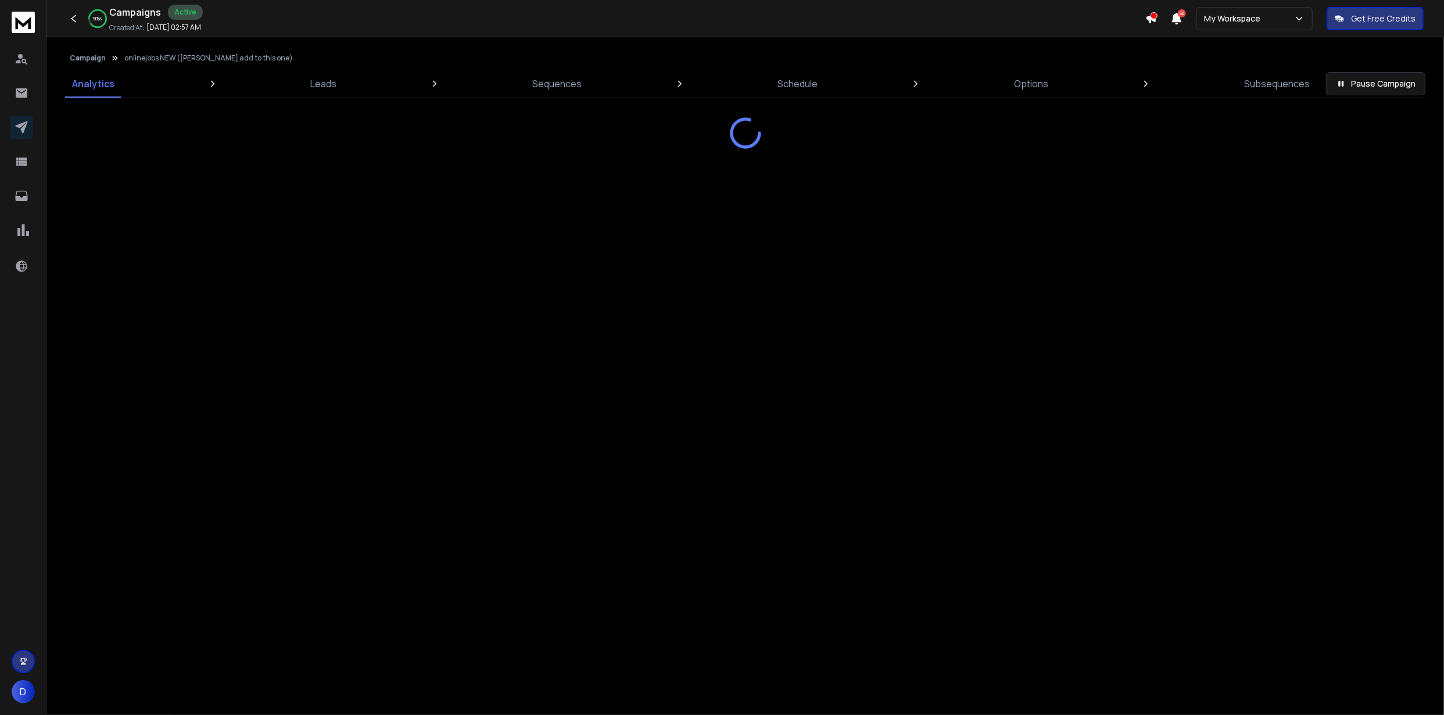
click at [351, 78] on div "Analytics Leads Sequences Schedule Options Subsequences" at bounding box center [691, 84] width 1252 height 28
click at [321, 88] on p "Leads" at bounding box center [323, 84] width 26 height 14
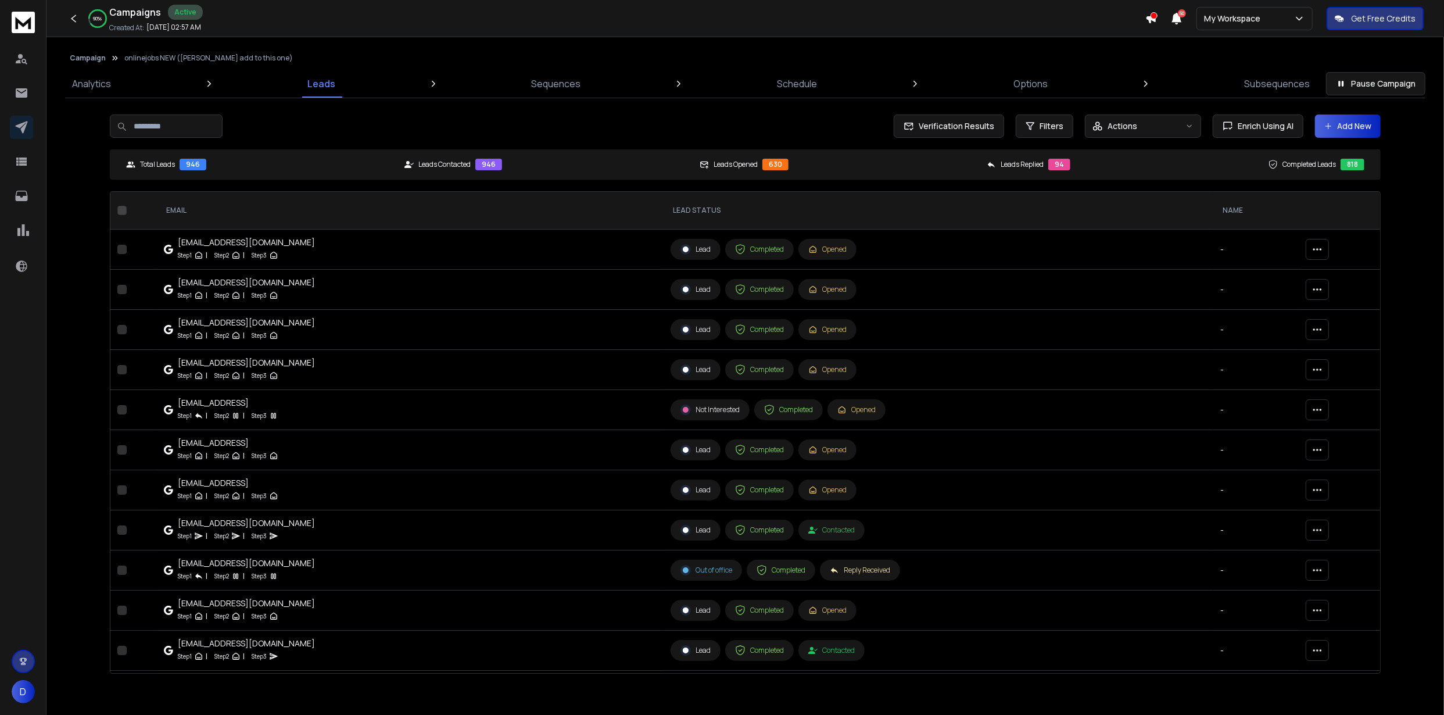
click at [1353, 117] on button "Add New" at bounding box center [1348, 125] width 66 height 23
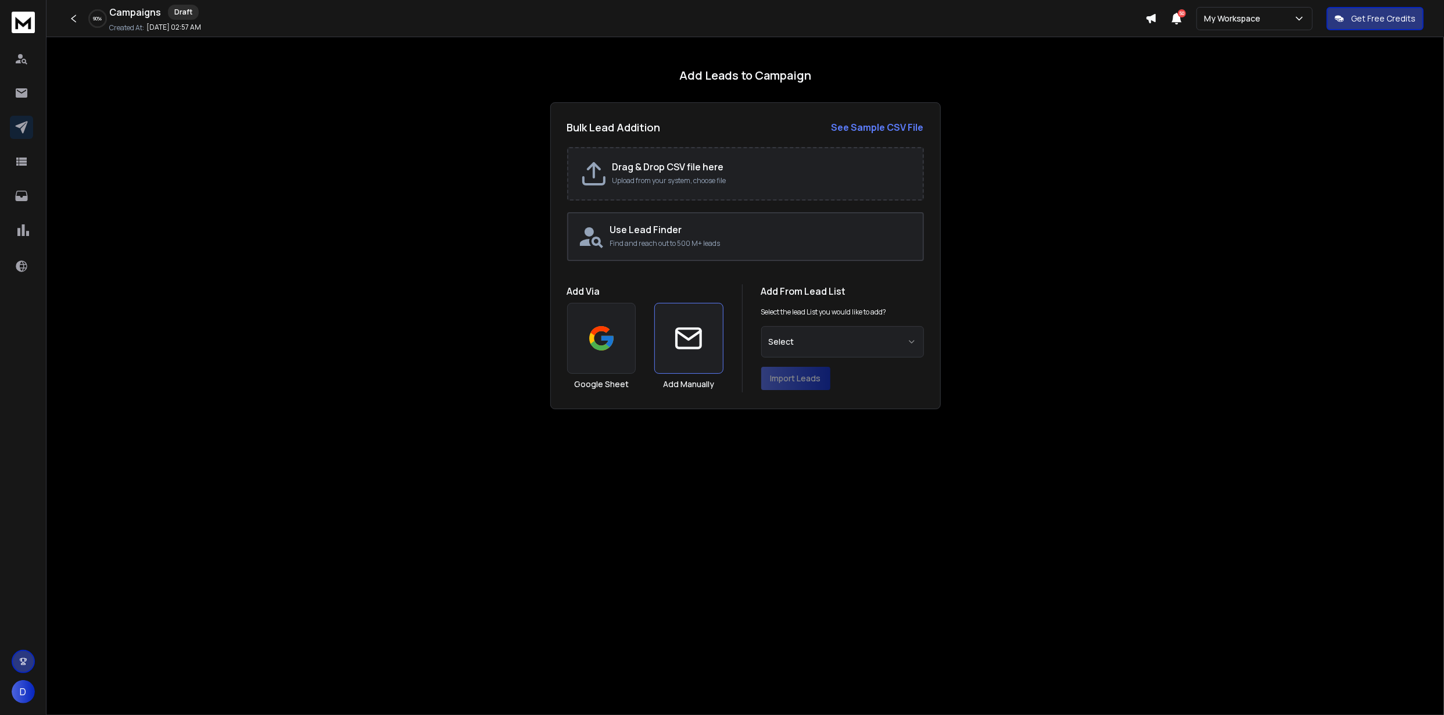
click at [682, 317] on div at bounding box center [688, 338] width 69 height 71
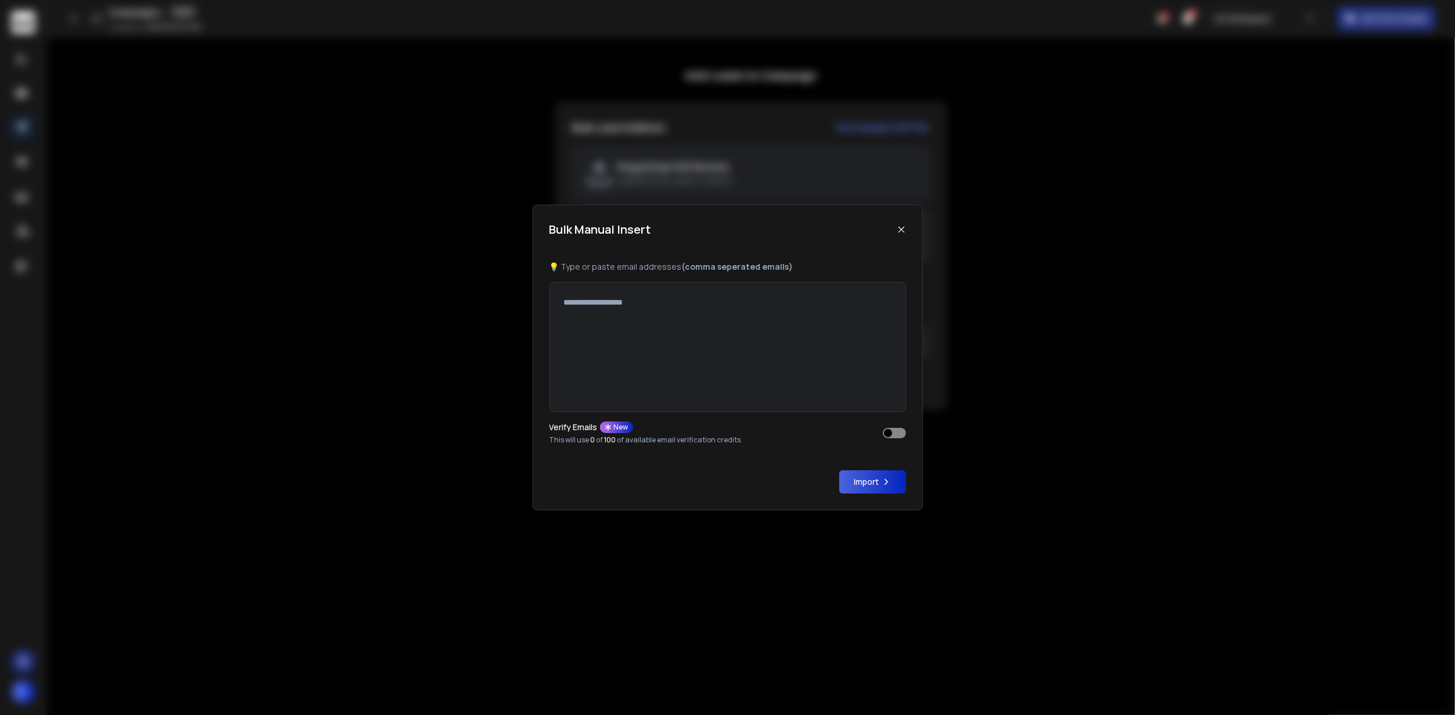
click at [681, 317] on textarea at bounding box center [728, 347] width 357 height 130
paste textarea "**********"
click at [584, 330] on textarea "**********" at bounding box center [728, 347] width 356 height 130
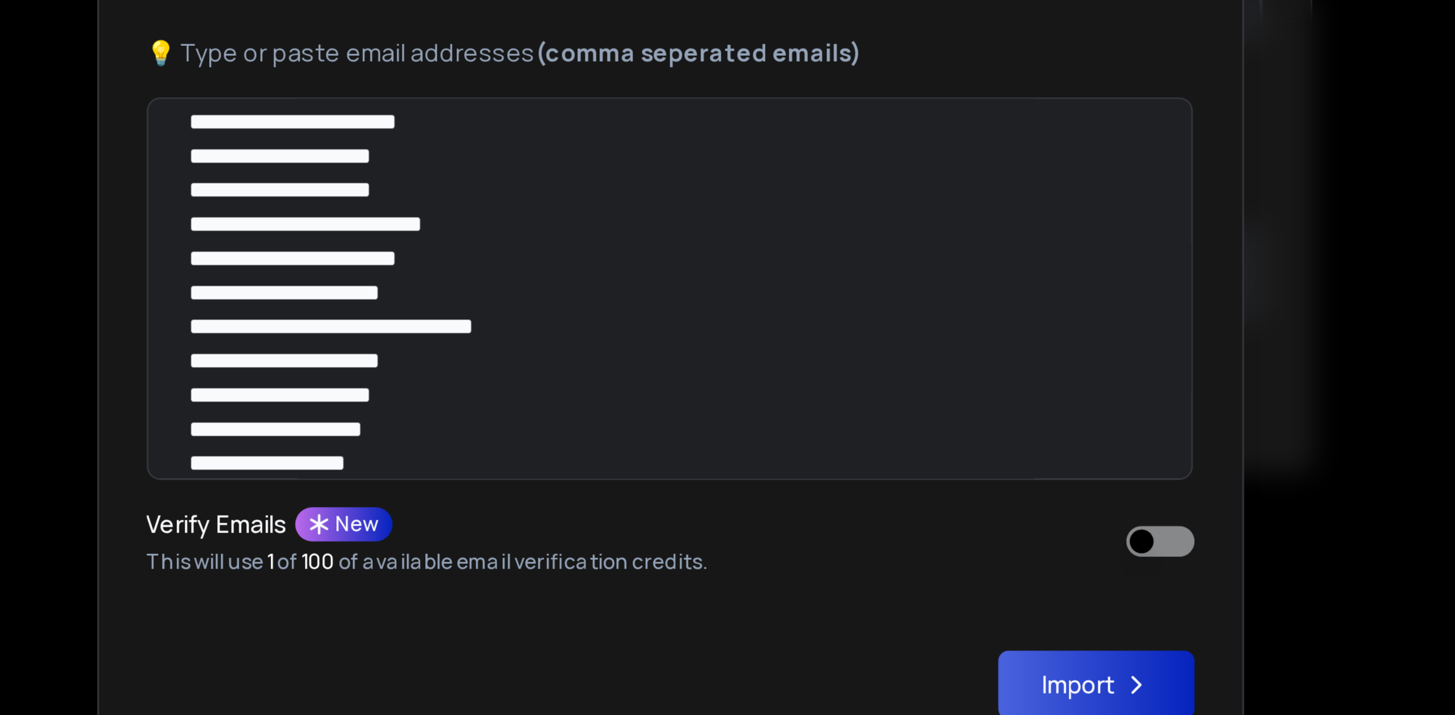
scroll to position [0, 0]
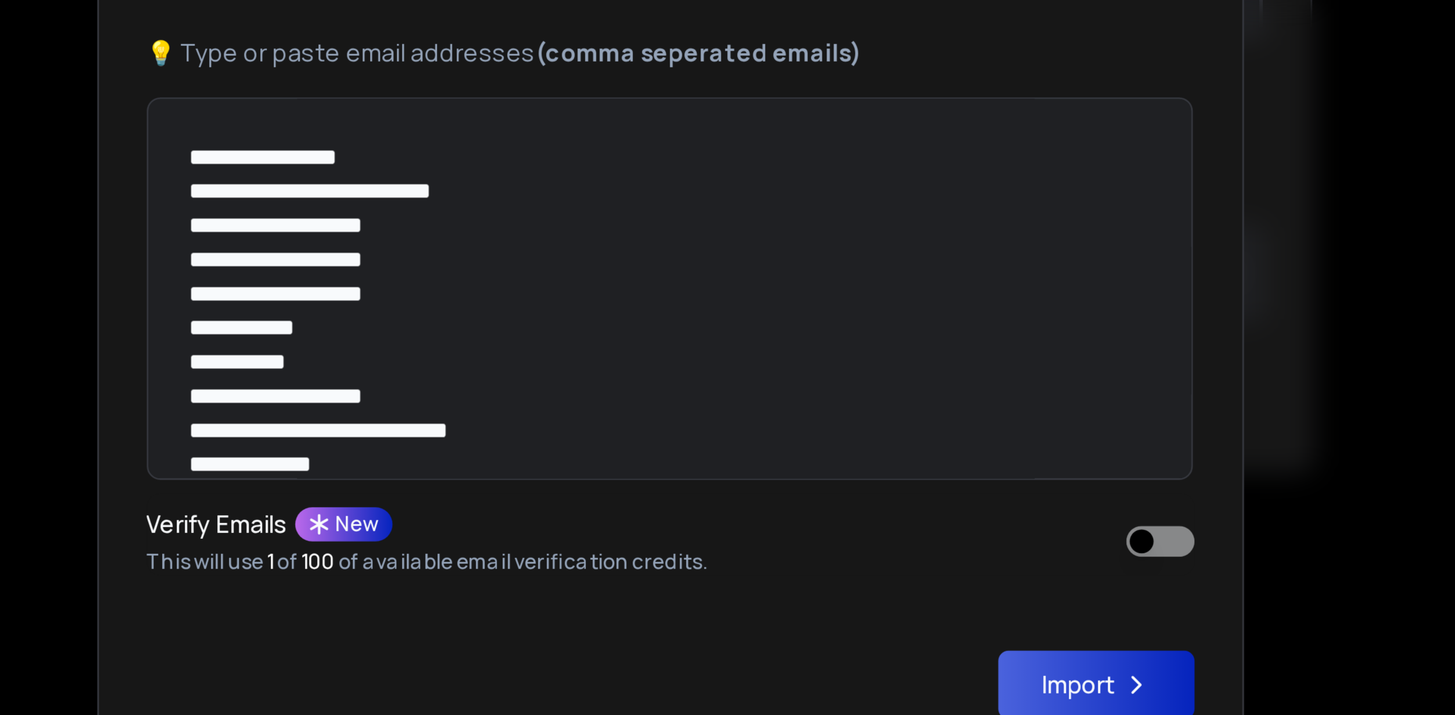
click at [567, 313] on textarea "**********" at bounding box center [728, 347] width 356 height 130
click at [565, 313] on textarea "**********" at bounding box center [728, 347] width 356 height 130
click at [563, 321] on textarea "**********" at bounding box center [728, 347] width 356 height 130
click at [562, 336] on textarea "**********" at bounding box center [728, 347] width 356 height 130
click at [562, 349] on textarea "**********" at bounding box center [728, 347] width 356 height 130
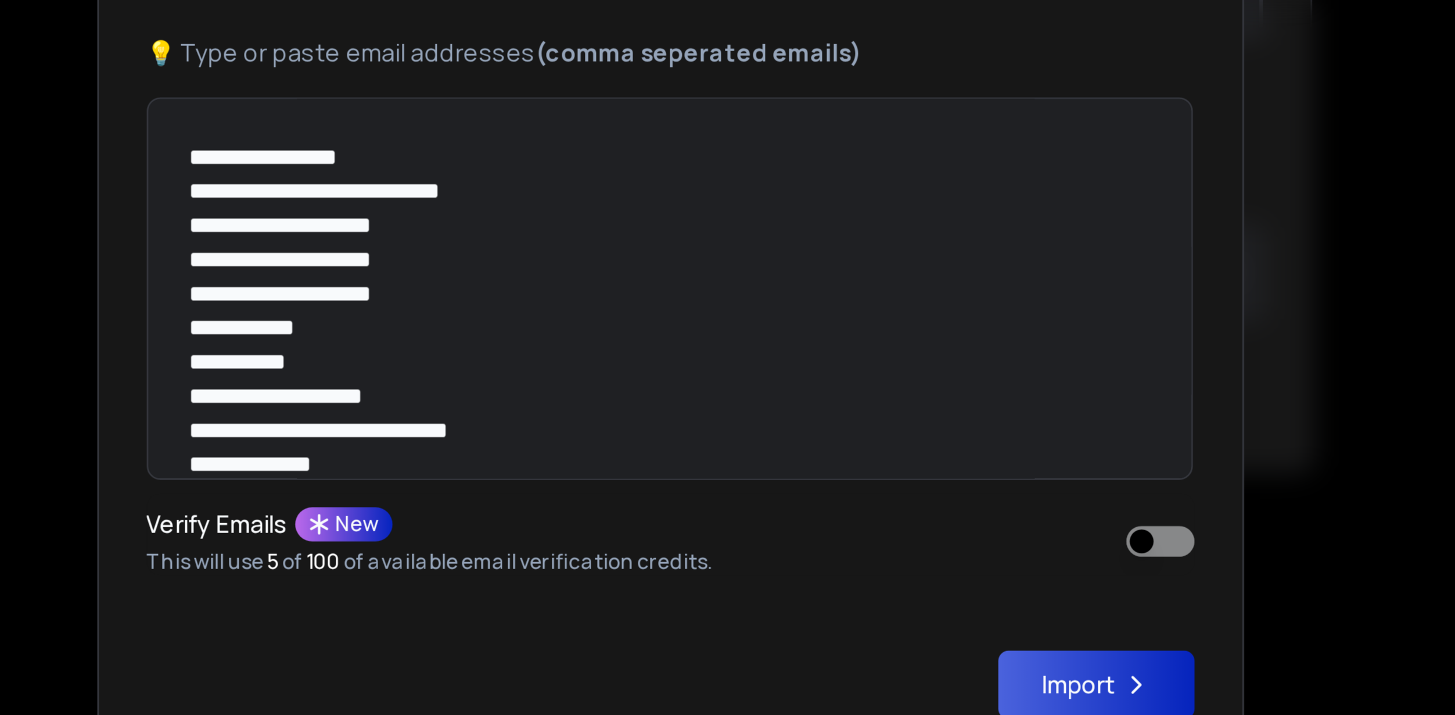
click at [561, 360] on textarea "**********" at bounding box center [728, 347] width 356 height 130
click at [560, 368] on textarea "**********" at bounding box center [728, 347] width 356 height 130
click at [561, 379] on textarea "**********" at bounding box center [728, 347] width 356 height 130
click at [561, 389] on textarea "**********" at bounding box center [728, 347] width 356 height 130
click at [562, 394] on textarea "**********" at bounding box center [728, 347] width 356 height 130
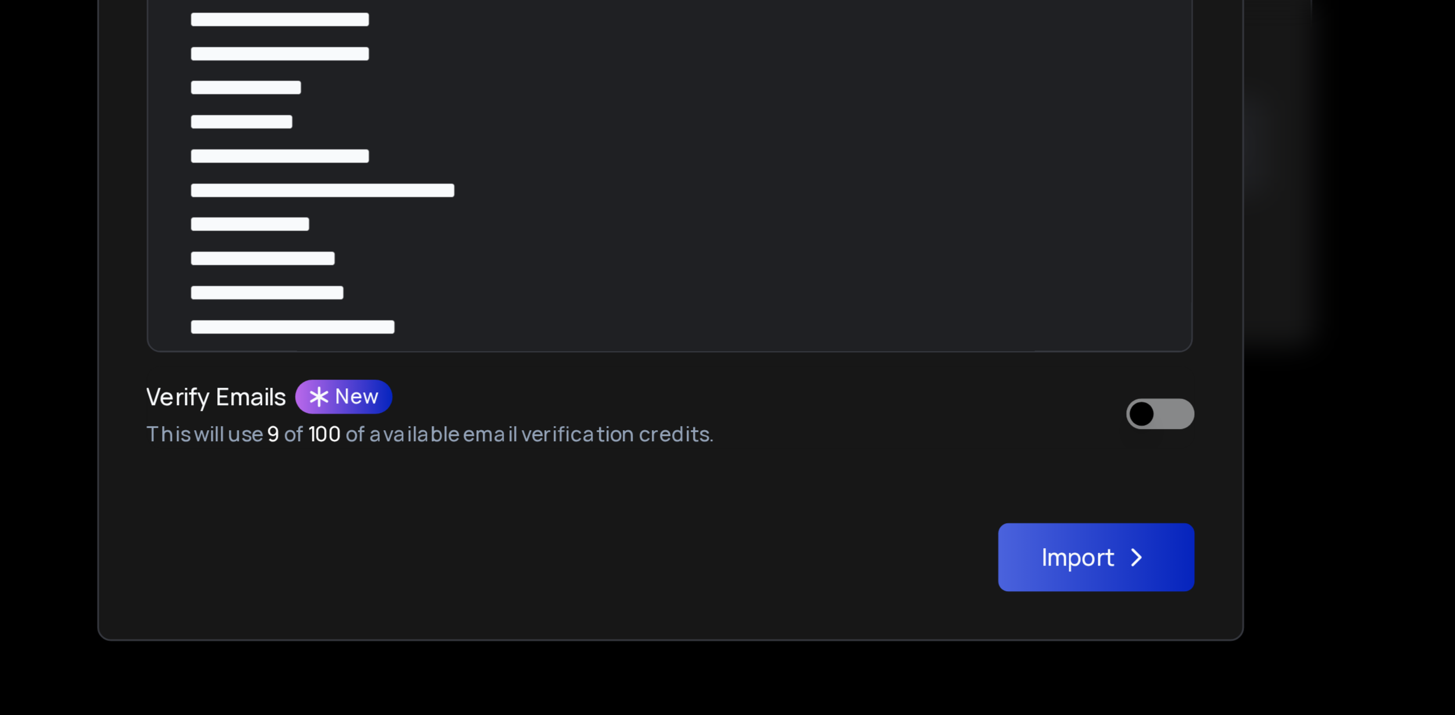
scroll to position [41, 0]
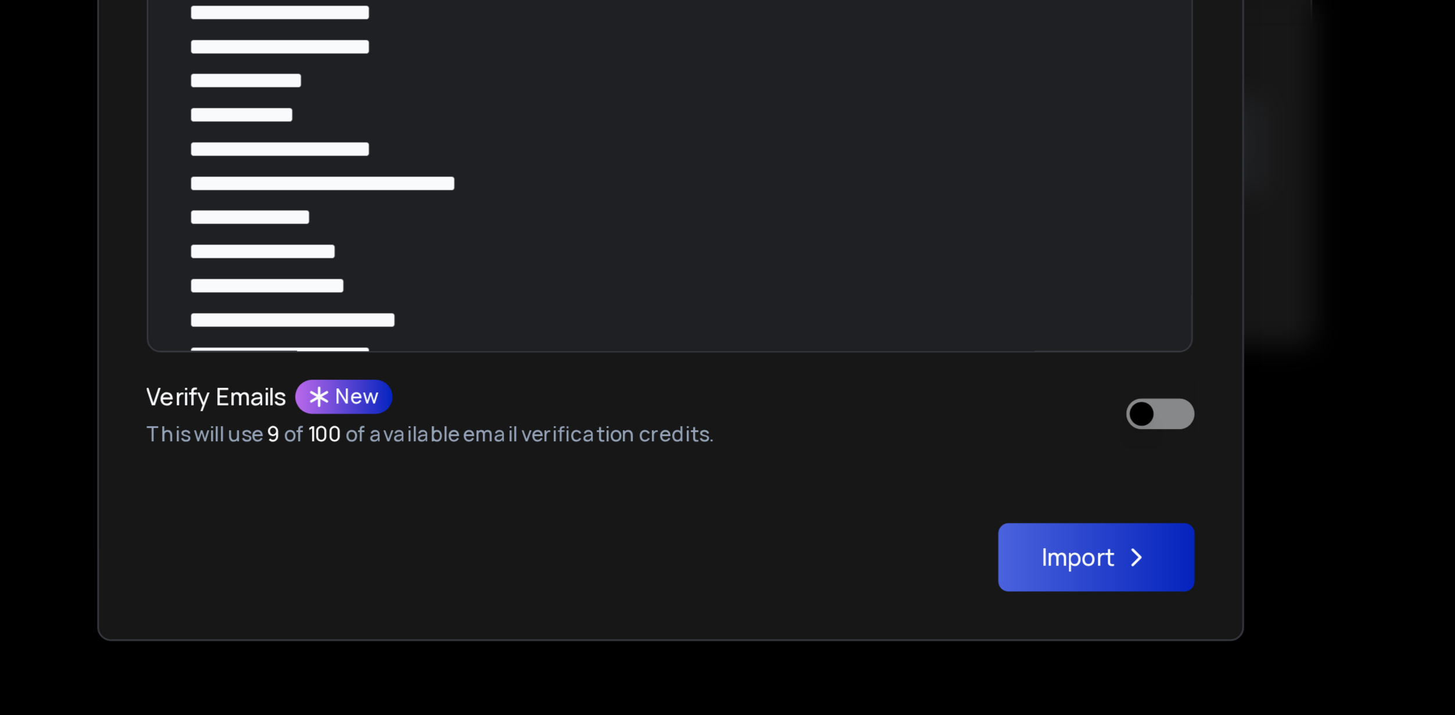
click at [559, 365] on textarea "**********" at bounding box center [728, 347] width 356 height 130
click at [561, 381] on textarea "**********" at bounding box center [728, 347] width 356 height 130
click at [563, 398] on textarea "**********" at bounding box center [728, 347] width 356 height 130
click at [563, 388] on textarea "**********" at bounding box center [728, 347] width 356 height 130
drag, startPoint x: 906, startPoint y: 327, endPoint x: 906, endPoint y: 335, distance: 7.6
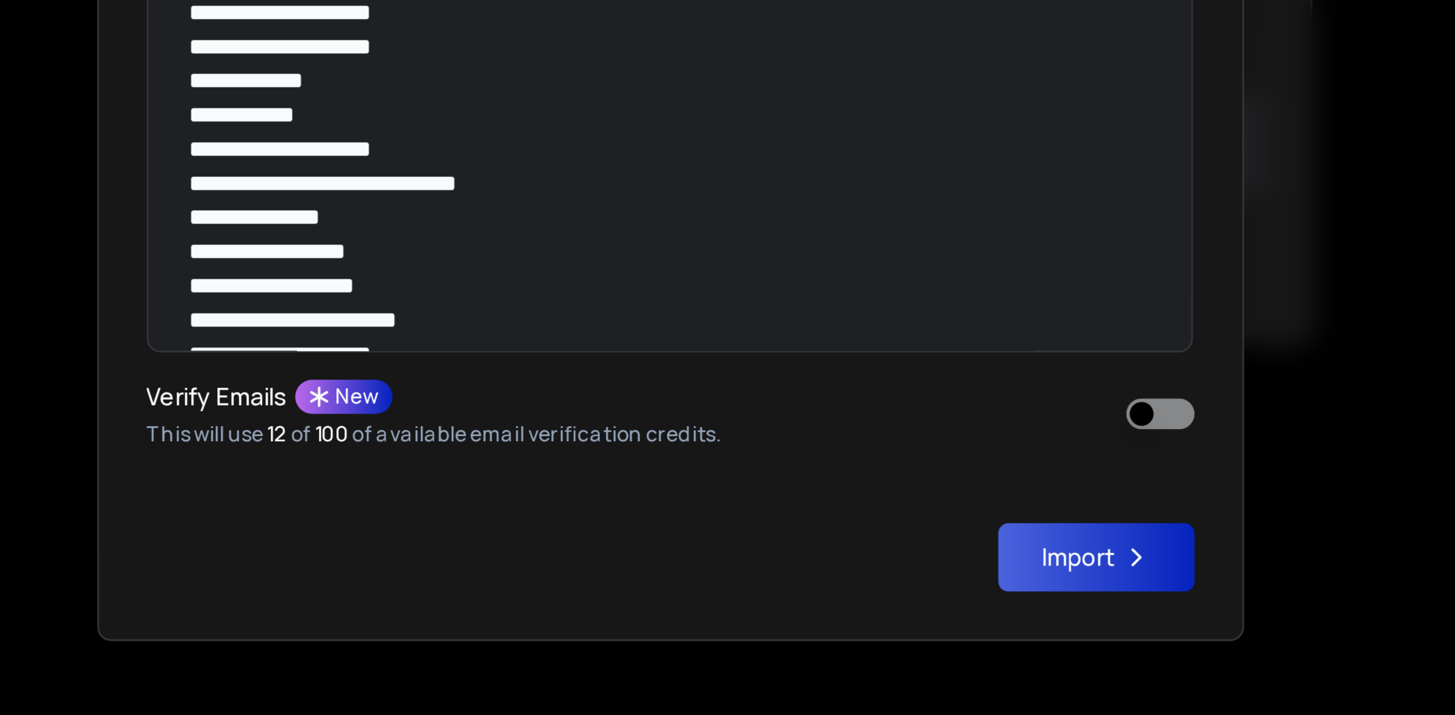
click at [906, 335] on div "**********" at bounding box center [728, 358] width 390 height 306
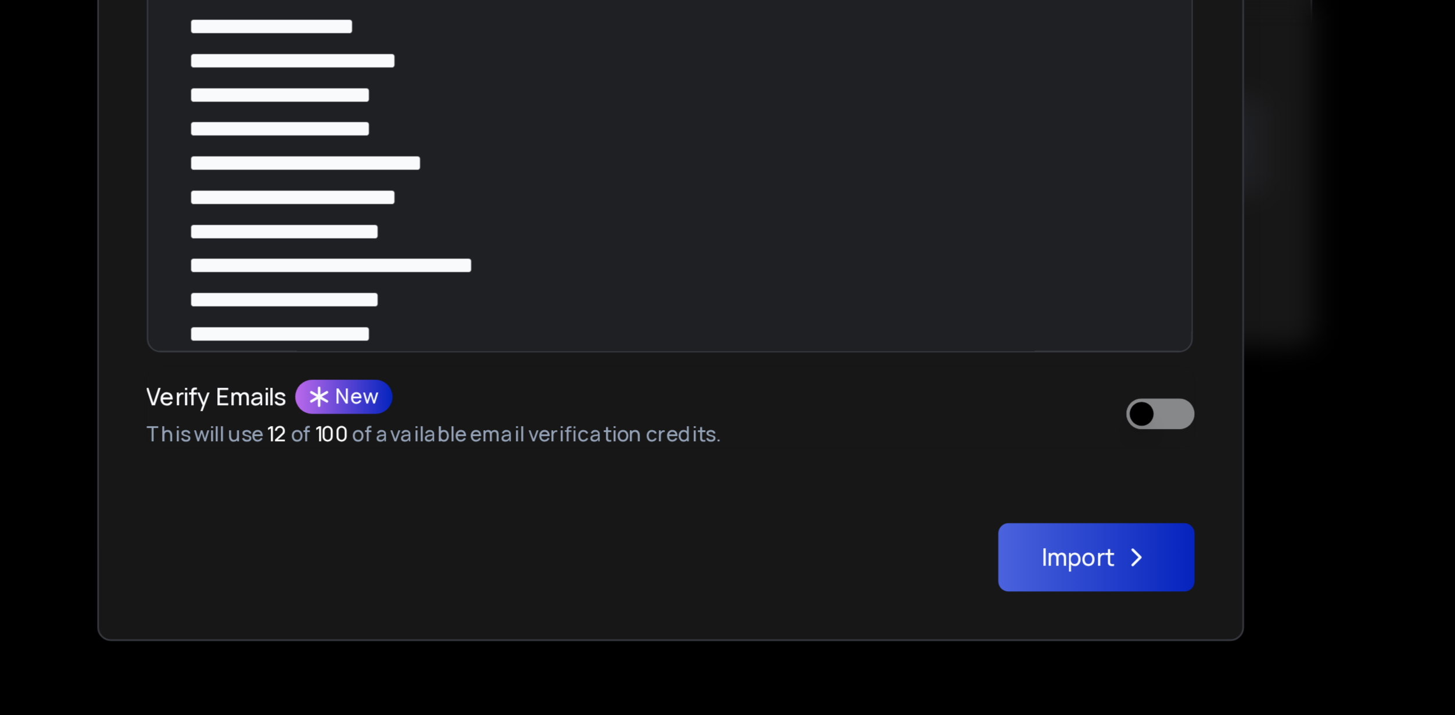
scroll to position [150, 0]
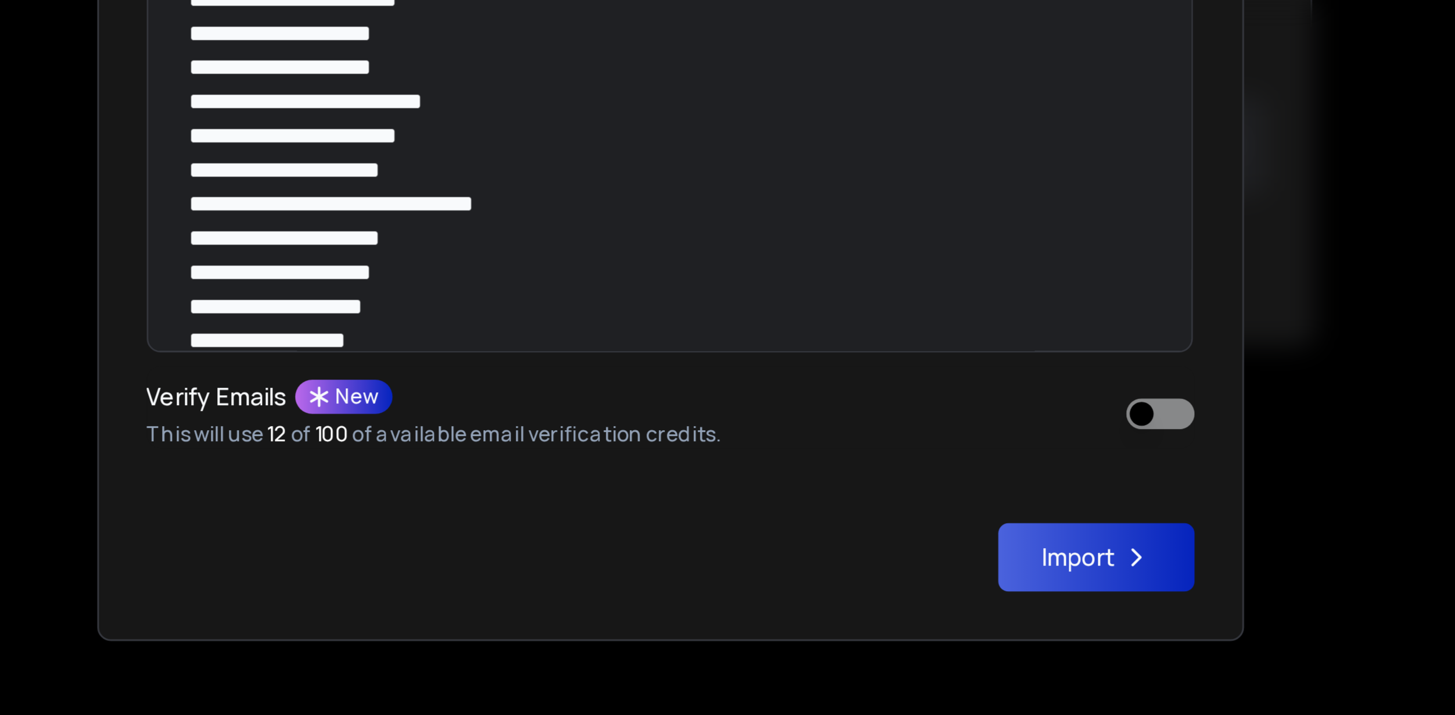
click at [671, 349] on textarea "**********" at bounding box center [728, 347] width 356 height 130
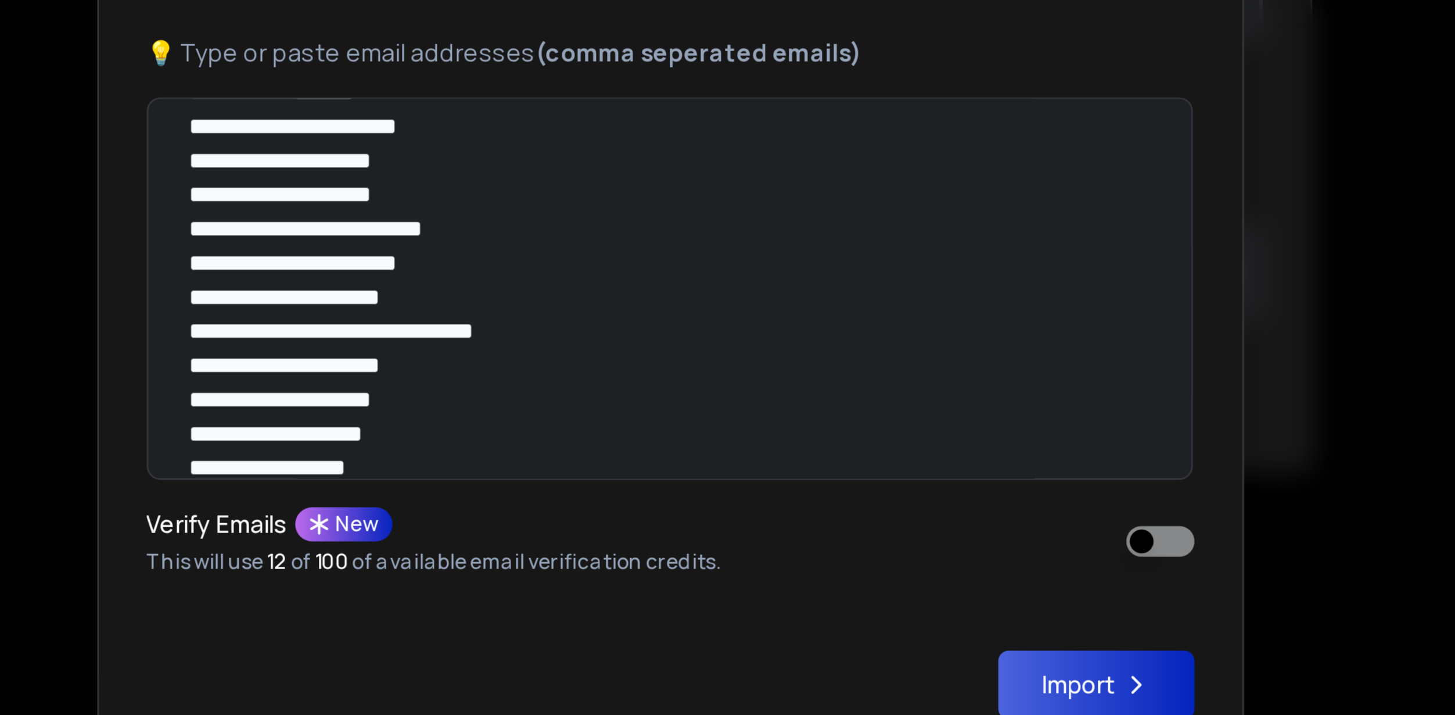
click at [560, 297] on textarea "**********" at bounding box center [728, 347] width 356 height 130
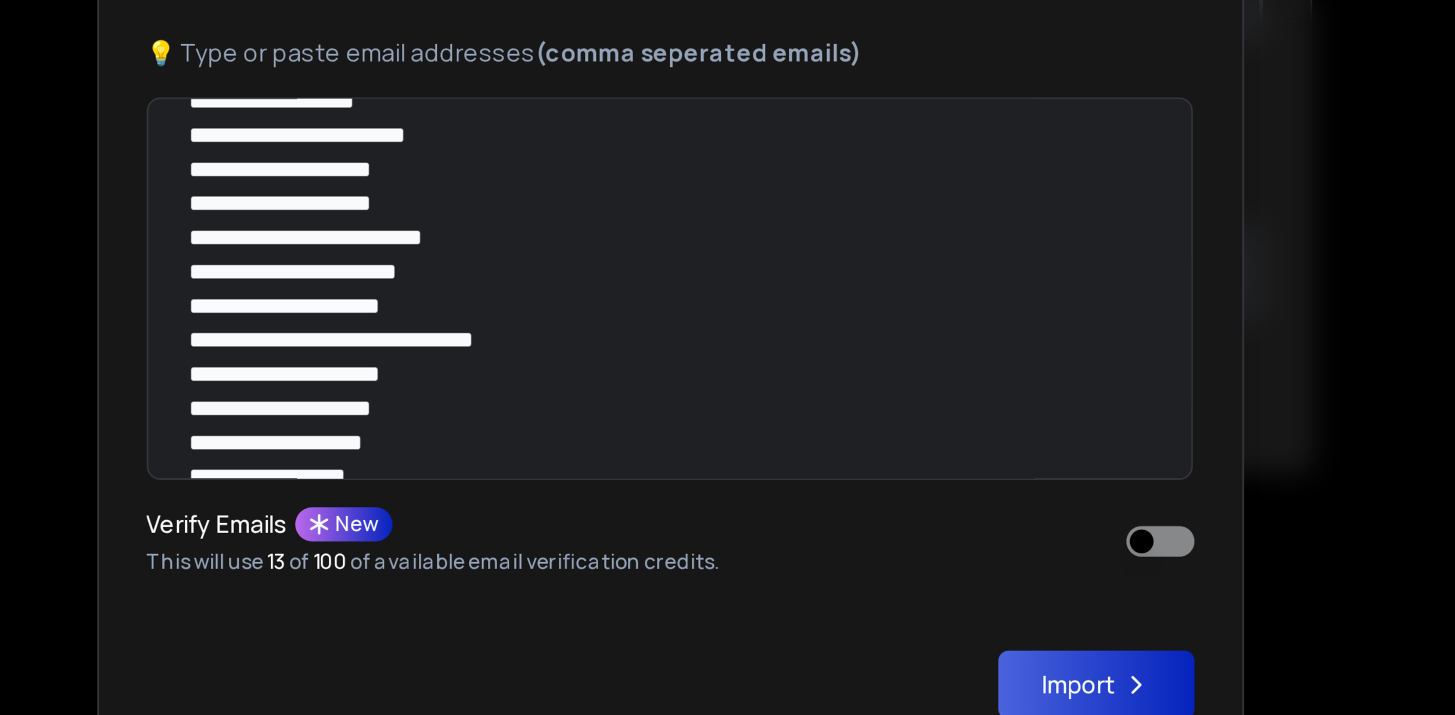
click at [557, 303] on textarea "**********" at bounding box center [728, 347] width 356 height 130
click at [561, 321] on textarea "**********" at bounding box center [728, 347] width 356 height 130
click at [558, 335] on textarea "**********" at bounding box center [728, 347] width 356 height 130
click at [557, 342] on textarea "**********" at bounding box center [728, 347] width 356 height 130
click at [557, 350] on textarea "**********" at bounding box center [728, 347] width 356 height 130
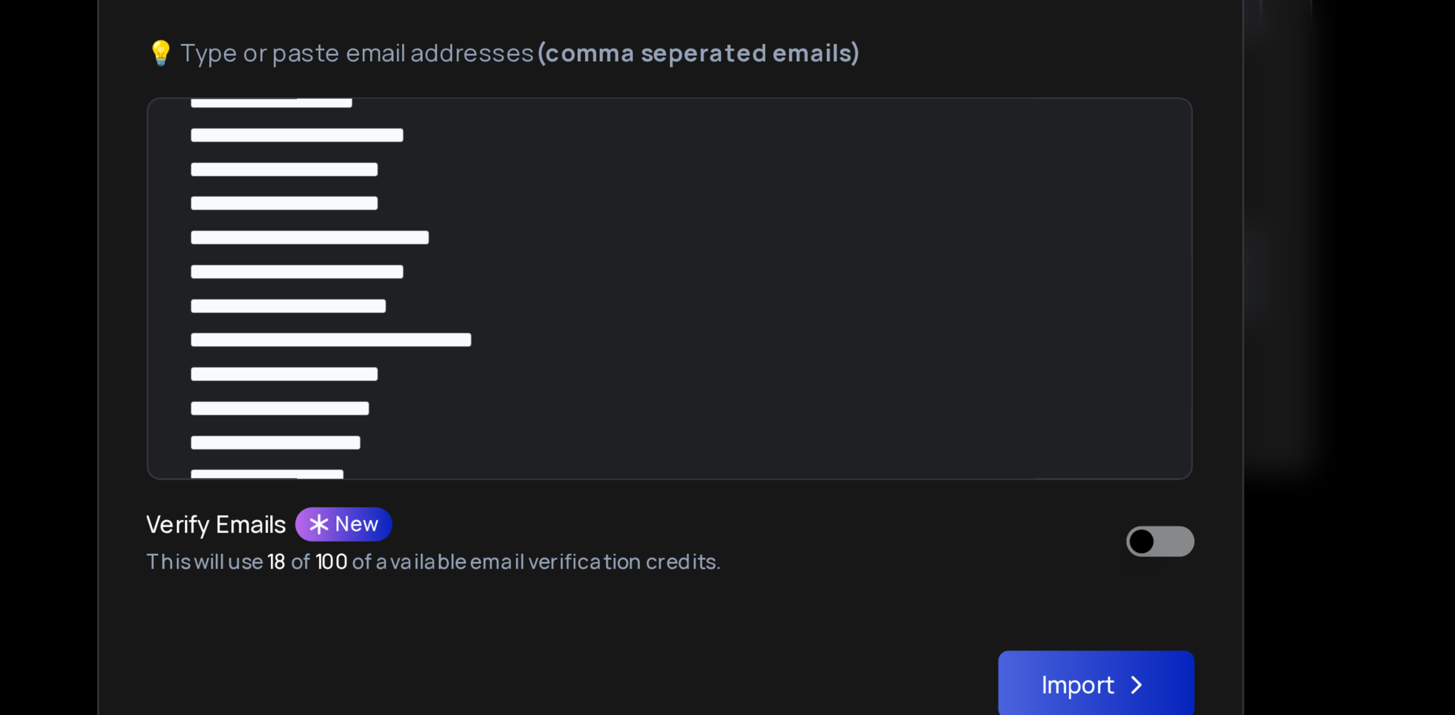
click at [557, 360] on textarea "**********" at bounding box center [728, 347] width 356 height 130
click at [555, 368] on textarea "**********" at bounding box center [728, 347] width 356 height 130
click at [556, 378] on textarea "**********" at bounding box center [728, 347] width 356 height 130
click at [567, 366] on textarea "**********" at bounding box center [728, 347] width 356 height 130
click at [563, 375] on textarea "**********" at bounding box center [728, 347] width 356 height 130
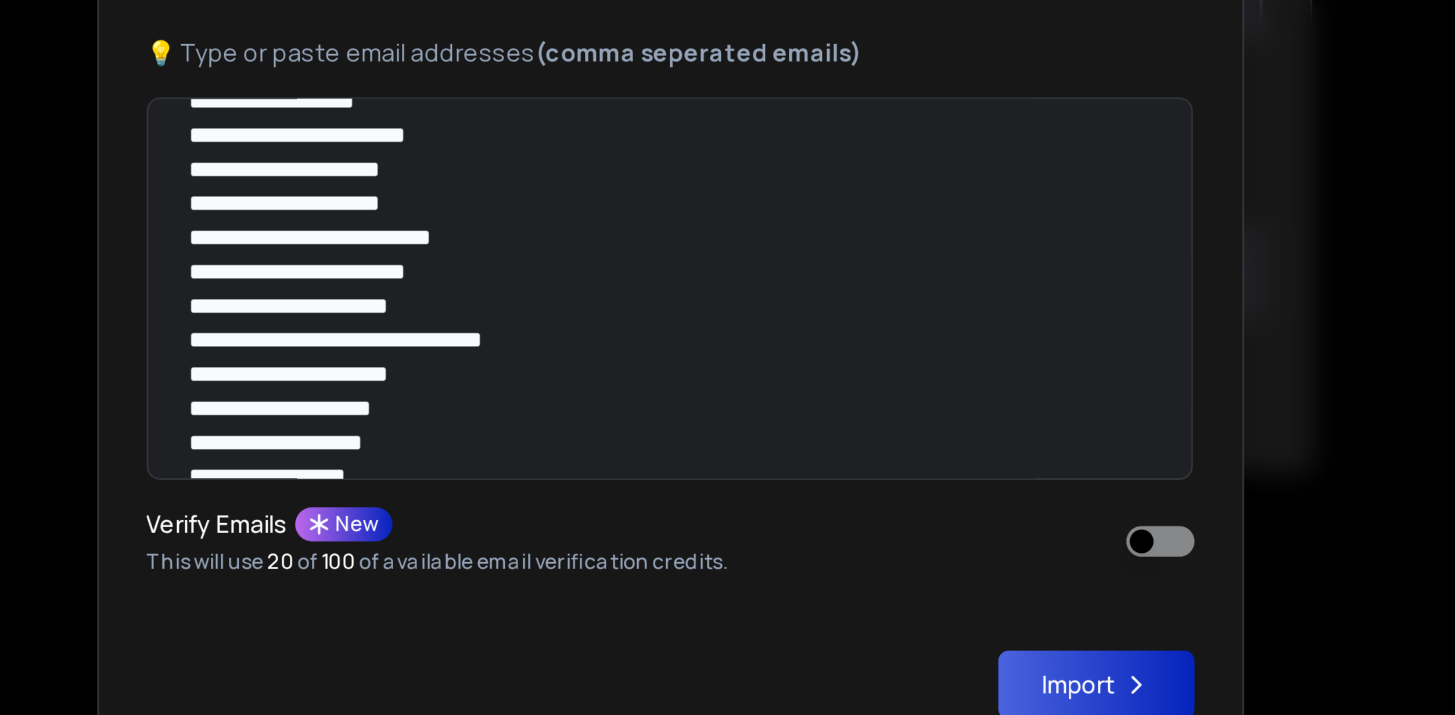
click at [557, 382] on textarea "**********" at bounding box center [728, 347] width 356 height 130
click at [558, 386] on textarea "**********" at bounding box center [728, 347] width 356 height 130
click at [558, 395] on textarea "**********" at bounding box center [728, 347] width 356 height 130
click at [561, 403] on textarea "**********" at bounding box center [728, 347] width 356 height 130
click at [561, 410] on textarea "**********" at bounding box center [728, 347] width 356 height 130
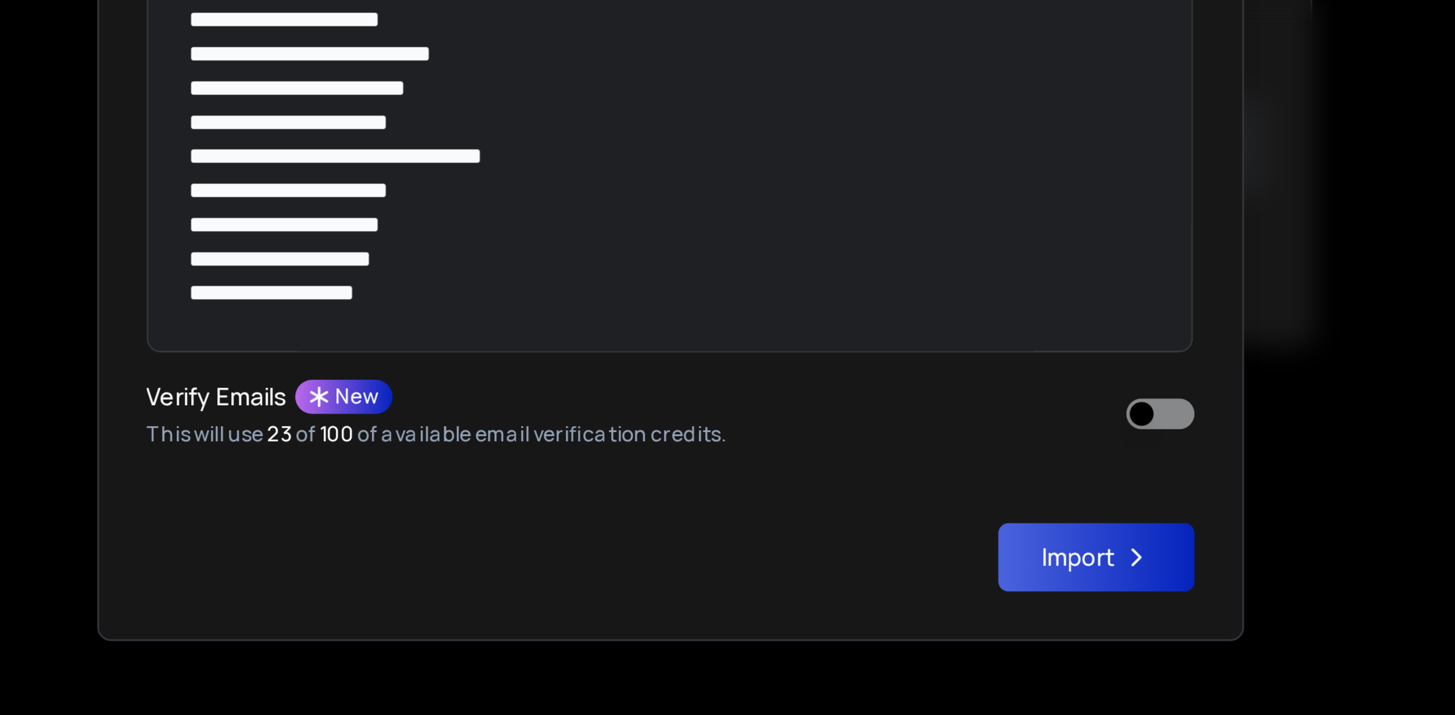
scroll to position [0, 0]
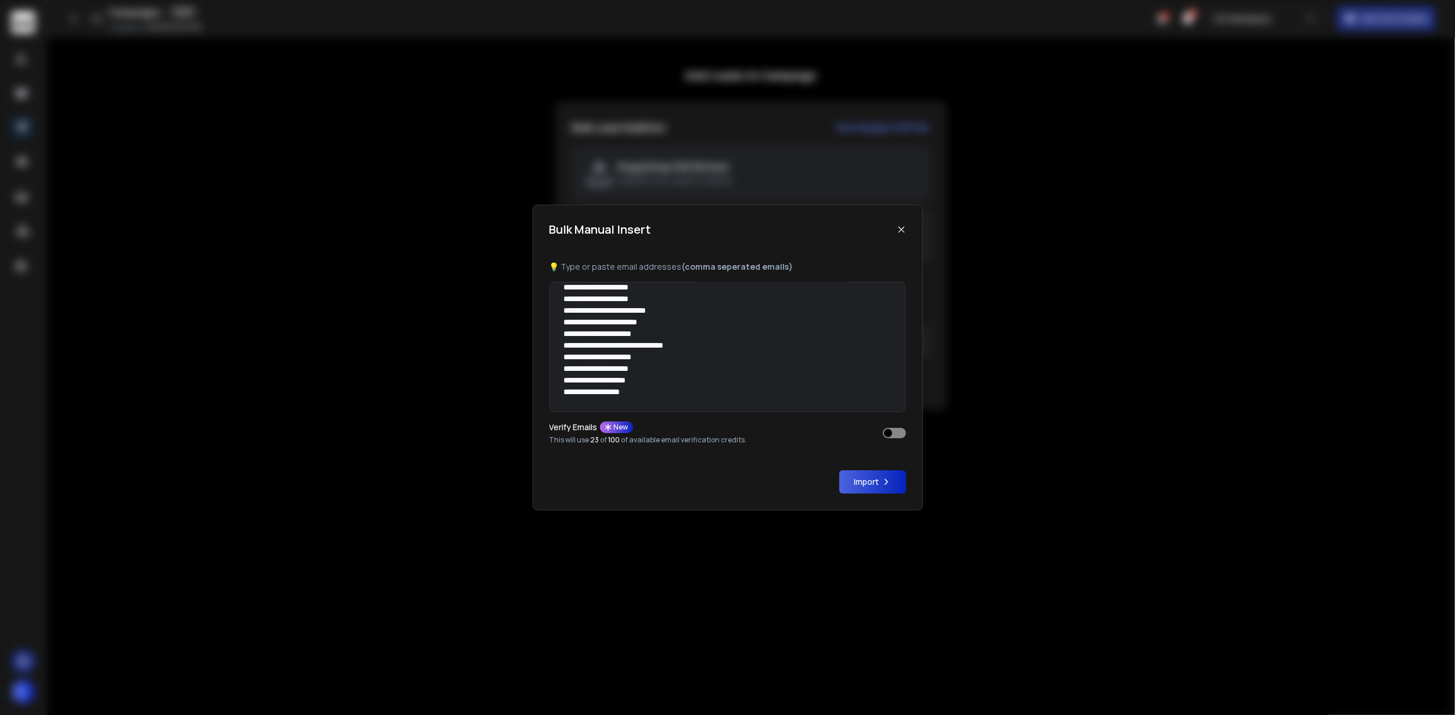
click at [853, 482] on button "Import" at bounding box center [873, 481] width 67 height 23
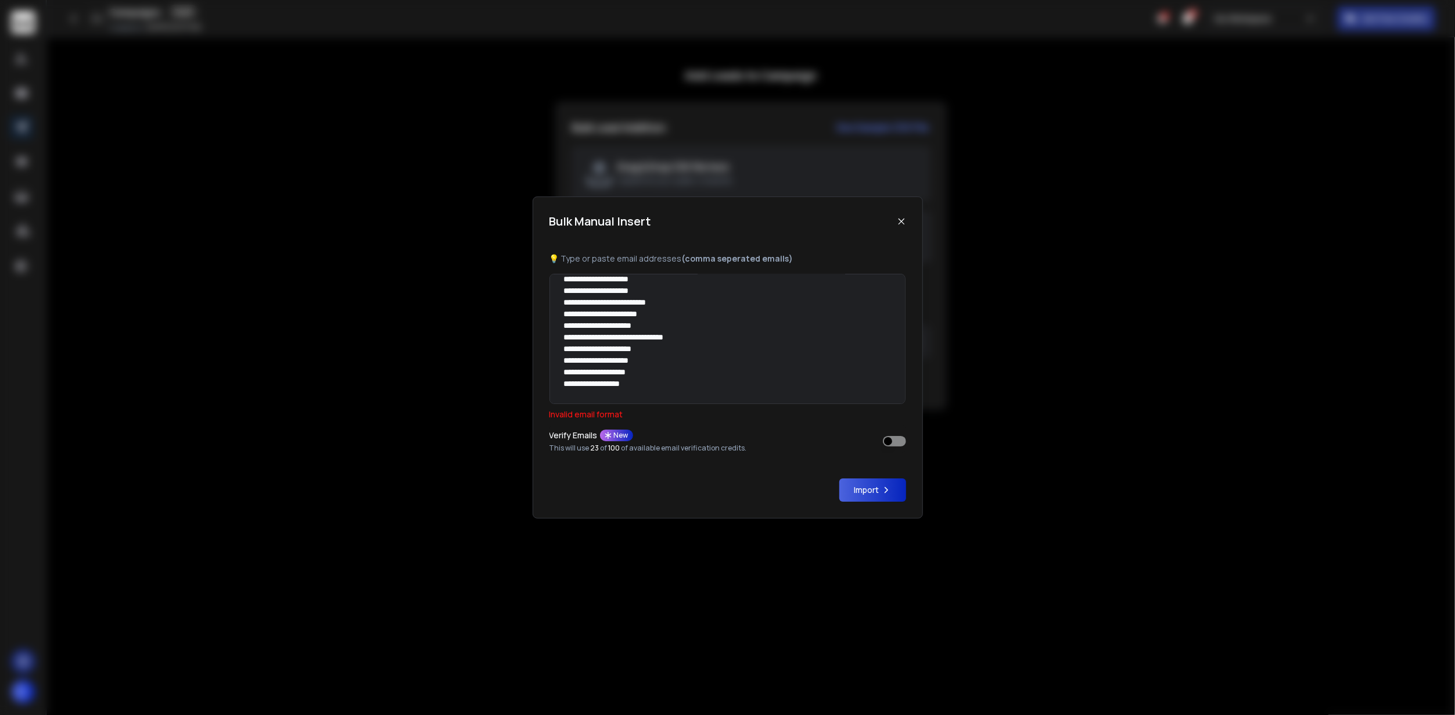
click at [700, 386] on textarea "**********" at bounding box center [728, 339] width 356 height 130
click at [645, 360] on textarea "**********" at bounding box center [728, 339] width 356 height 130
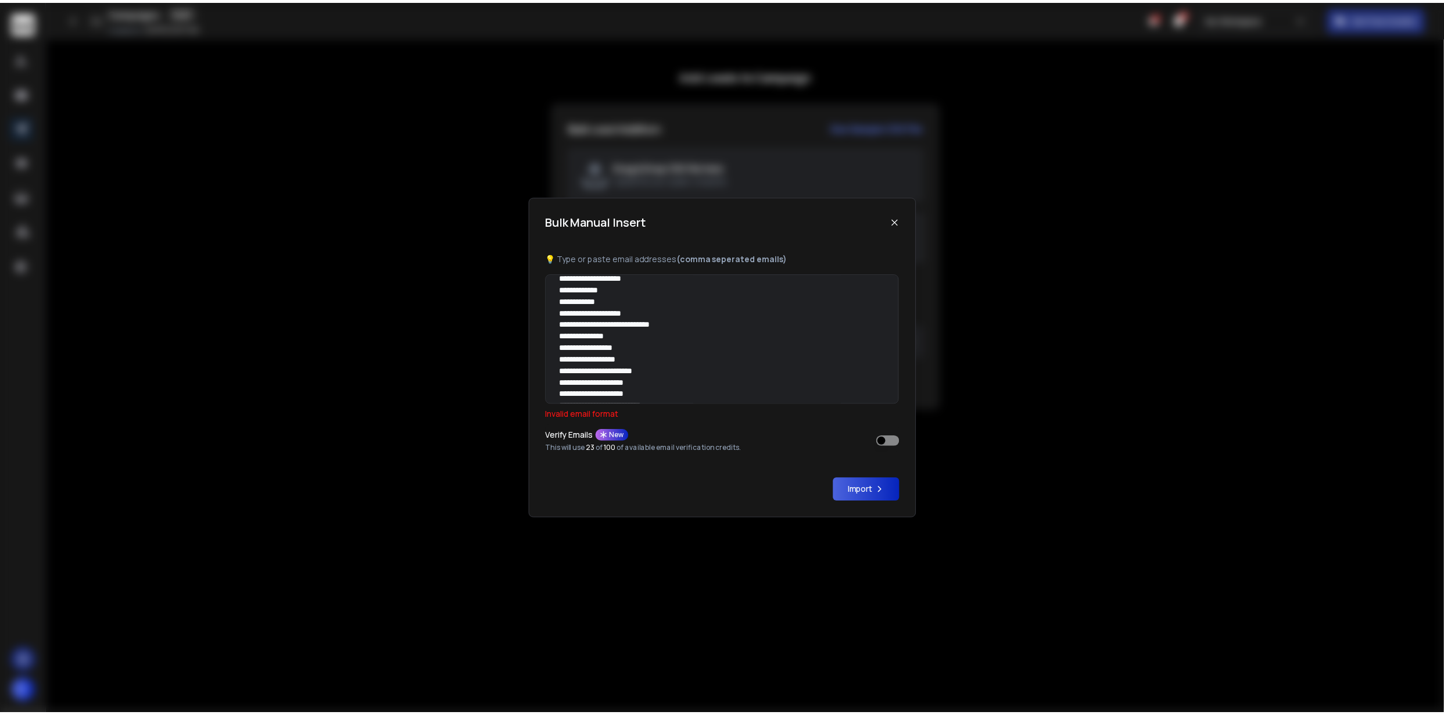
scroll to position [65, 0]
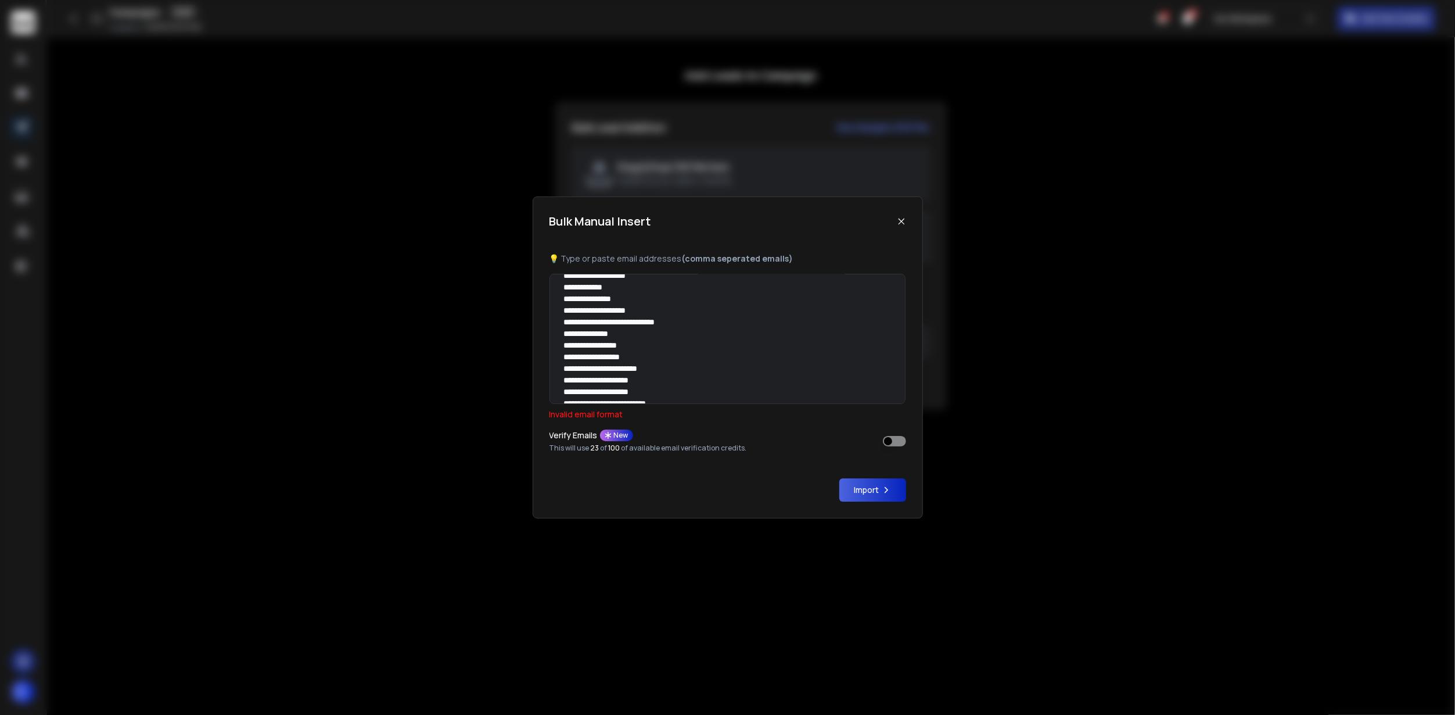
click at [610, 295] on textarea "**********" at bounding box center [728, 339] width 356 height 130
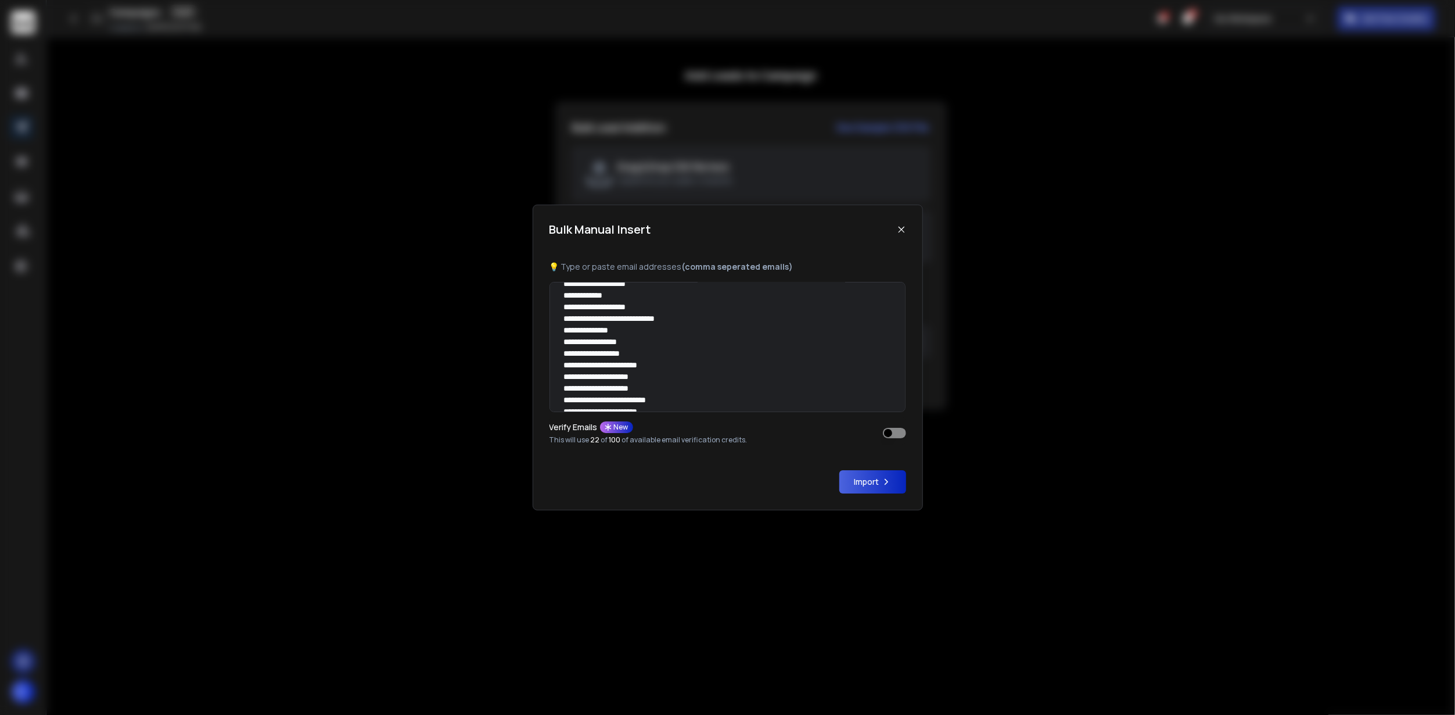
type textarea "**********"
click at [858, 476] on button "Import" at bounding box center [873, 481] width 67 height 23
